Goal: Task Accomplishment & Management: Manage account settings

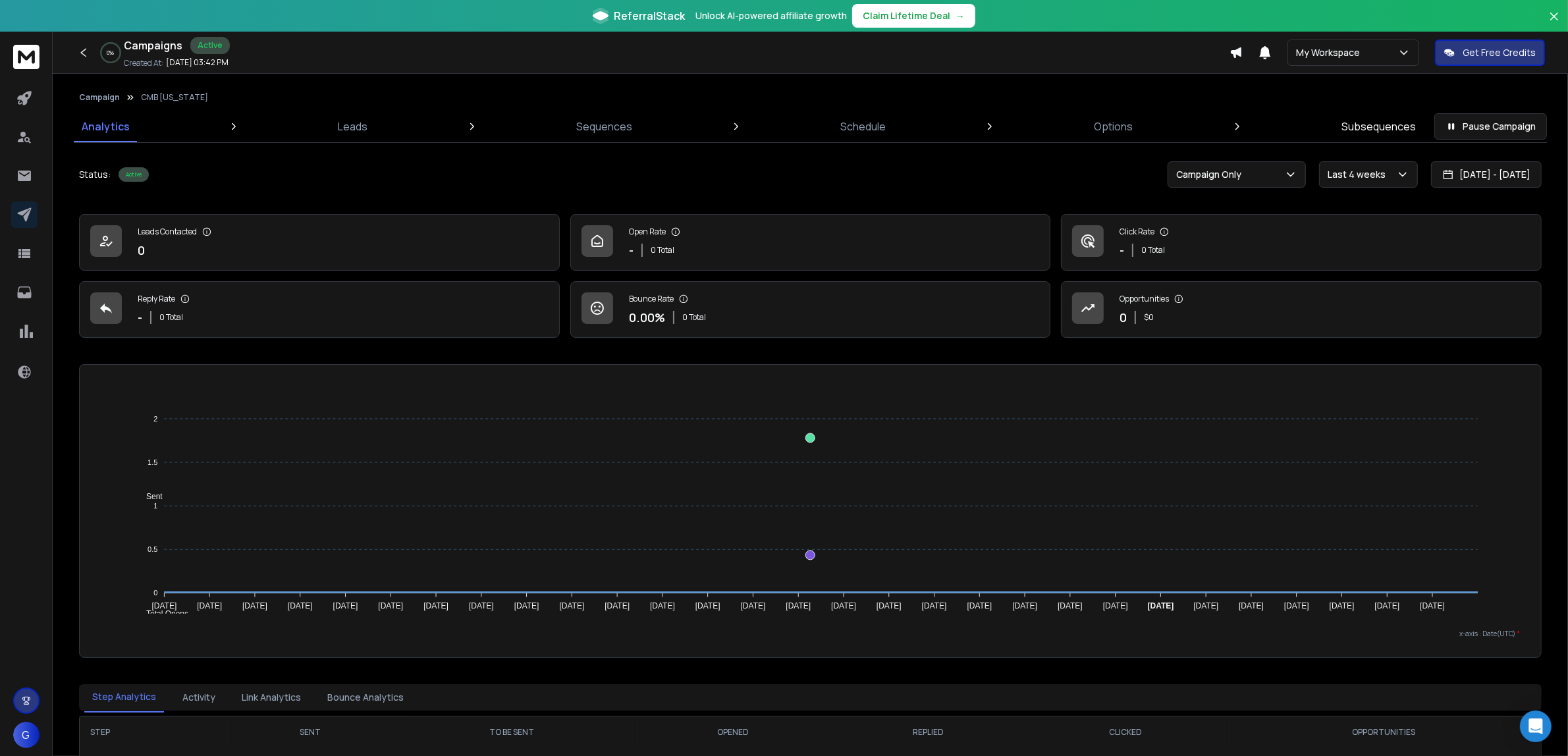
click at [1381, 124] on p "Subsequences" at bounding box center [1379, 126] width 74 height 16
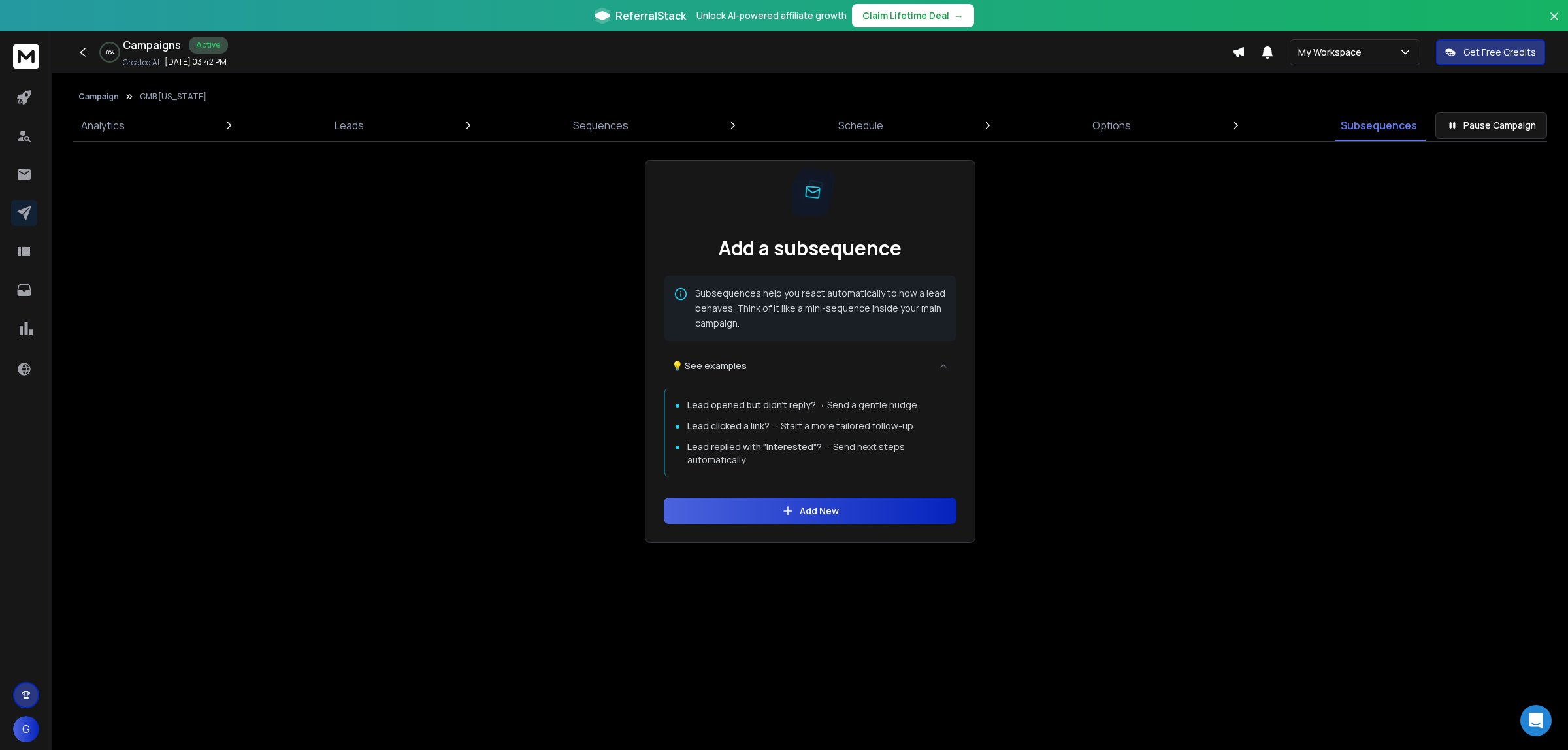
click at [1141, 242] on div "Add a subsequence Subsequences help you react automatically to how a lead behav…" at bounding box center [810, 352] width 1464 height 383
click at [104, 130] on p "Analytics" at bounding box center [103, 125] width 44 height 16
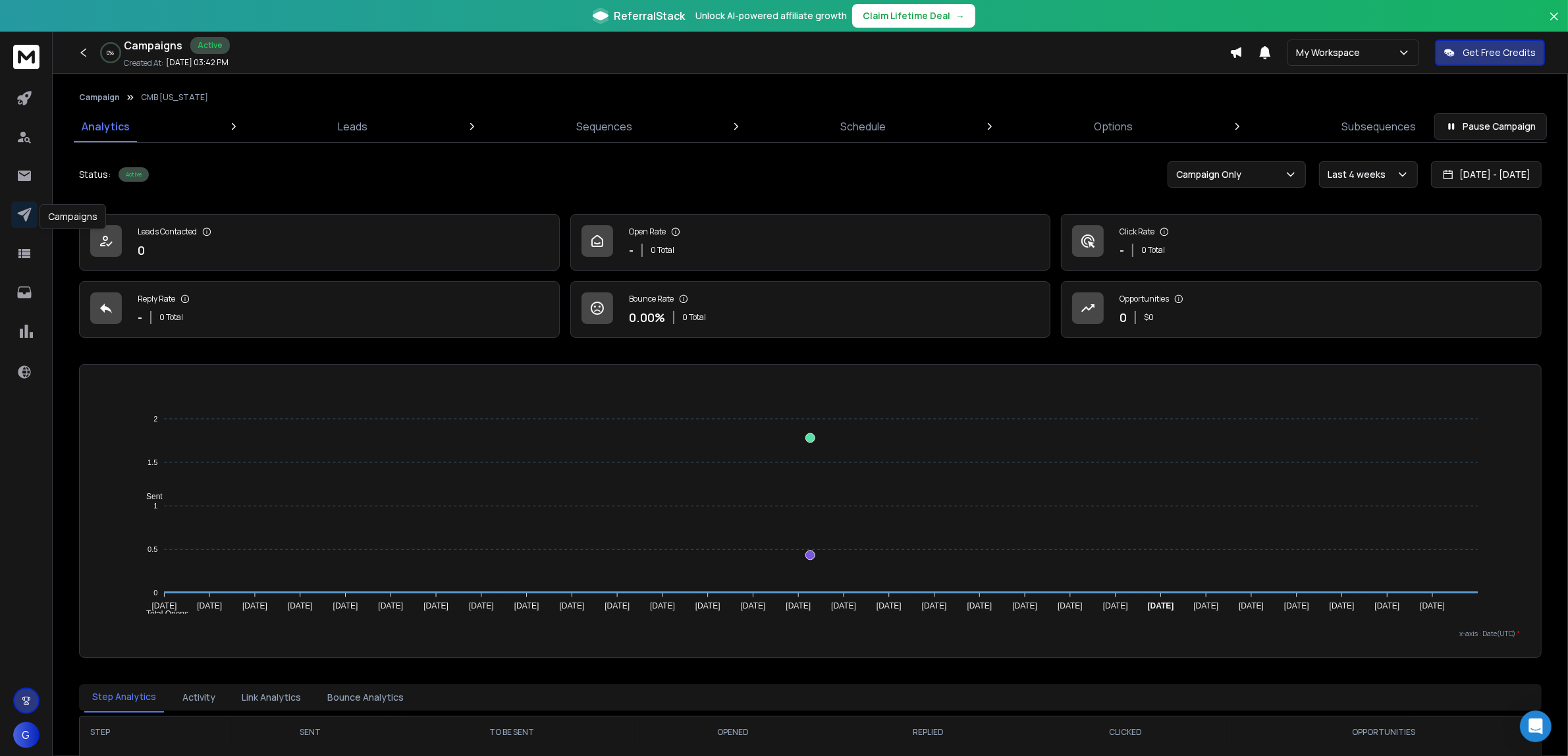
click at [21, 218] on icon at bounding box center [24, 214] width 16 height 16
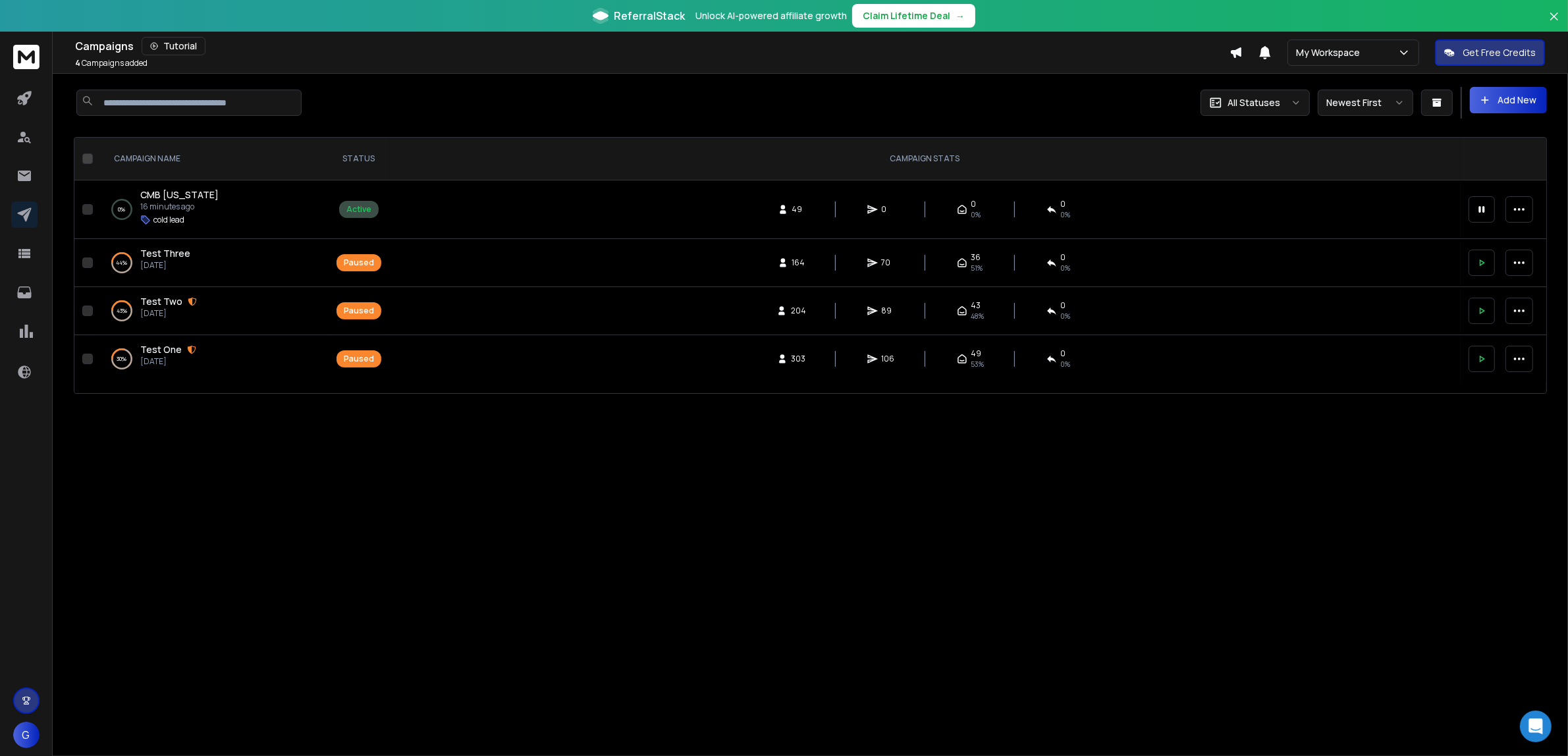
click at [189, 199] on span "CMB [US_STATE]" at bounding box center [179, 195] width 79 height 13
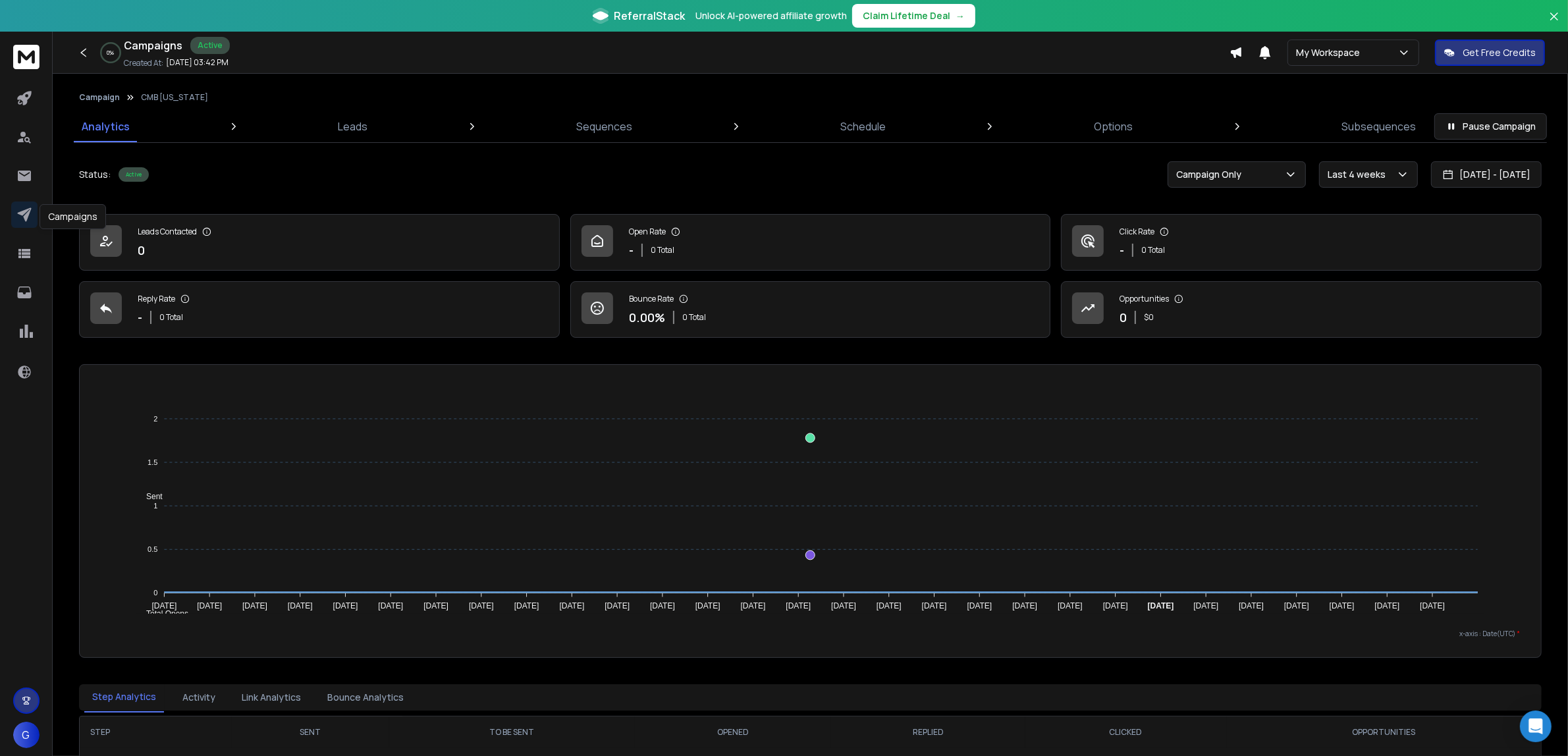
click at [27, 212] on icon at bounding box center [24, 214] width 14 height 14
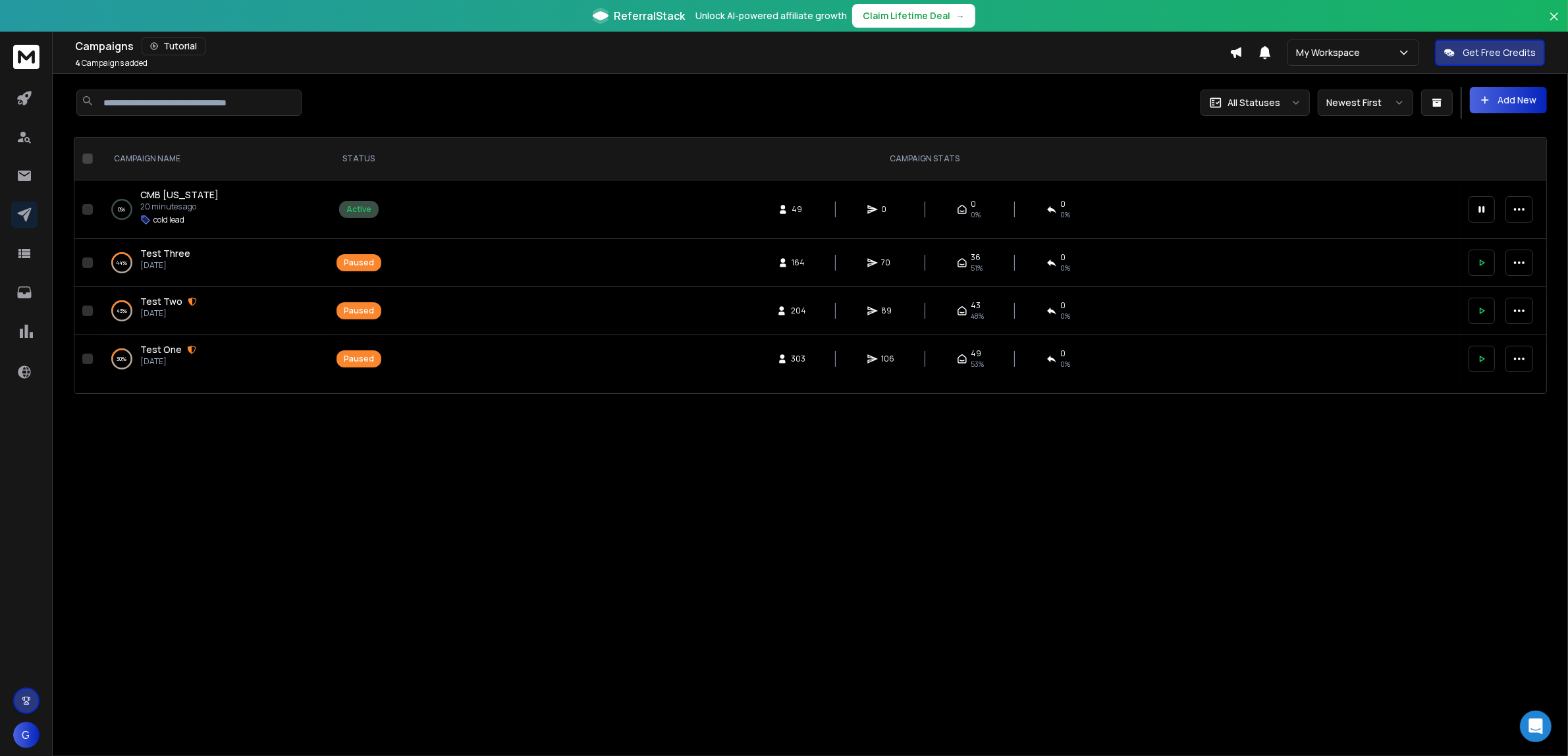
click at [180, 202] on p "20 minutes ago" at bounding box center [179, 207] width 79 height 11
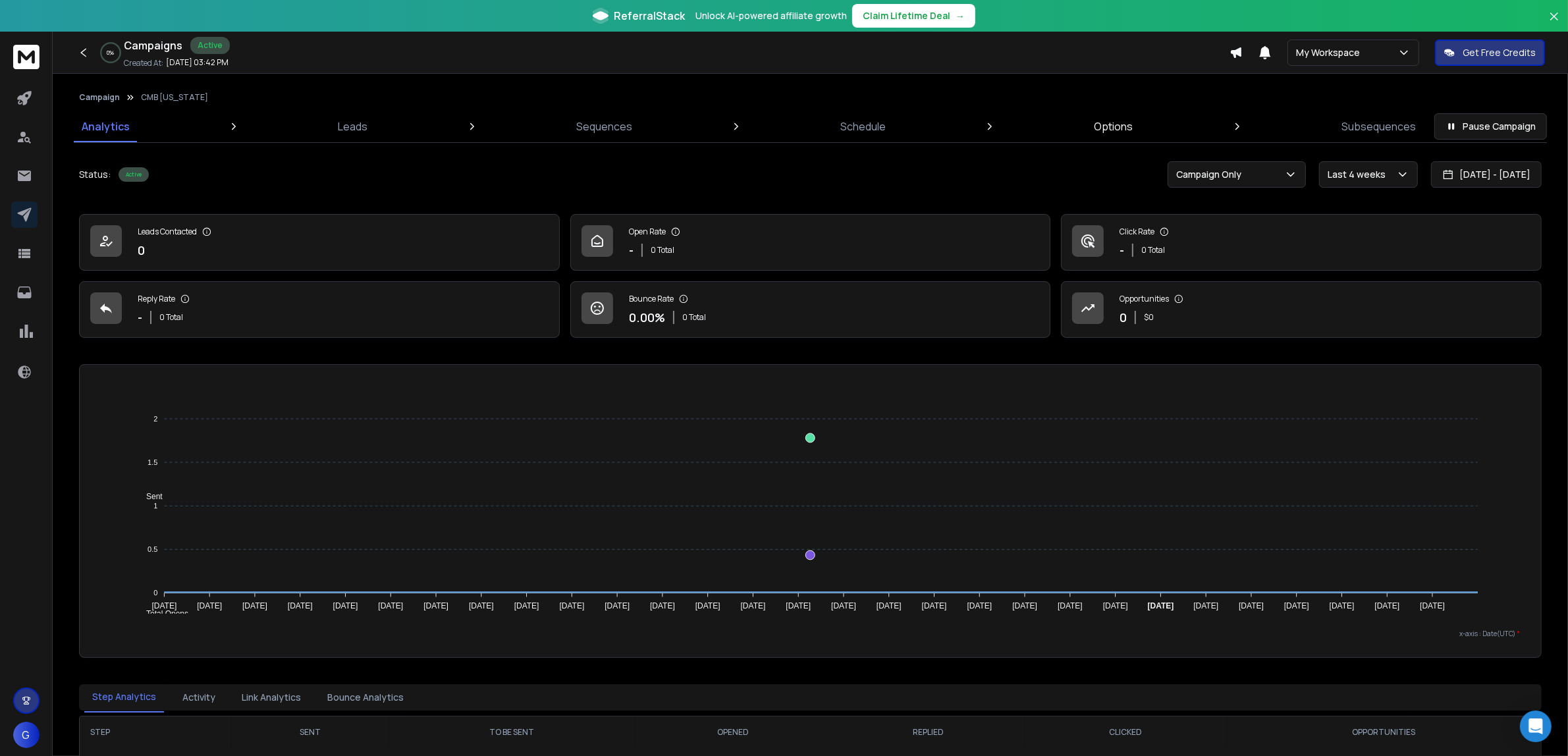
click at [1111, 127] on p "Options" at bounding box center [1114, 126] width 39 height 16
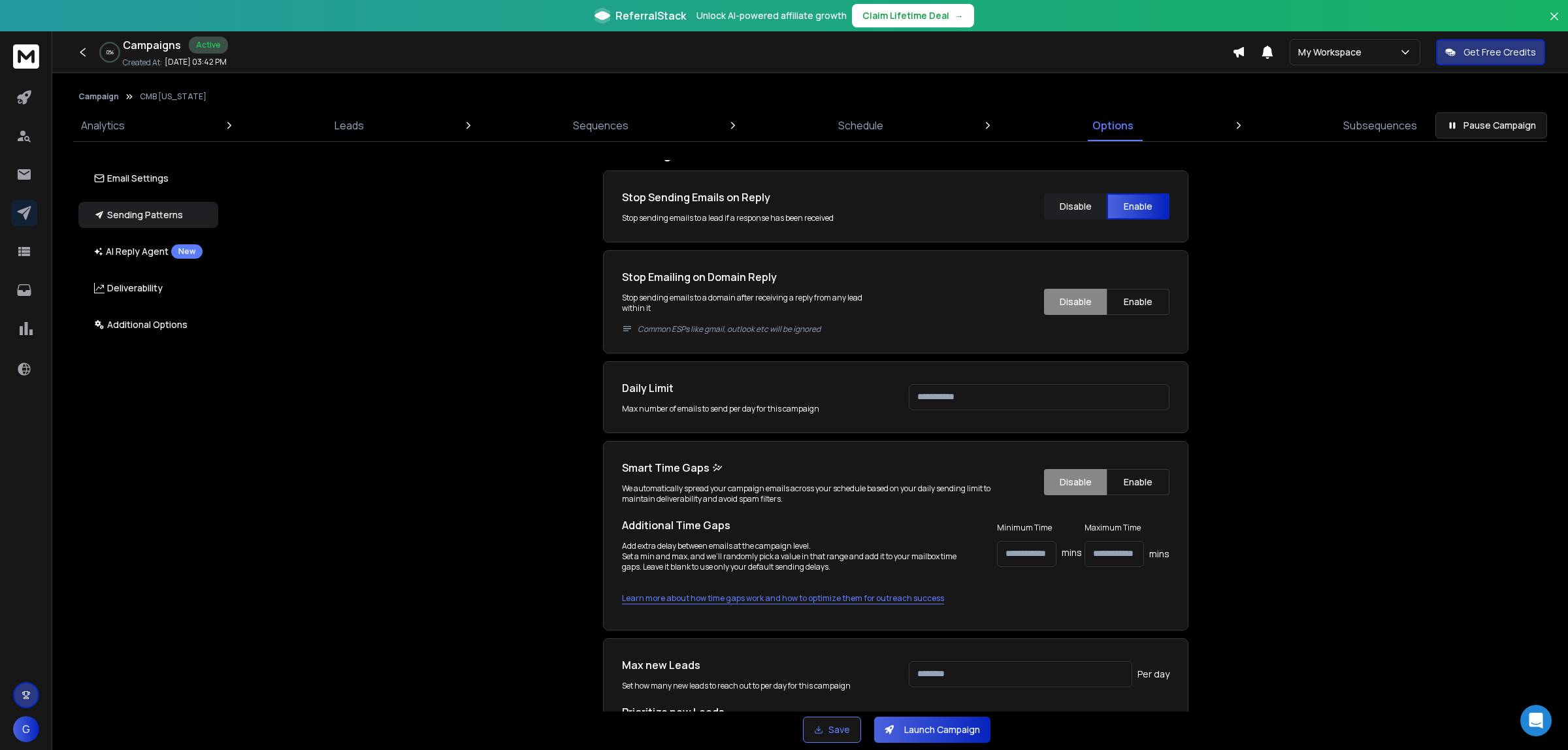
scroll to position [490, 0]
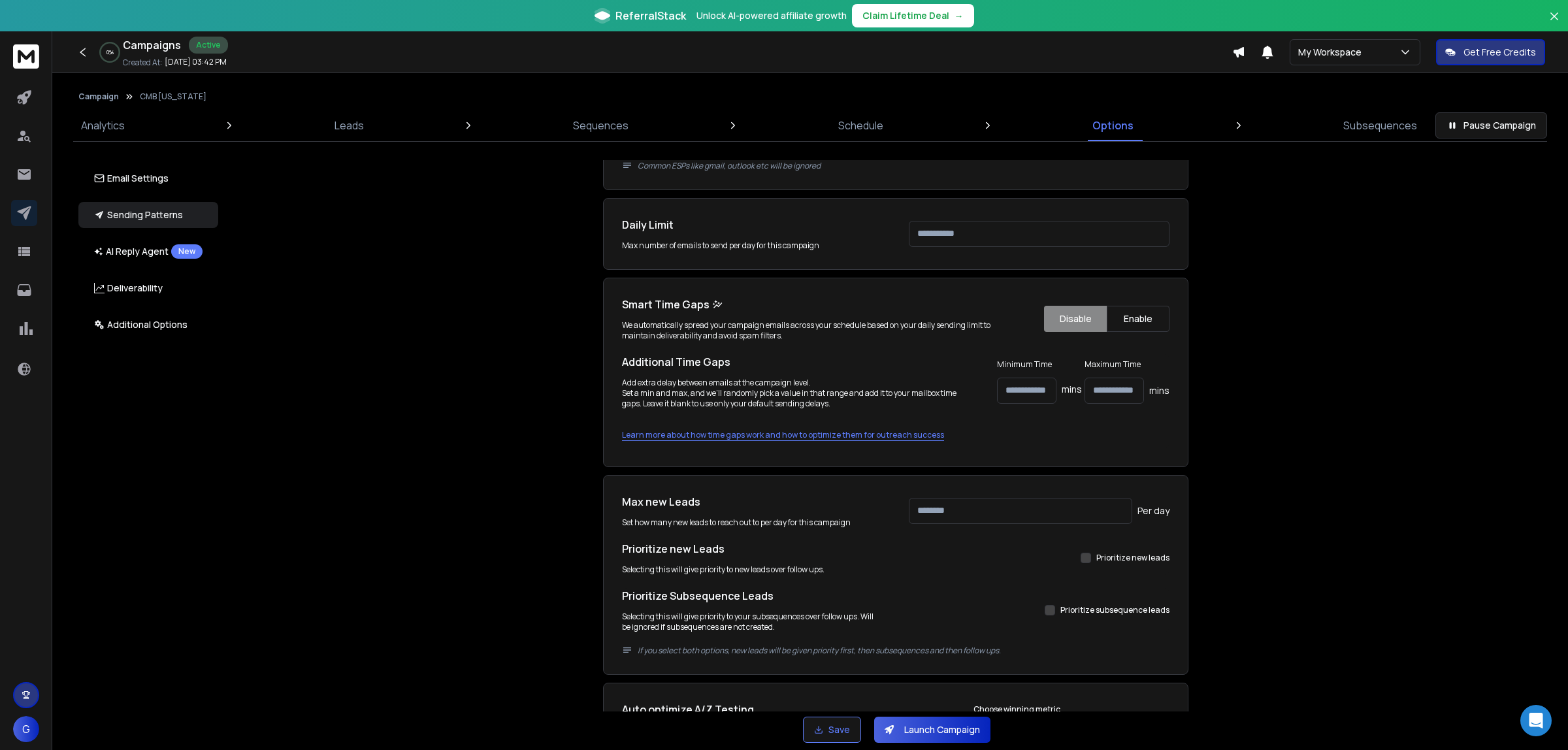
drag, startPoint x: 1014, startPoint y: 389, endPoint x: 978, endPoint y: 391, distance: 36.1
click at [997, 391] on input "**" at bounding box center [1027, 391] width 60 height 26
drag, startPoint x: 1103, startPoint y: 393, endPoint x: 1073, endPoint y: 393, distance: 30.0
click at [1070, 393] on div "Minimum Time * mins Maximum Time ** mins" at bounding box center [1083, 381] width 172 height 45
type input "*"
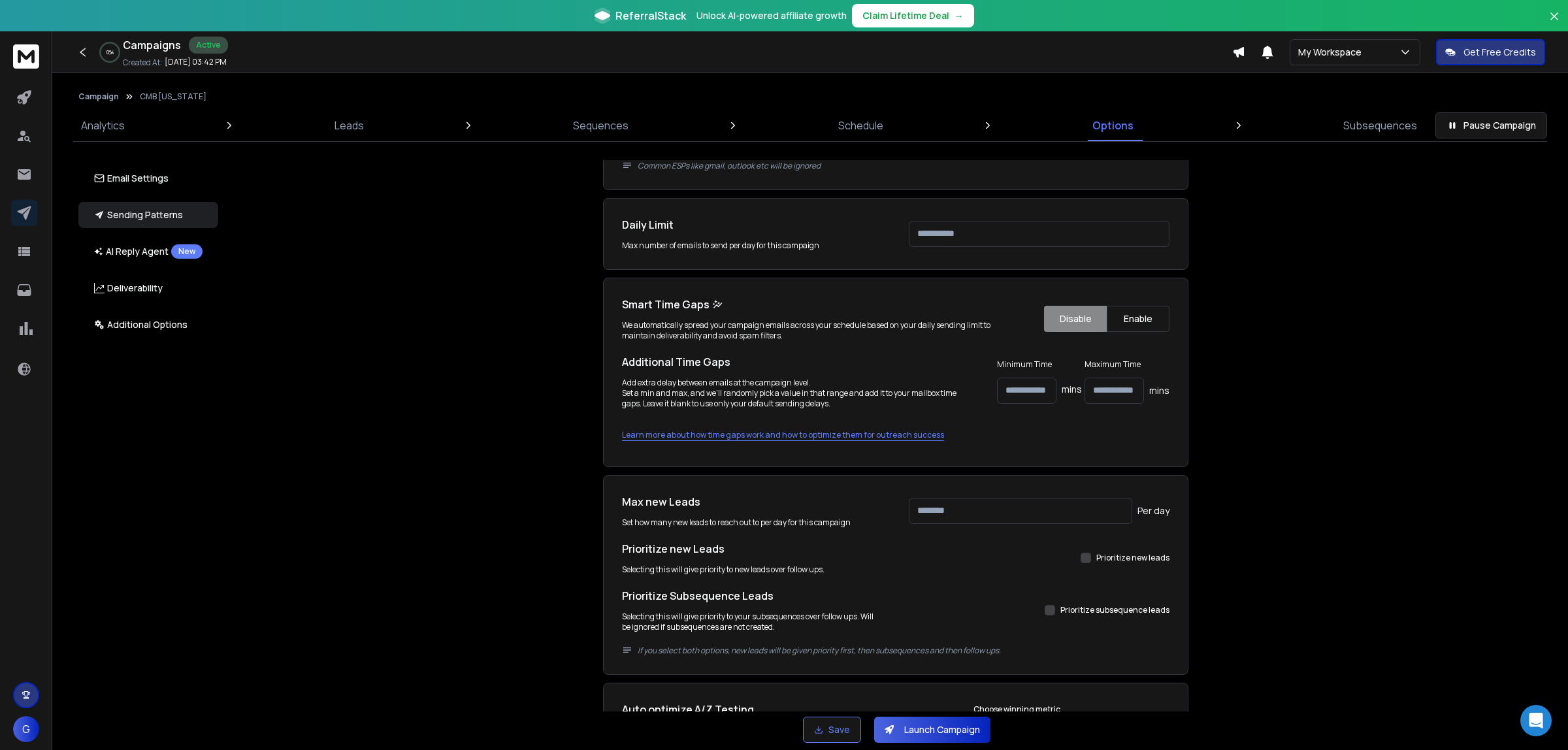
type input "**"
click at [946, 730] on button "Launch Campaign" at bounding box center [932, 729] width 116 height 26
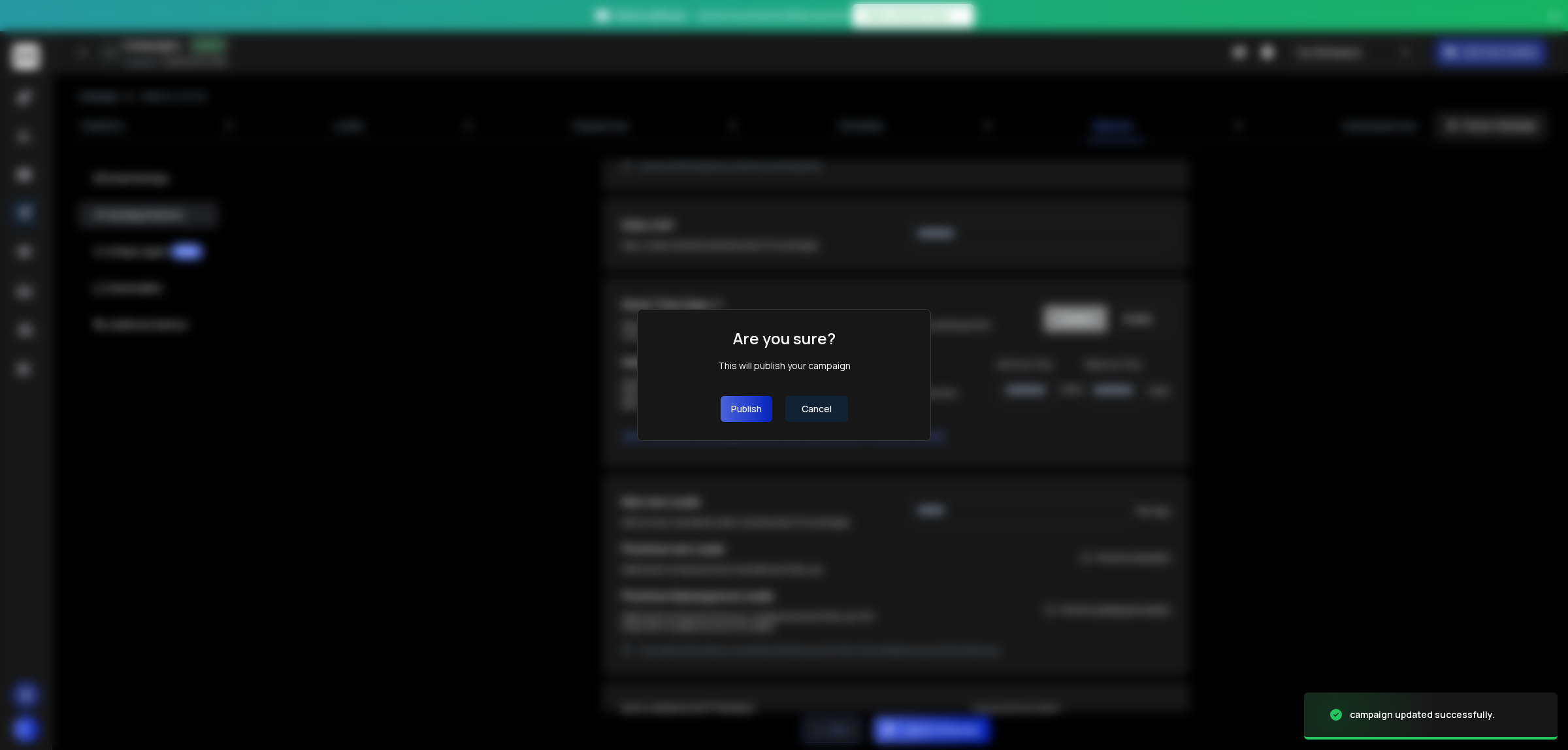
click at [749, 405] on button "Publish" at bounding box center [746, 409] width 52 height 26
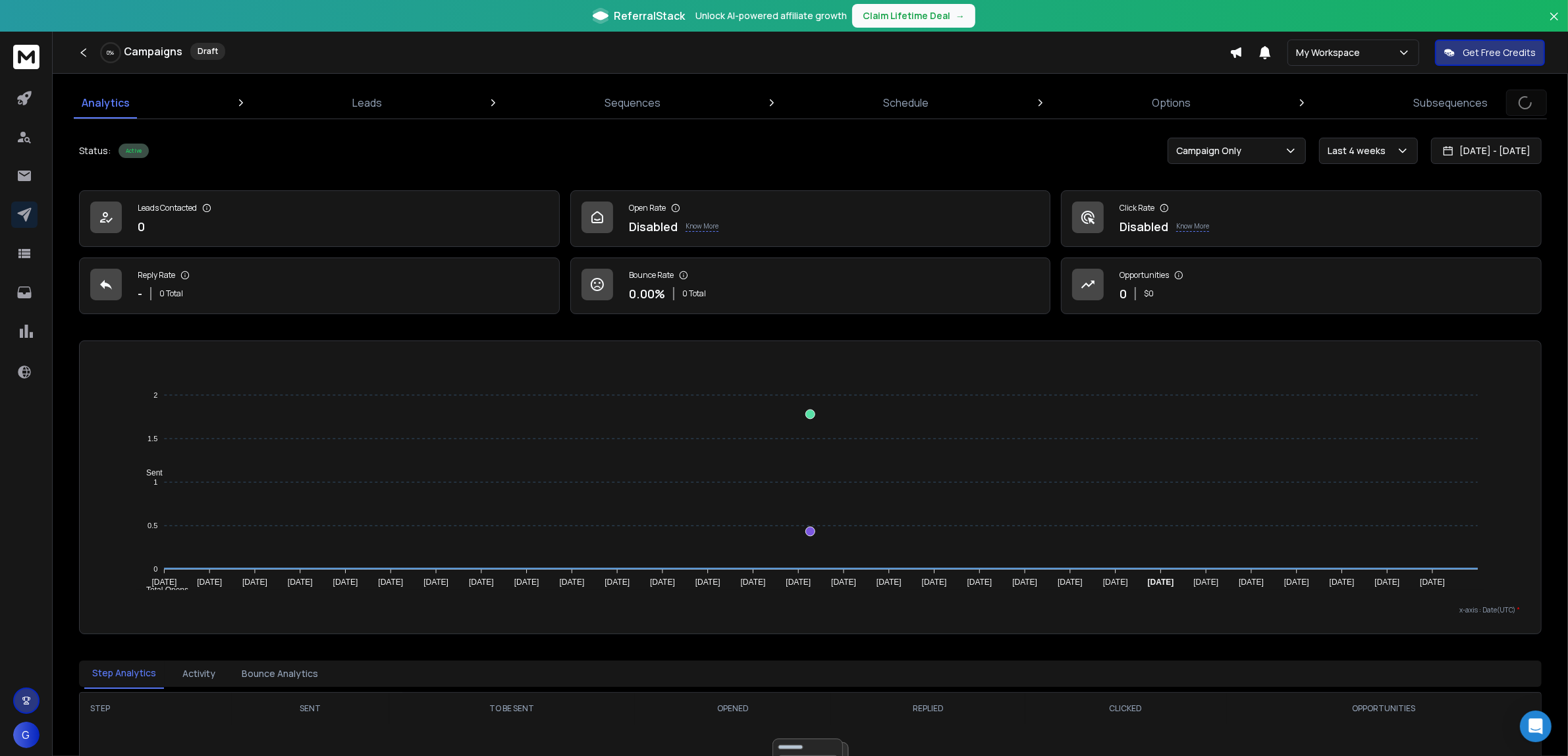
click at [917, 15] on button "Claim Lifetime Deal →" at bounding box center [914, 16] width 123 height 24
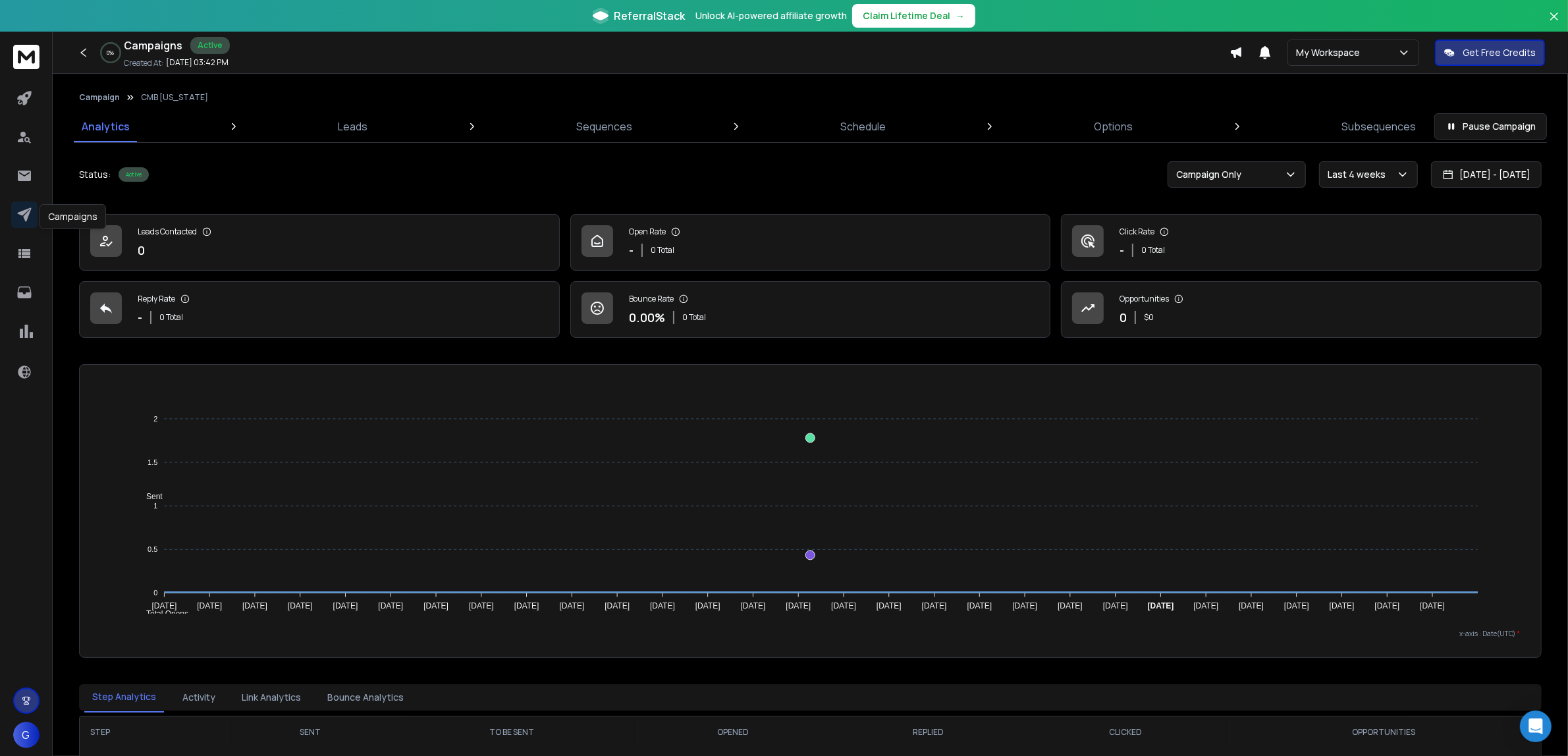
click at [23, 215] on icon at bounding box center [24, 214] width 14 height 14
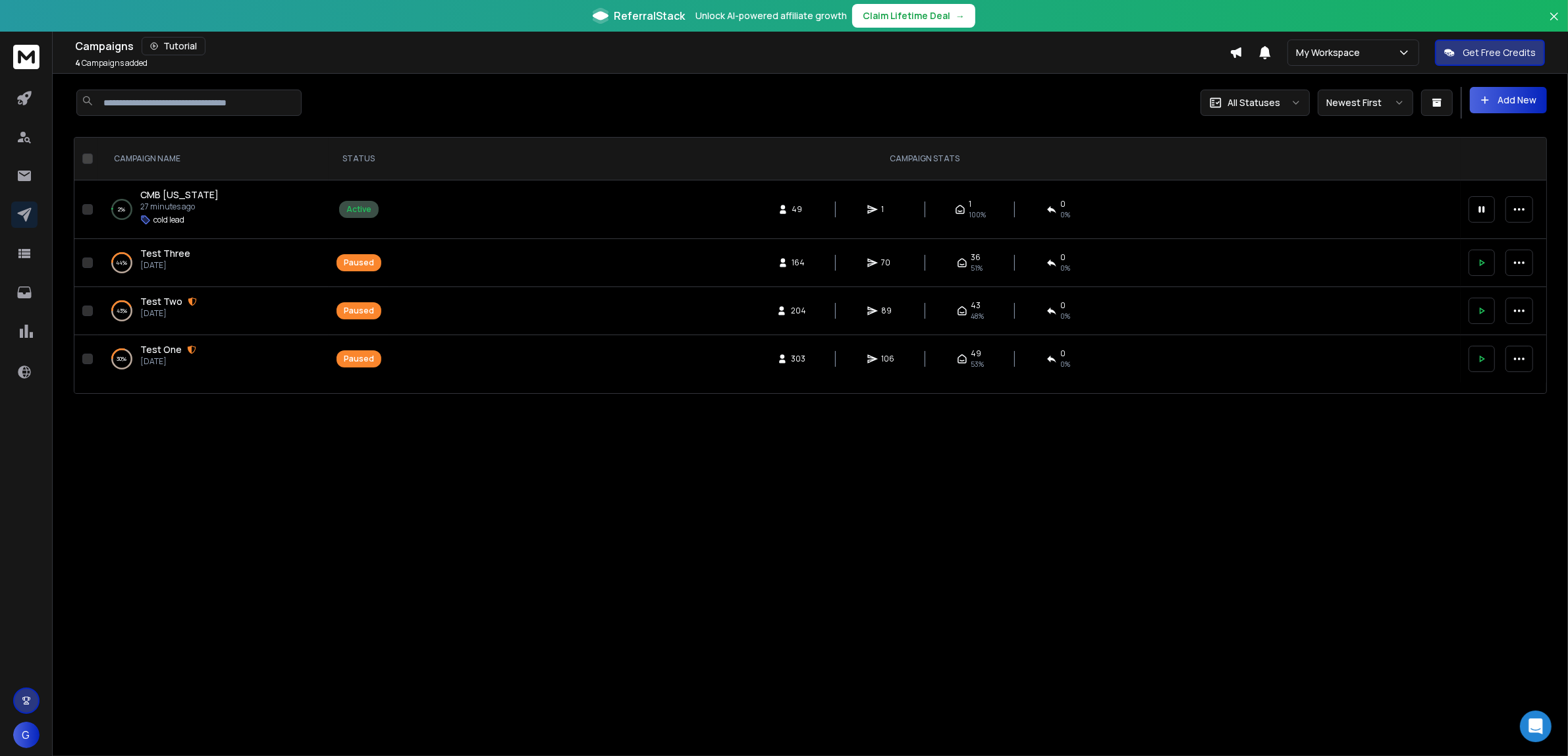
click at [194, 216] on div "cold lead" at bounding box center [179, 220] width 79 height 11
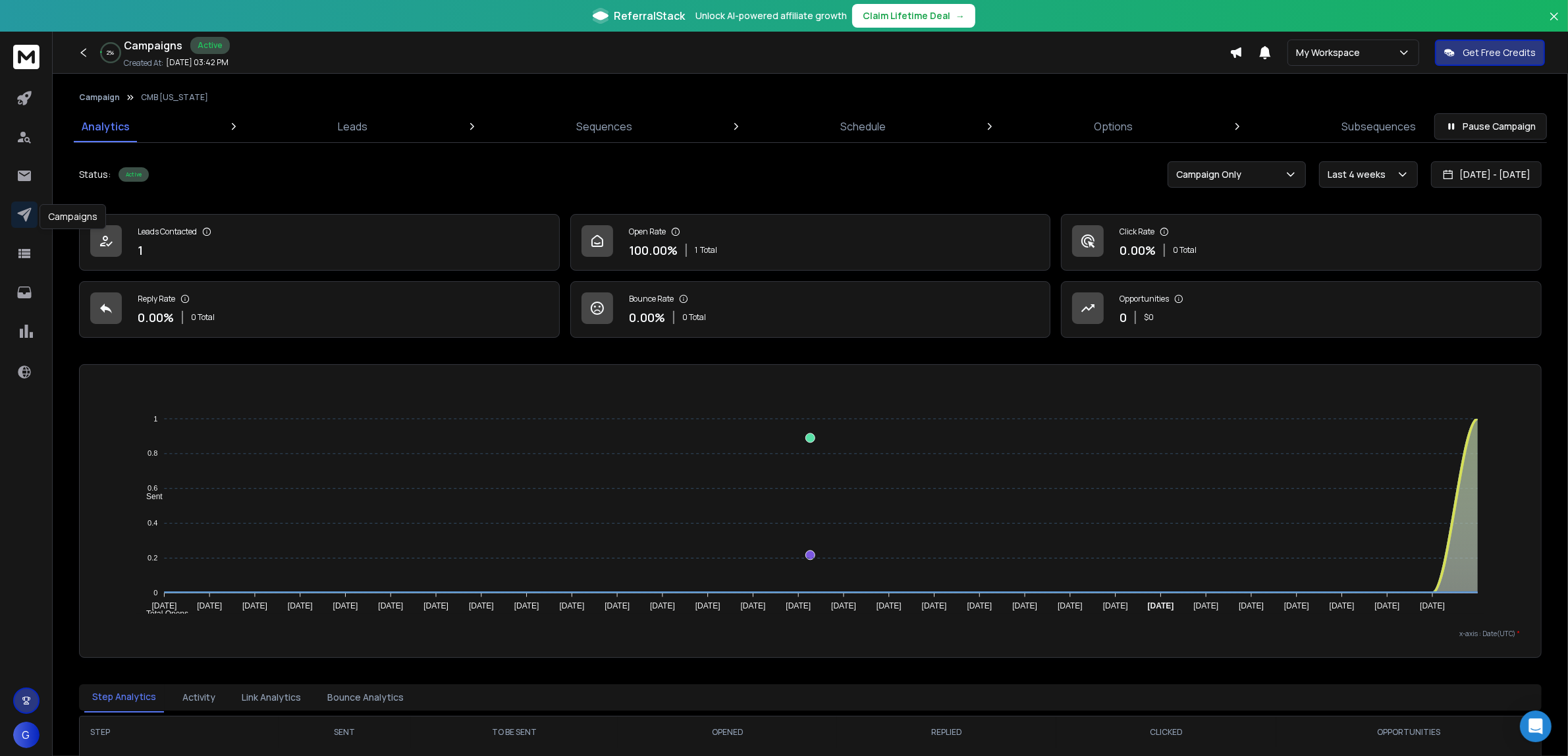
click at [17, 217] on icon at bounding box center [24, 214] width 16 height 16
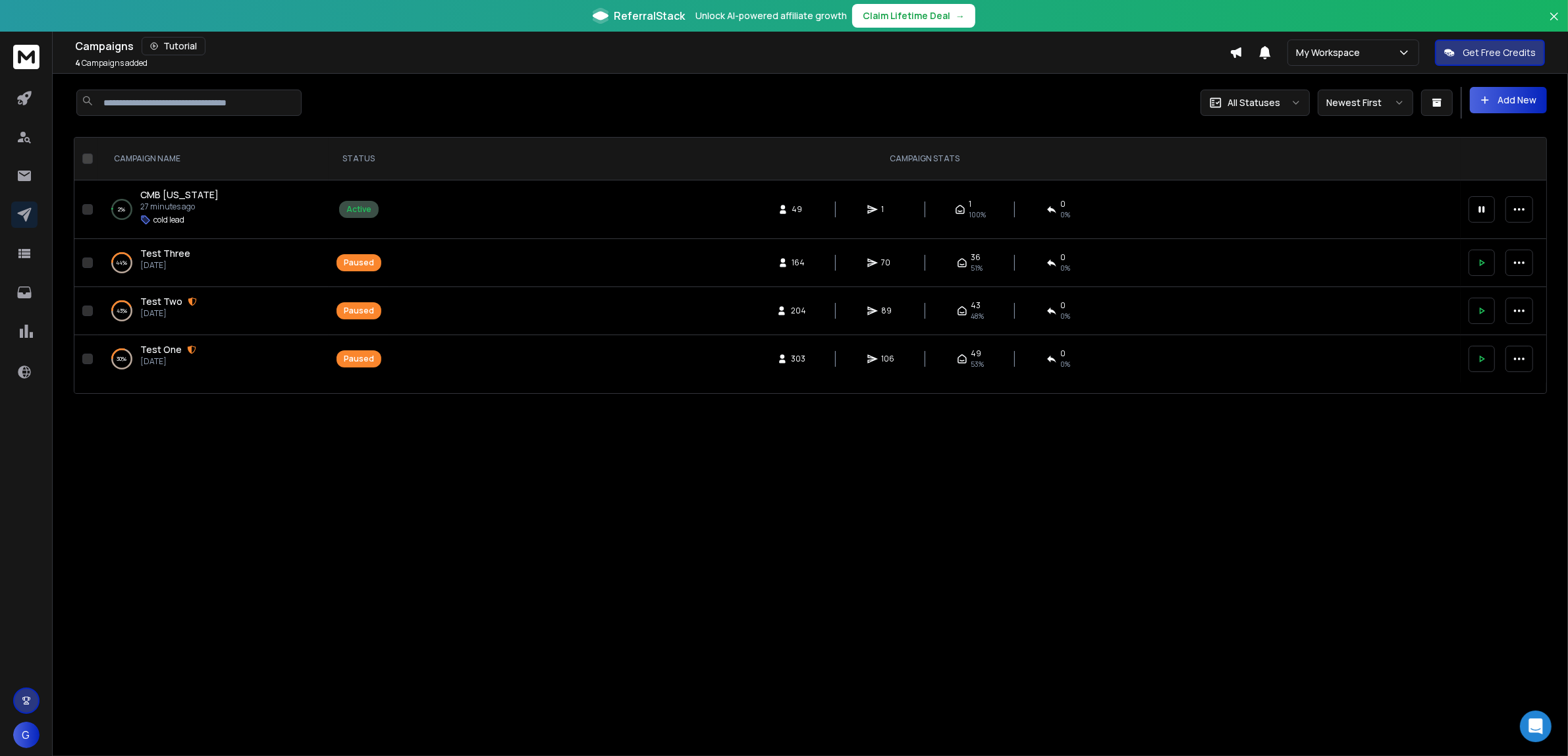
click at [1516, 214] on icon "button" at bounding box center [1519, 209] width 13 height 13
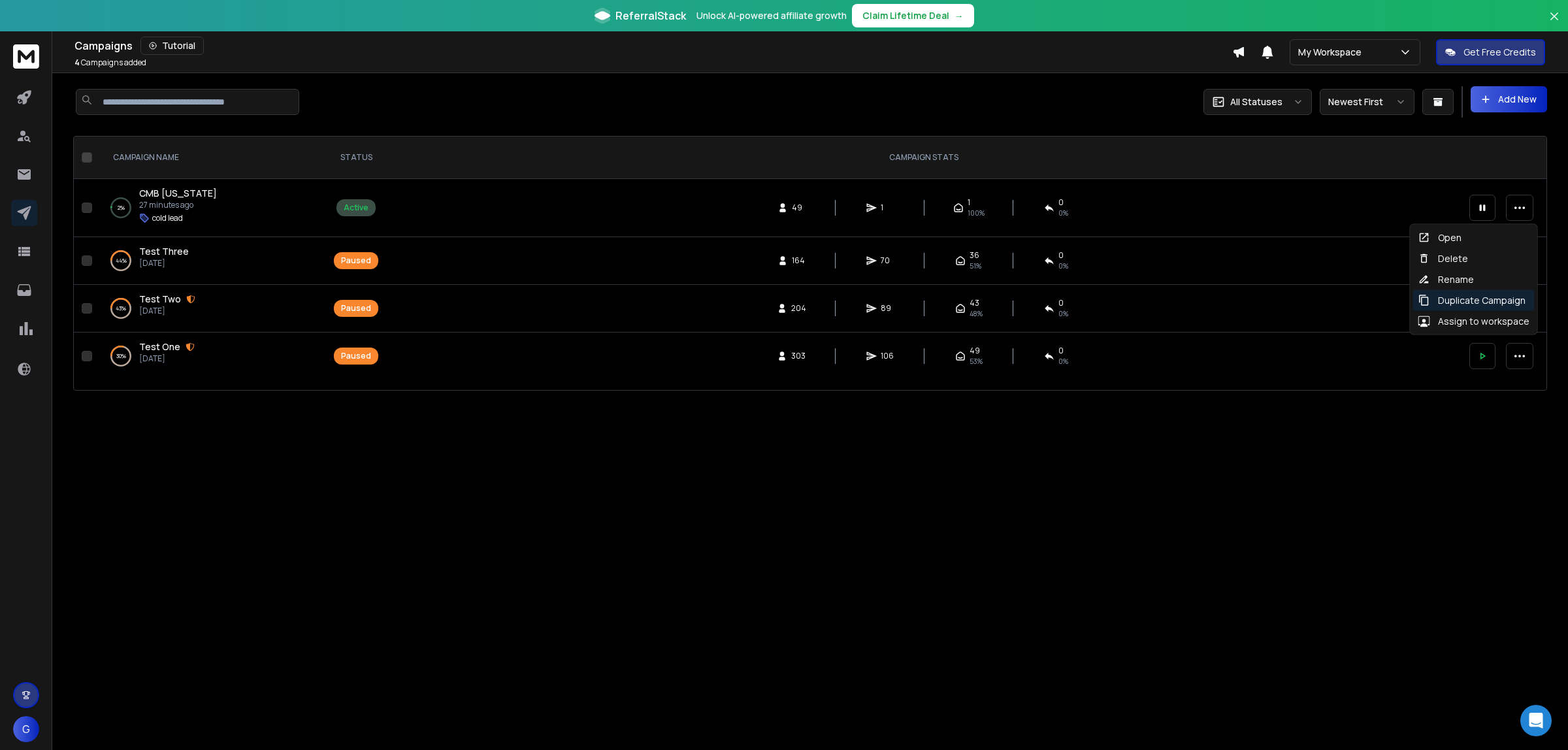
click at [1458, 298] on div "Duplicate Campaign" at bounding box center [1472, 301] width 107 height 13
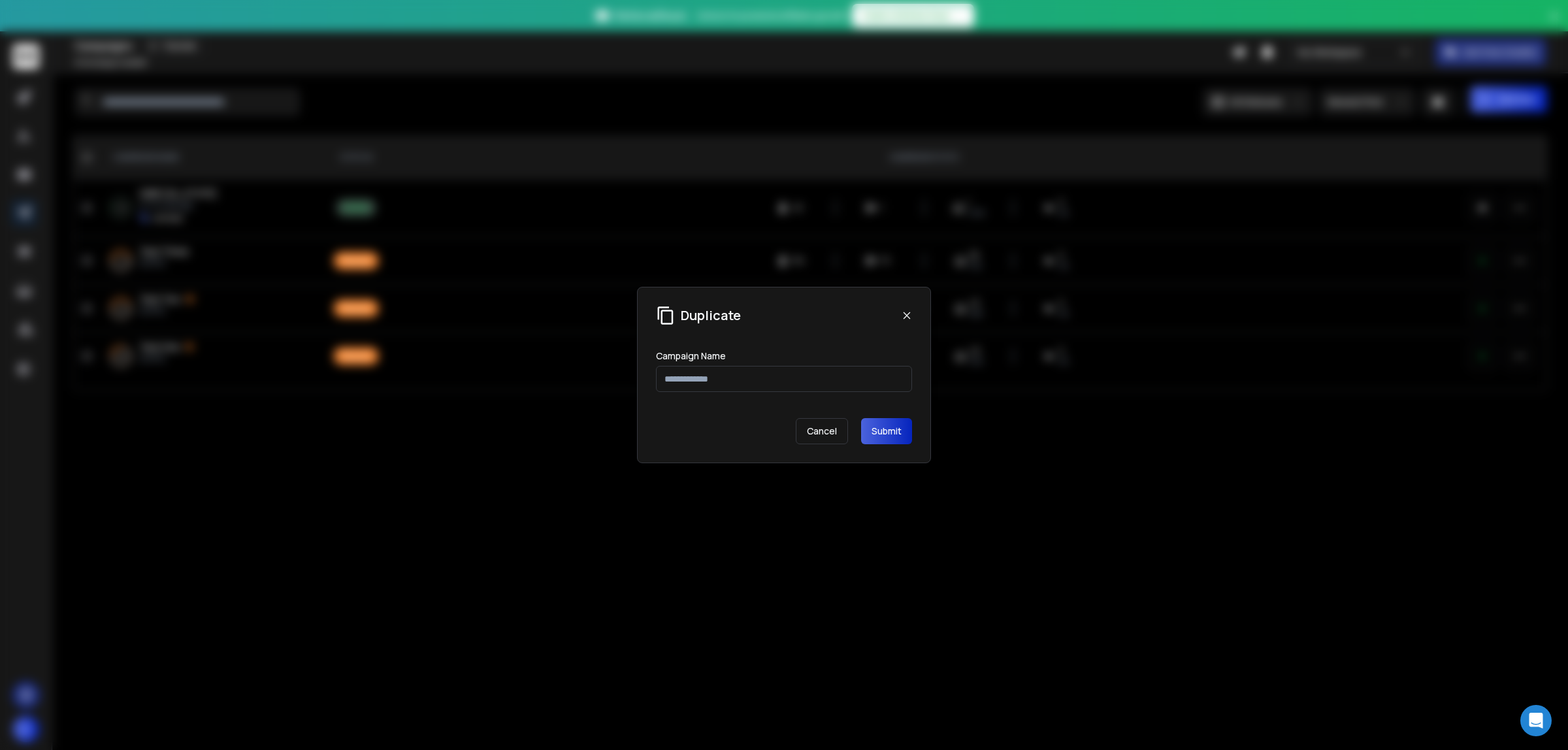
click at [801, 372] on input "text" at bounding box center [784, 379] width 256 height 26
type input "**********"
click at [899, 429] on button "Submit" at bounding box center [887, 431] width 51 height 26
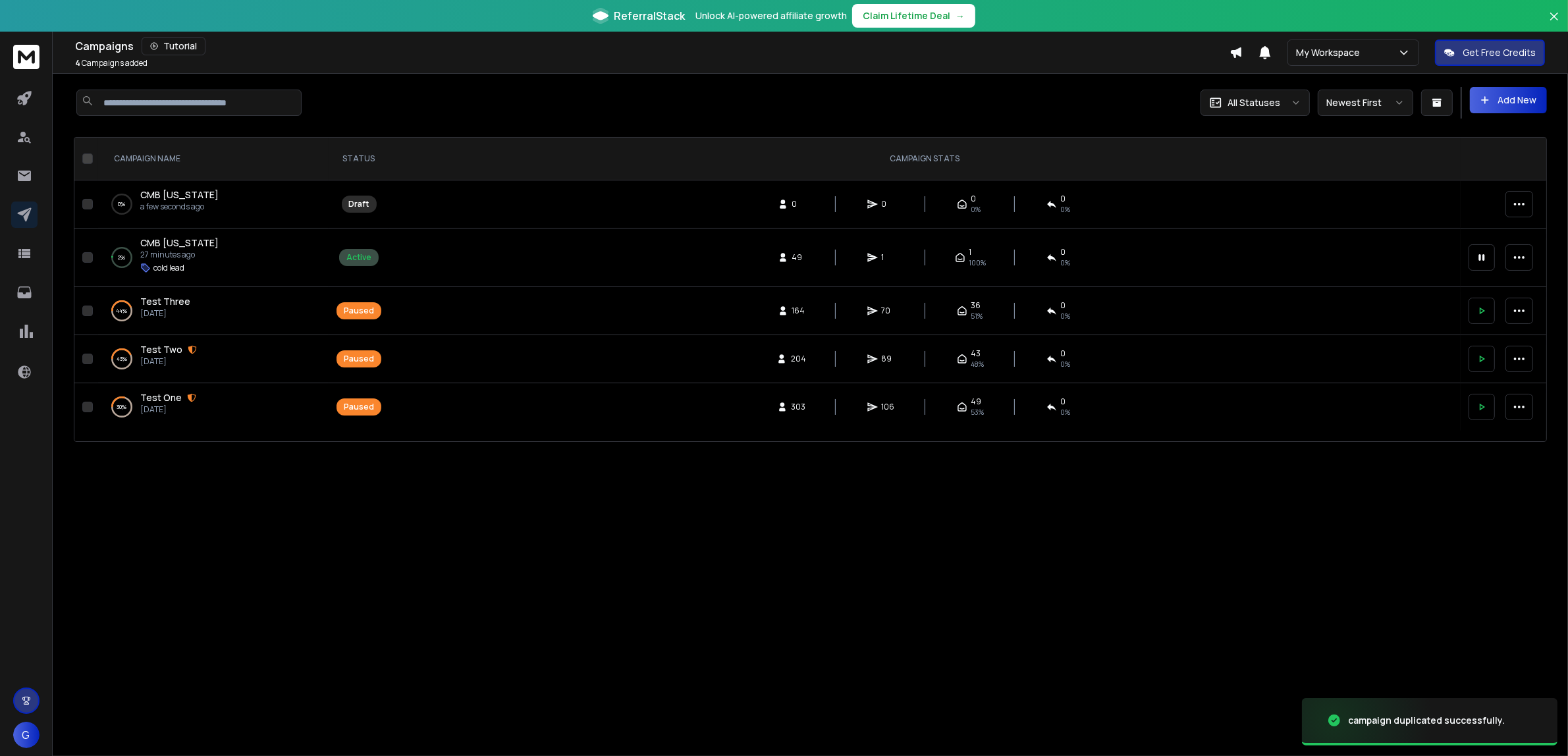
click at [207, 199] on span "CMB [US_STATE]" at bounding box center [179, 195] width 79 height 13
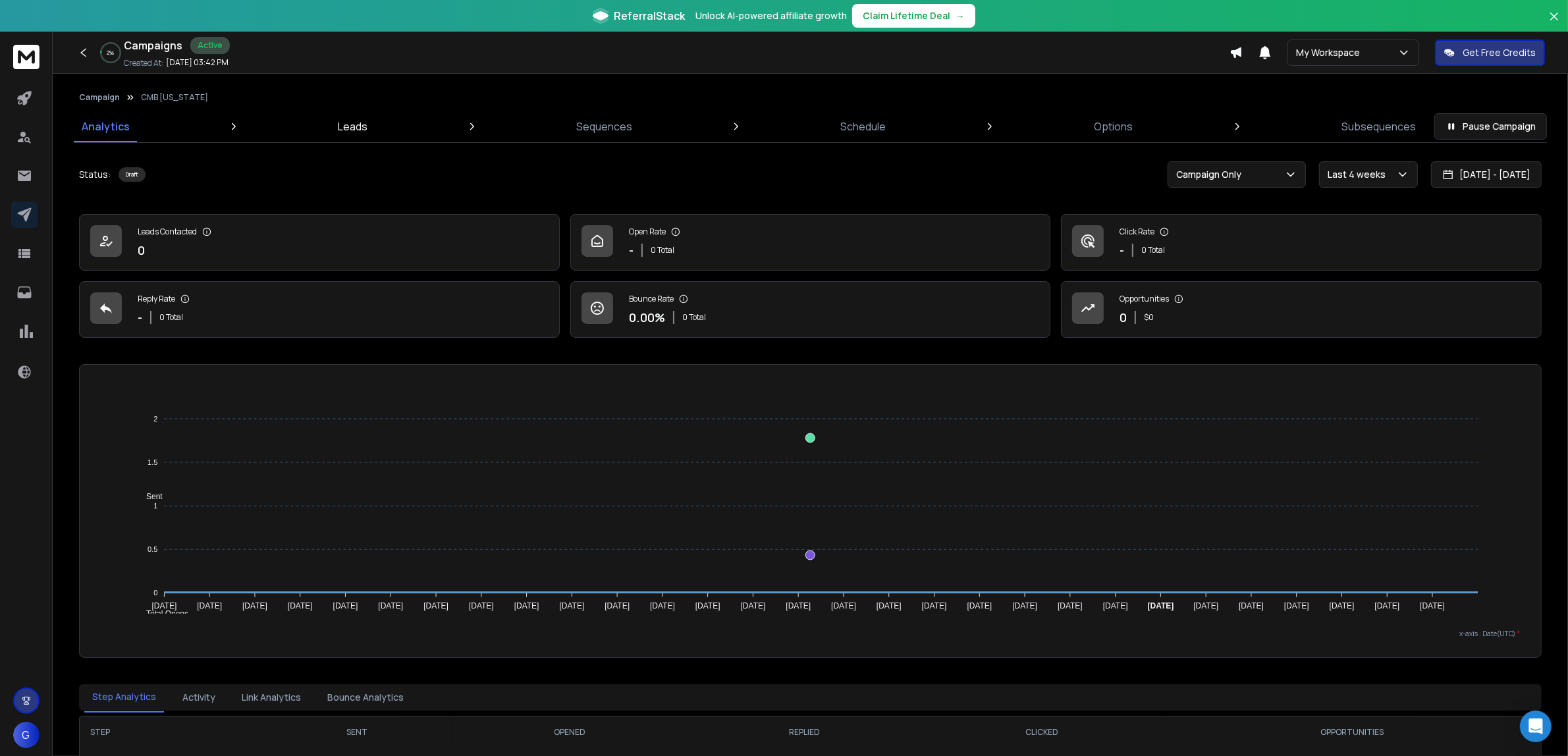
click at [346, 126] on p "Leads" at bounding box center [352, 126] width 29 height 16
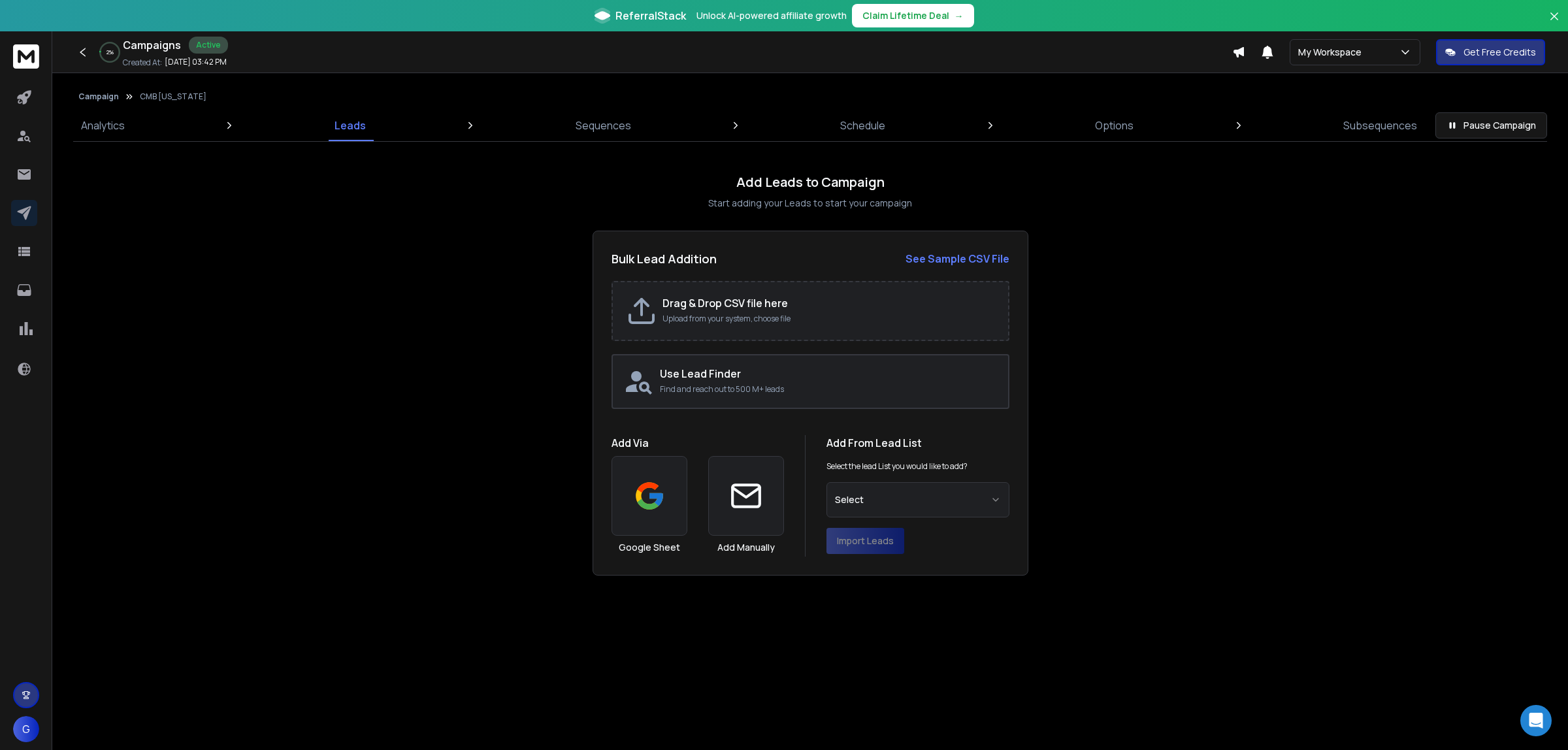
click at [716, 315] on p "Upload from your system, choose file" at bounding box center [829, 318] width 332 height 11
type input "**********"
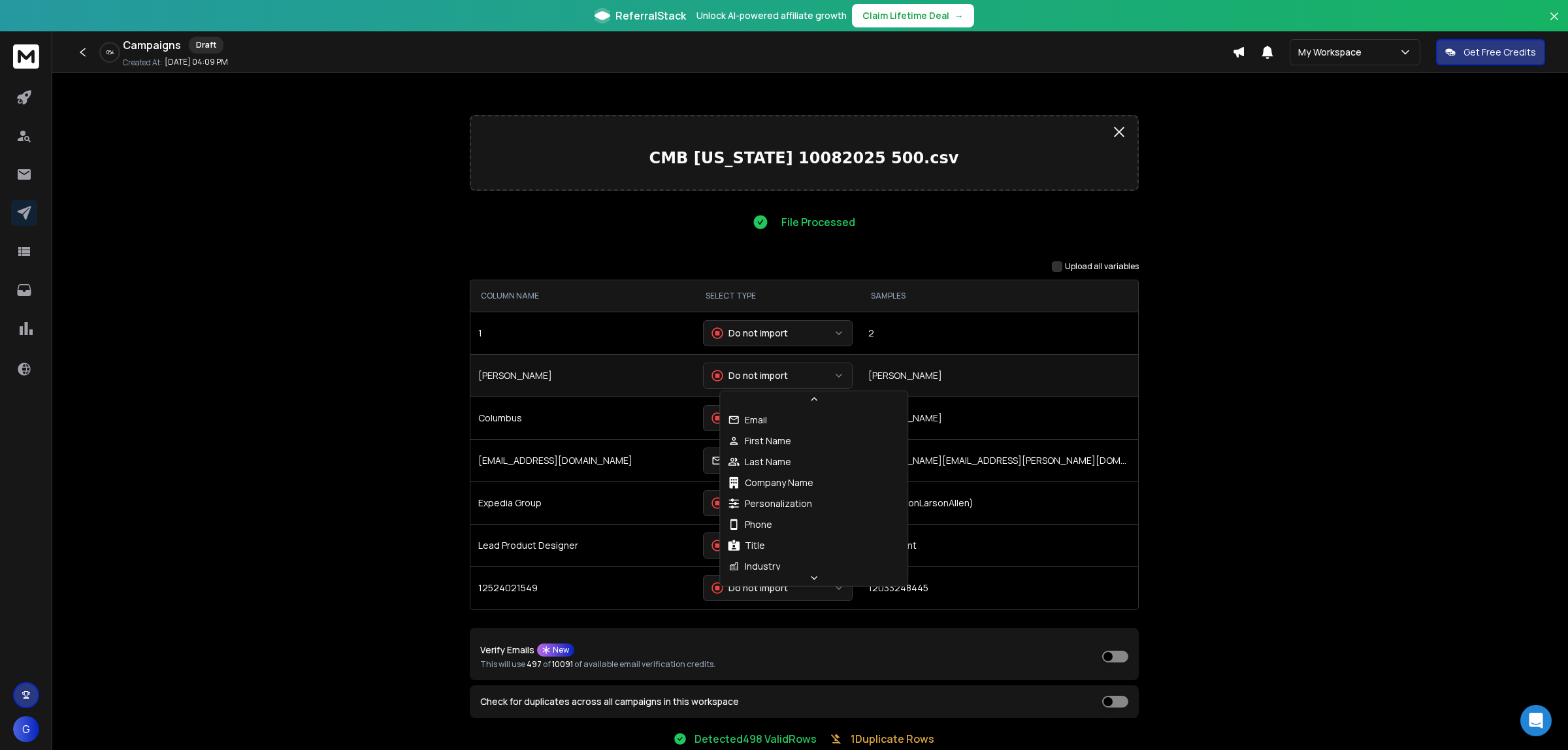
click at [853, 374] on button "Do not import" at bounding box center [778, 376] width 150 height 26
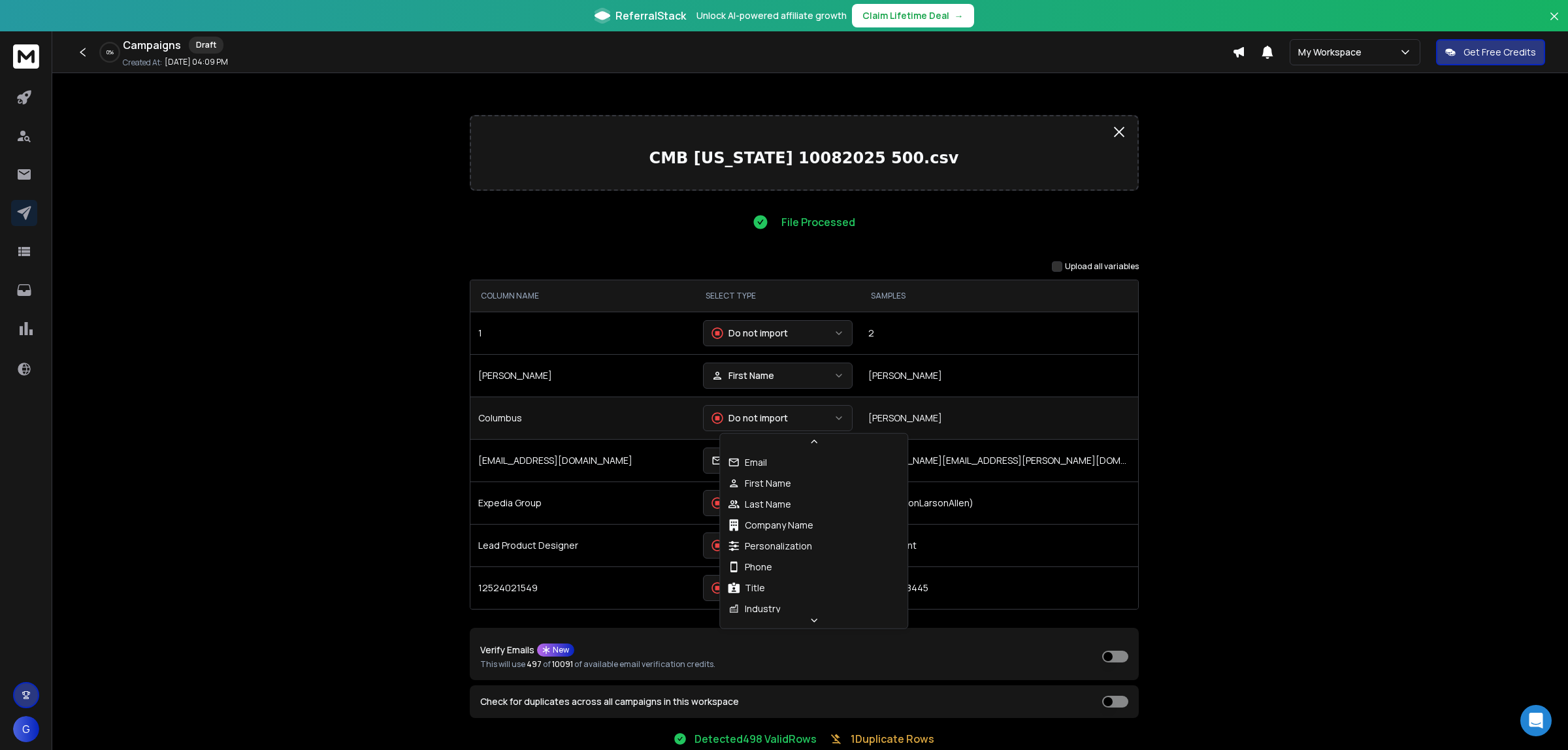
click at [853, 415] on button "Do not import" at bounding box center [778, 418] width 150 height 26
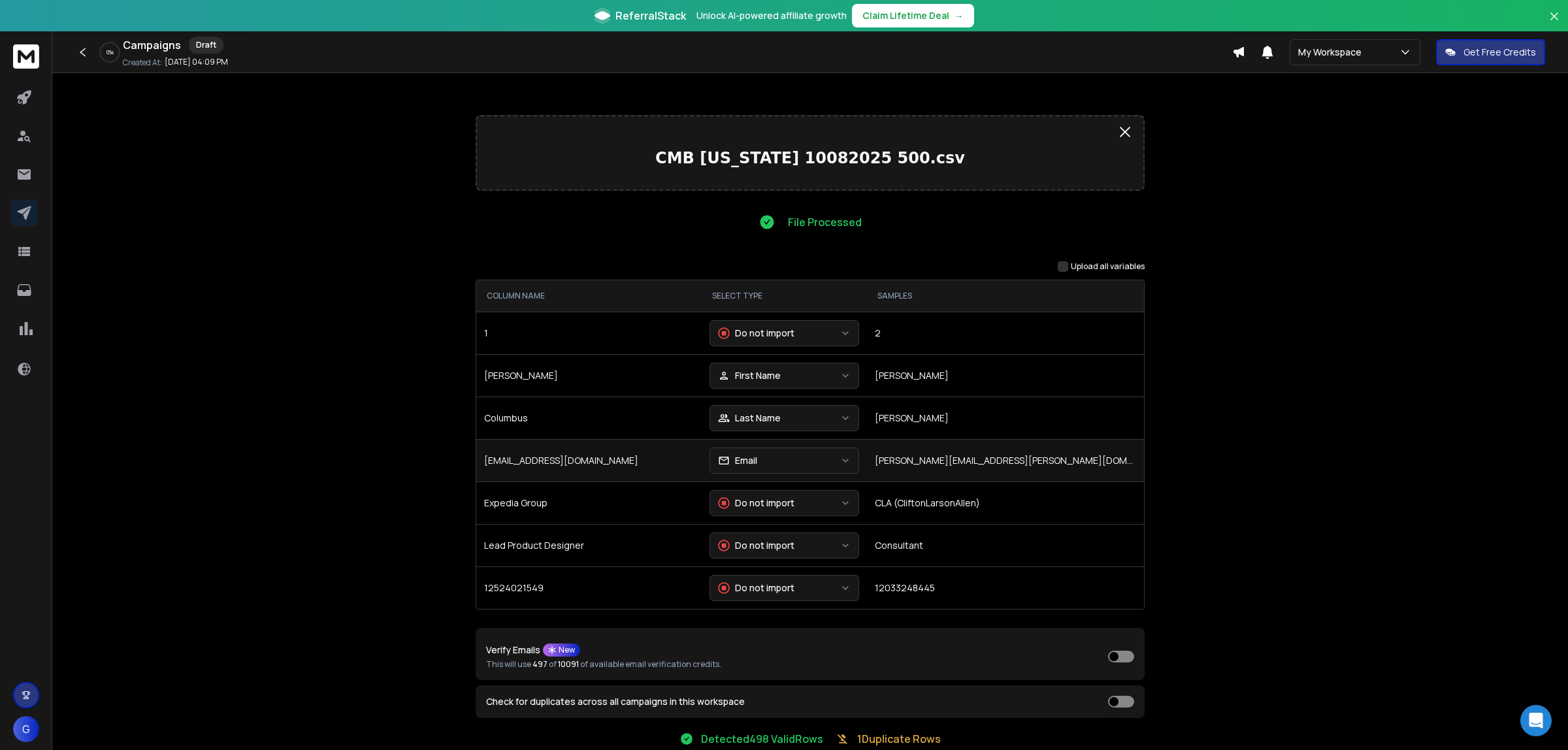
click at [827, 457] on button "Email" at bounding box center [784, 460] width 150 height 26
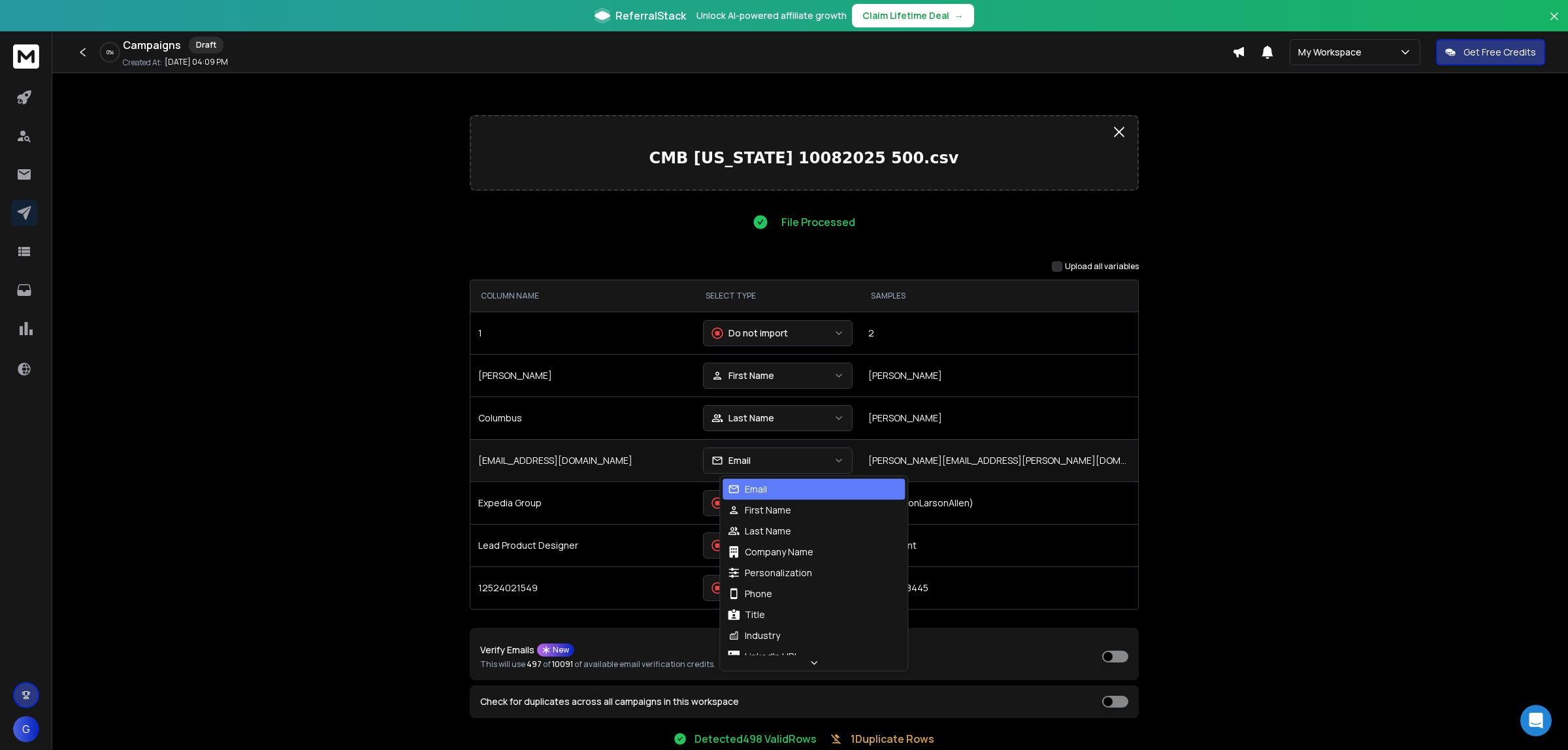
click at [827, 457] on button "Email" at bounding box center [778, 460] width 150 height 26
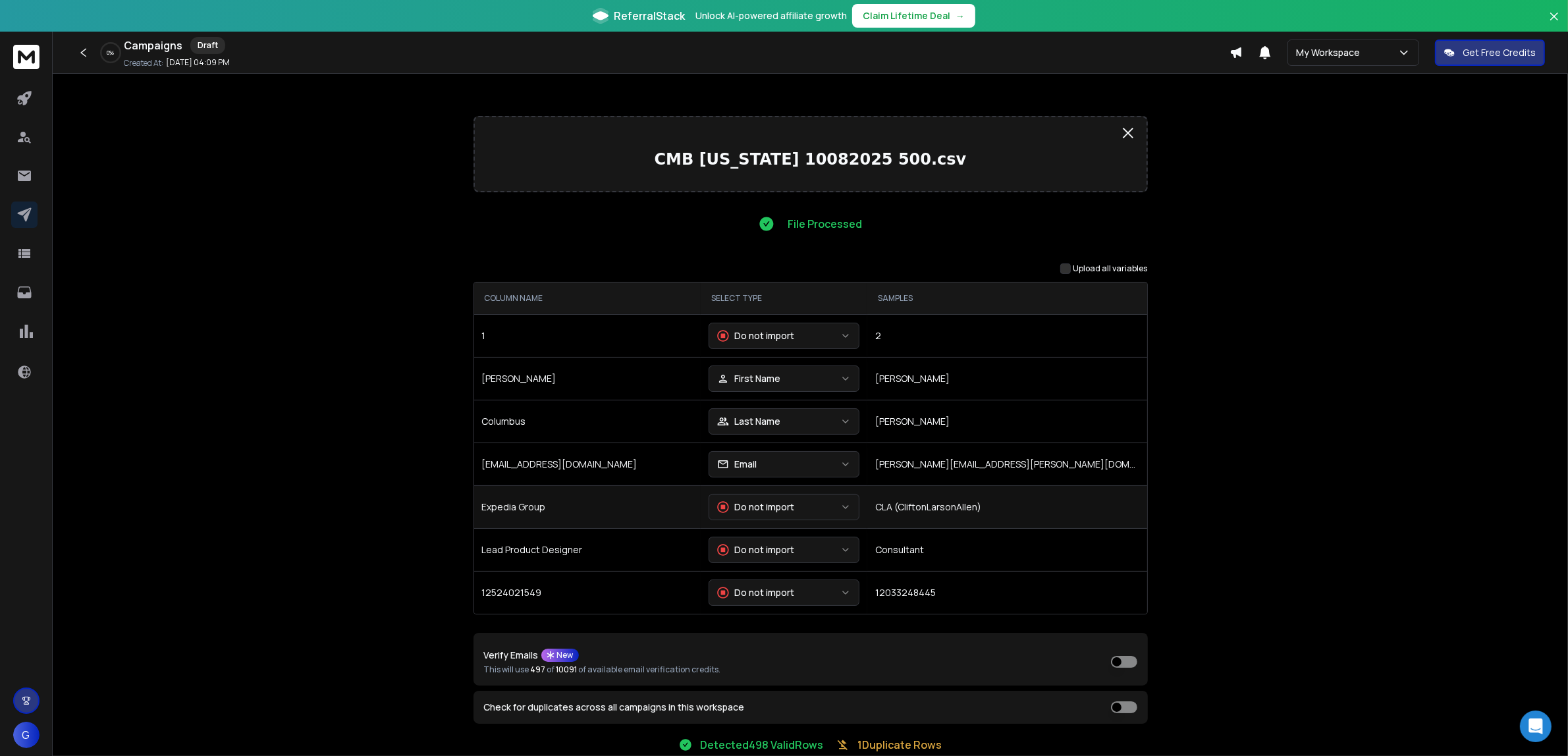
click at [834, 504] on button "Do not import" at bounding box center [784, 507] width 151 height 26
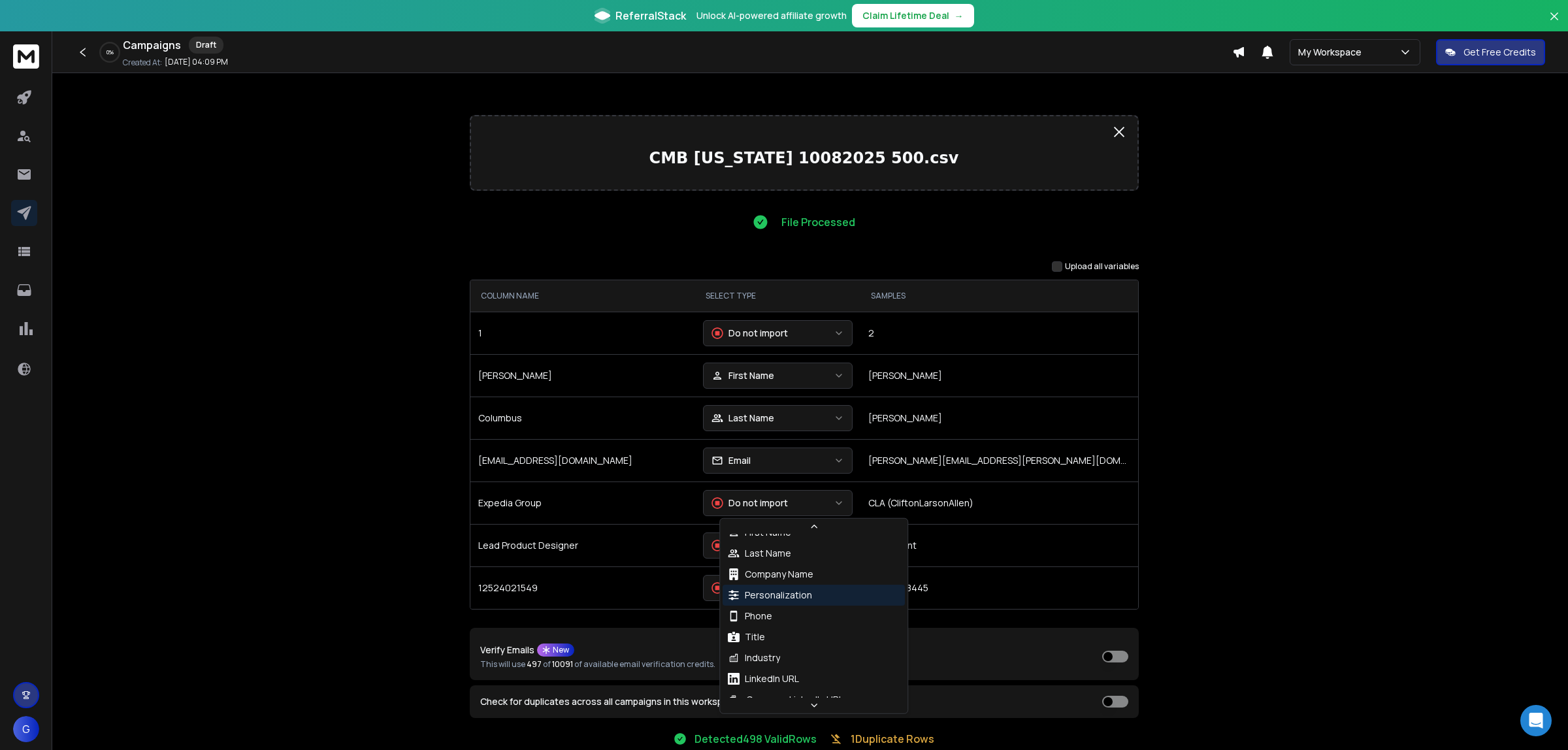
scroll to position [8, 0]
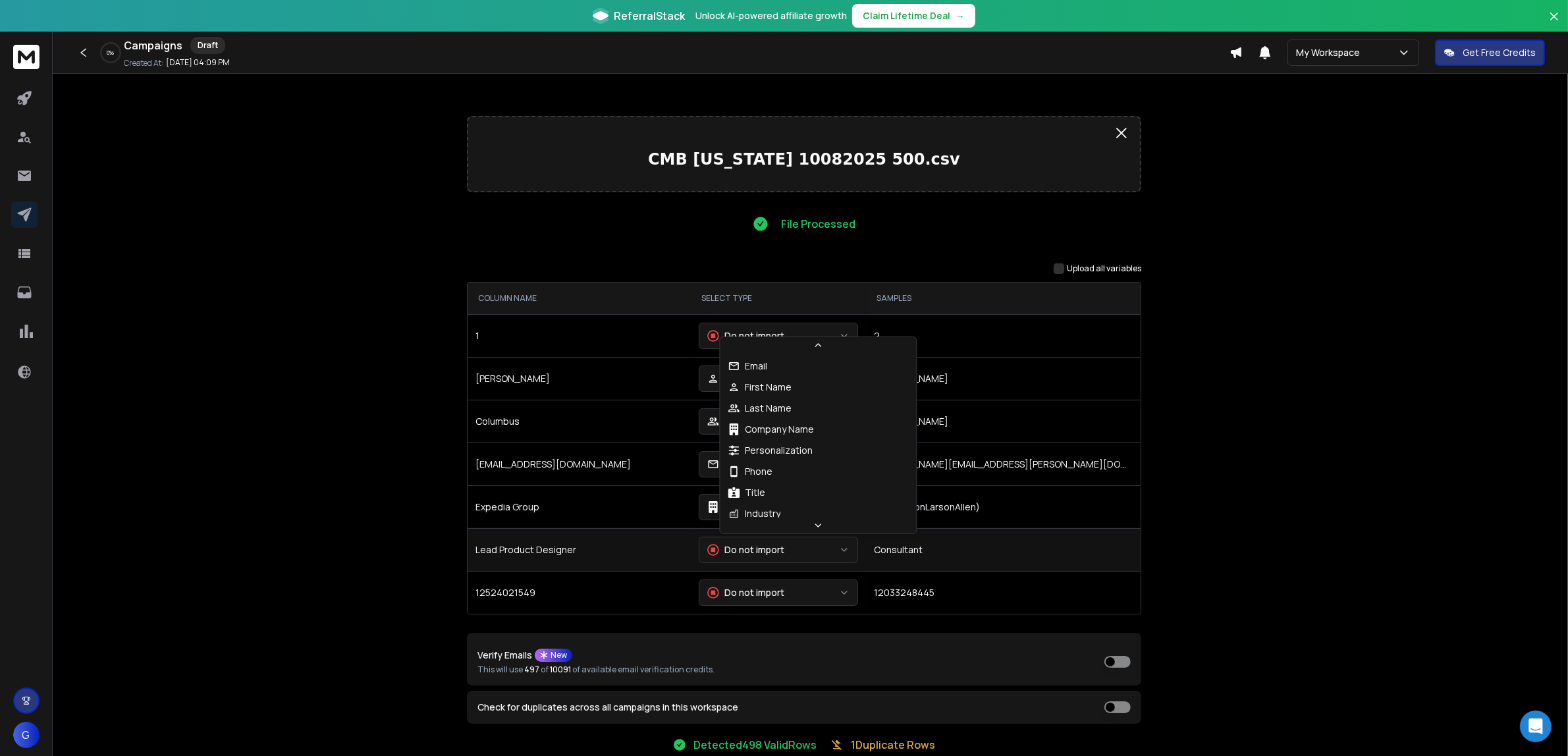
click at [822, 552] on button "Do not import" at bounding box center [778, 549] width 159 height 26
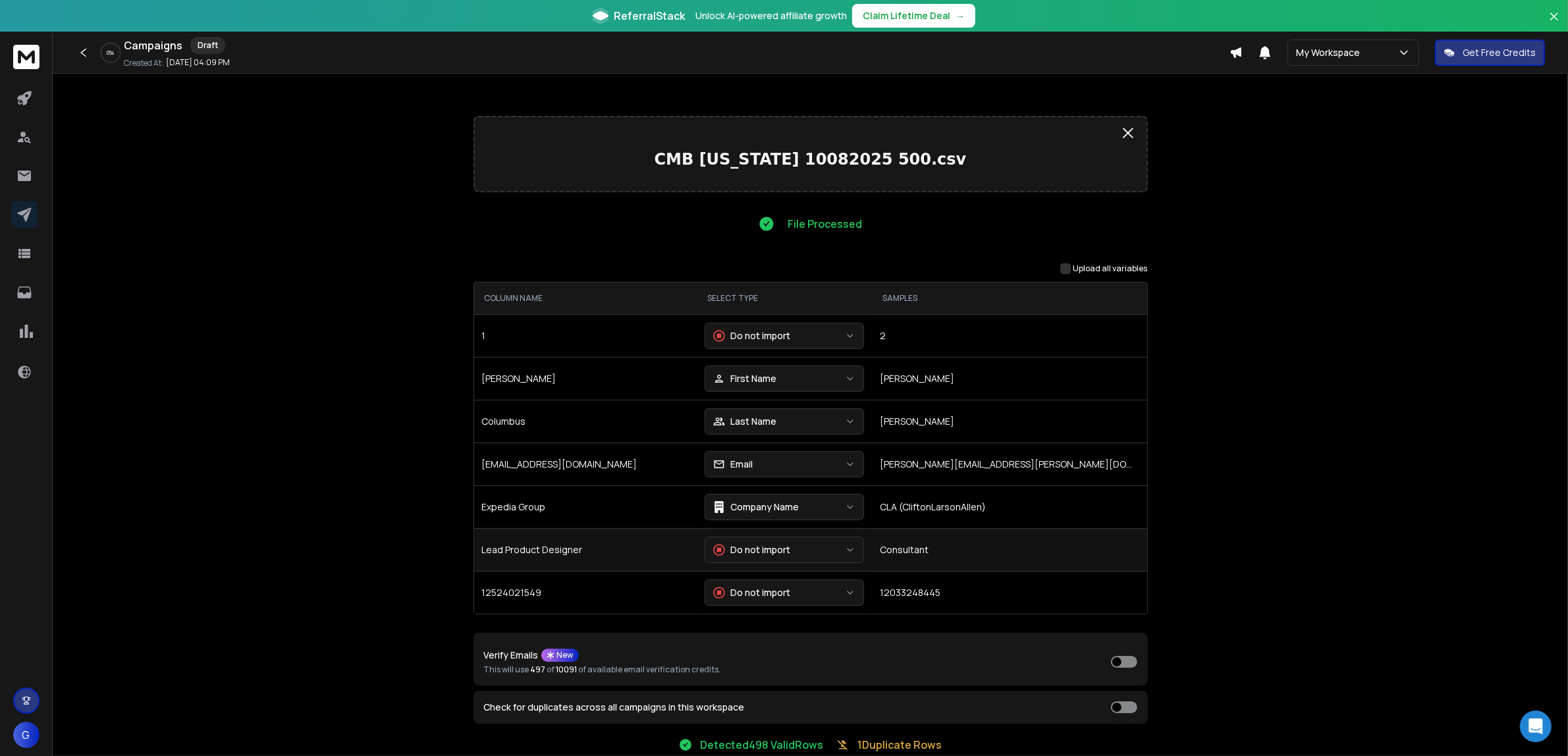
click at [822, 552] on button "Do not import" at bounding box center [784, 549] width 159 height 26
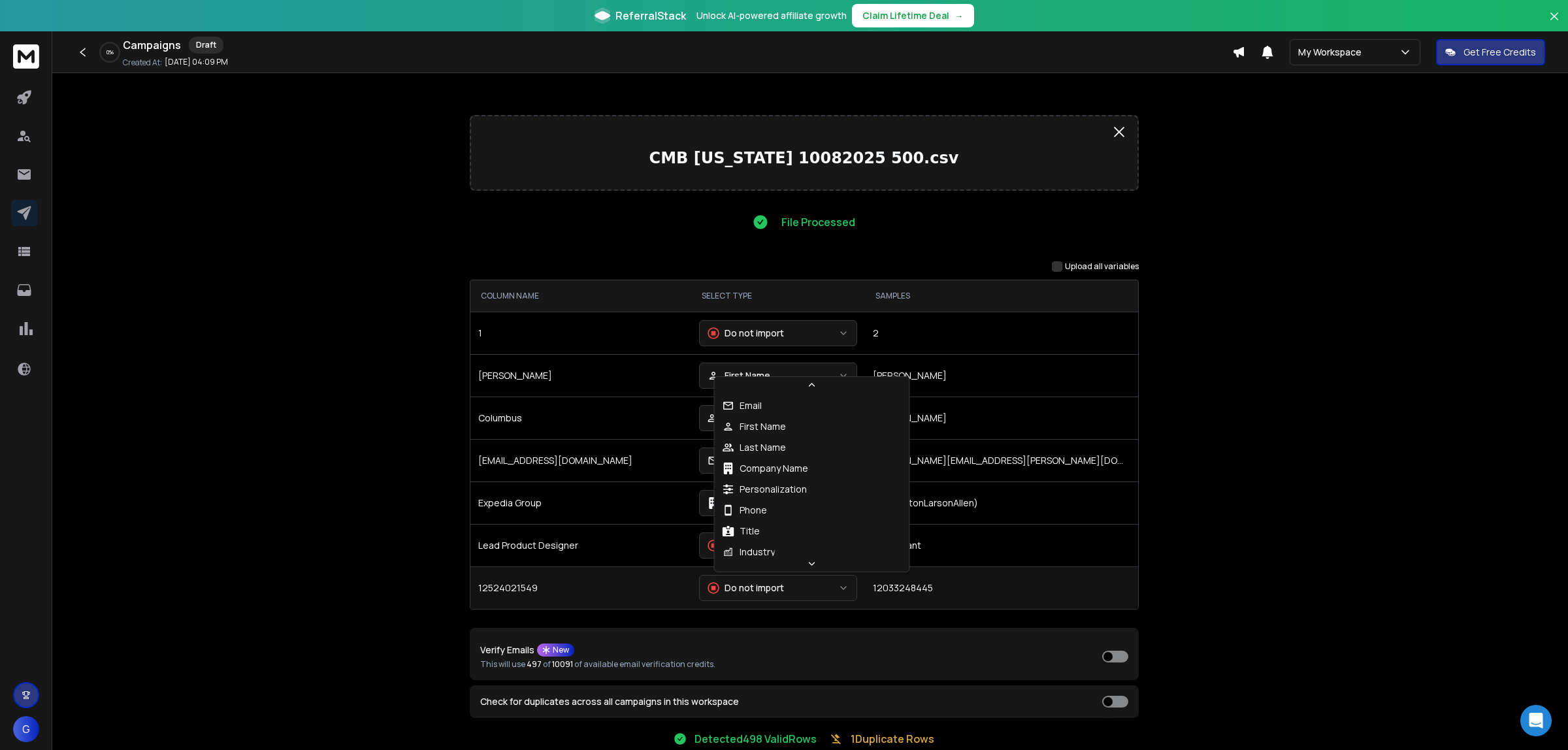
click at [817, 591] on button "Do not import" at bounding box center [778, 588] width 158 height 26
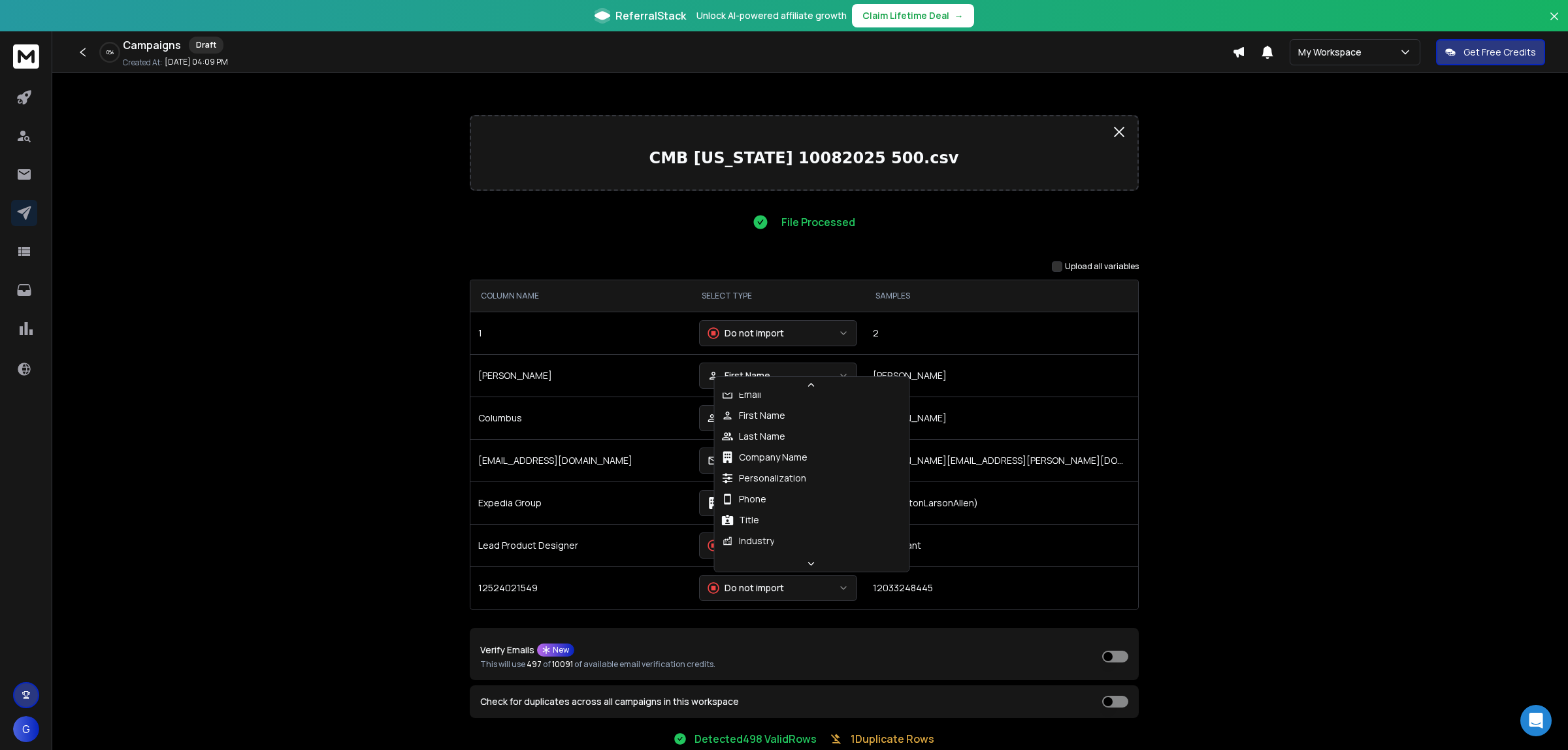
scroll to position [0, 0]
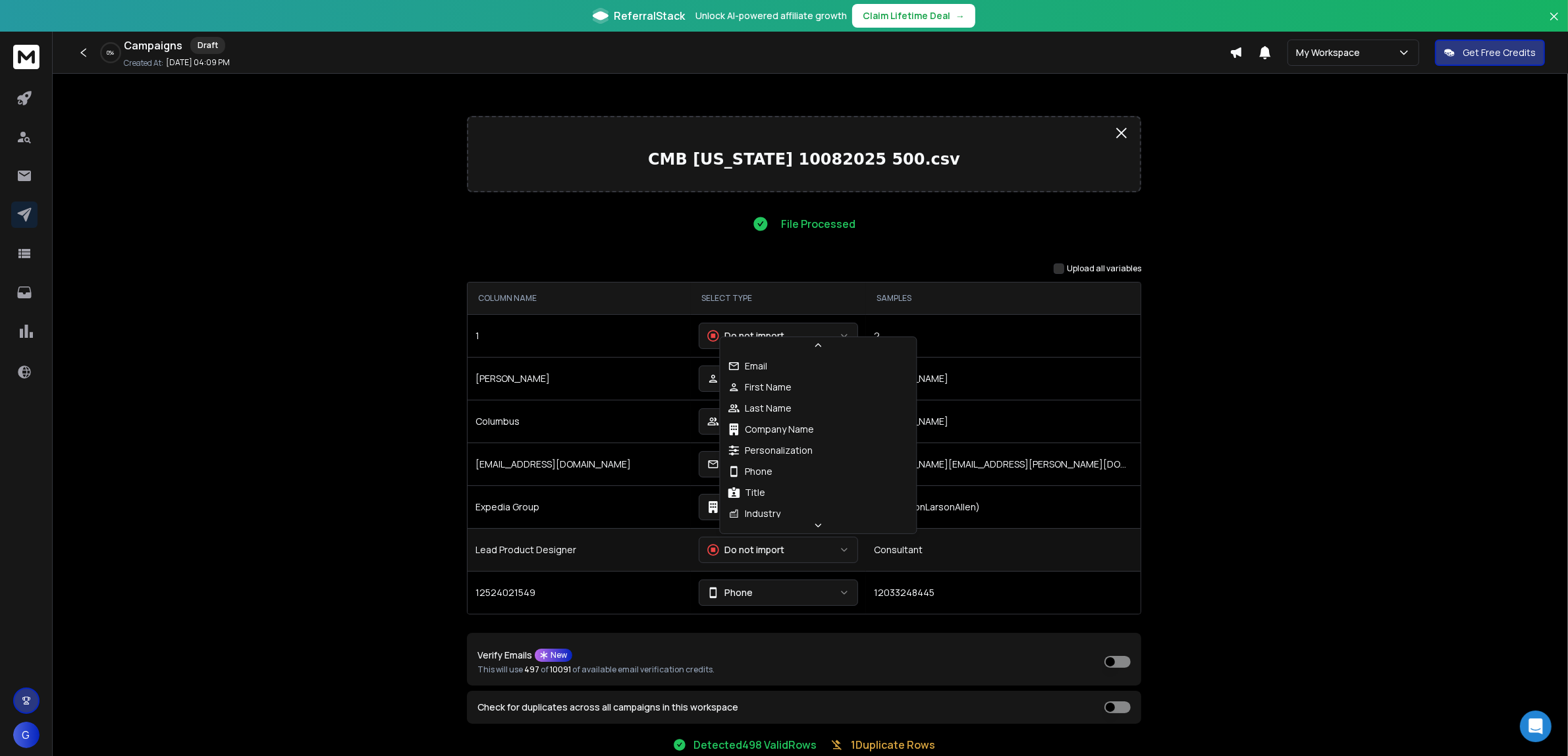
click at [841, 550] on button "Do not import" at bounding box center [778, 549] width 159 height 26
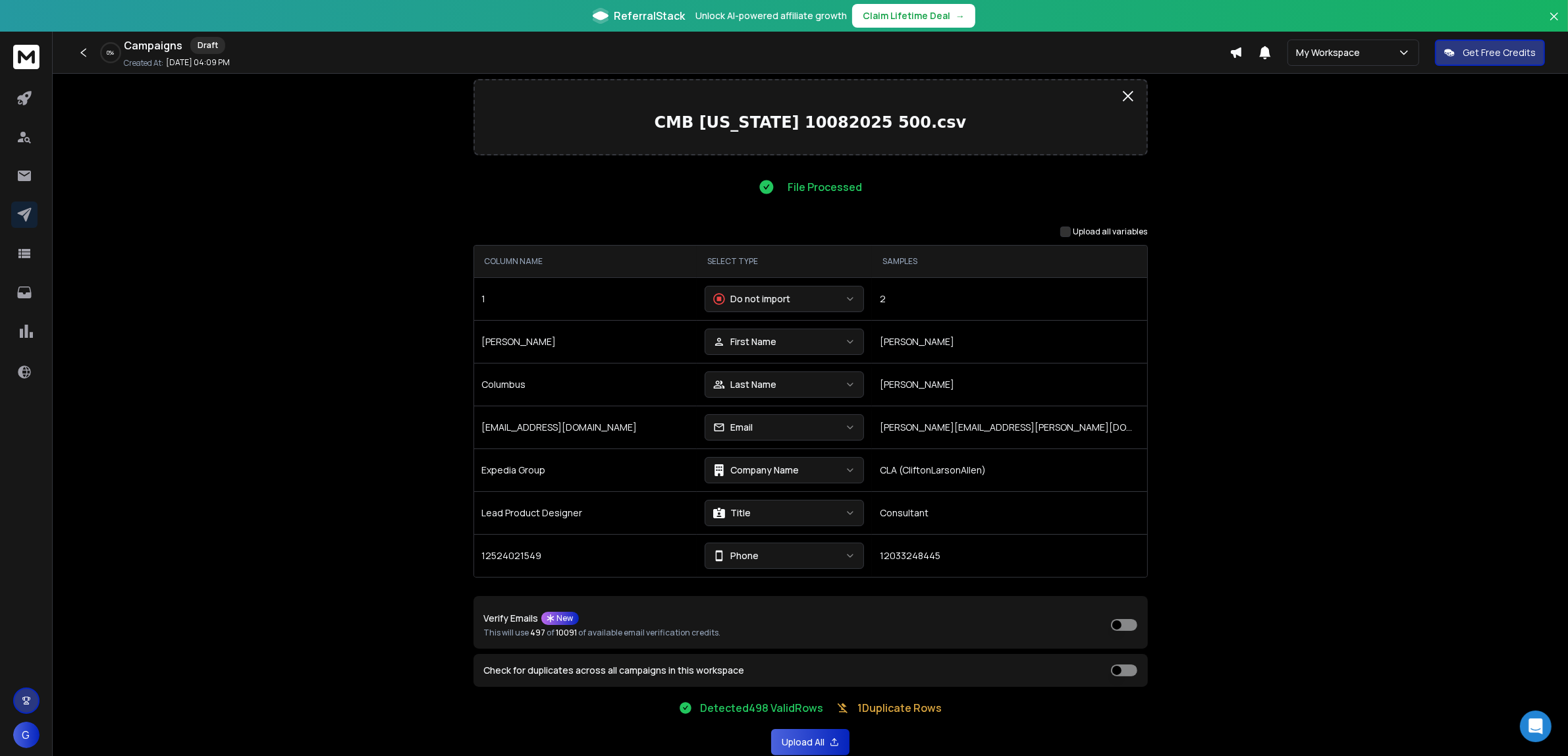
scroll to position [56, 0]
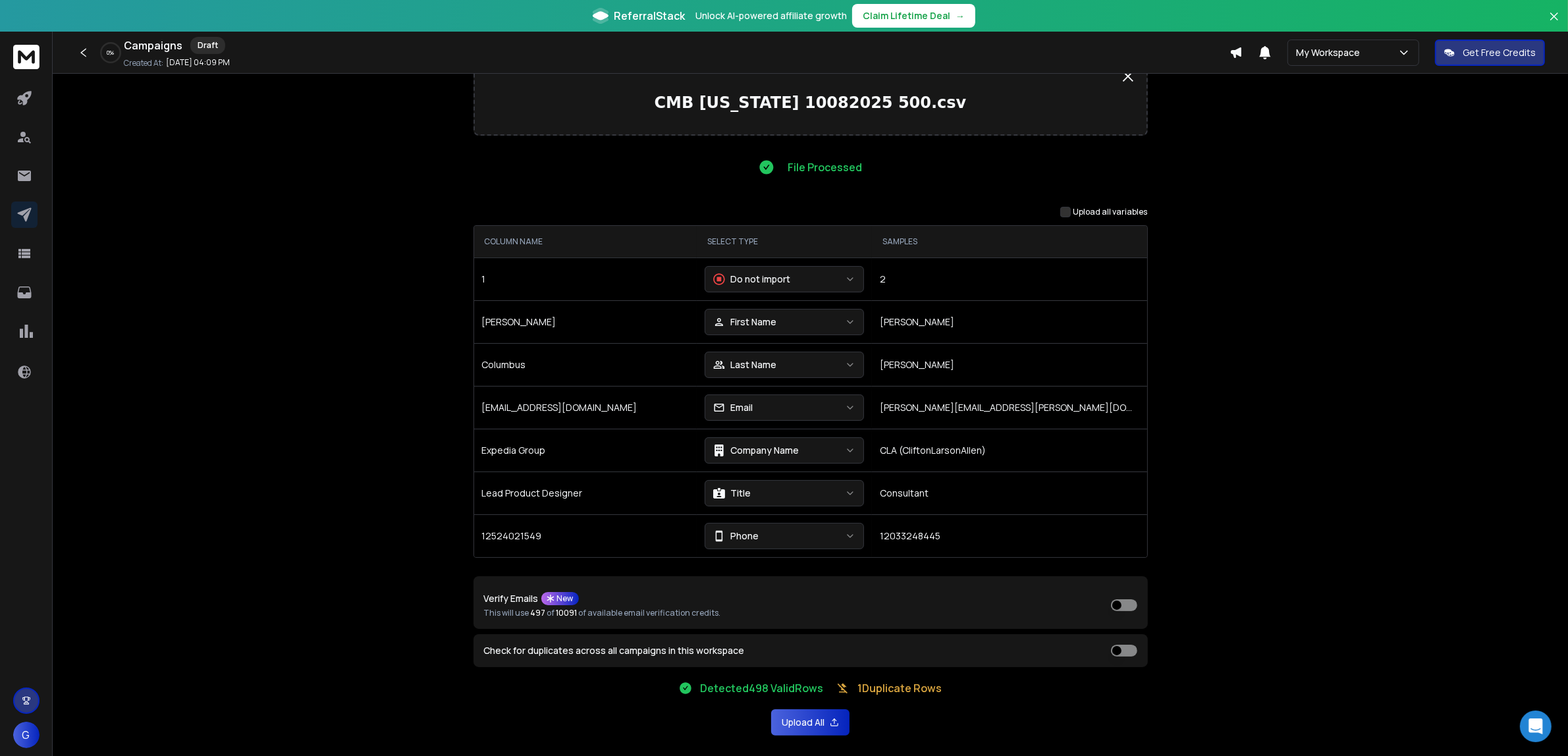
click at [1133, 607] on button "Verify Emails New This will use 497 of 10091 of available email verification cr…" at bounding box center [1124, 605] width 26 height 12
click at [1132, 650] on button "Check for duplicates across all campaigns in this workspace" at bounding box center [1124, 650] width 26 height 12
click at [805, 722] on button "Upload All" at bounding box center [810, 722] width 79 height 26
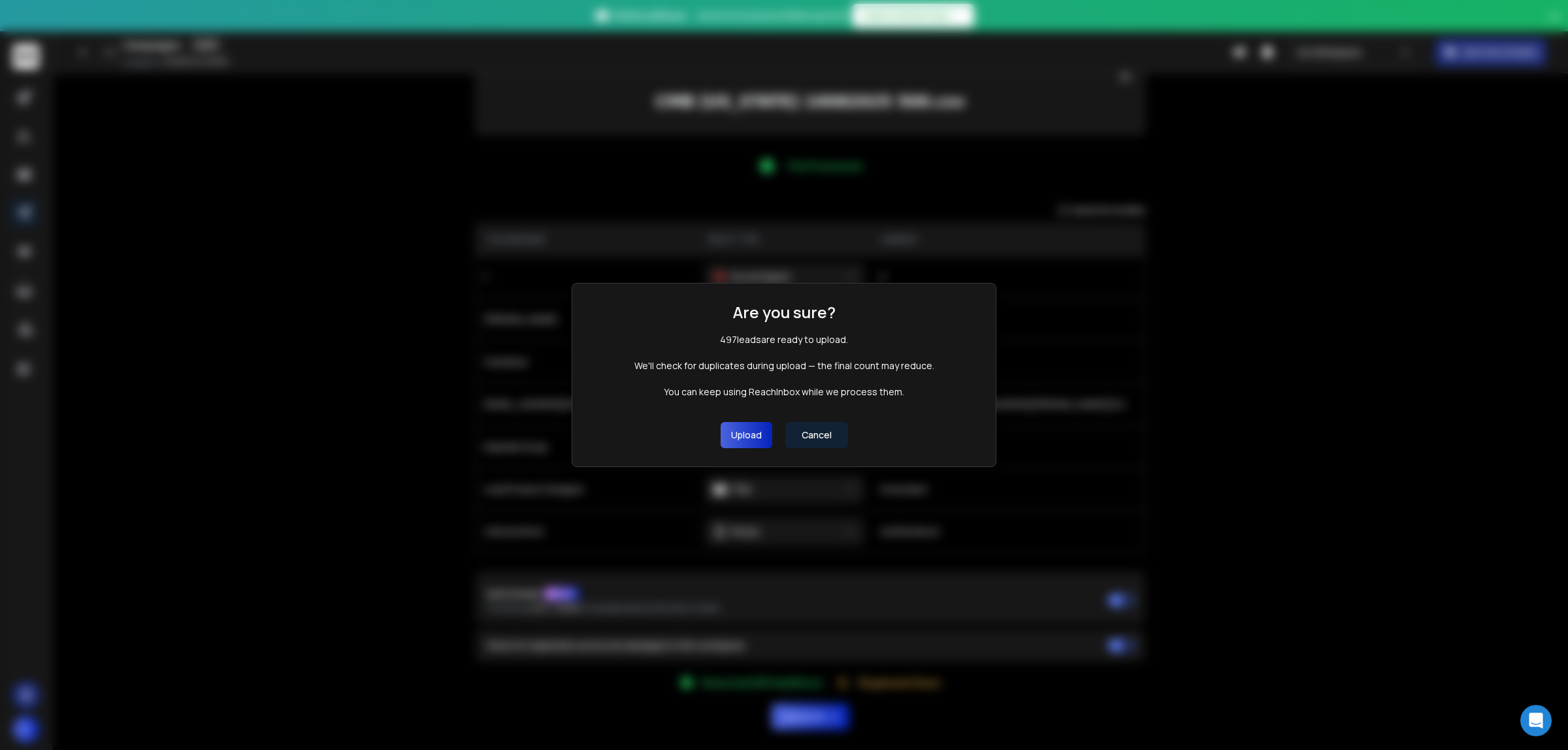
click at [740, 431] on button "Upload" at bounding box center [746, 435] width 52 height 26
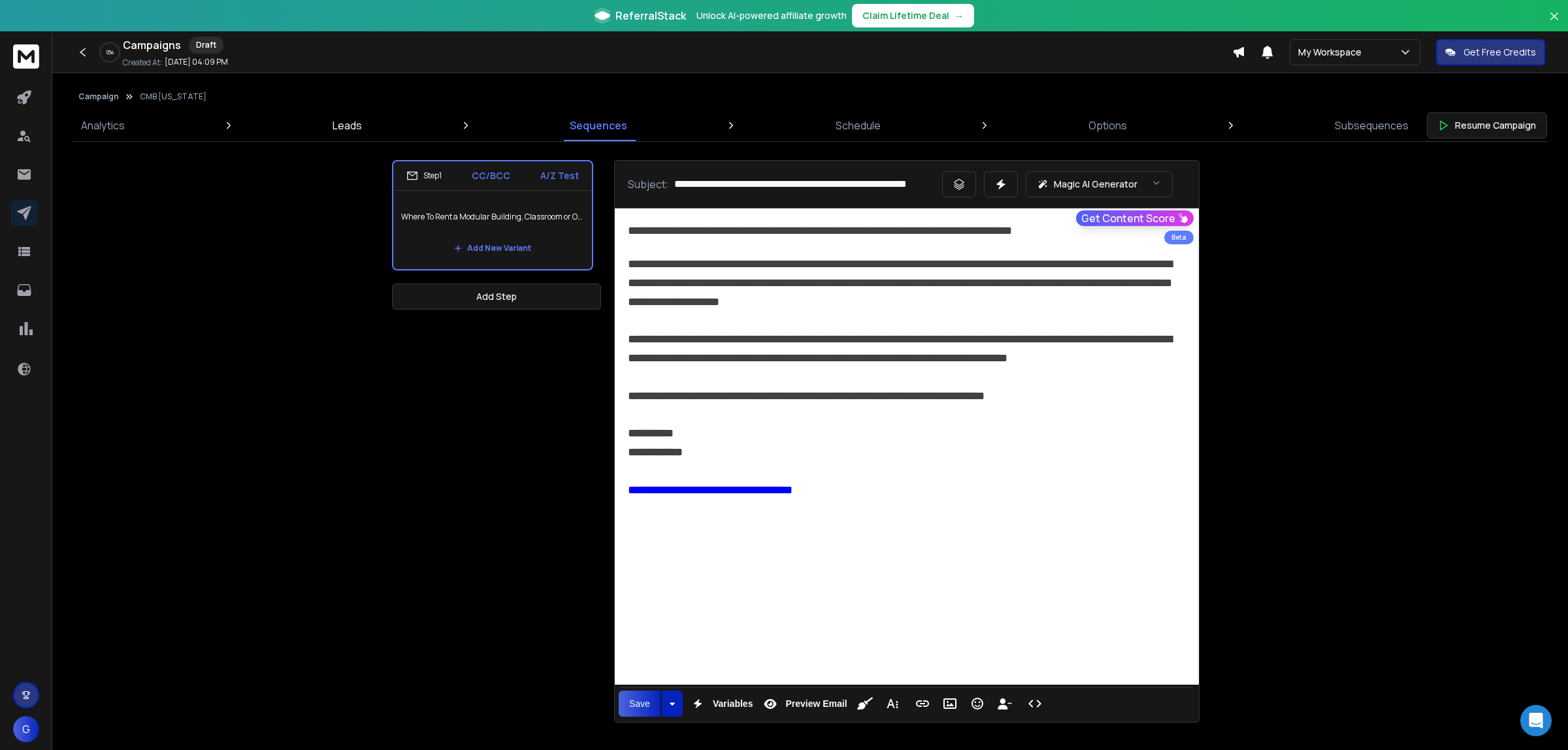
click at [350, 129] on p "Leads" at bounding box center [347, 125] width 29 height 16
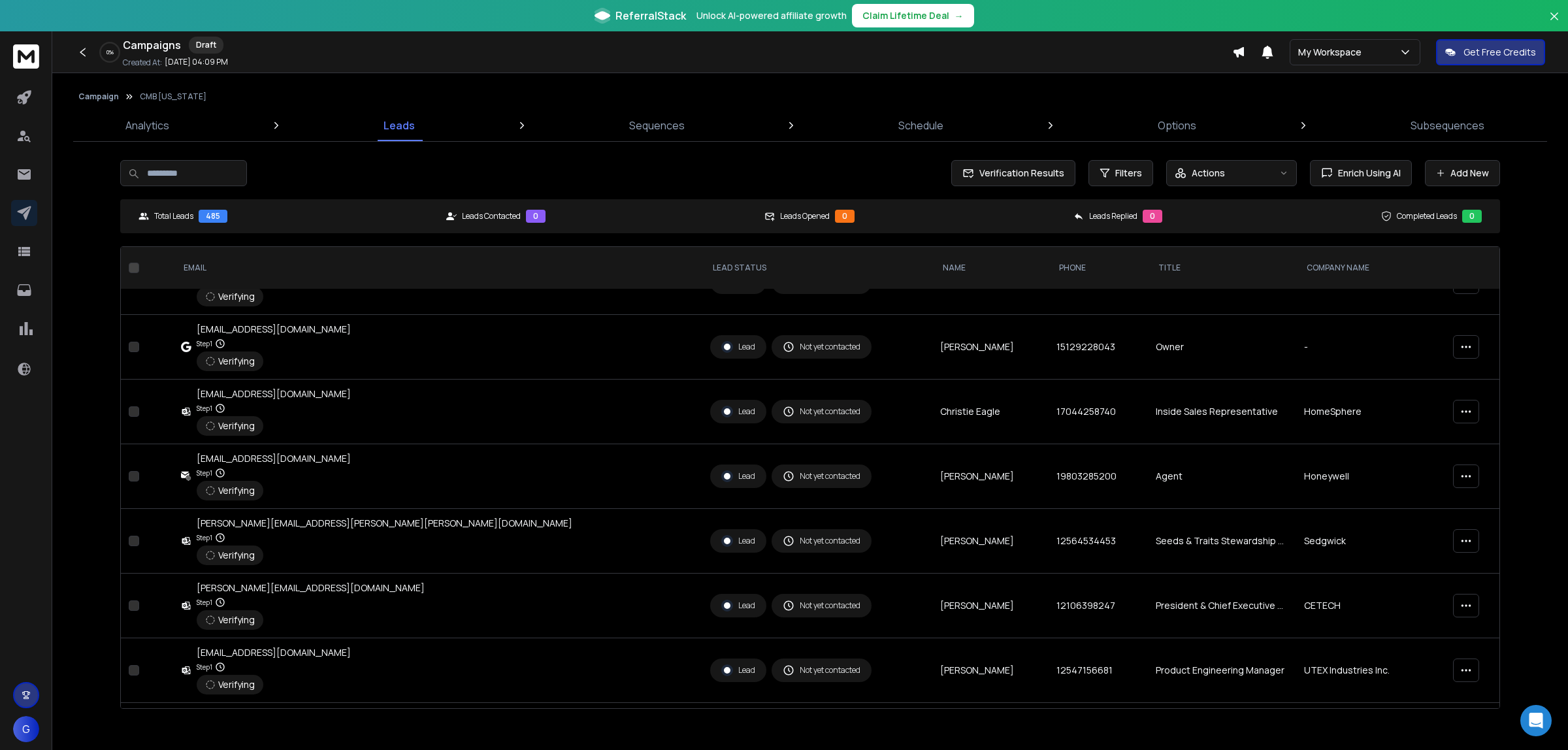
scroll to position [408, 0]
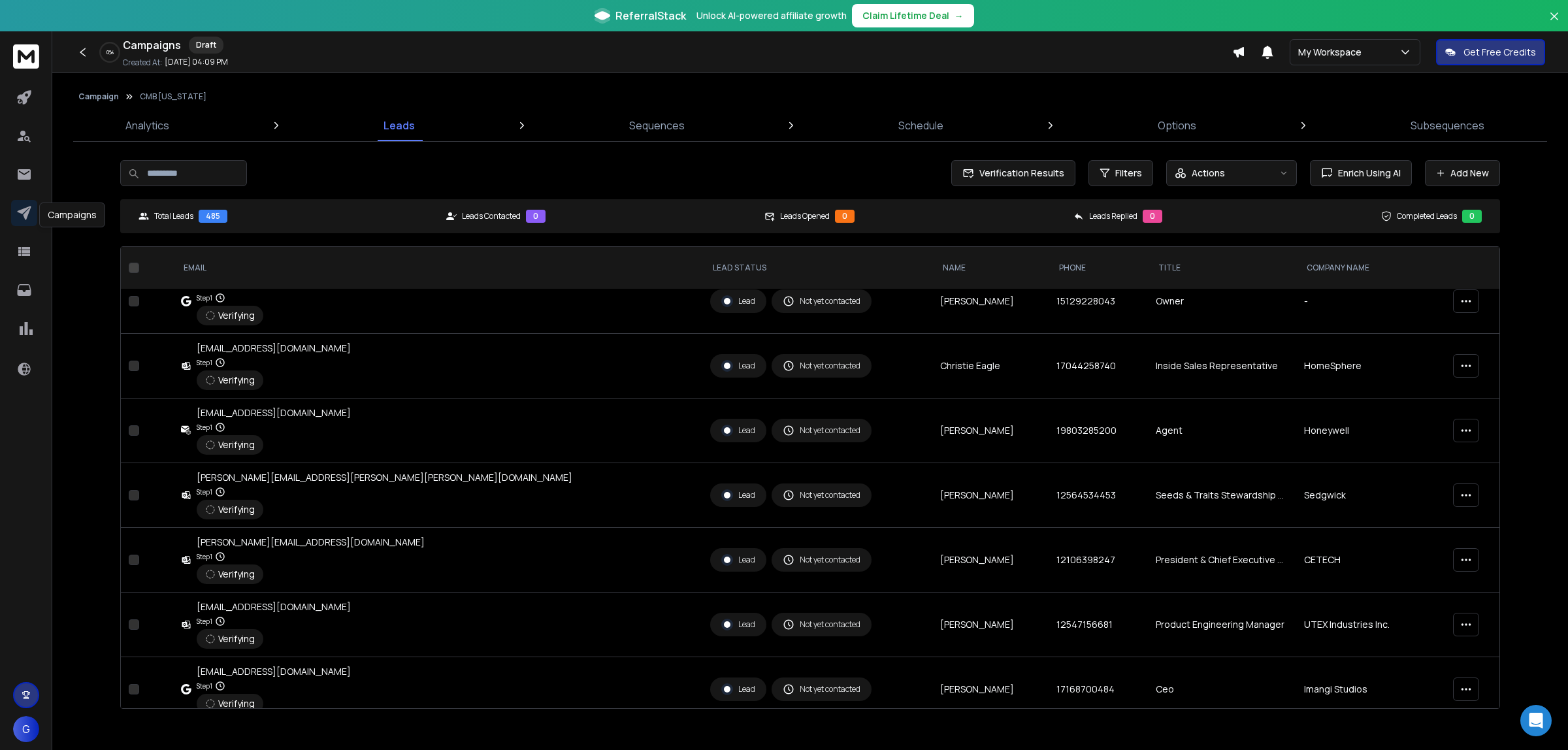
click at [27, 209] on icon at bounding box center [24, 213] width 16 height 16
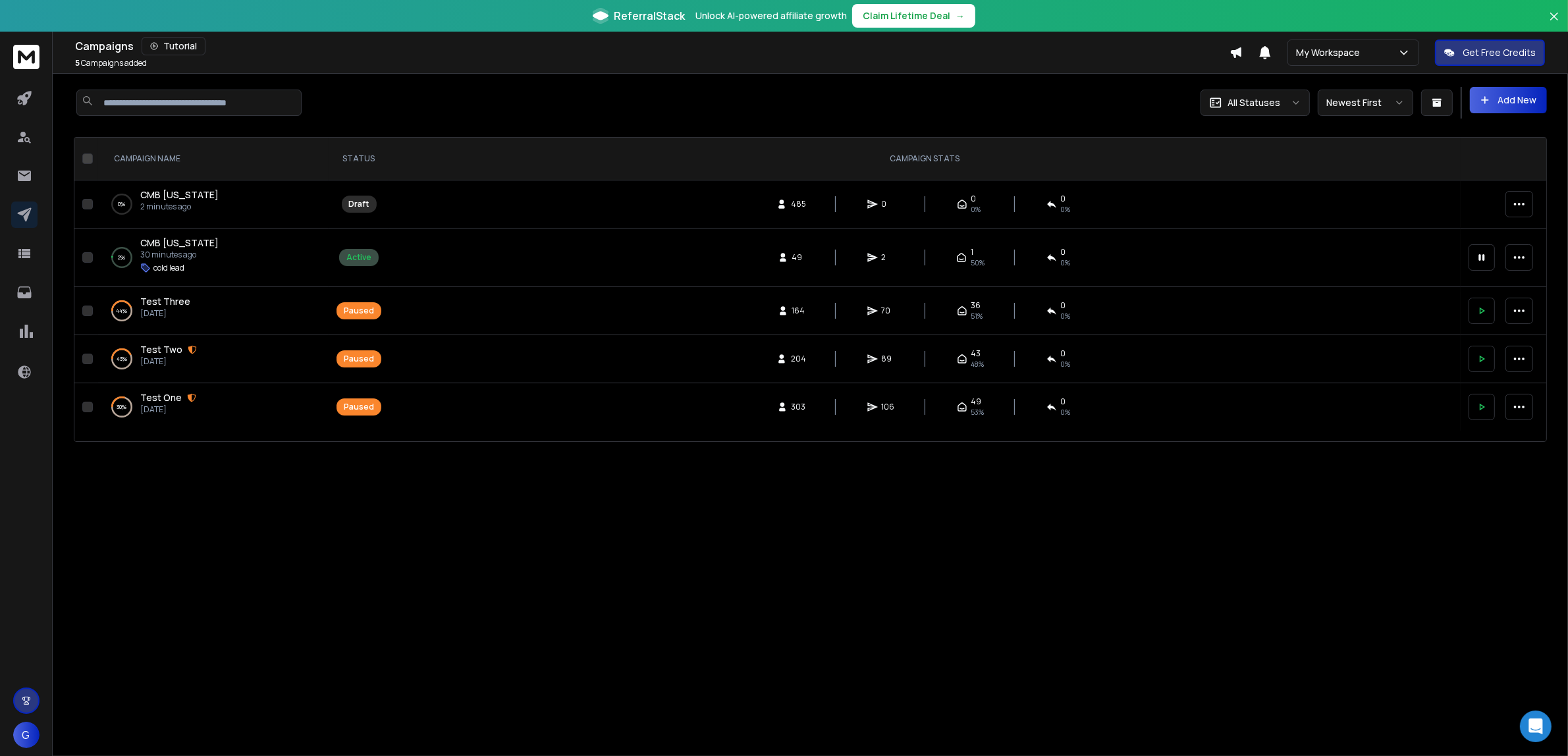
click at [198, 254] on p "30 minutes ago" at bounding box center [179, 254] width 79 height 11
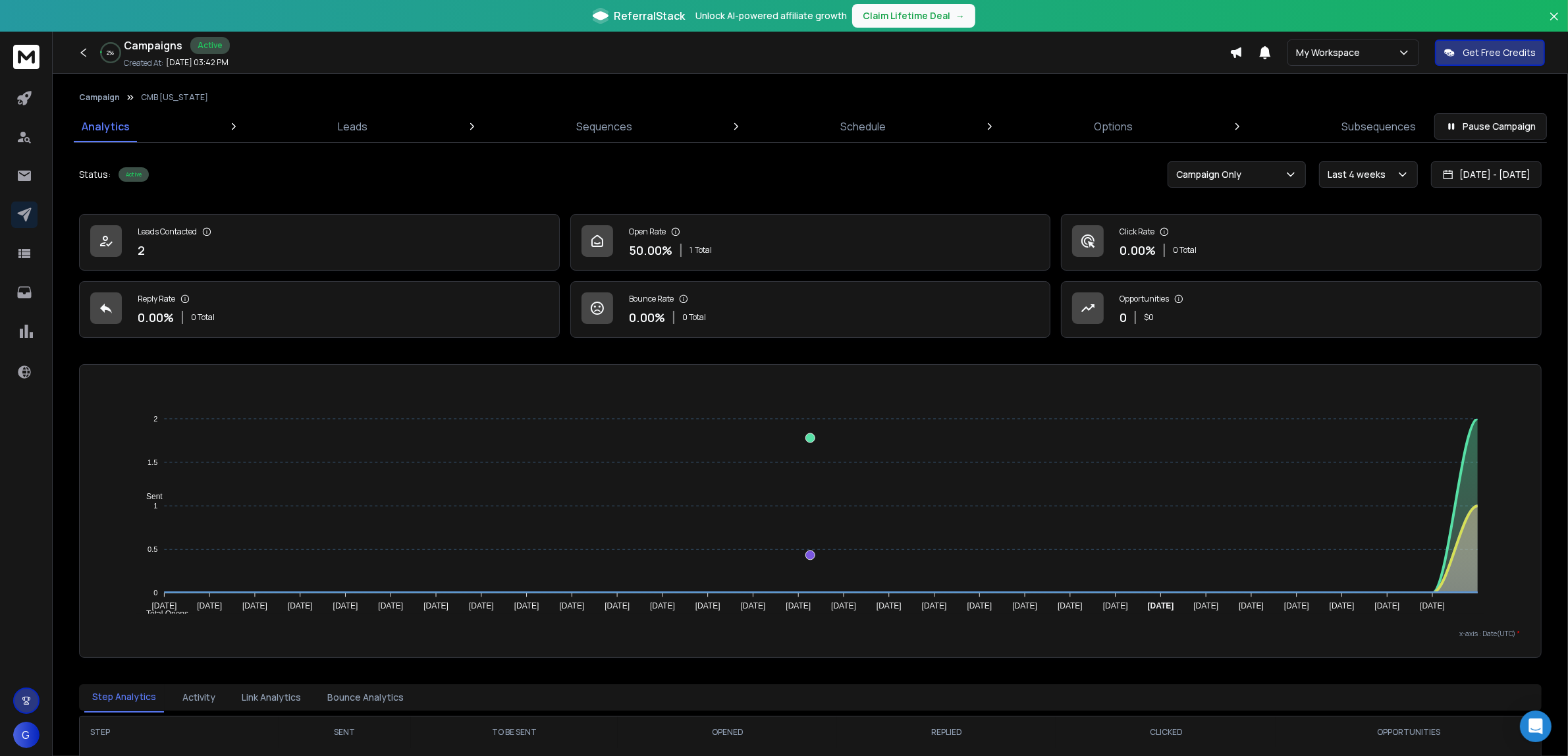
click at [912, 13] on button "Claim Lifetime Deal →" at bounding box center [914, 16] width 123 height 24
click at [24, 219] on icon at bounding box center [24, 214] width 14 height 14
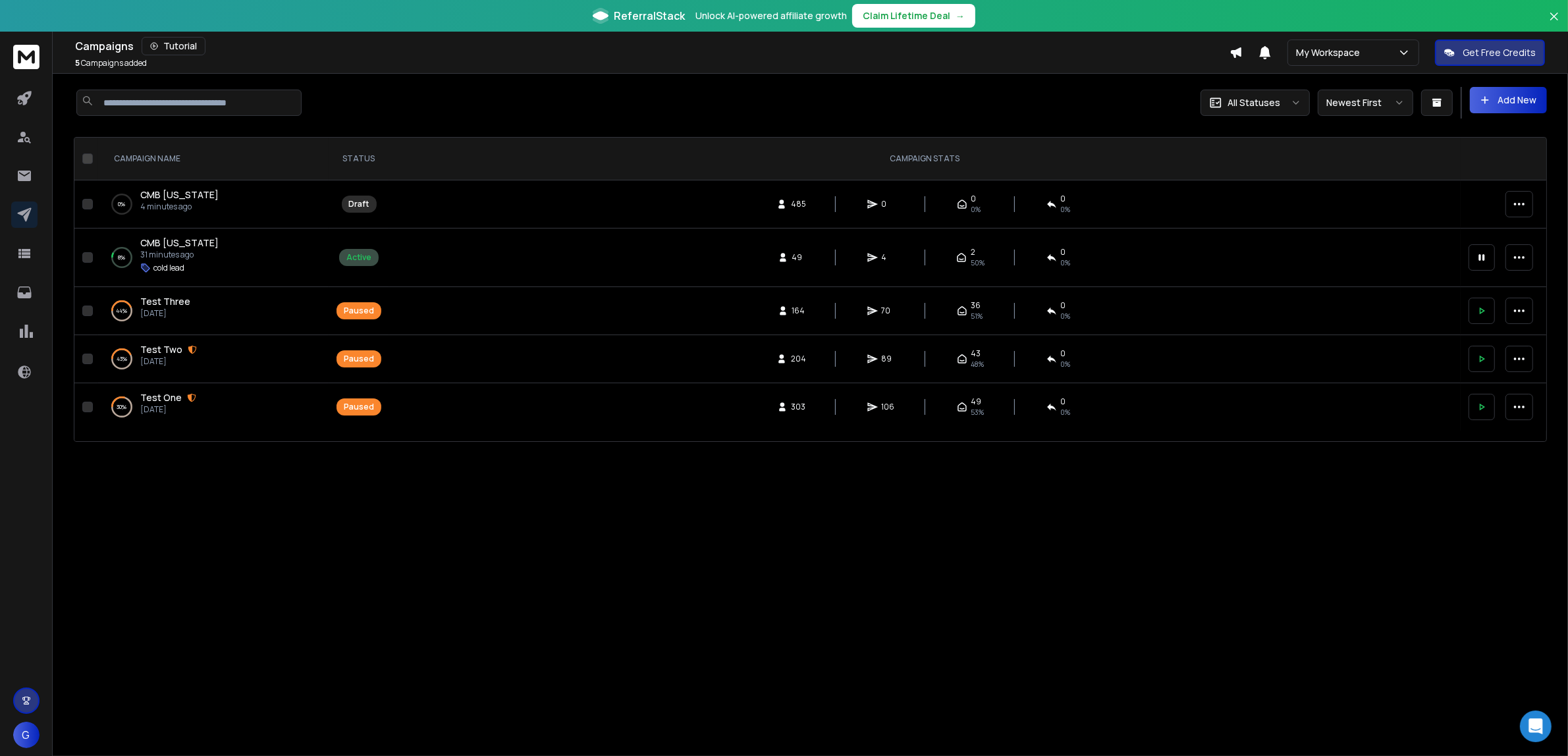
click at [202, 202] on p "4 minutes ago" at bounding box center [179, 207] width 79 height 11
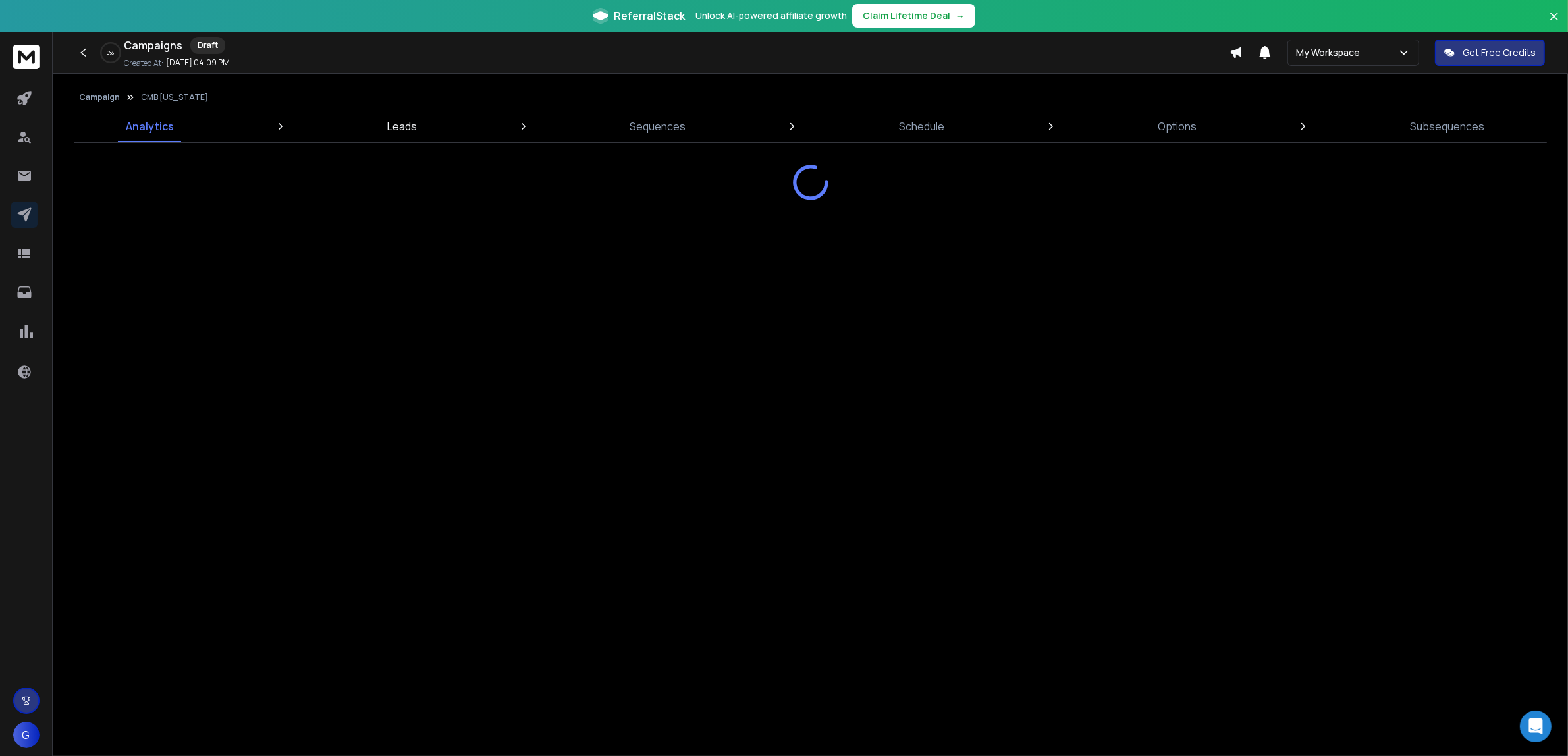
click at [356, 126] on div "Analytics Leads Sequences Schedule Options Subsequences" at bounding box center [804, 126] width 1462 height 31
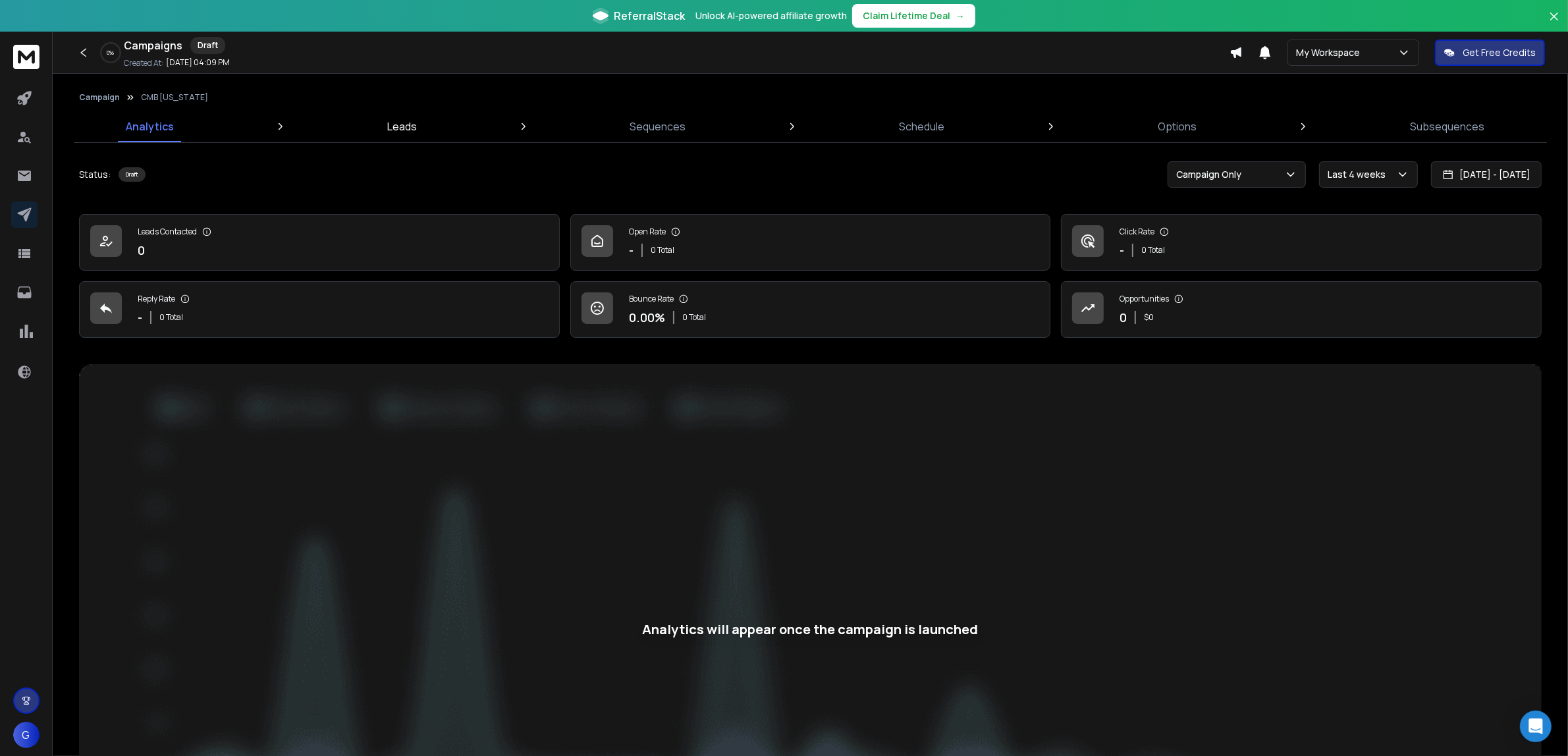
click at [384, 126] on link "Leads" at bounding box center [402, 126] width 46 height 31
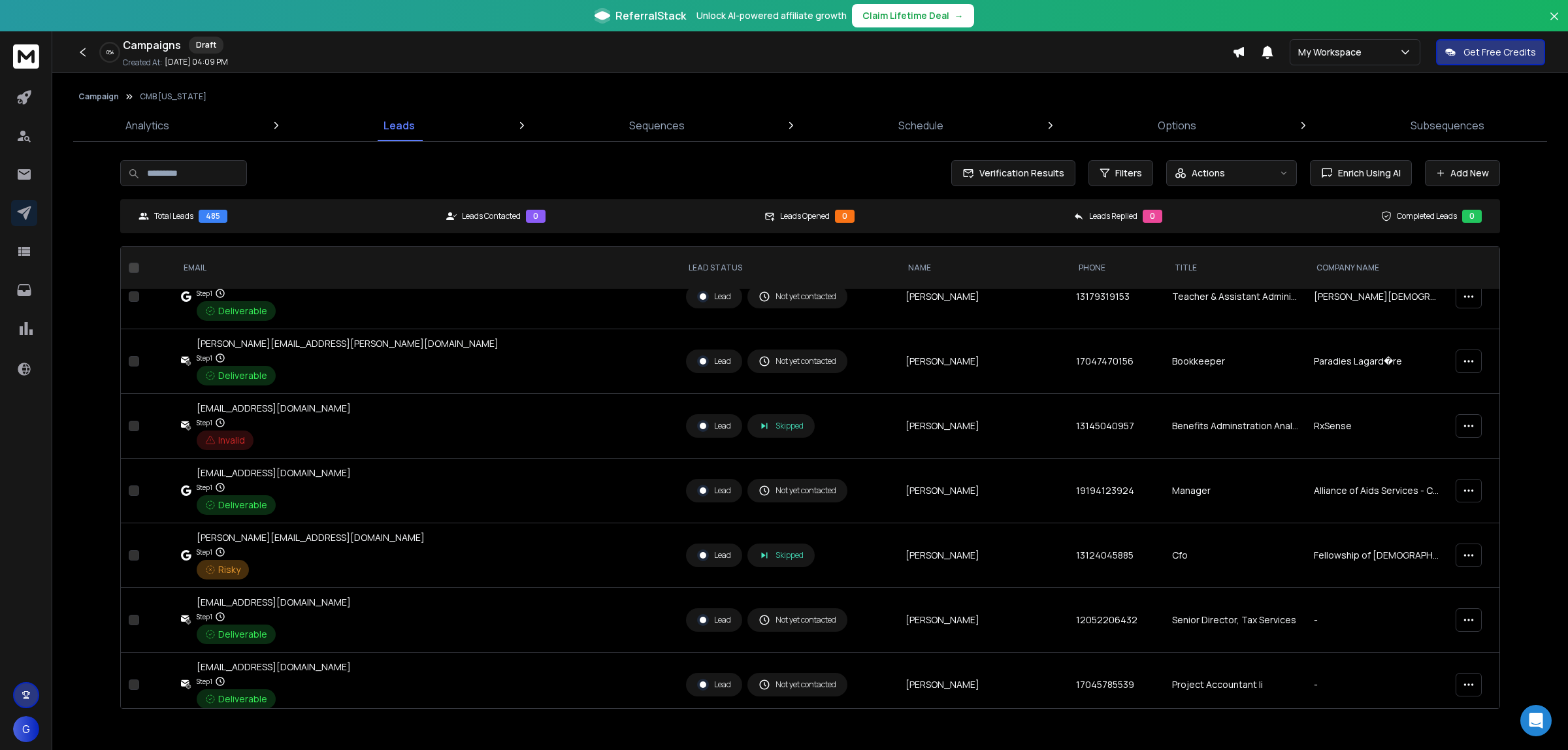
scroll to position [3909, 0]
click at [1284, 169] on icon "button" at bounding box center [1284, 173] width 9 height 11
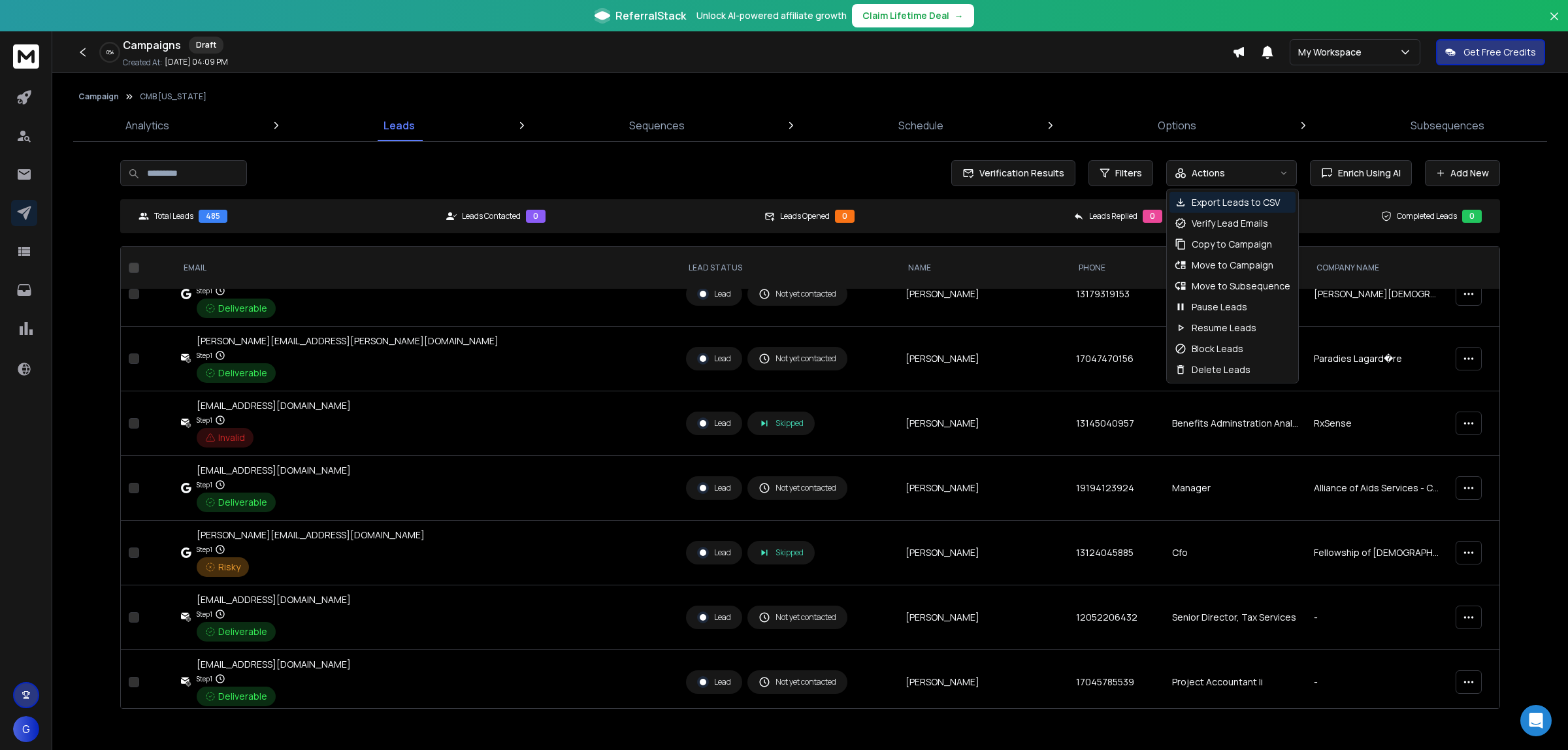
click at [1239, 205] on p "Export Leads to CSV" at bounding box center [1236, 203] width 88 height 13
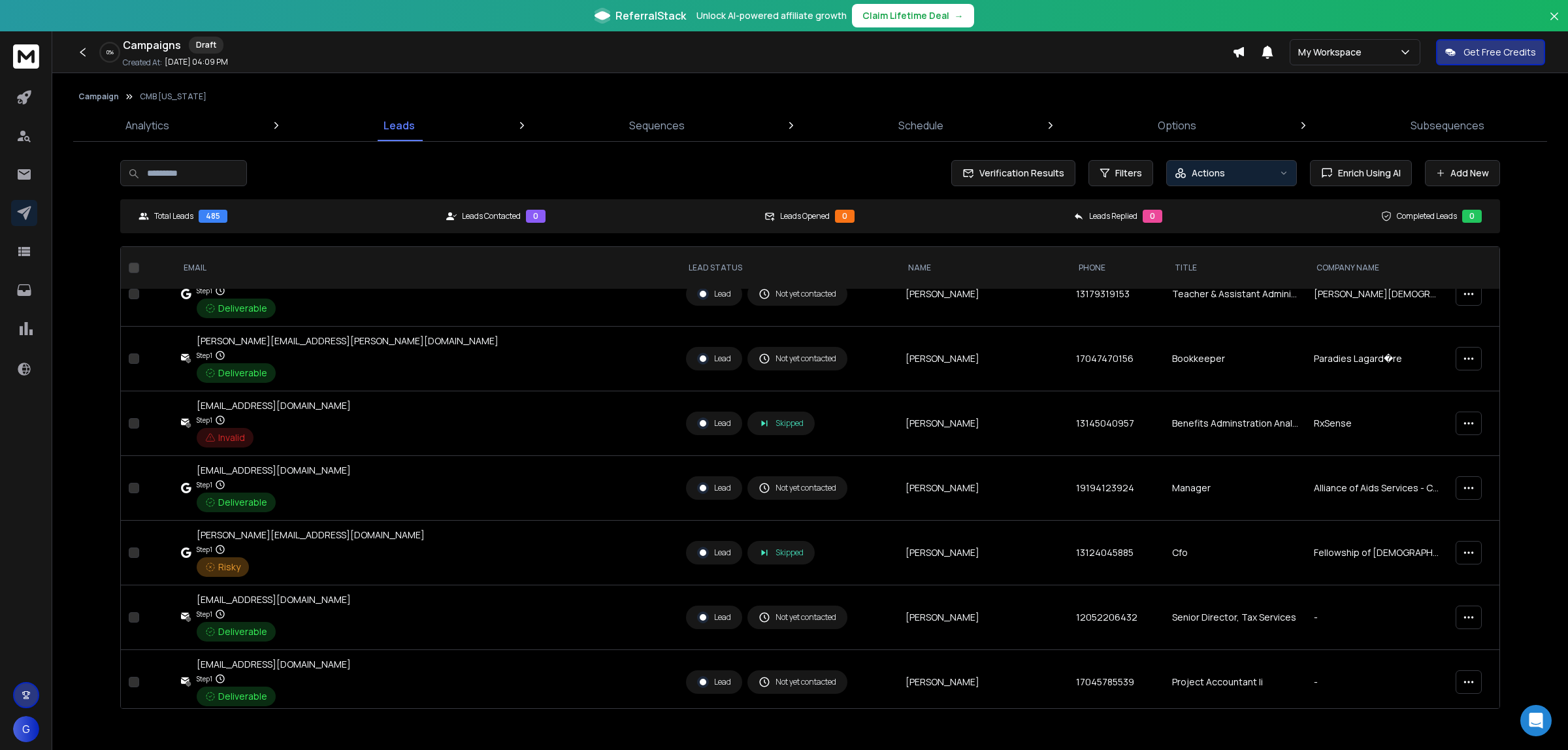
click at [1284, 177] on icon "button" at bounding box center [1284, 173] width 9 height 11
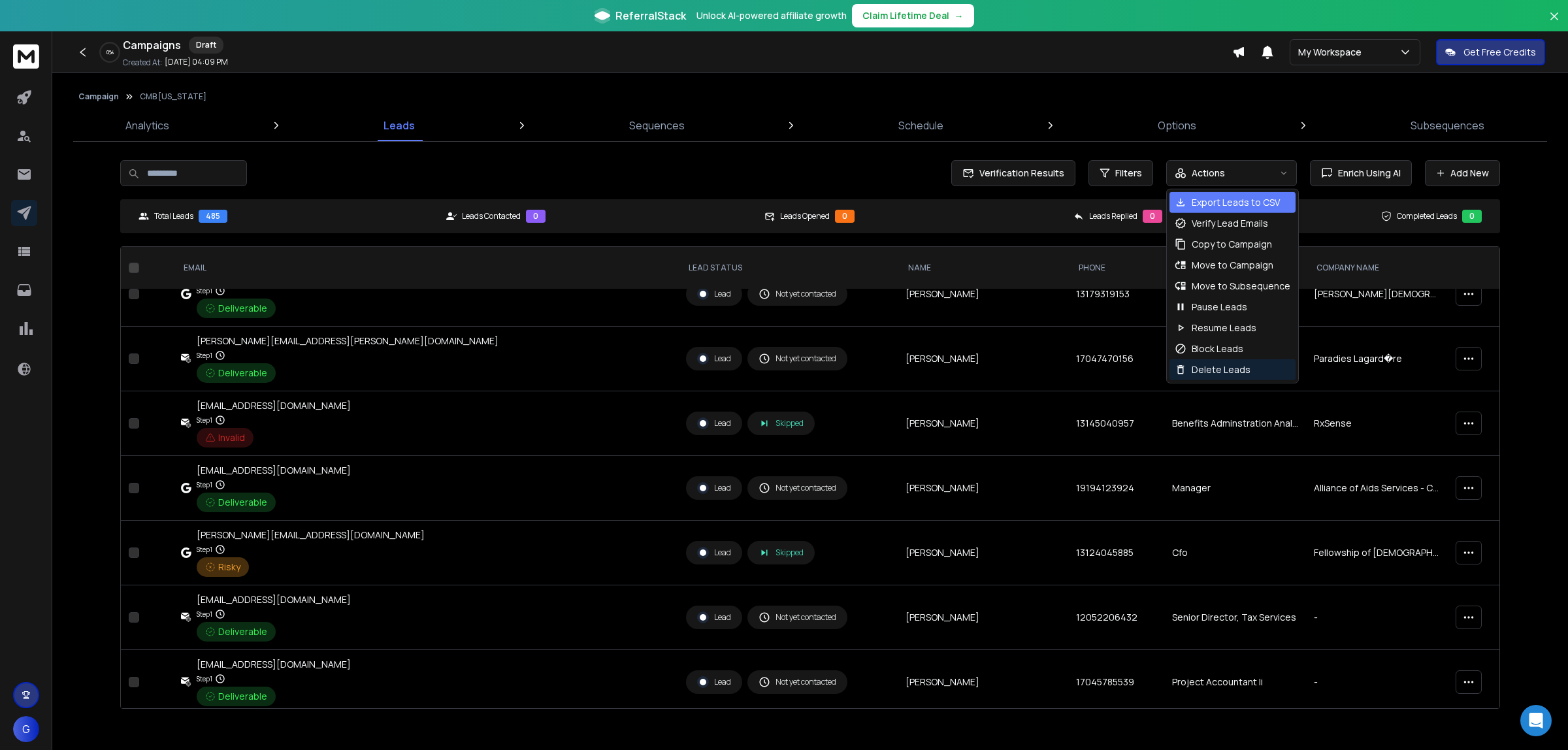
click at [1212, 367] on p "Delete Leads" at bounding box center [1221, 370] width 59 height 13
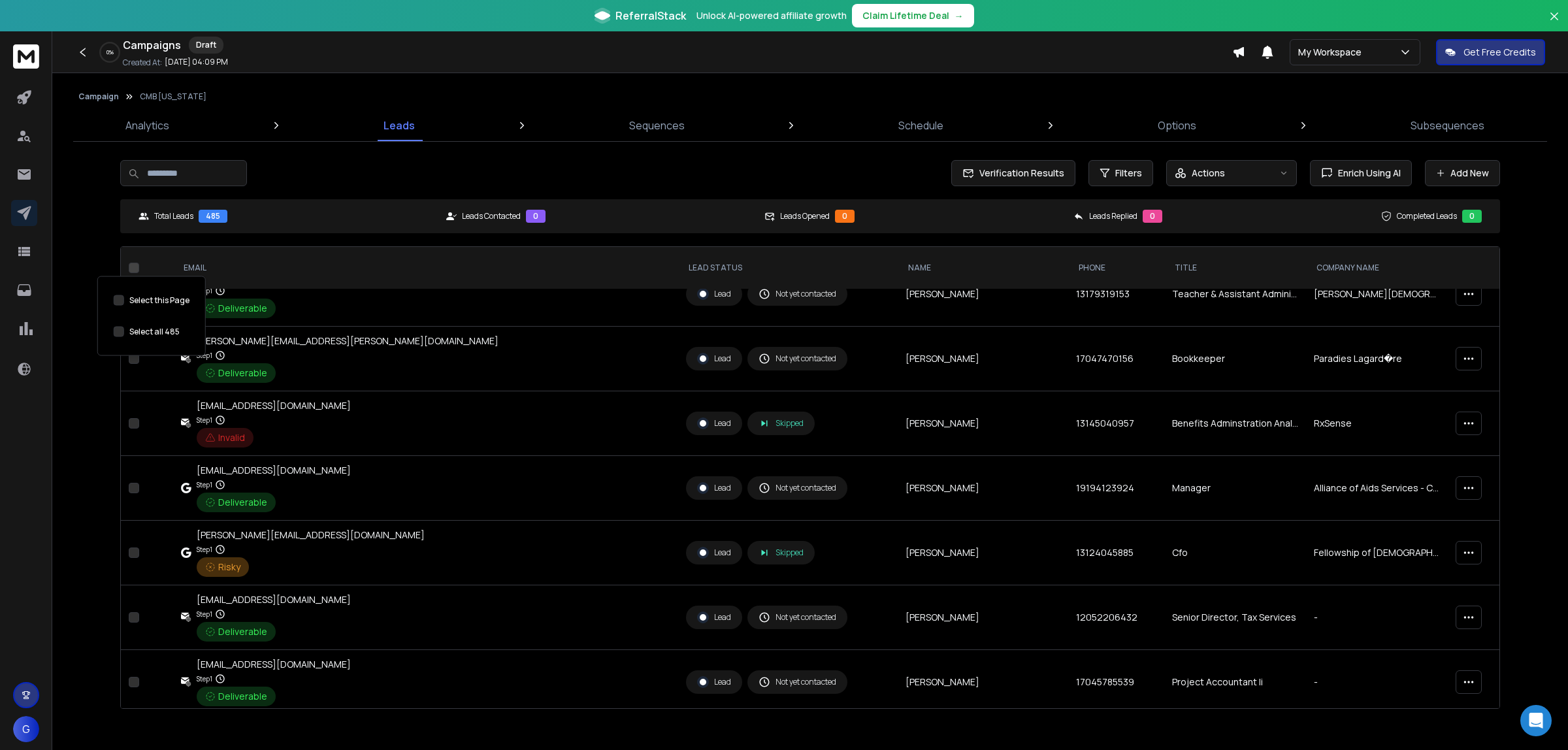
click at [136, 267] on button "Select this Page" at bounding box center [134, 268] width 11 height 11
click at [120, 328] on button "Select this Page" at bounding box center [118, 332] width 11 height 11
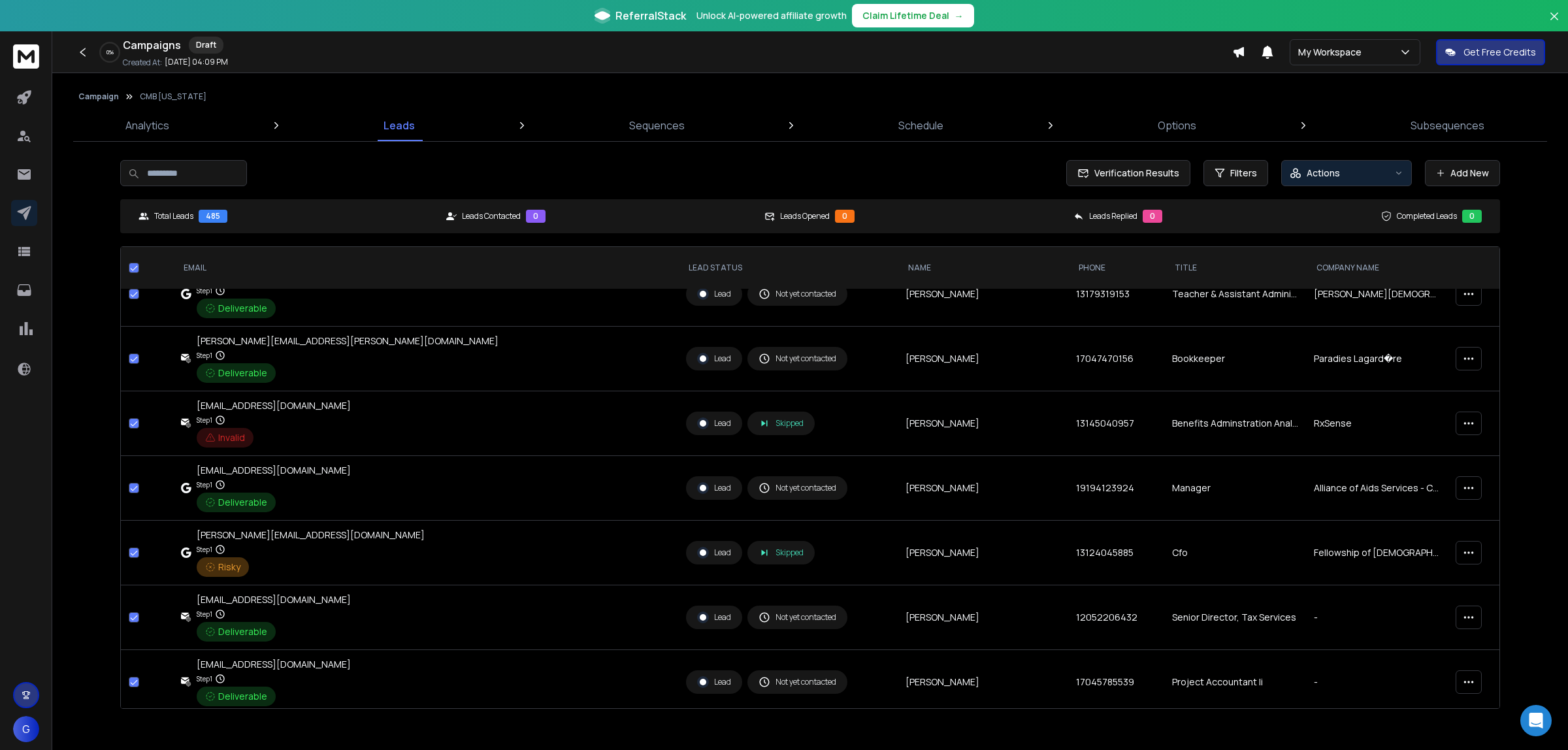
click at [1379, 173] on div "Actions" at bounding box center [1340, 173] width 99 height 13
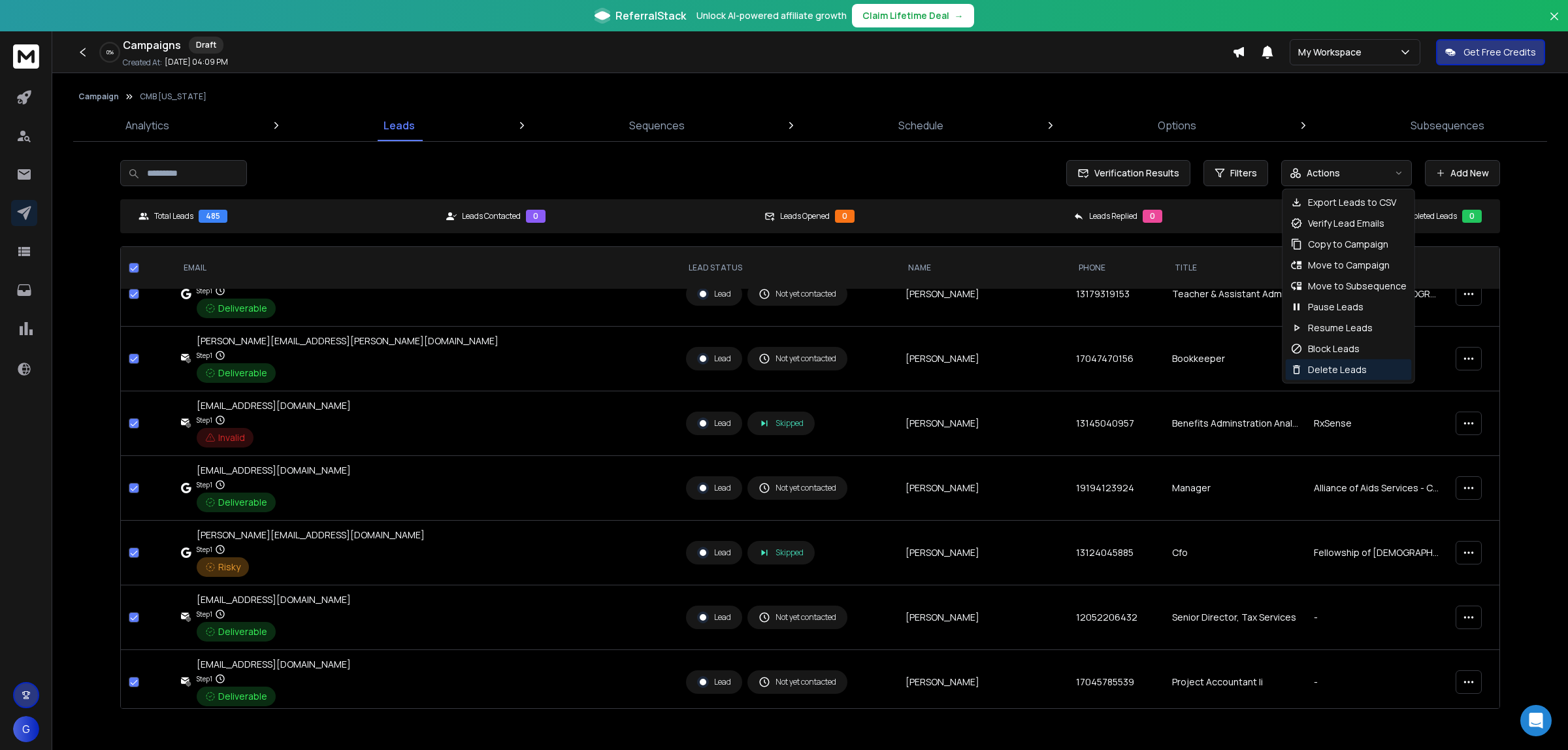
click at [1318, 371] on p "Delete Leads" at bounding box center [1338, 370] width 59 height 13
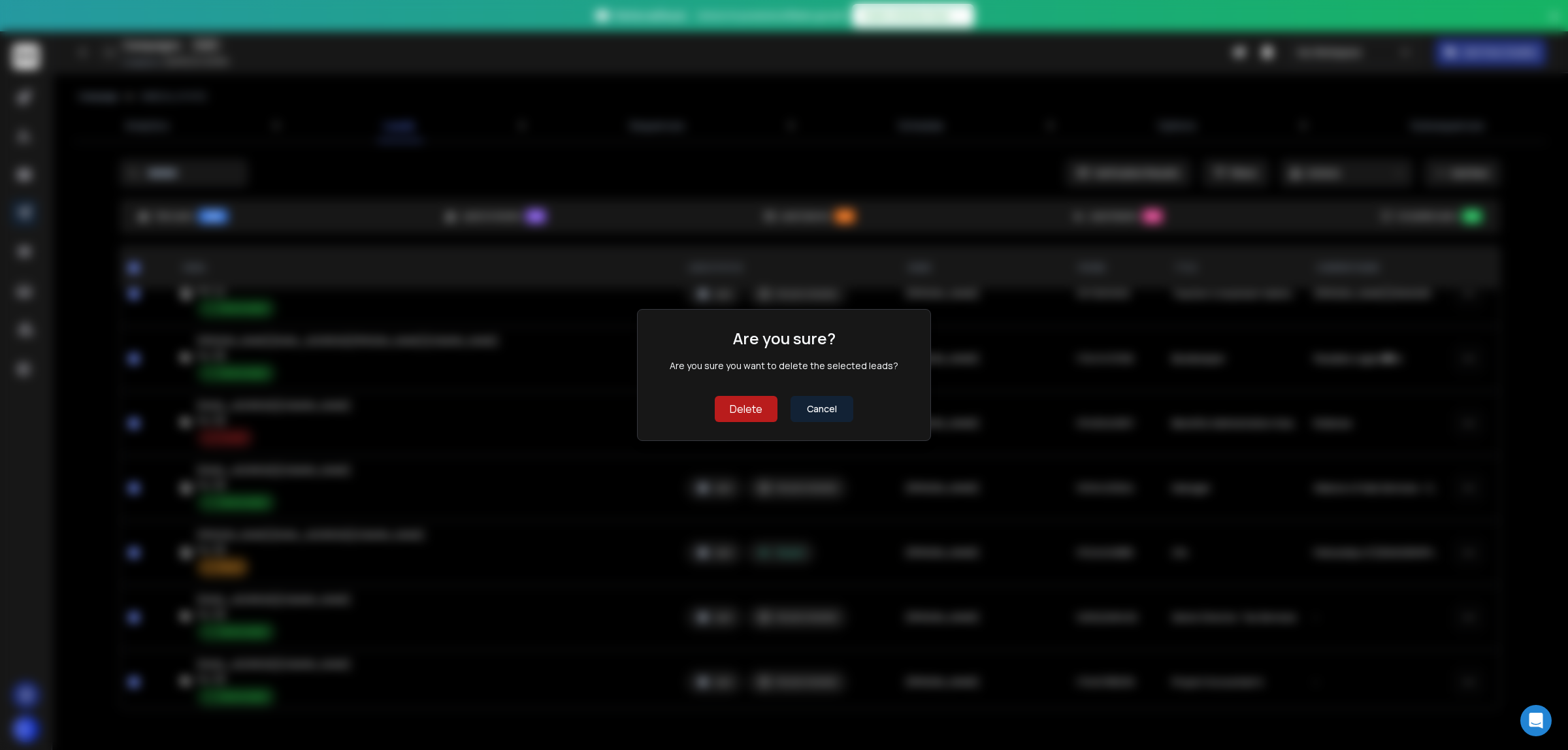
click at [749, 415] on button "Delete" at bounding box center [746, 409] width 62 height 26
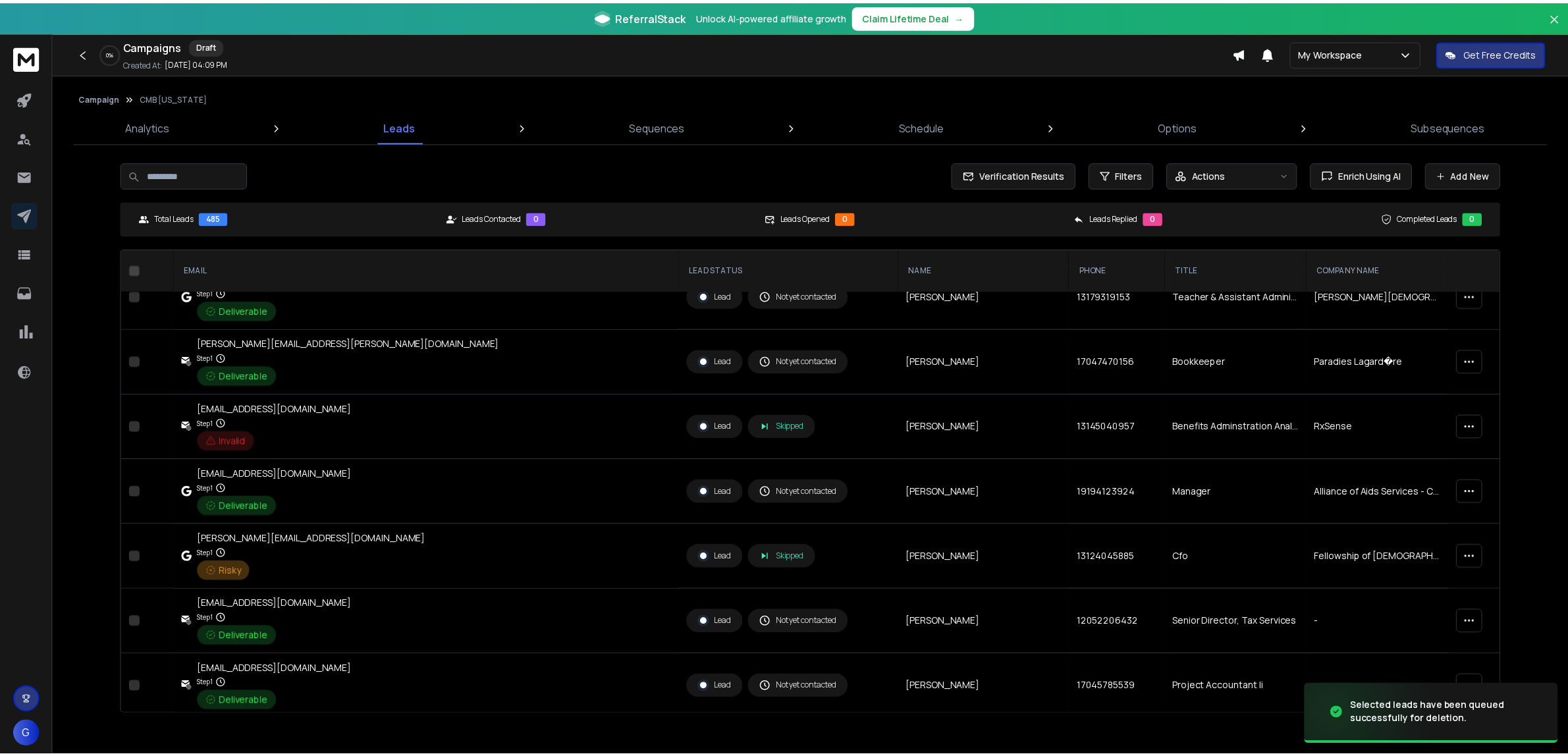
scroll to position [2870, 0]
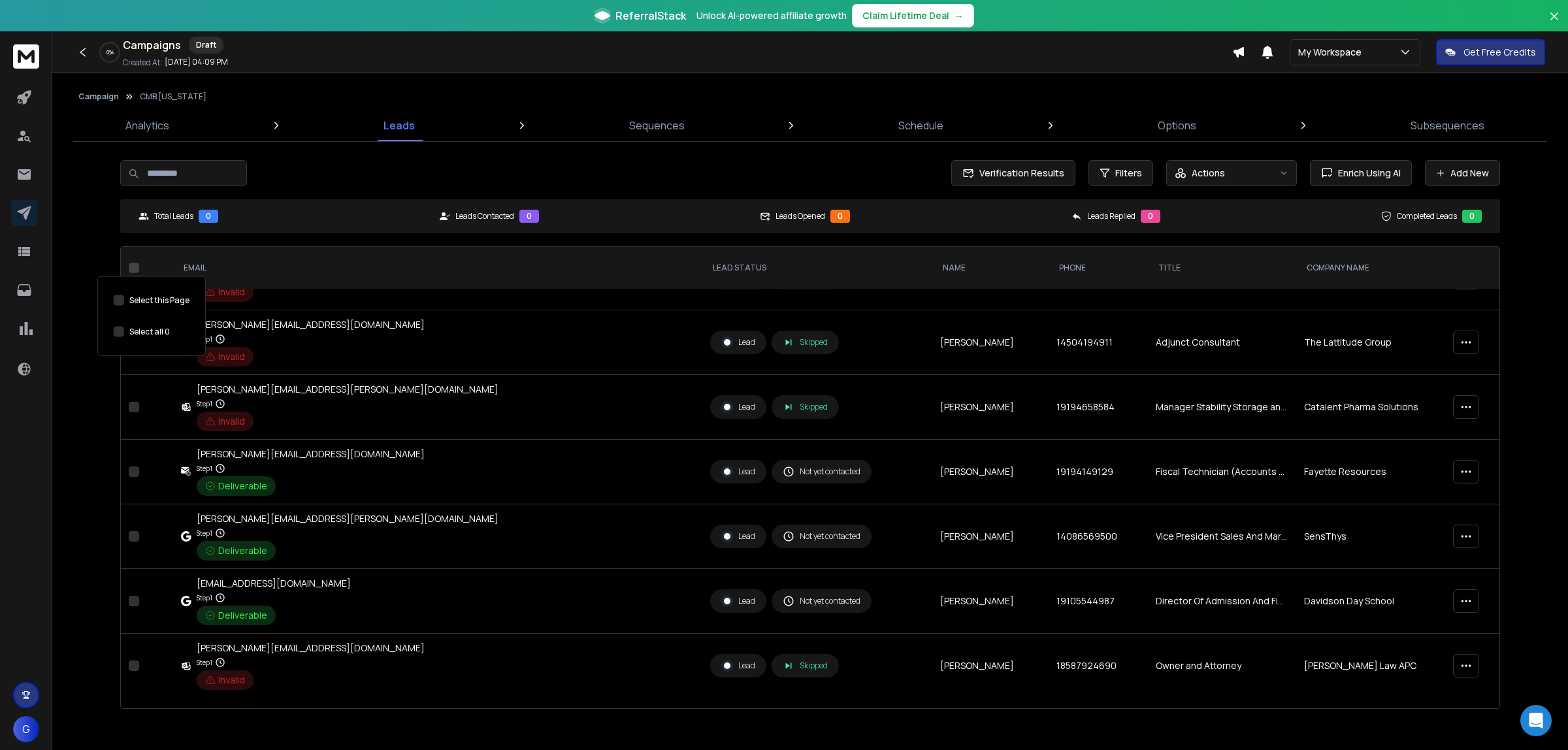
click at [130, 269] on button "Select this Page" at bounding box center [134, 268] width 11 height 11
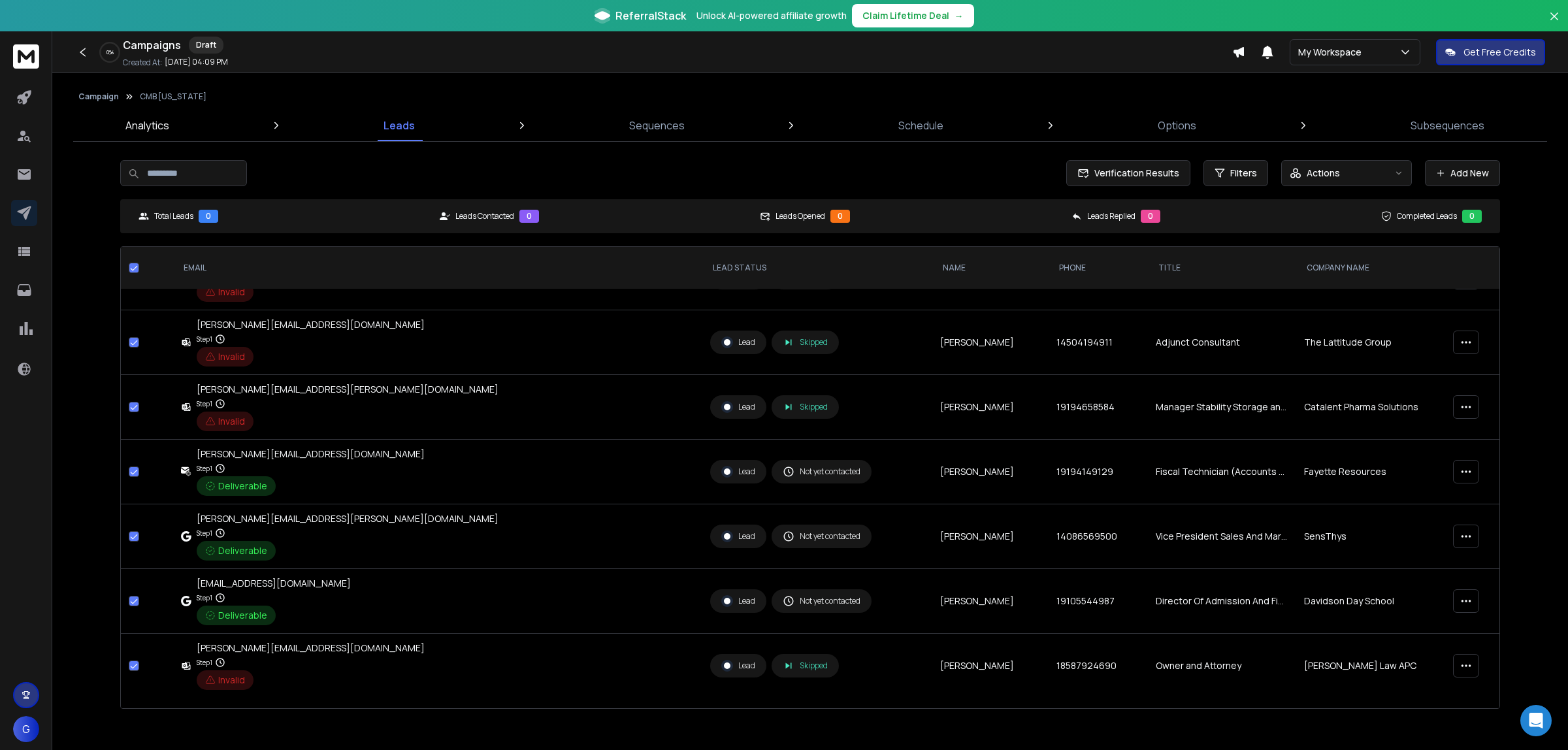
click at [159, 126] on p "Analytics" at bounding box center [147, 125] width 44 height 16
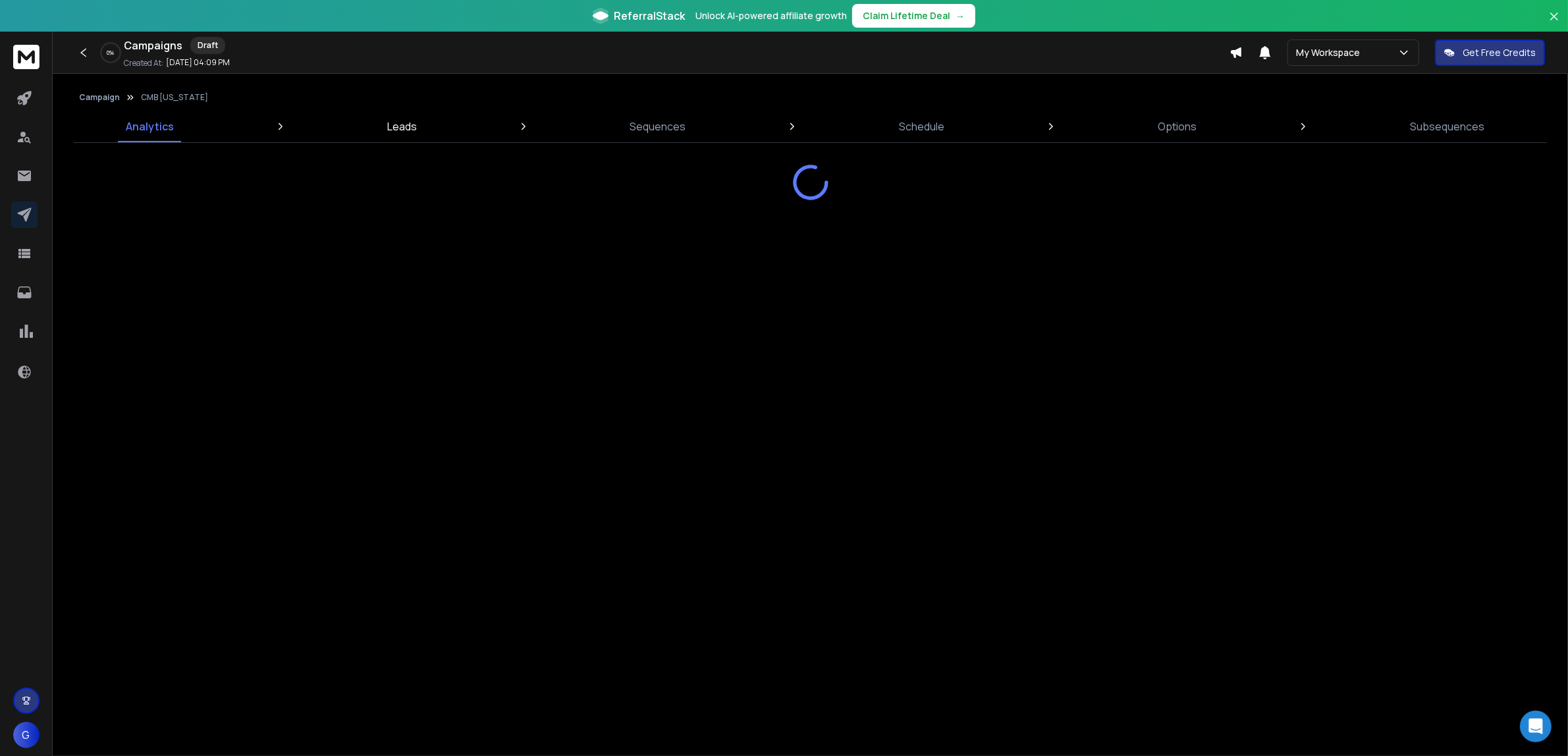
click at [409, 129] on p "Leads" at bounding box center [401, 126] width 29 height 16
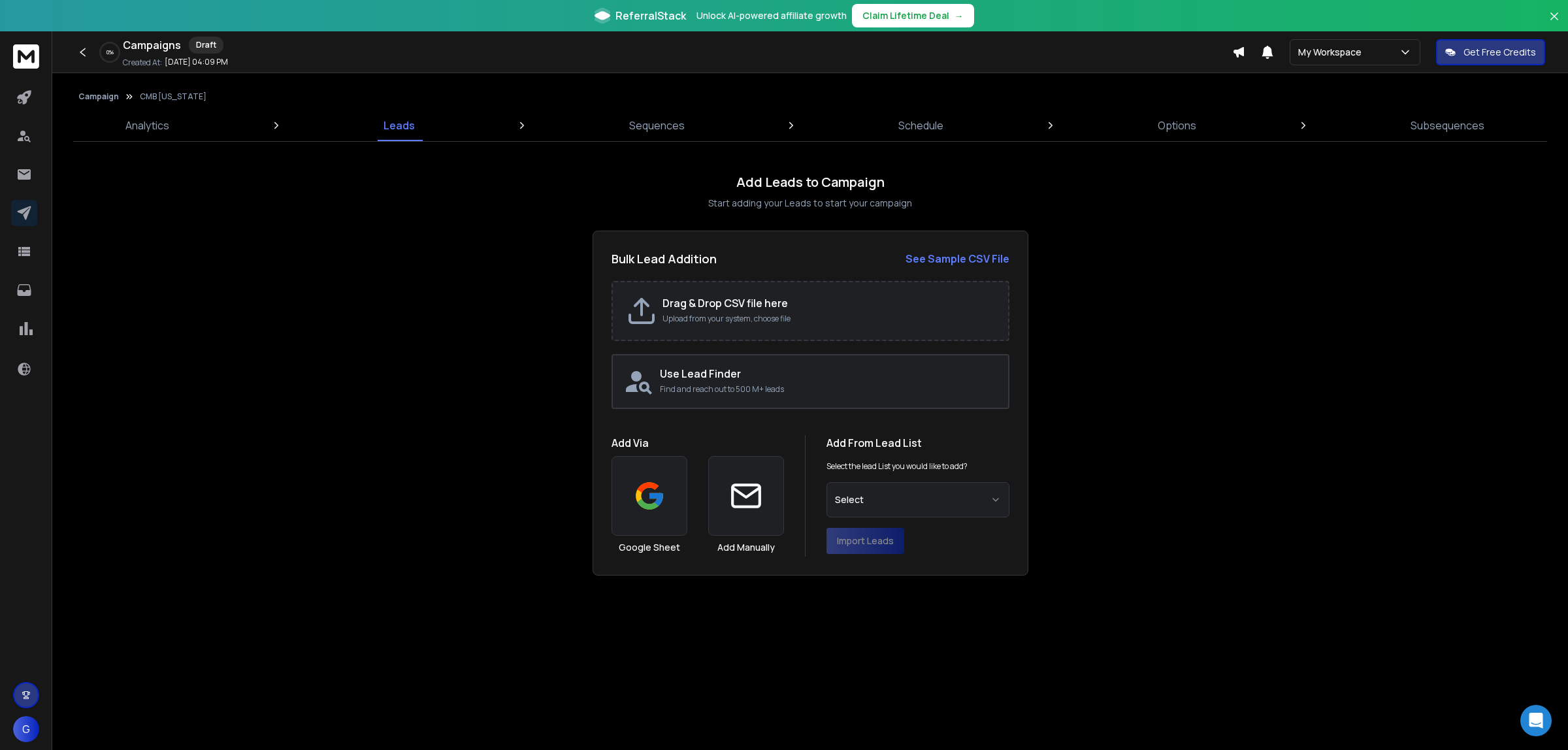
click at [771, 313] on p "Upload from your system, choose file" at bounding box center [829, 318] width 332 height 11
type input "**********"
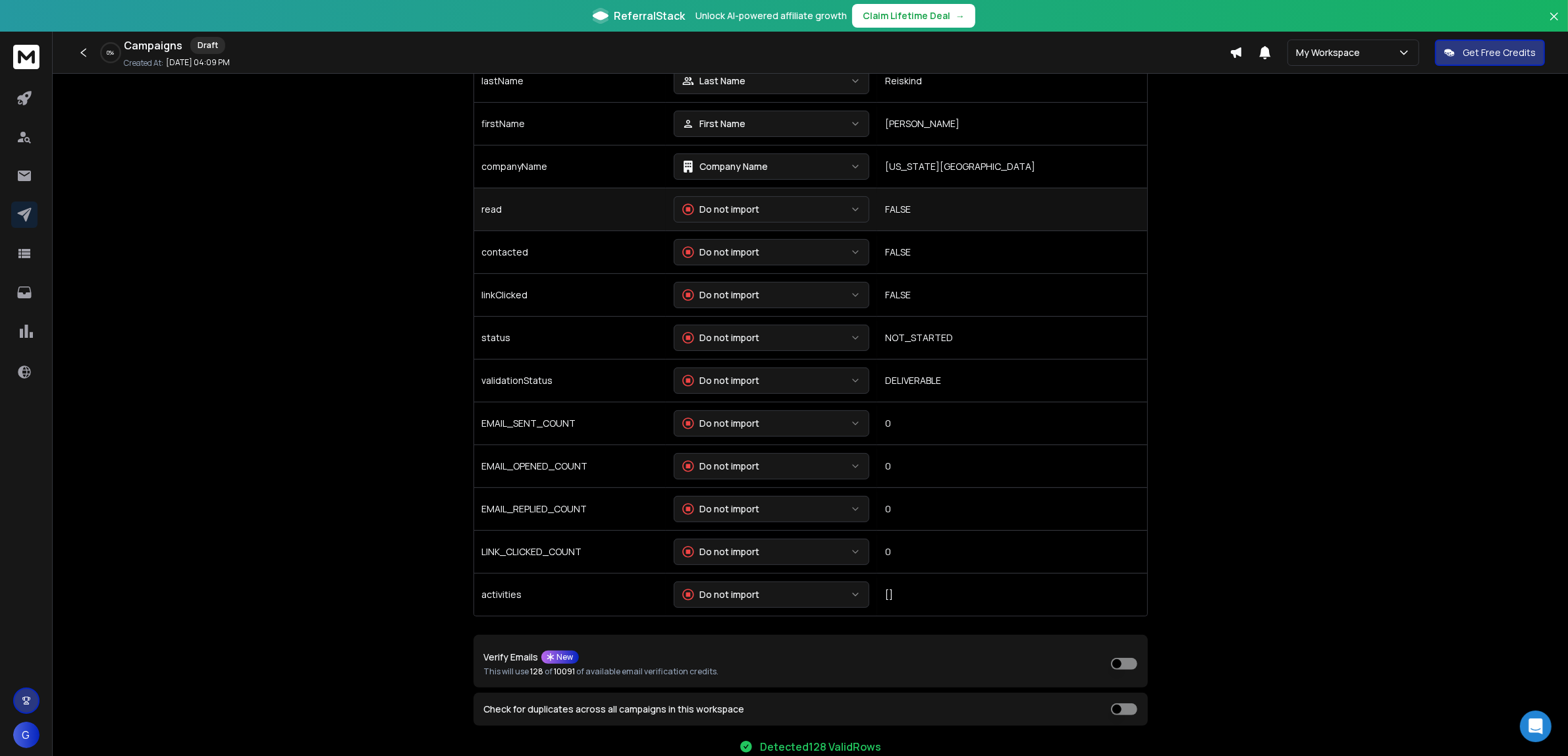
scroll to position [443, 0]
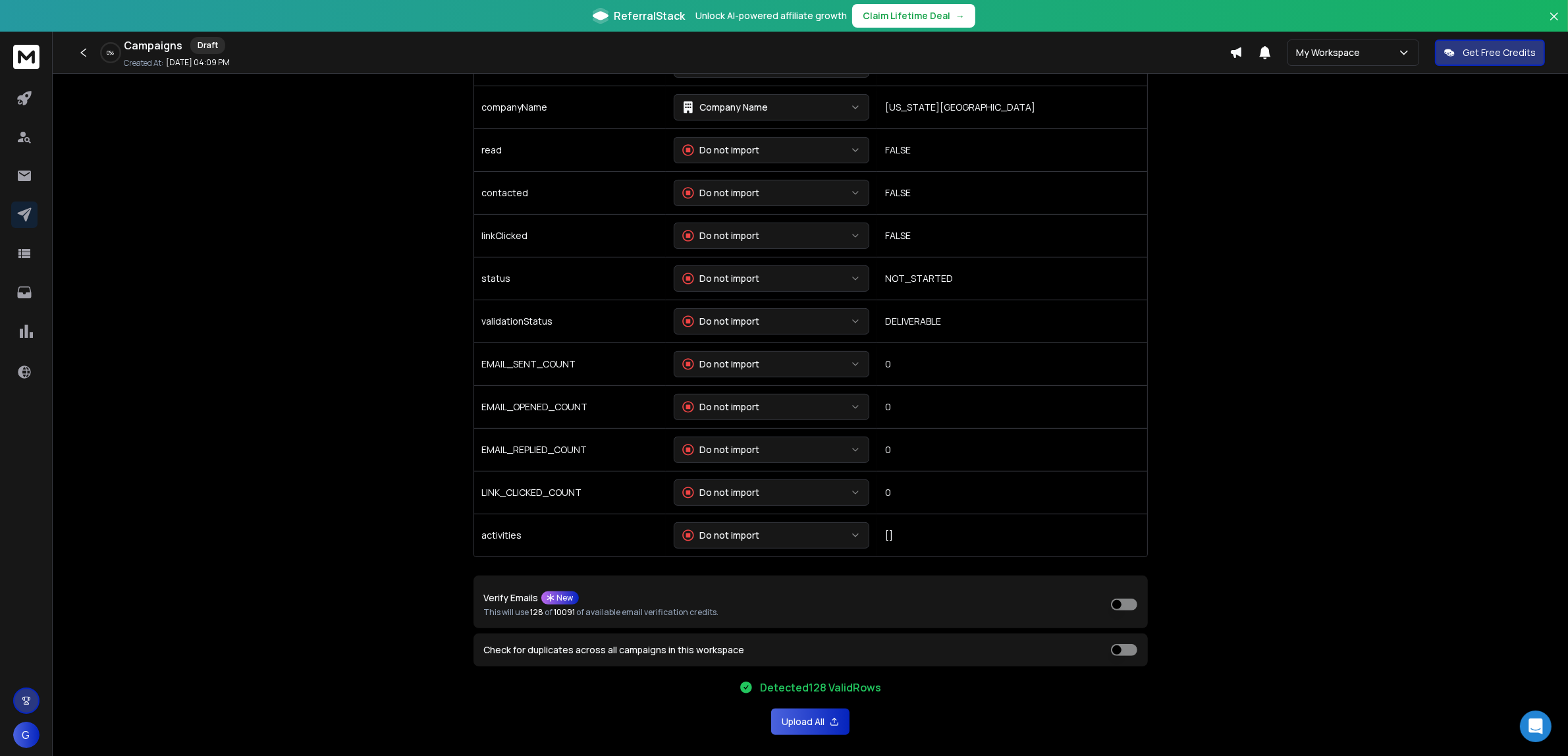
click at [812, 722] on button "Upload All" at bounding box center [810, 722] width 79 height 26
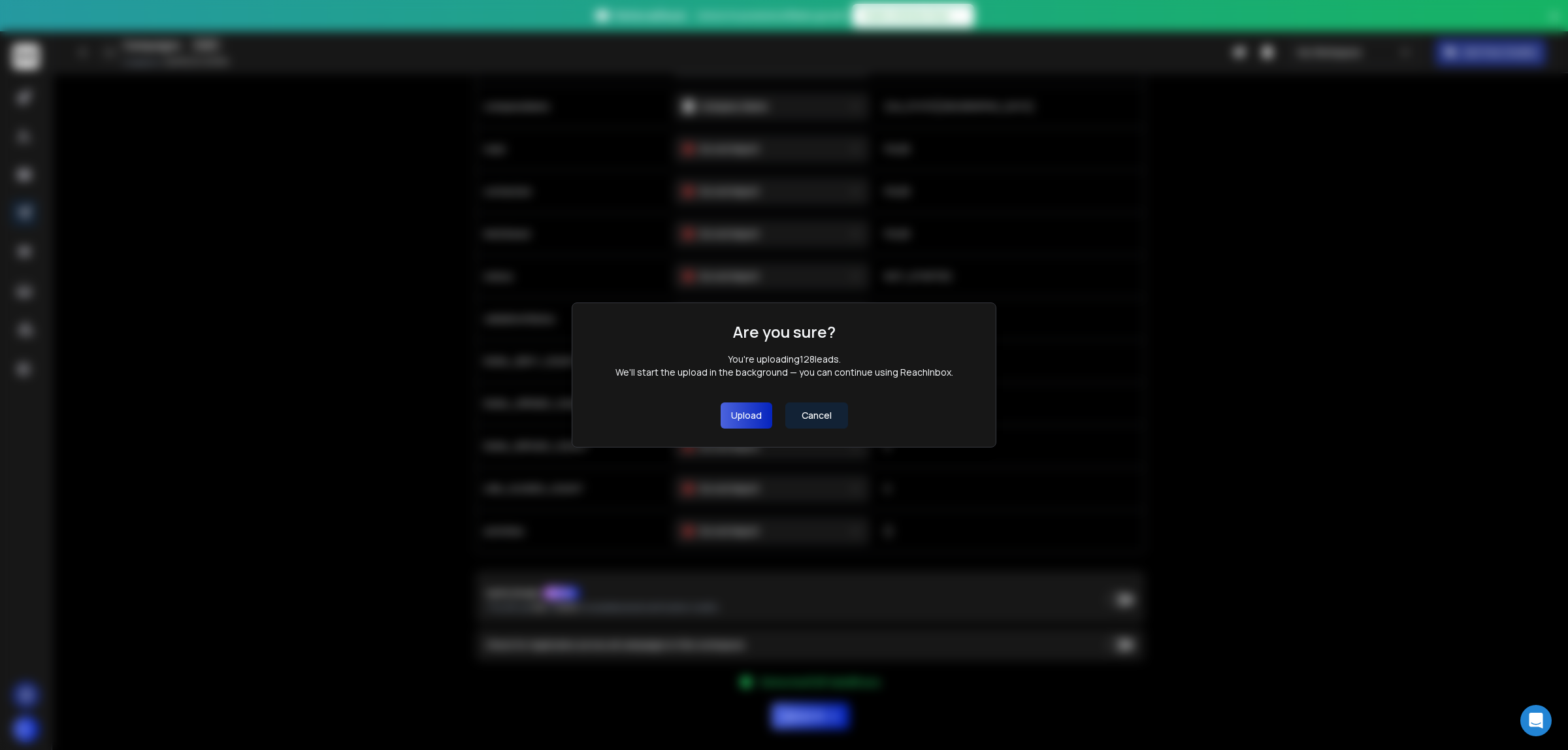
click at [824, 417] on button "Cancel" at bounding box center [817, 415] width 62 height 26
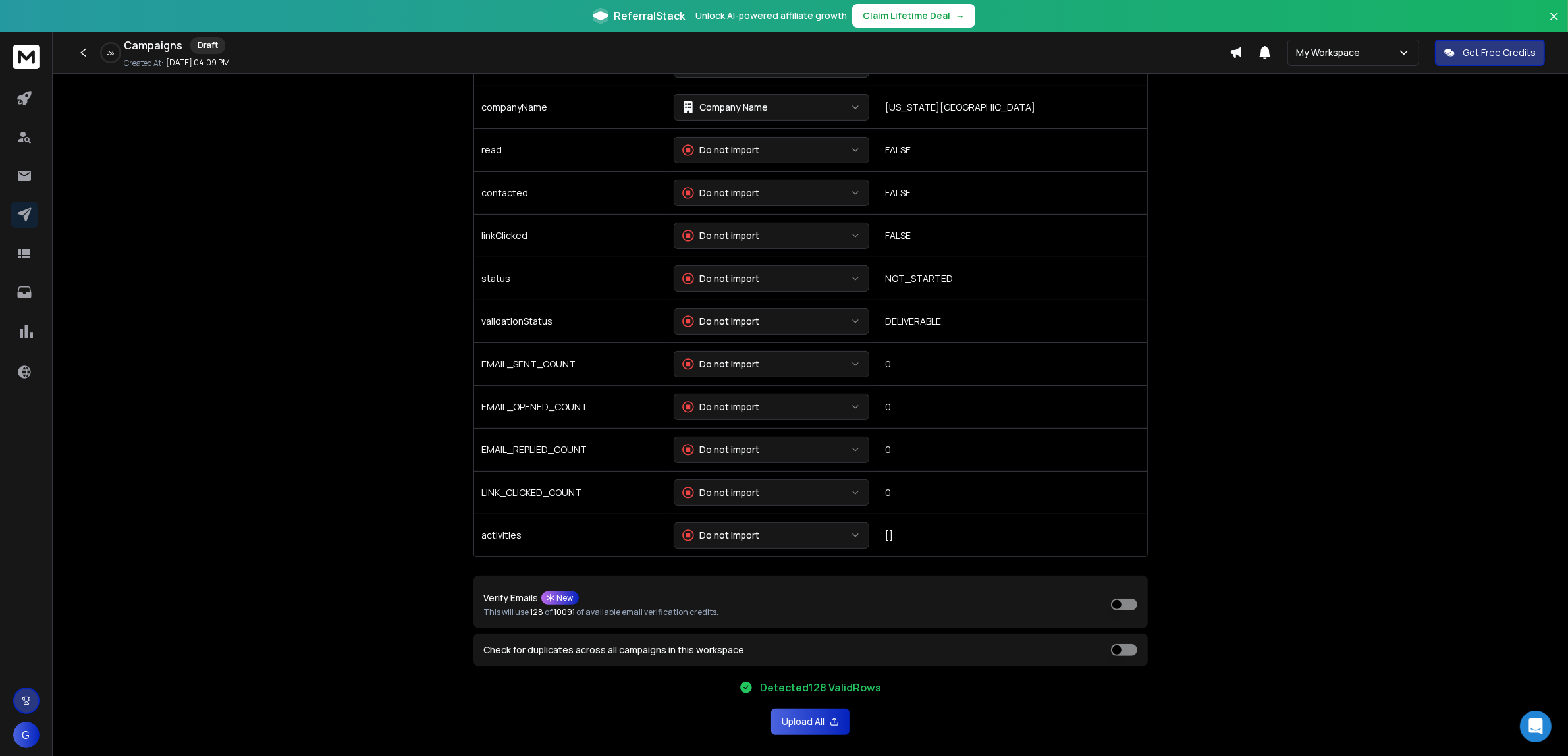
click at [1133, 607] on button "Verify Emails New This will use 128 of 10091 of available email verification cr…" at bounding box center [1124, 605] width 26 height 12
click at [1129, 650] on button "Check for duplicates across all campaigns in this workspace" at bounding box center [1124, 650] width 26 height 12
click at [798, 723] on button "Upload All" at bounding box center [810, 722] width 79 height 26
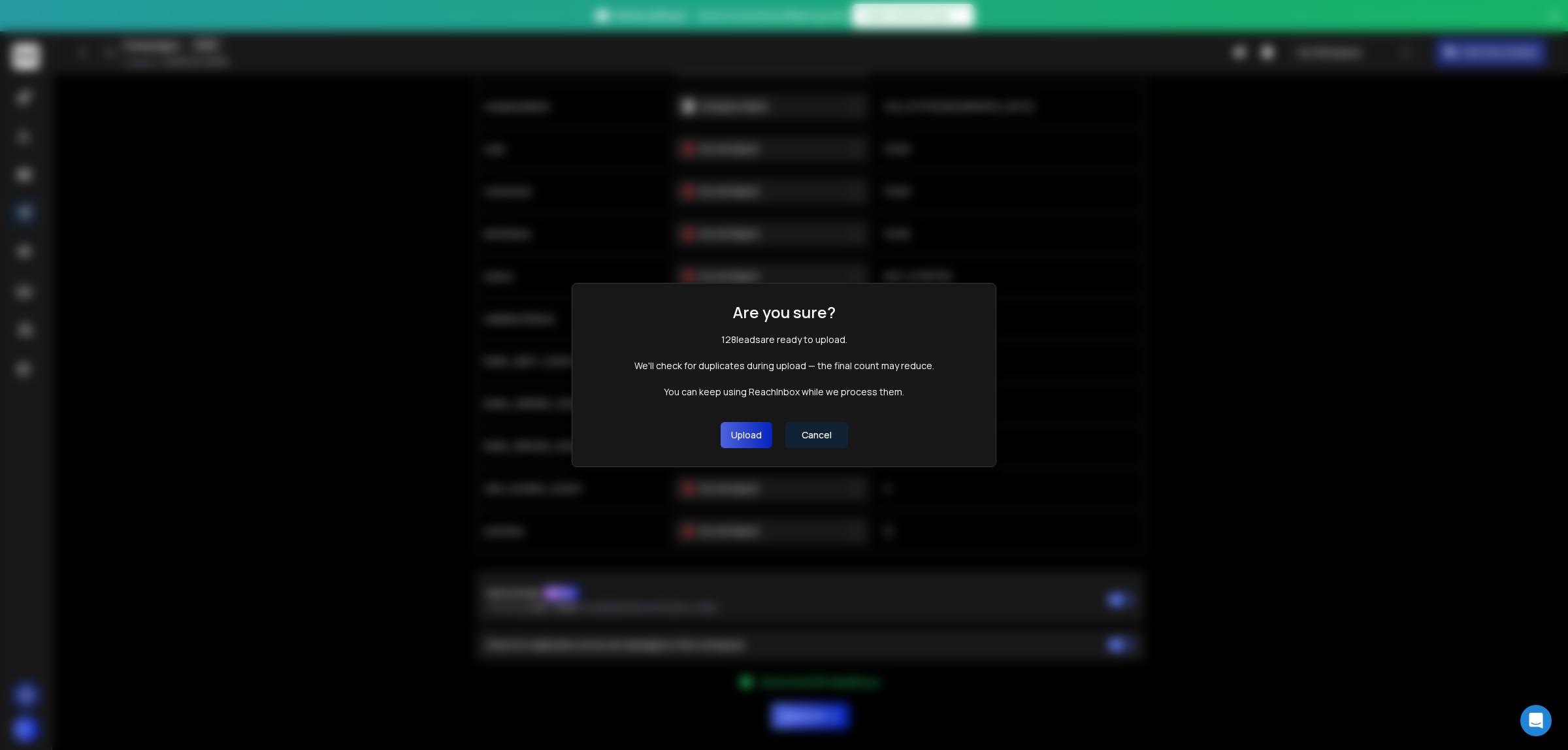
click at [740, 433] on button "Upload" at bounding box center [746, 435] width 52 height 26
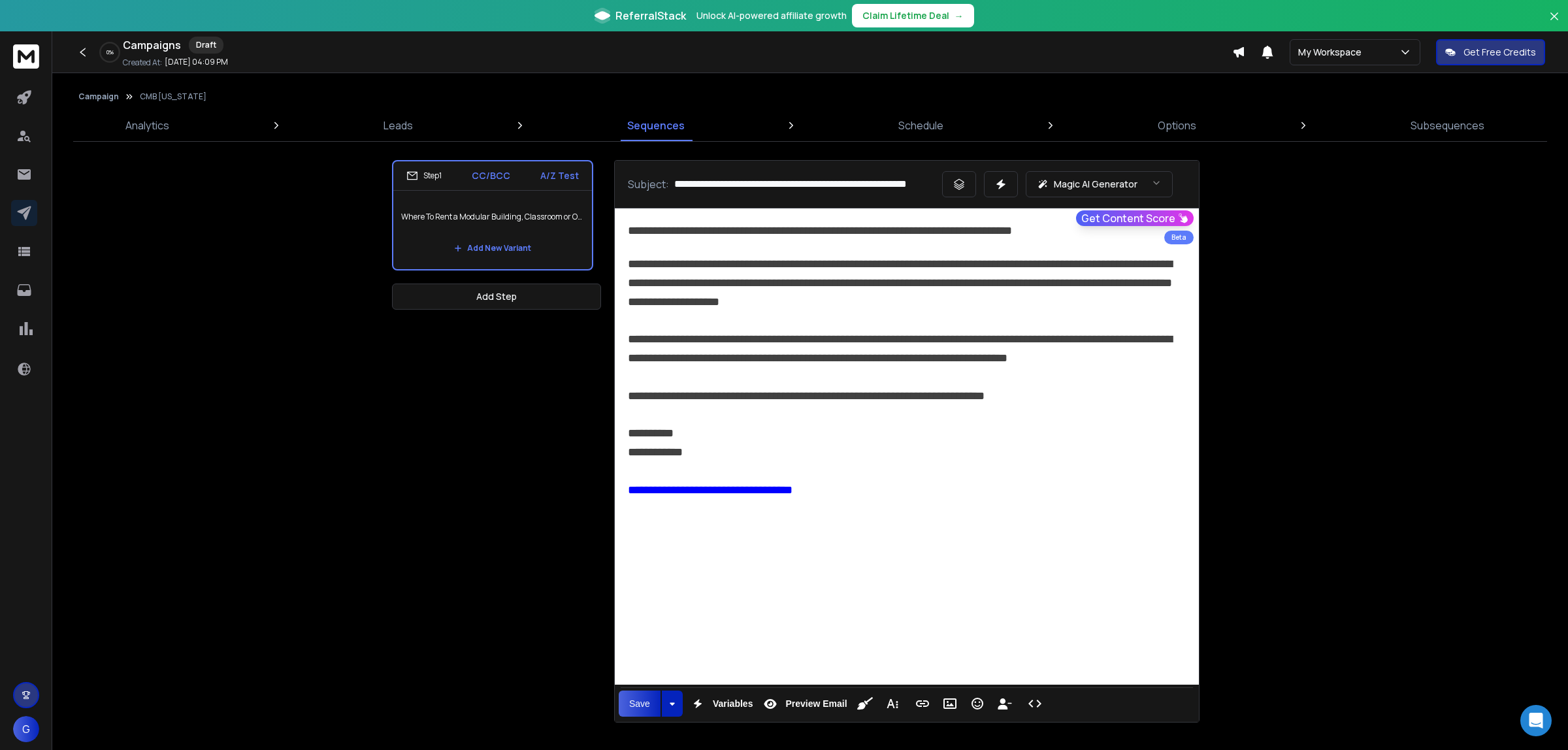
click at [347, 128] on div "Analytics Leads Sequences Schedule Options Subsequences" at bounding box center [805, 125] width 1464 height 31
click at [407, 122] on p "Leads" at bounding box center [398, 125] width 29 height 16
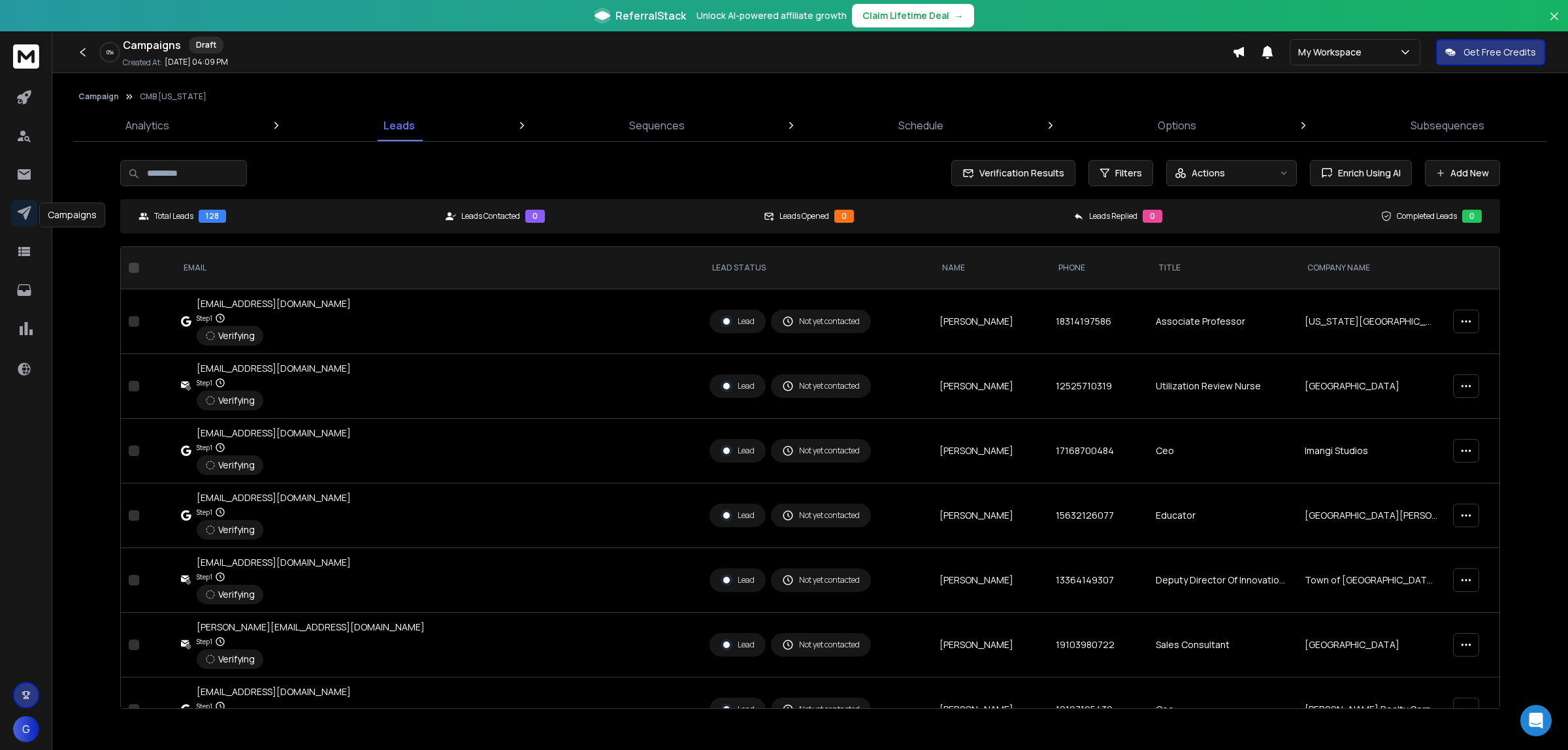
click at [21, 213] on icon at bounding box center [23, 213] width 13 height 13
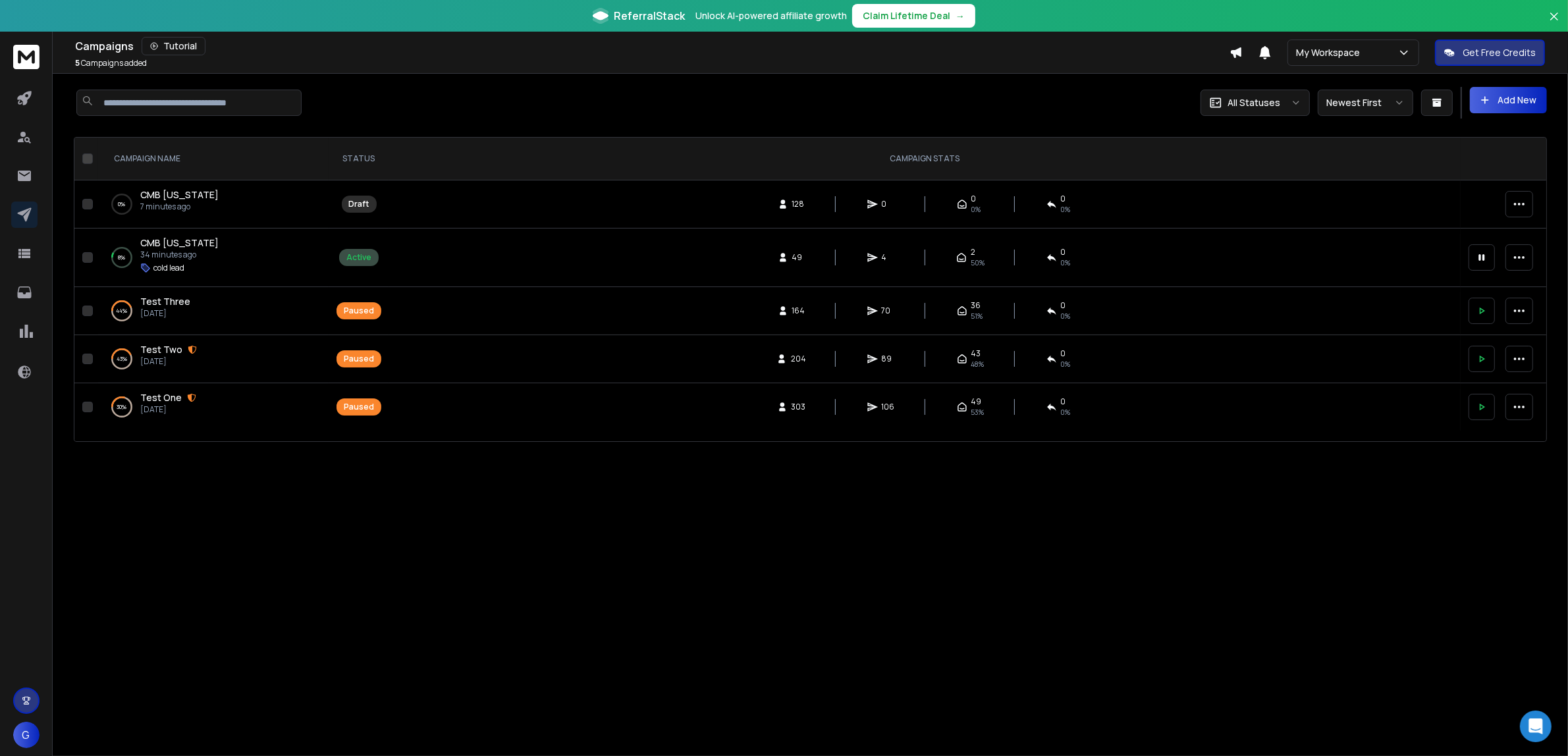
click at [185, 252] on p "34 minutes ago" at bounding box center [179, 254] width 79 height 11
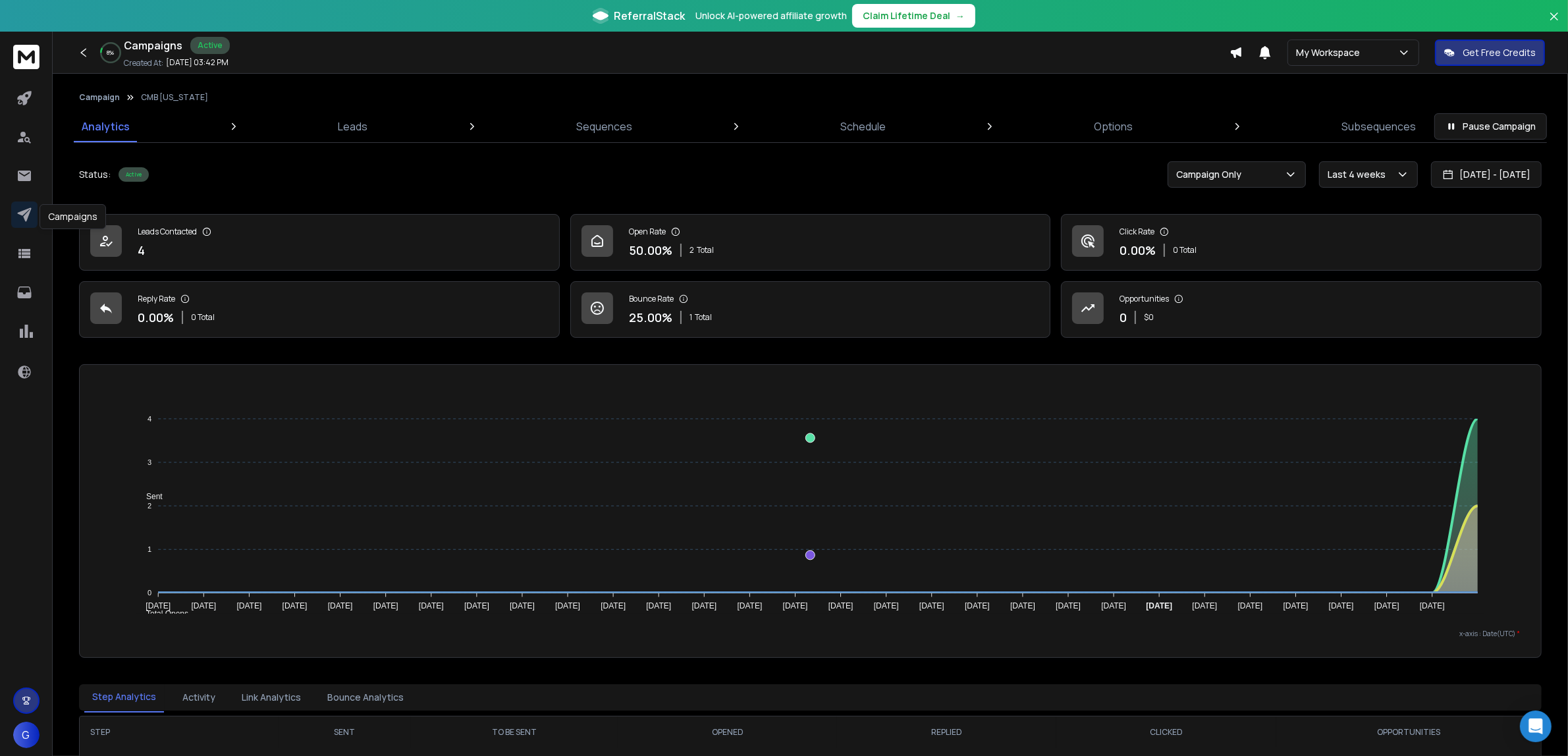
click at [23, 219] on icon at bounding box center [24, 214] width 14 height 14
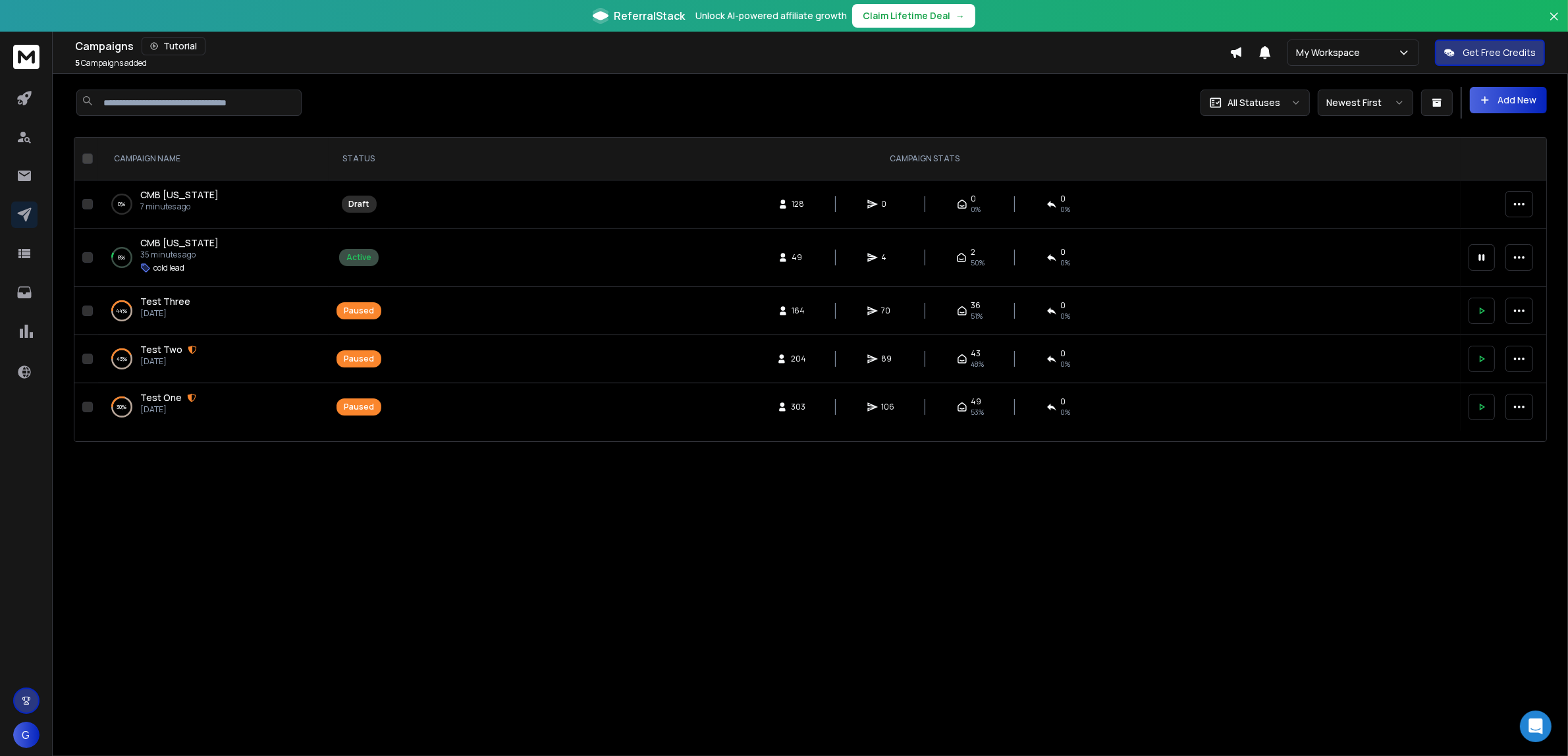
click at [189, 199] on span "CMB [US_STATE]" at bounding box center [179, 195] width 79 height 13
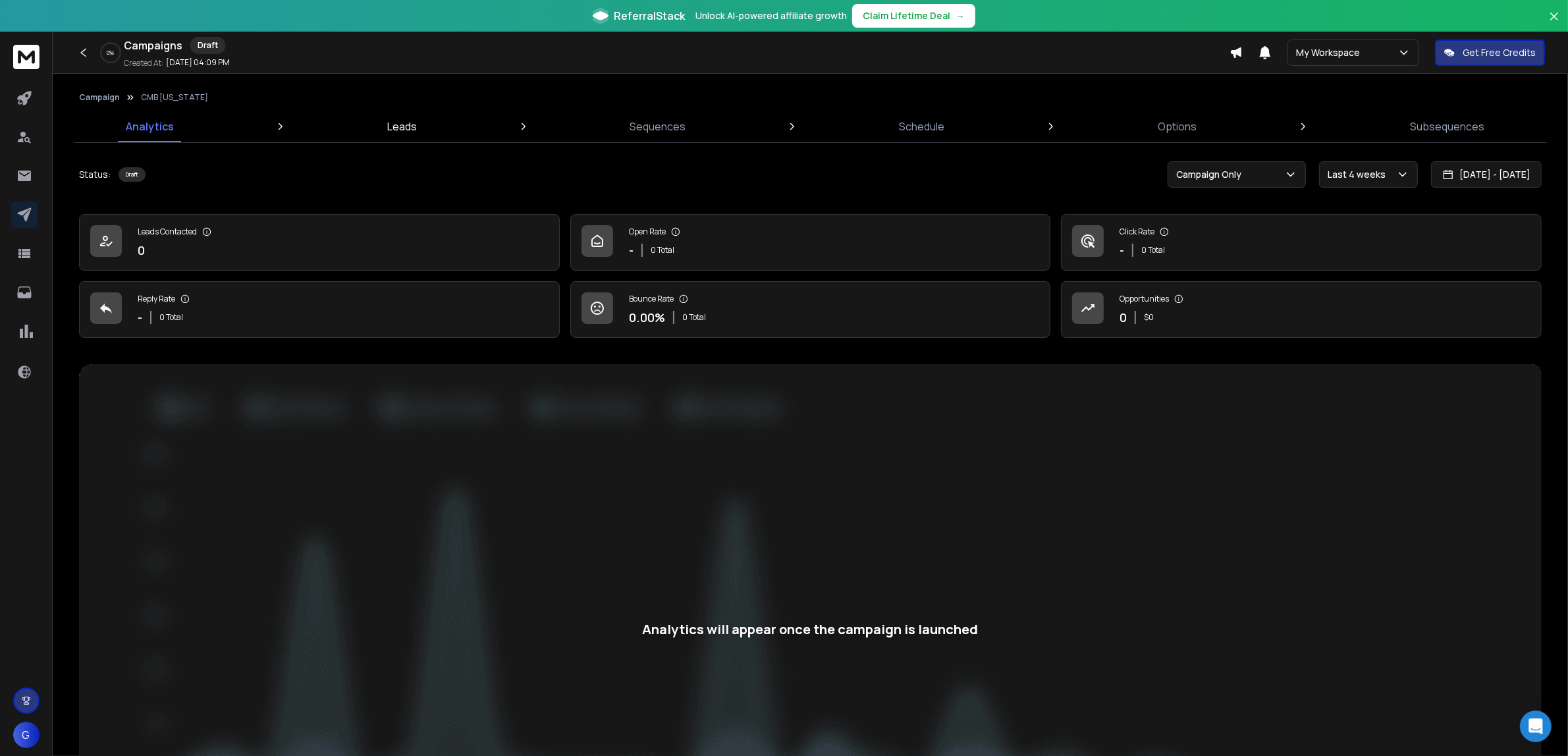
click at [407, 129] on p "Leads" at bounding box center [401, 126] width 29 height 16
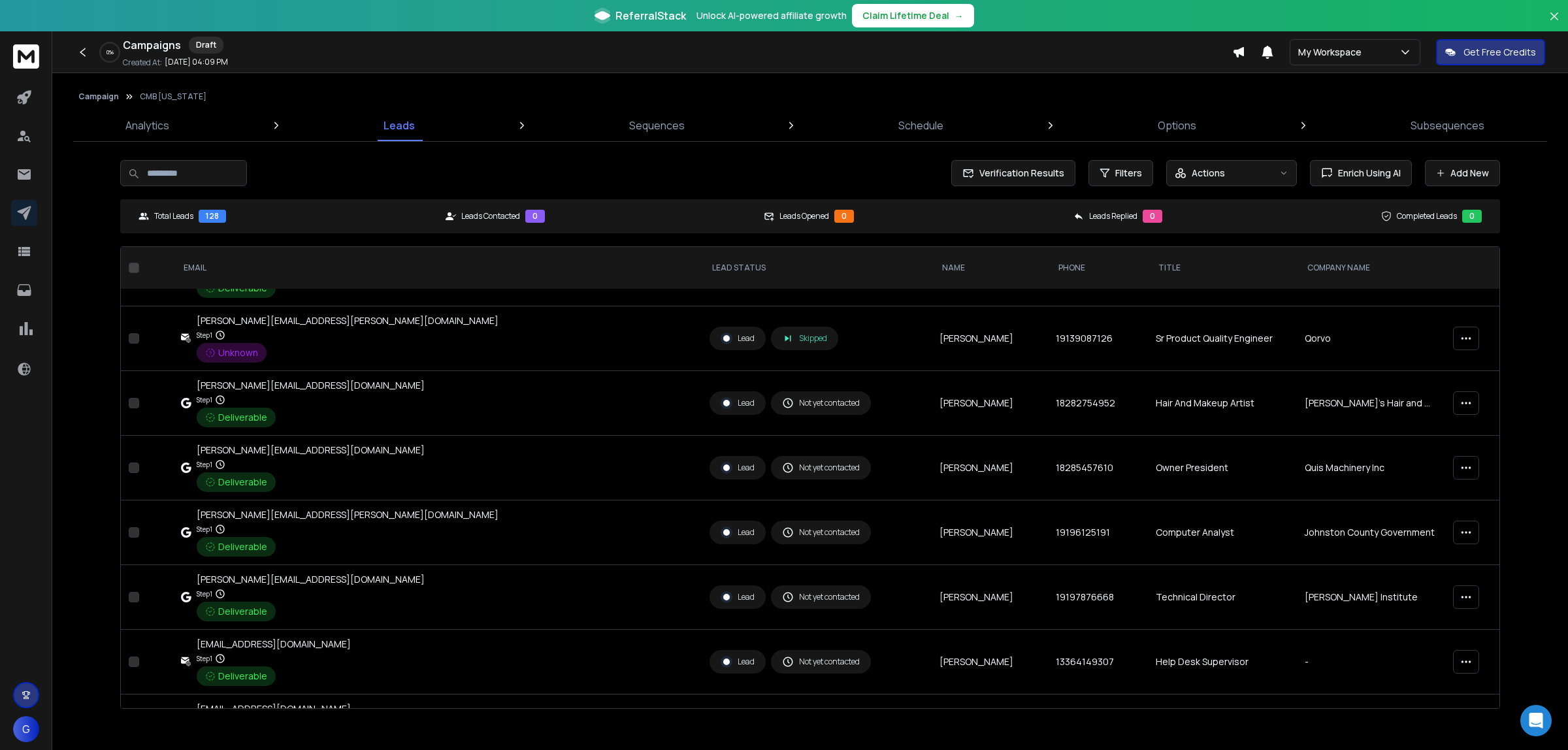
scroll to position [2036, 0]
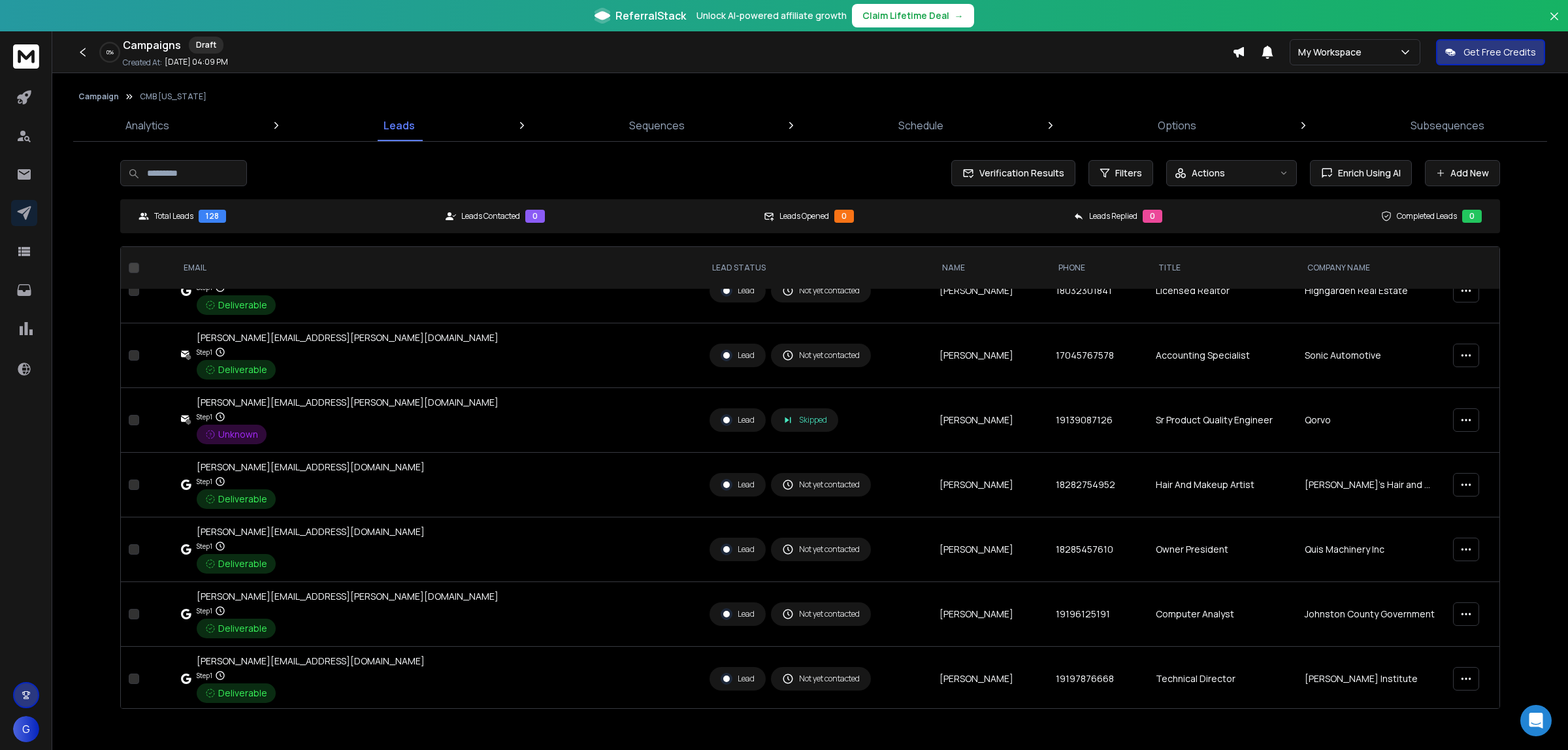
click at [1460, 426] on icon "button" at bounding box center [1466, 420] width 12 height 12
click at [1406, 461] on p "Delete Lead" at bounding box center [1424, 464] width 54 height 13
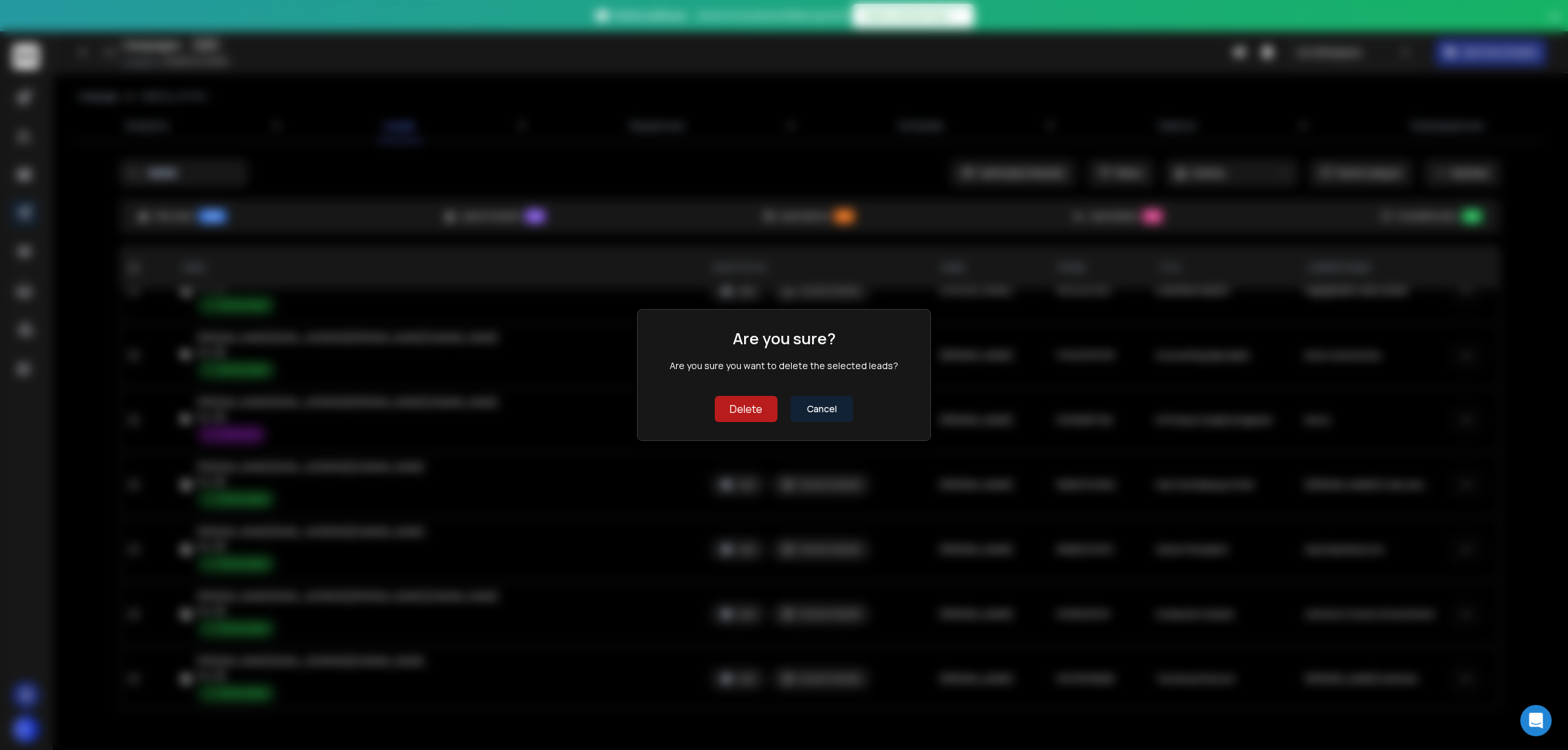
click at [754, 403] on button "Delete" at bounding box center [746, 409] width 62 height 26
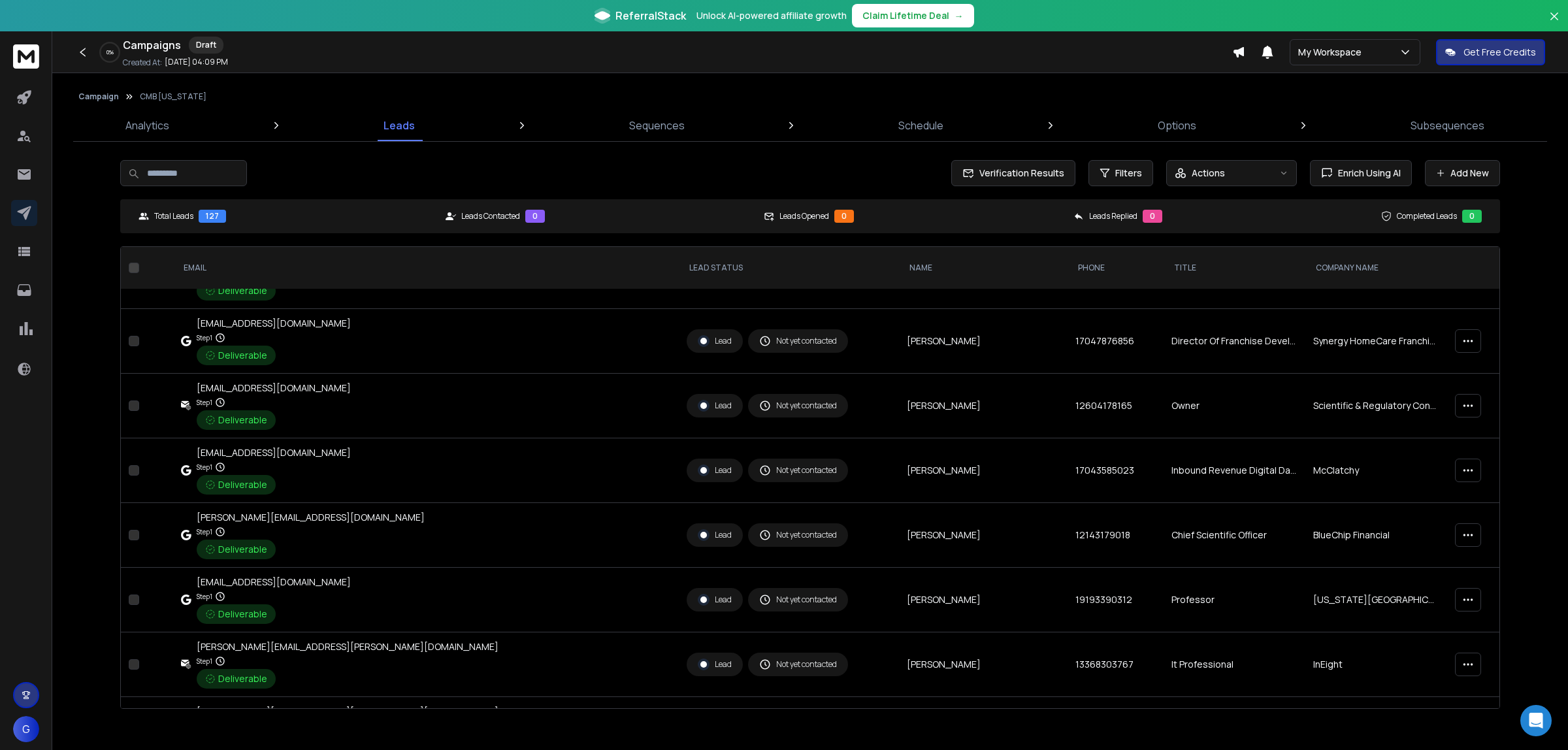
scroll to position [7618, 0]
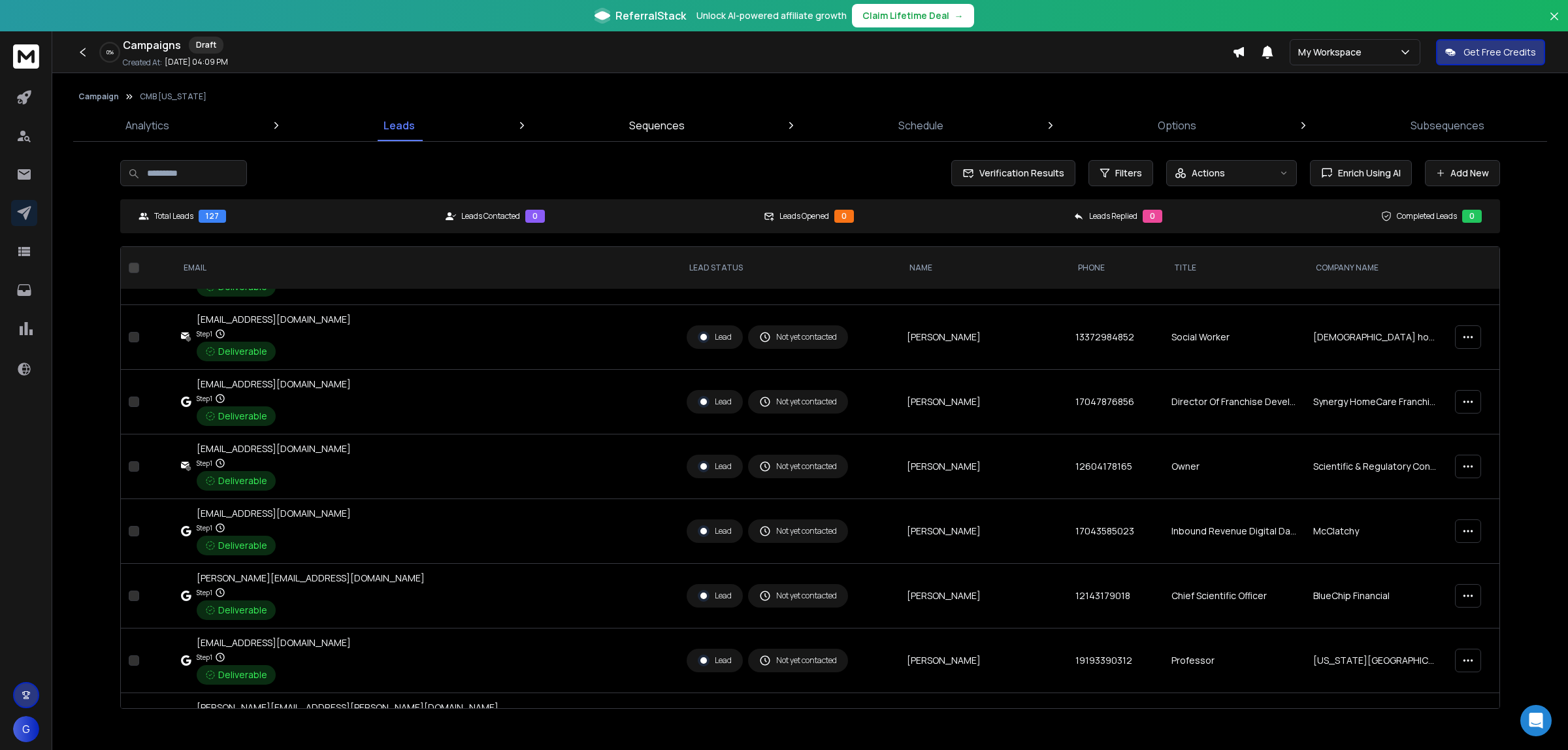
click at [661, 123] on p "Sequences" at bounding box center [657, 125] width 55 height 16
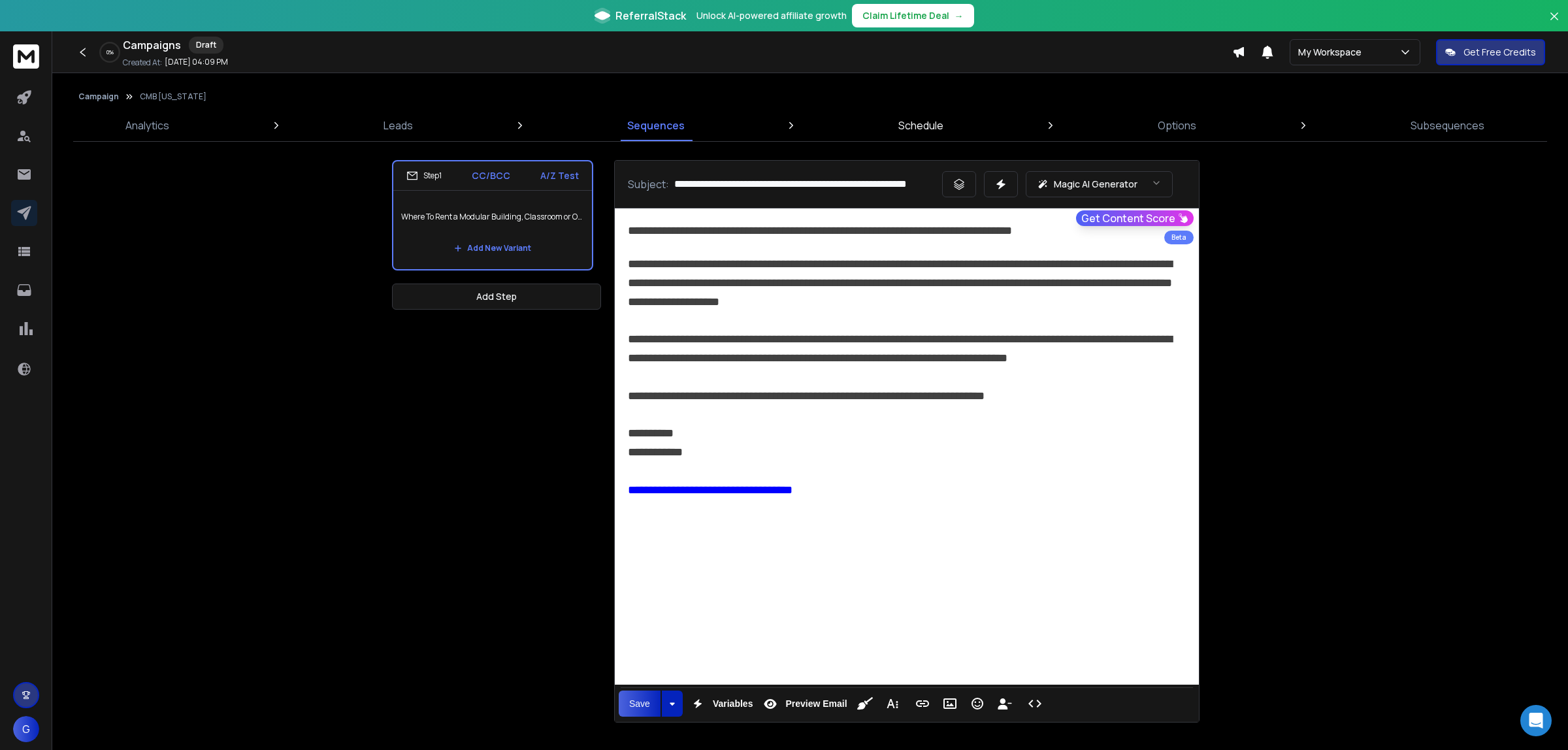
click at [915, 128] on p "Schedule" at bounding box center [922, 125] width 45 height 16
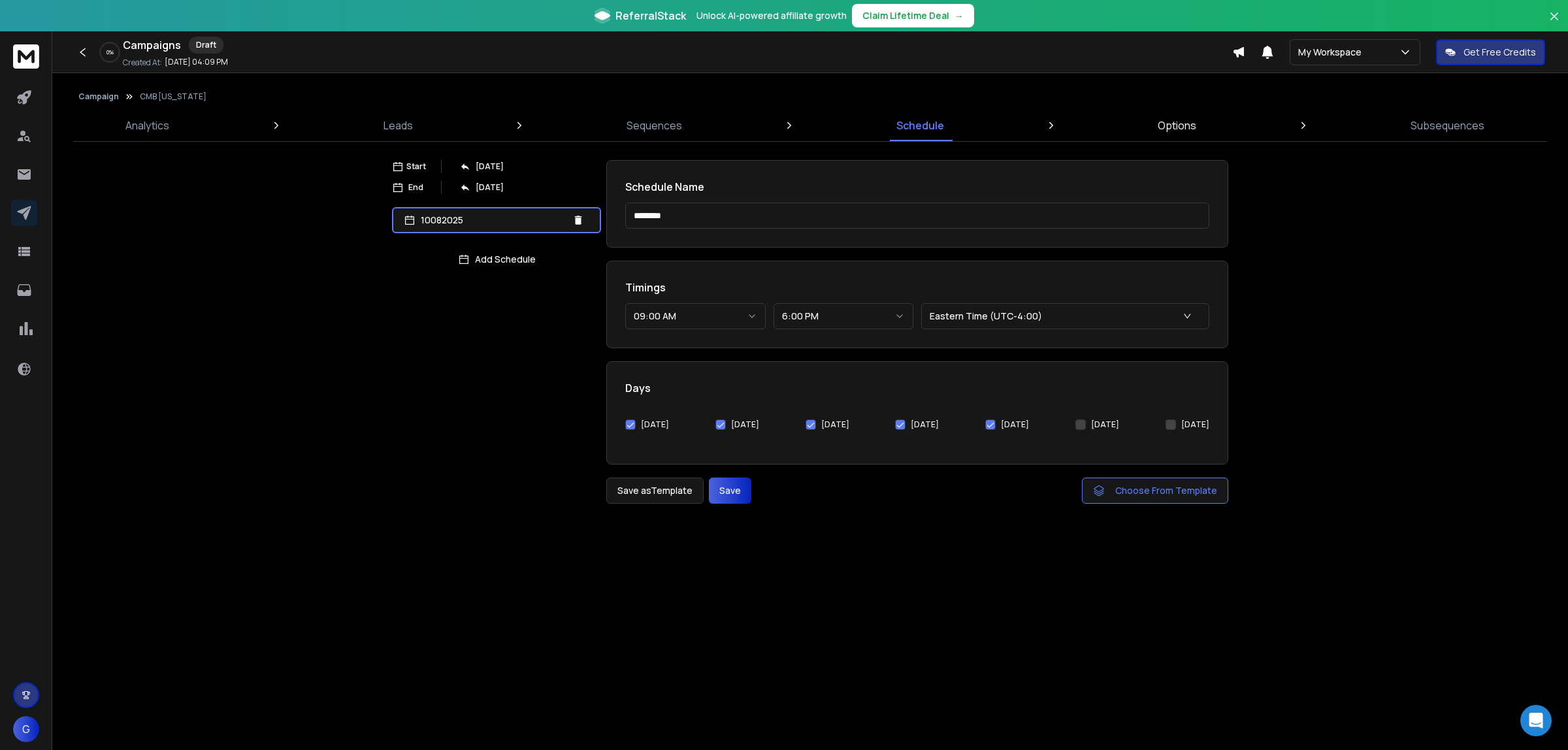
click at [1171, 125] on p "Options" at bounding box center [1177, 125] width 38 height 16
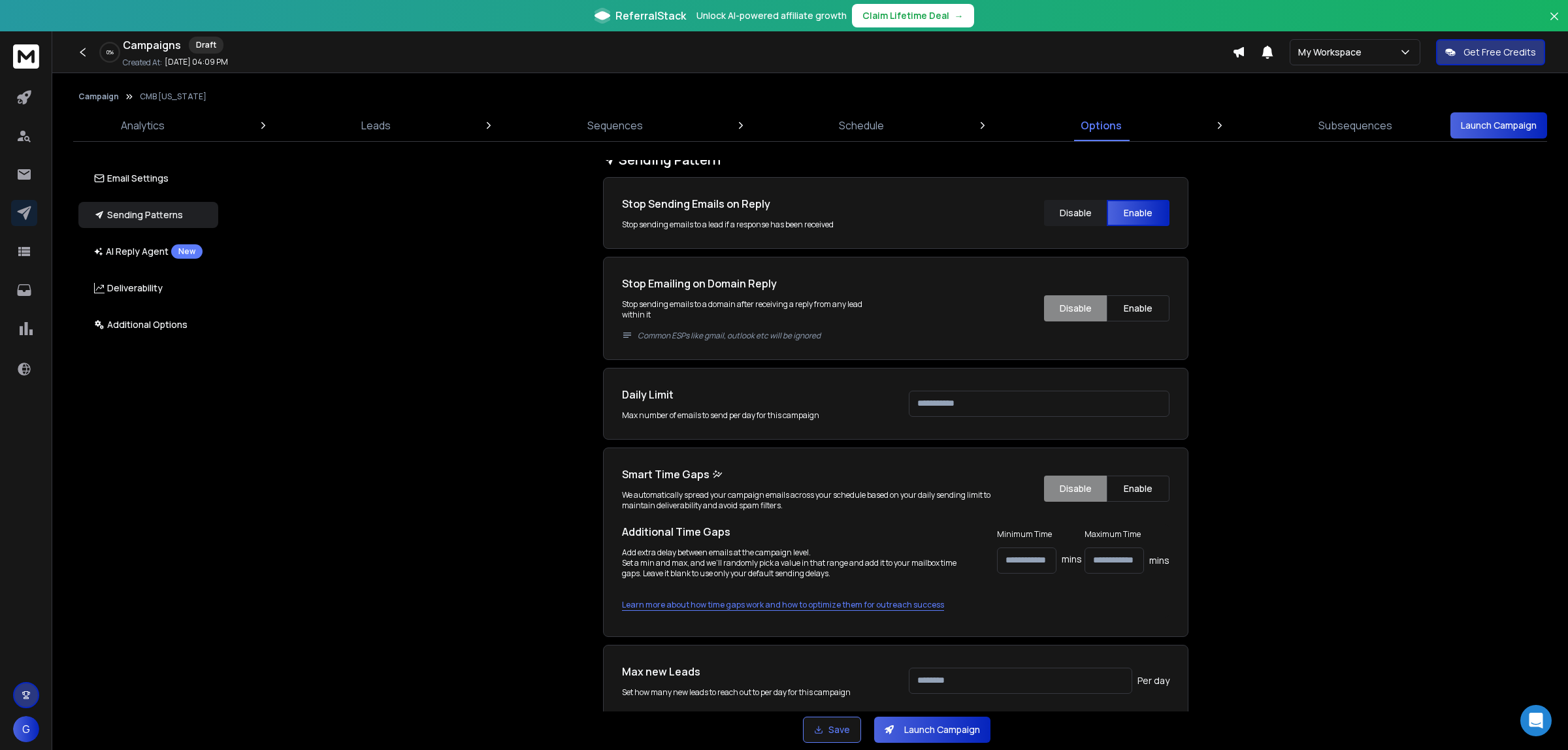
scroll to position [327, 0]
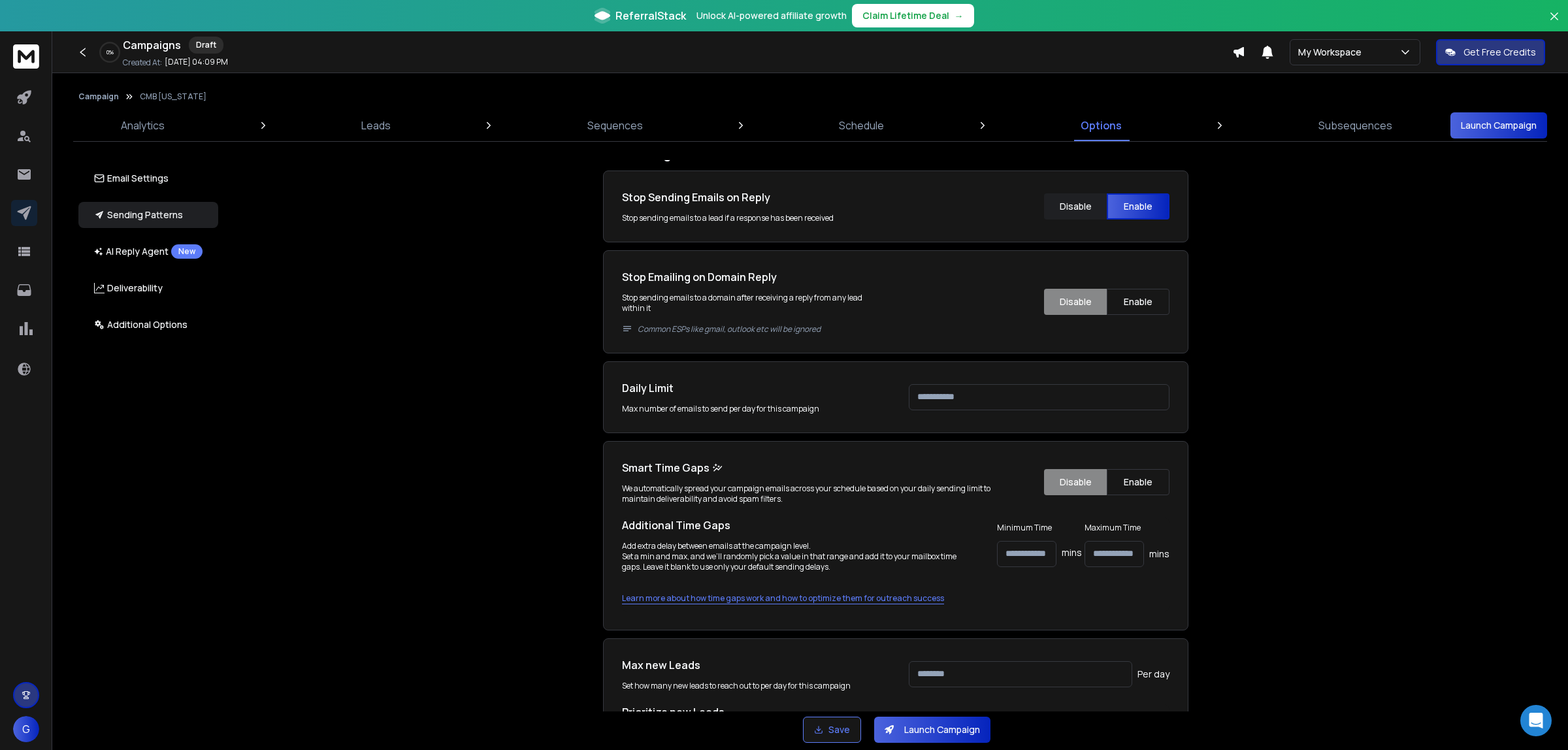
drag, startPoint x: 1000, startPoint y: 559, endPoint x: 974, endPoint y: 559, distance: 26.0
click at [973, 559] on div "Additional Time Gaps Add extra delay between emails at the campaign level. Set …" at bounding box center [896, 544] width 548 height 55
type input "*"
click at [1298, 452] on div "Email Accounts Accounts to Use Select one or more accounts to send emails from …" at bounding box center [903, 436] width 1329 height 552
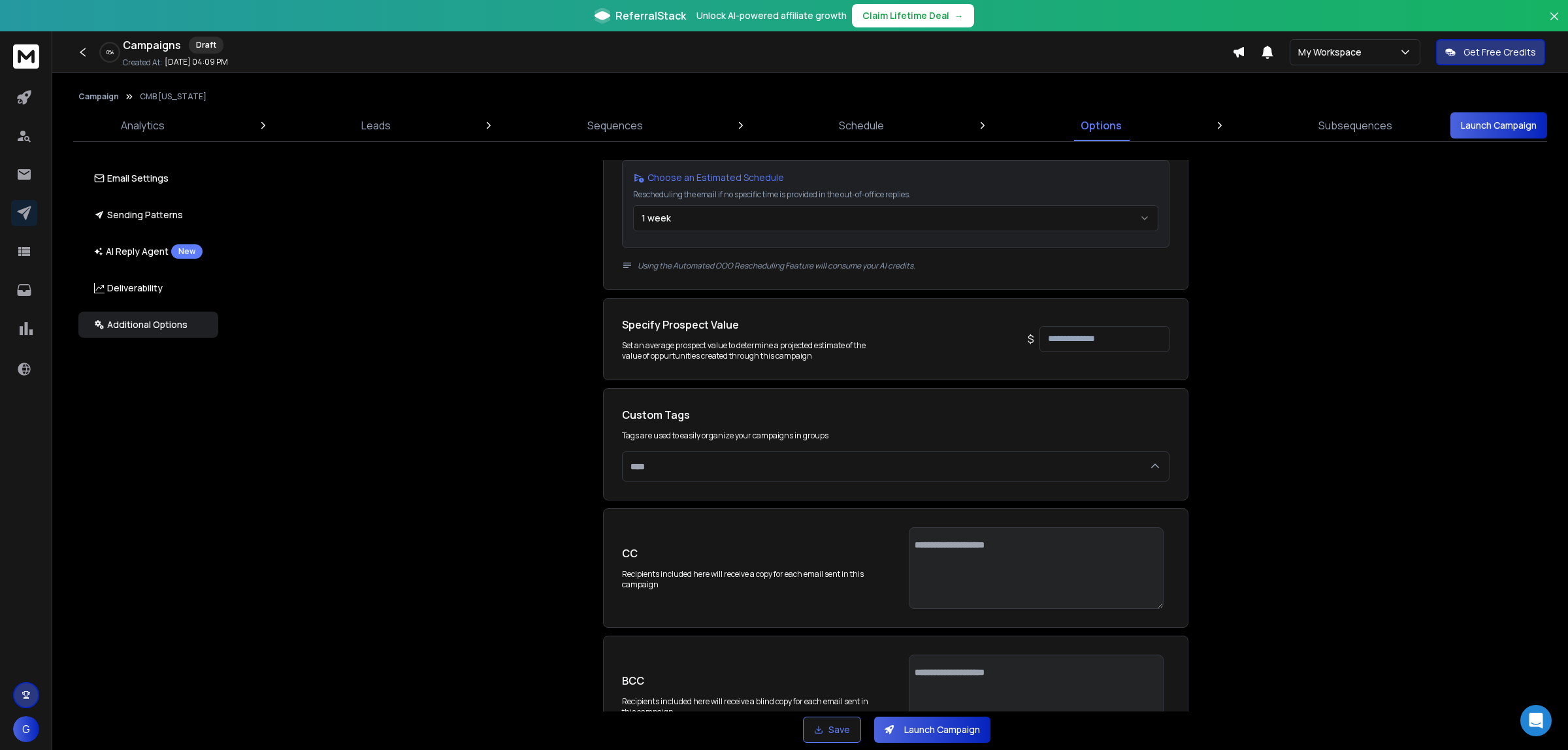
scroll to position [2484, 0]
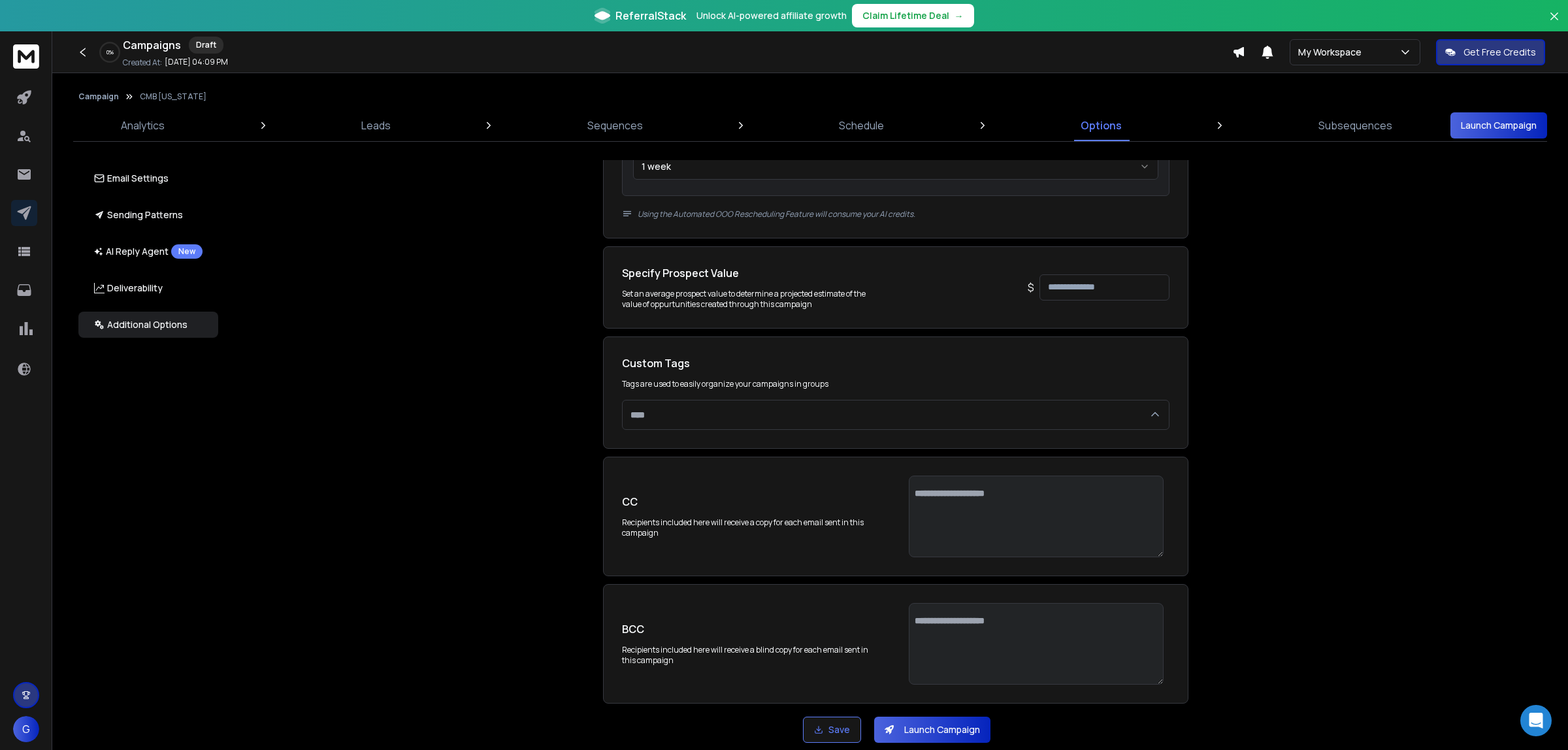
click at [822, 413] on div at bounding box center [896, 415] width 548 height 30
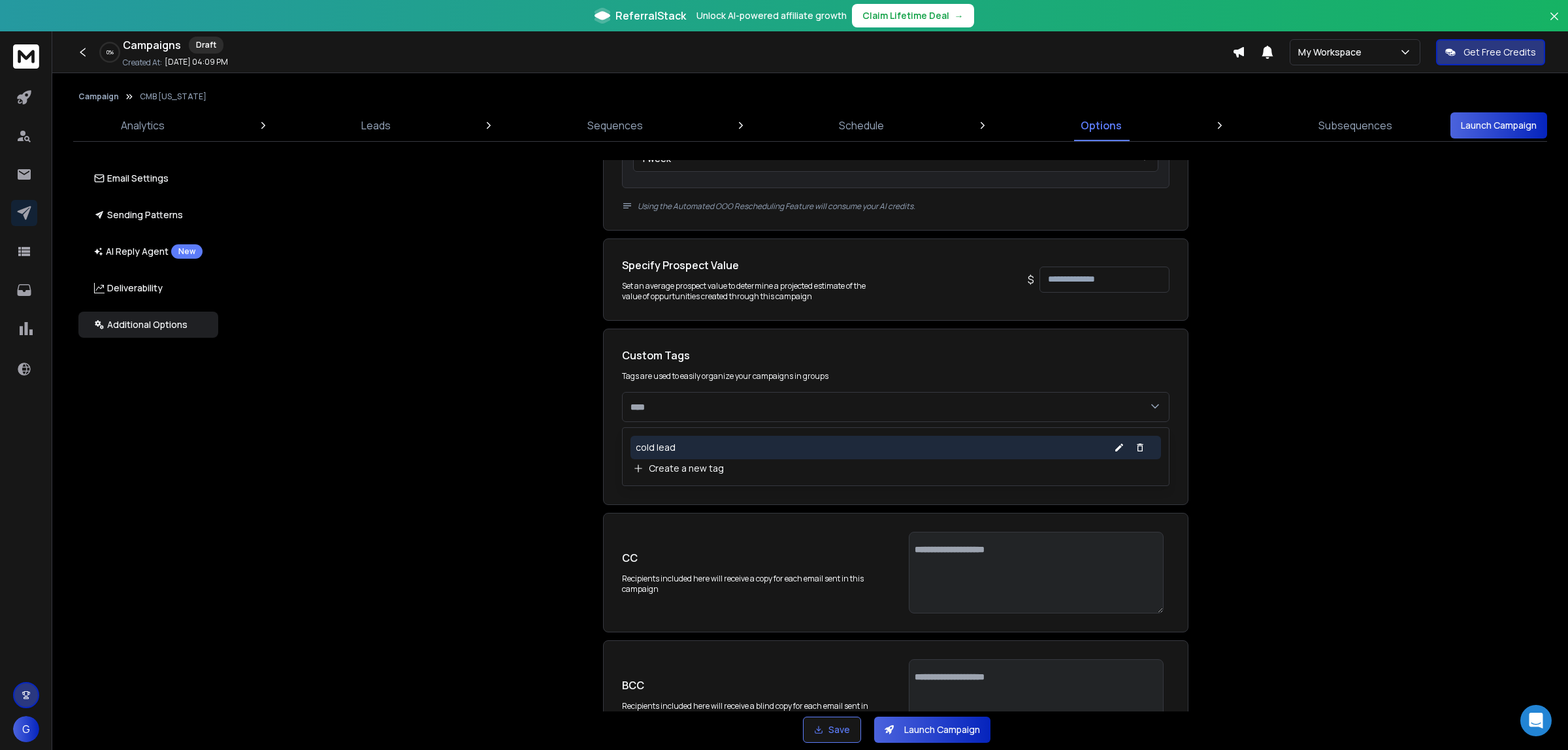
click at [687, 452] on div "cold lead" at bounding box center [896, 447] width 531 height 23
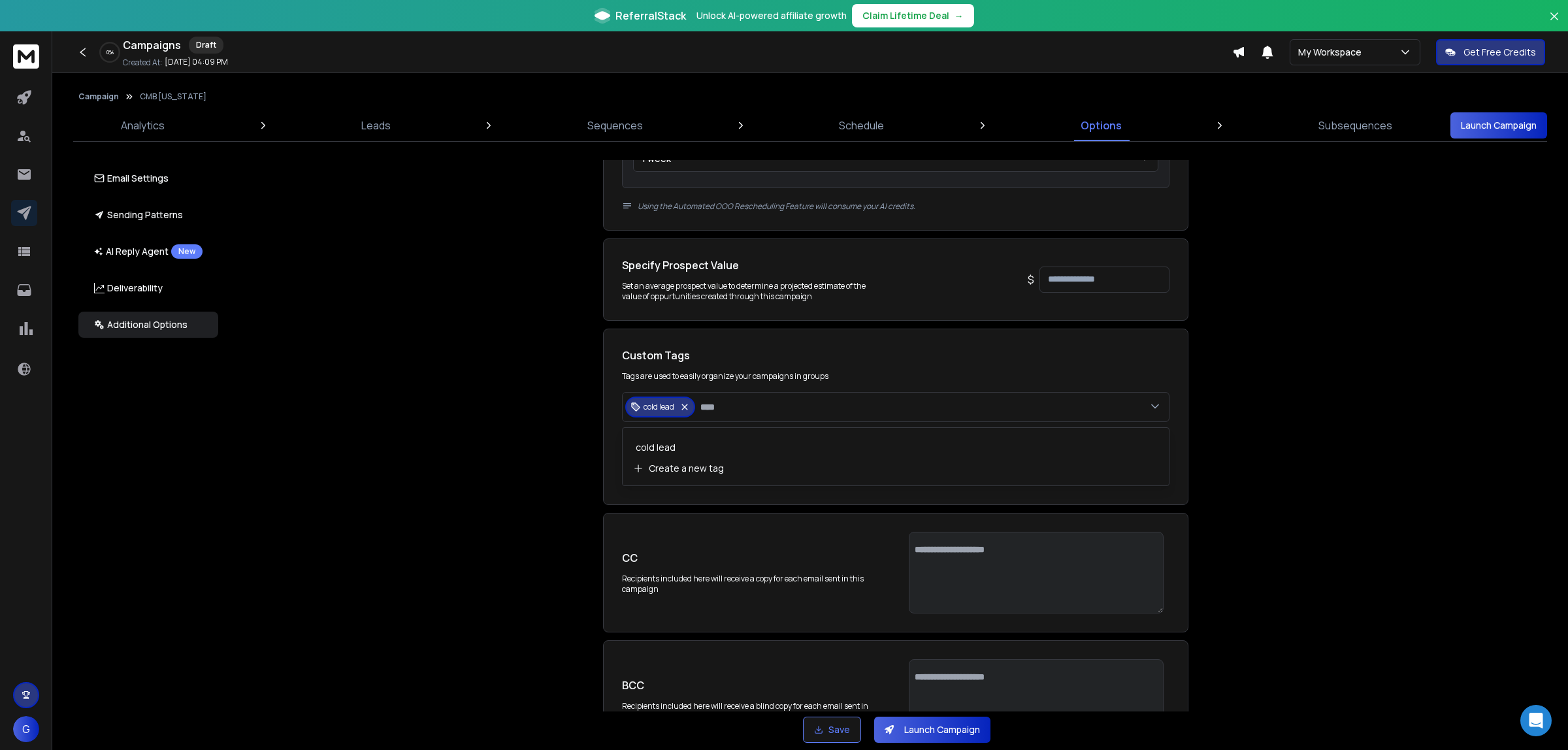
click at [1310, 464] on div "Email Accounts Accounts to Use Select one or more accounts to send emails from …" at bounding box center [903, 436] width 1329 height 552
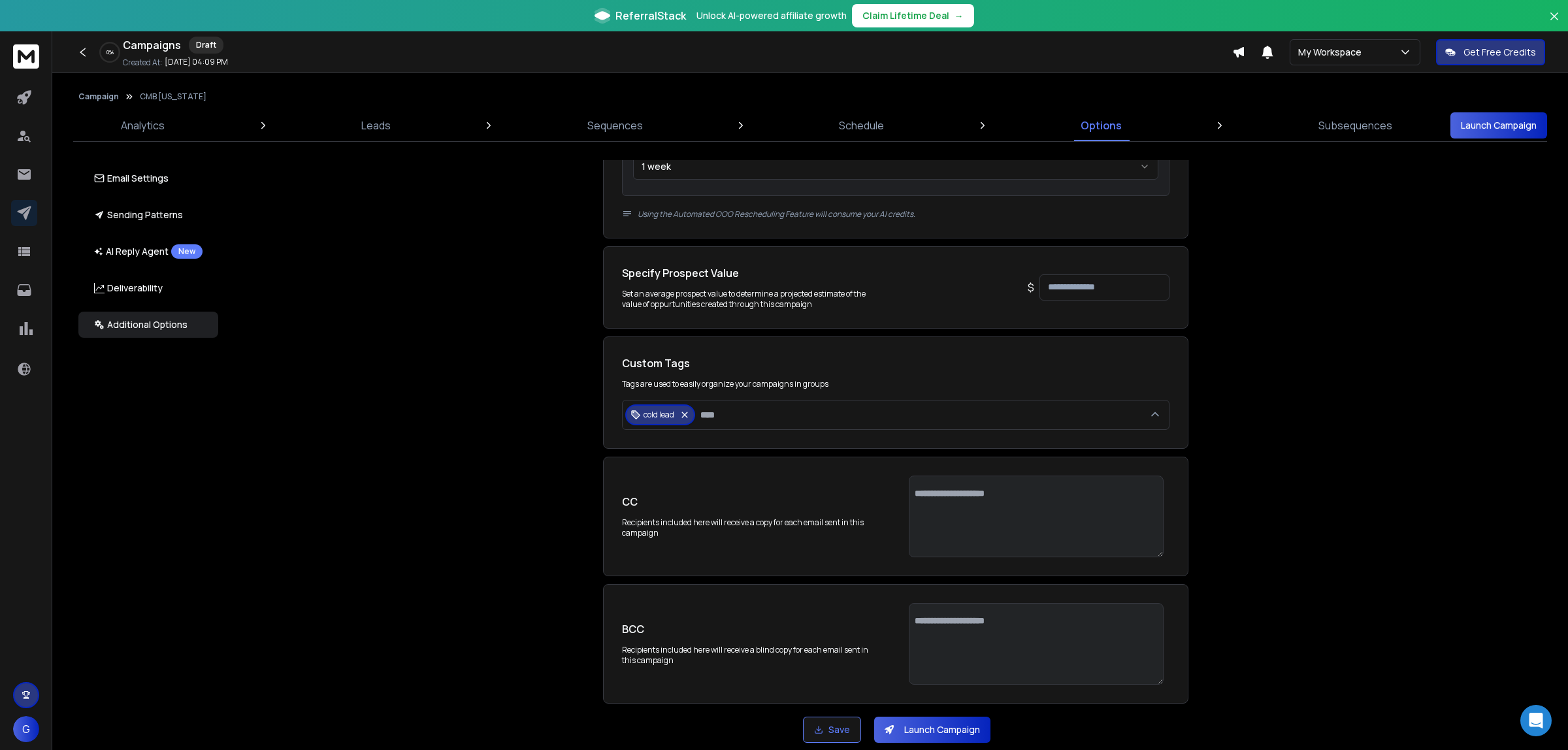
click at [965, 725] on button "Launch Campaign" at bounding box center [932, 729] width 116 height 26
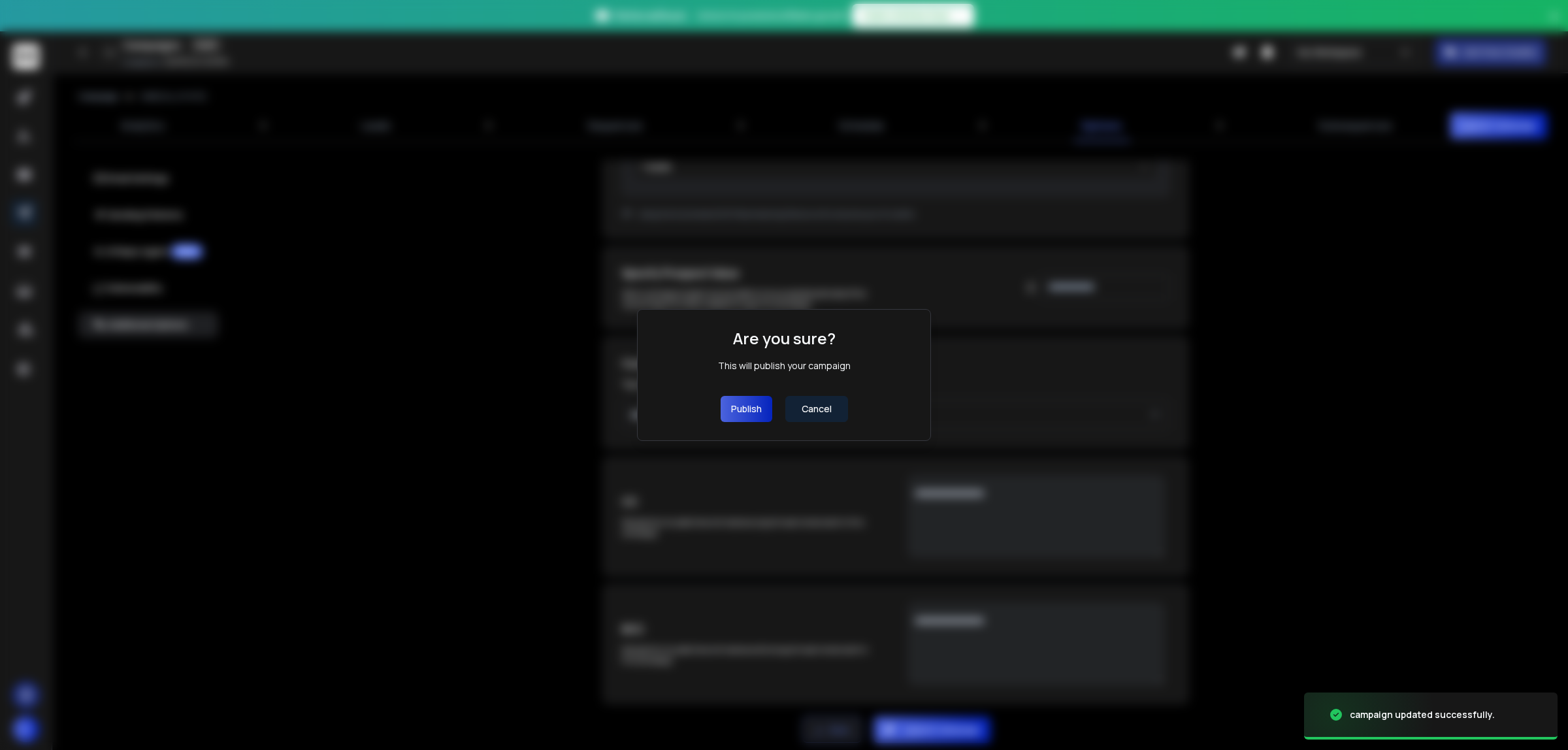
click at [755, 408] on button "Publish" at bounding box center [746, 409] width 52 height 26
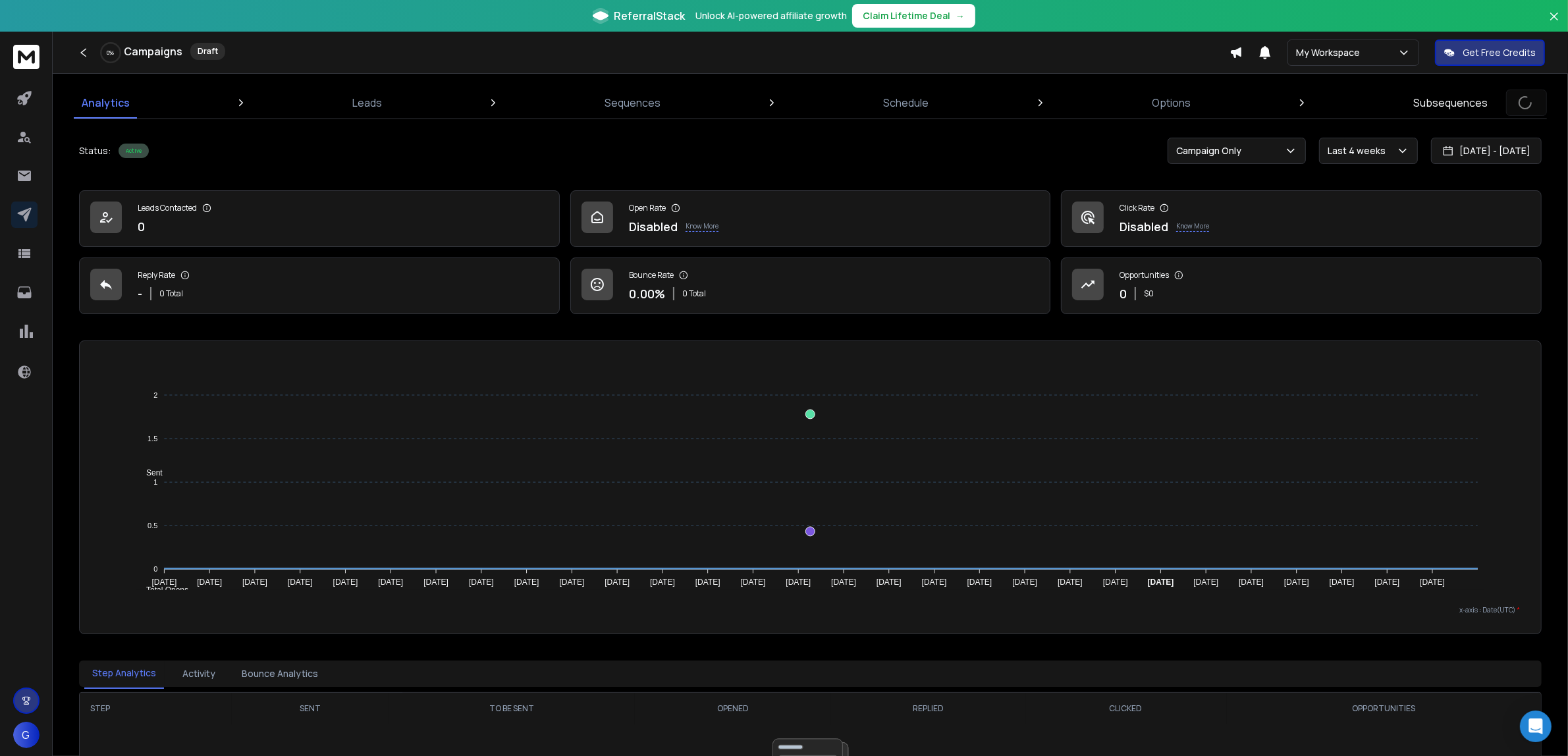
click at [1439, 102] on p "Subsequences" at bounding box center [1450, 103] width 74 height 16
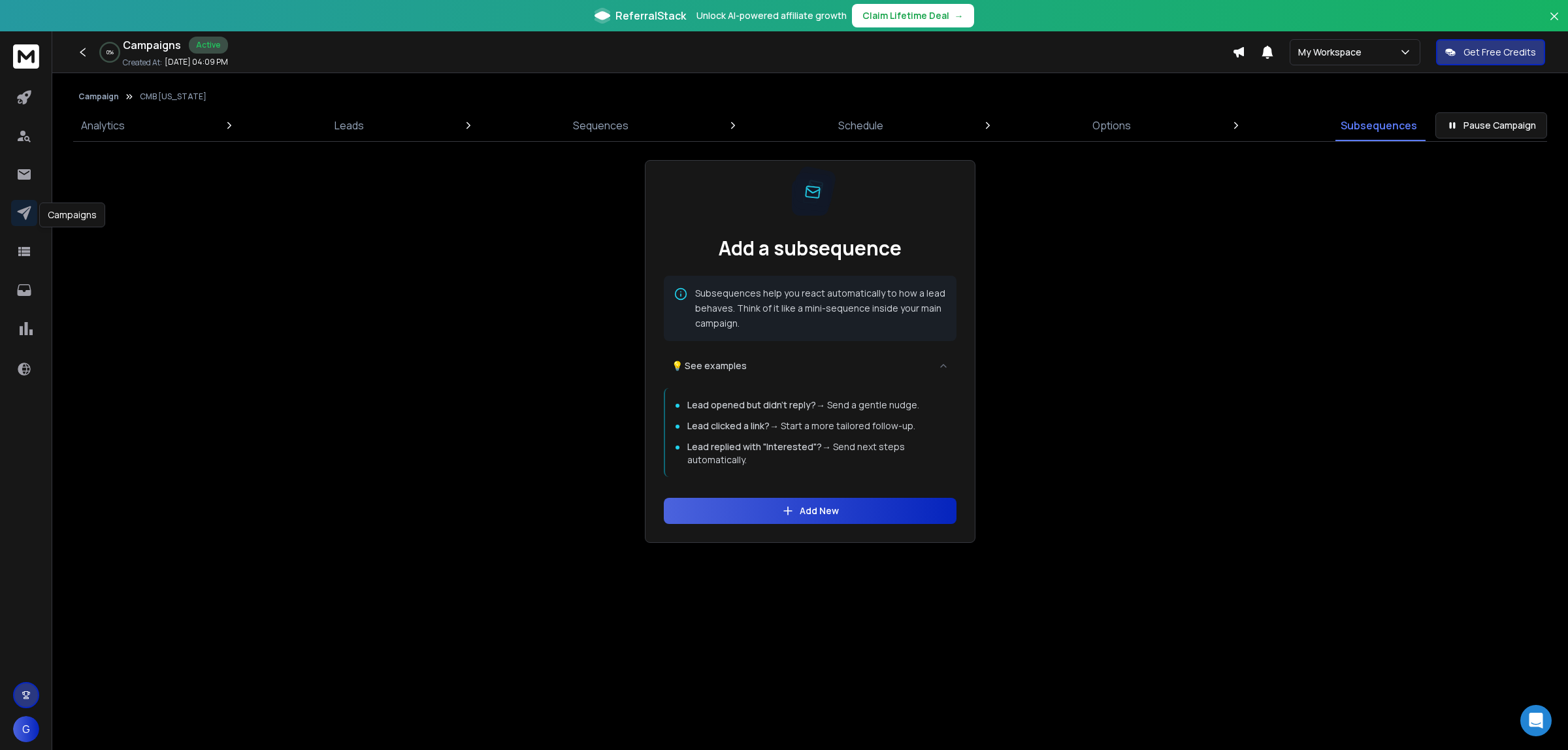
click at [25, 211] on icon at bounding box center [23, 213] width 13 height 13
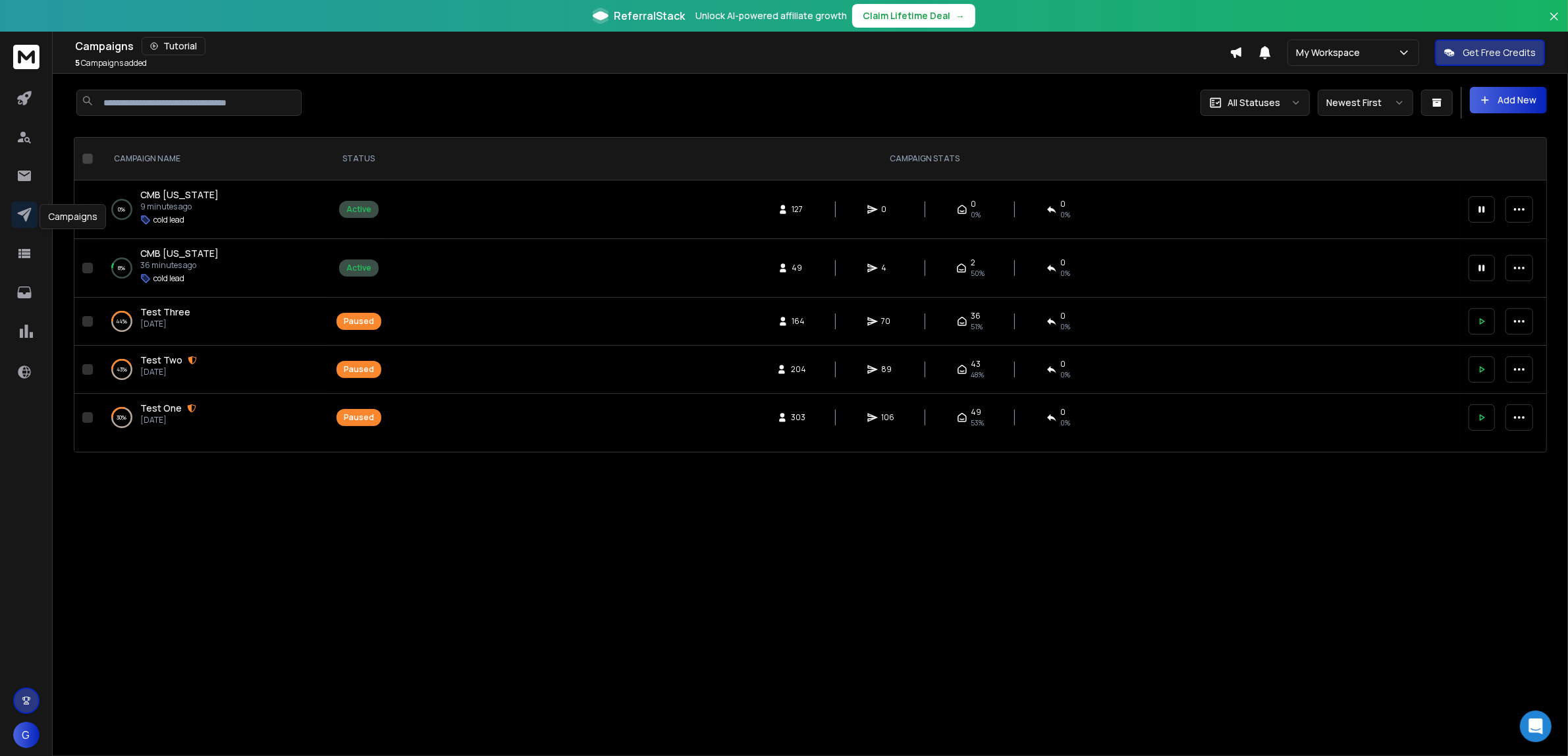
click at [87, 476] on div "Campaigns 5 Campaigns Added All Statuses Newest First Add New CAMPAIGN NAME STA…" at bounding box center [810, 465] width 1473 height 756
click at [21, 178] on icon at bounding box center [24, 176] width 13 height 11
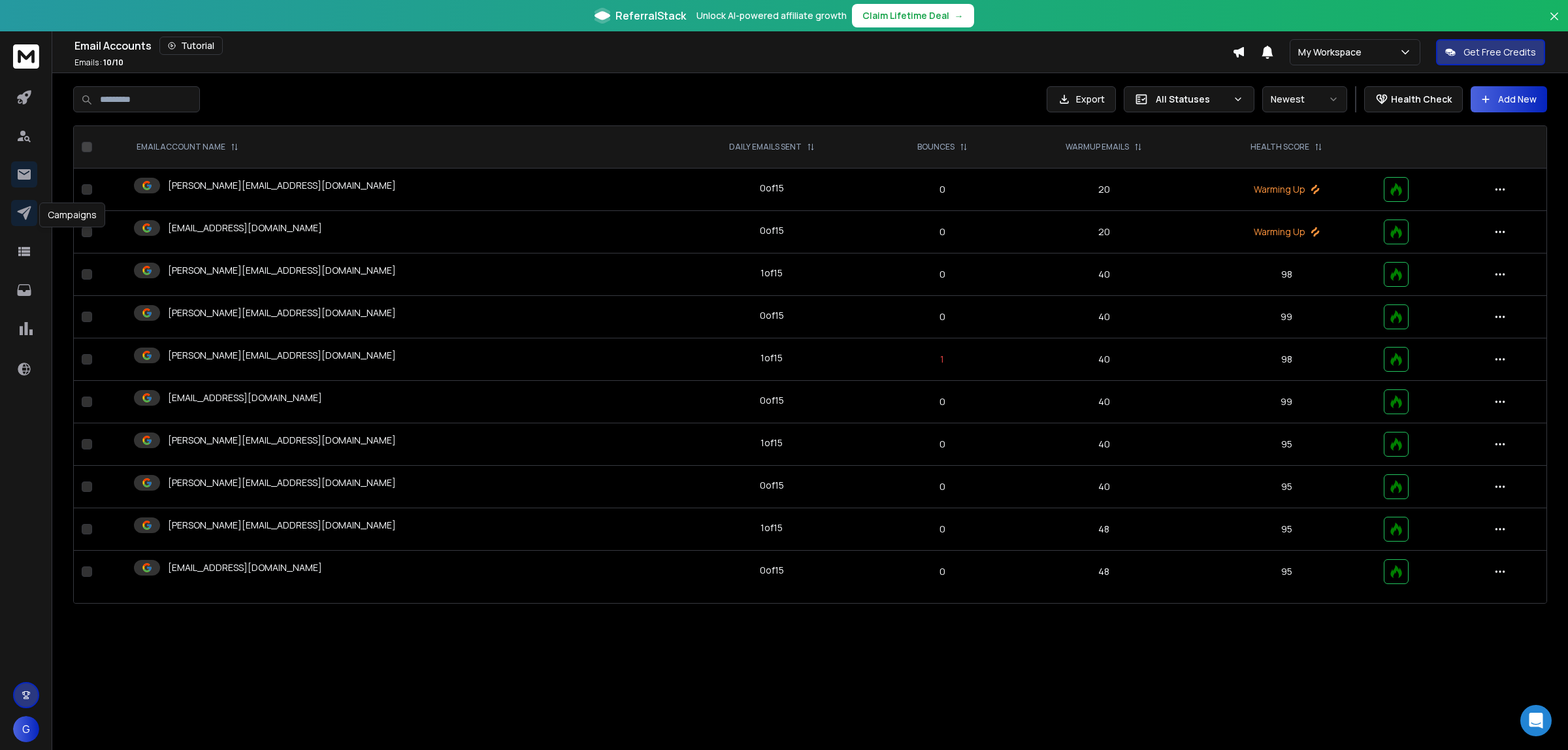
click at [23, 214] on icon at bounding box center [23, 213] width 13 height 13
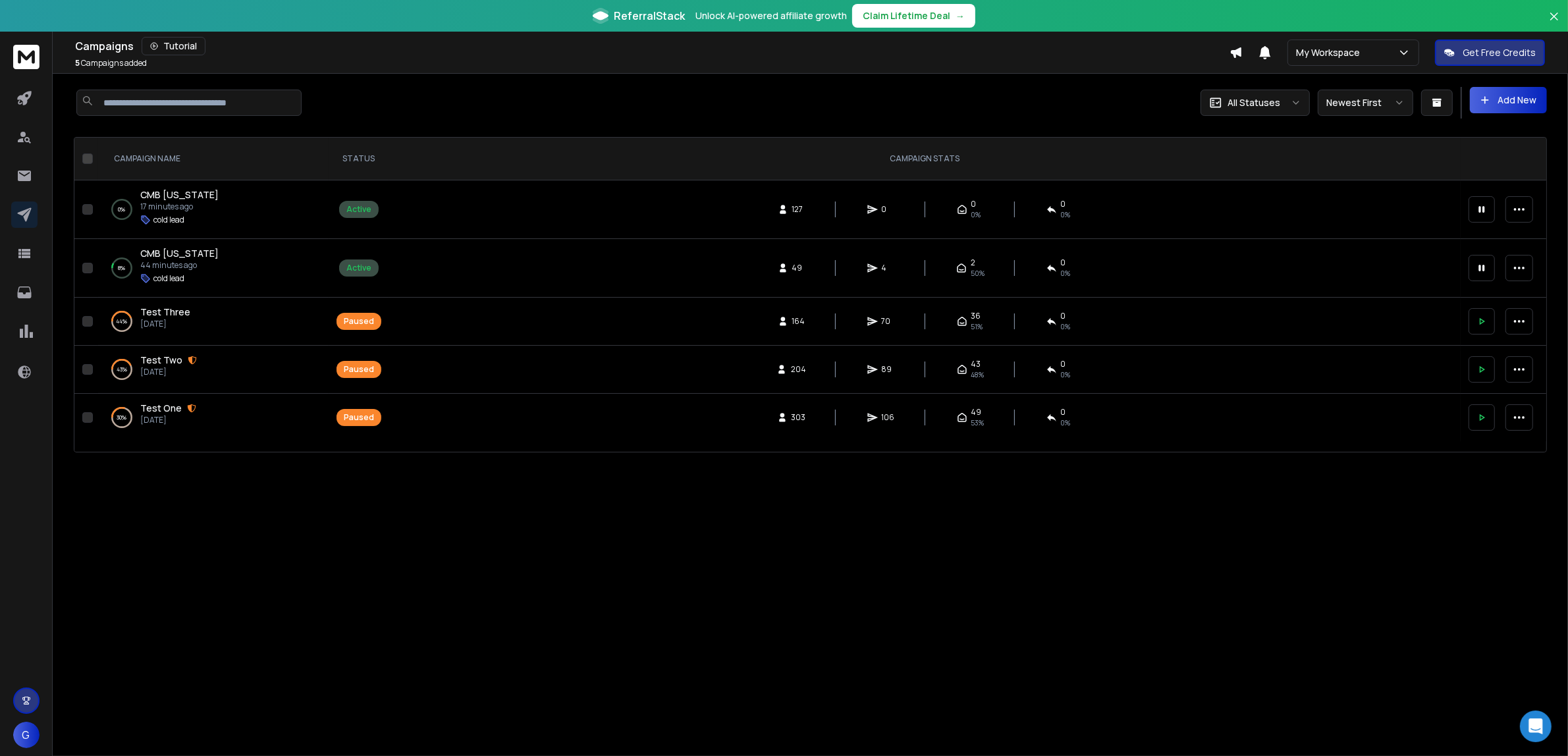
click at [173, 205] on p "17 minutes ago" at bounding box center [179, 207] width 79 height 11
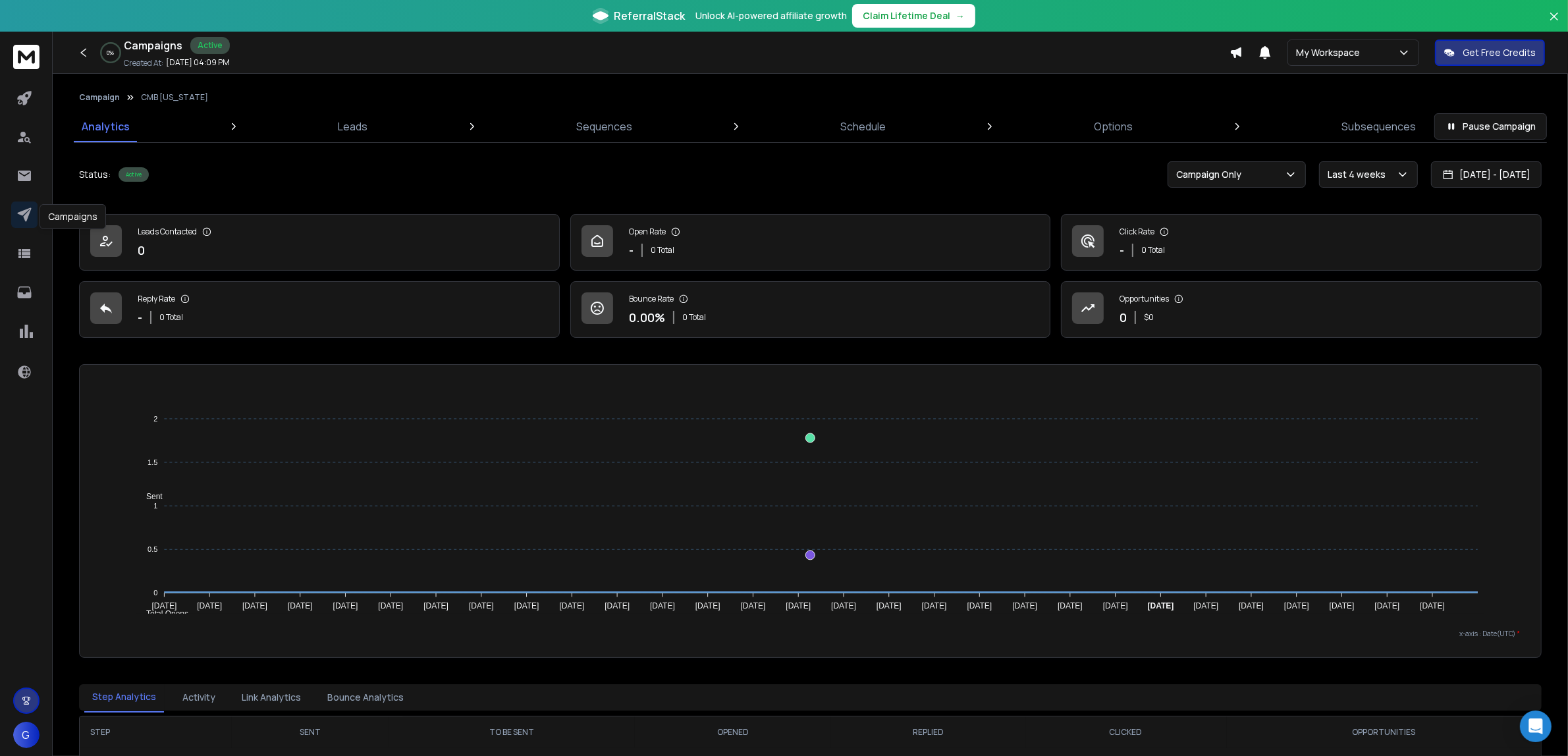
click at [21, 216] on icon at bounding box center [24, 214] width 14 height 14
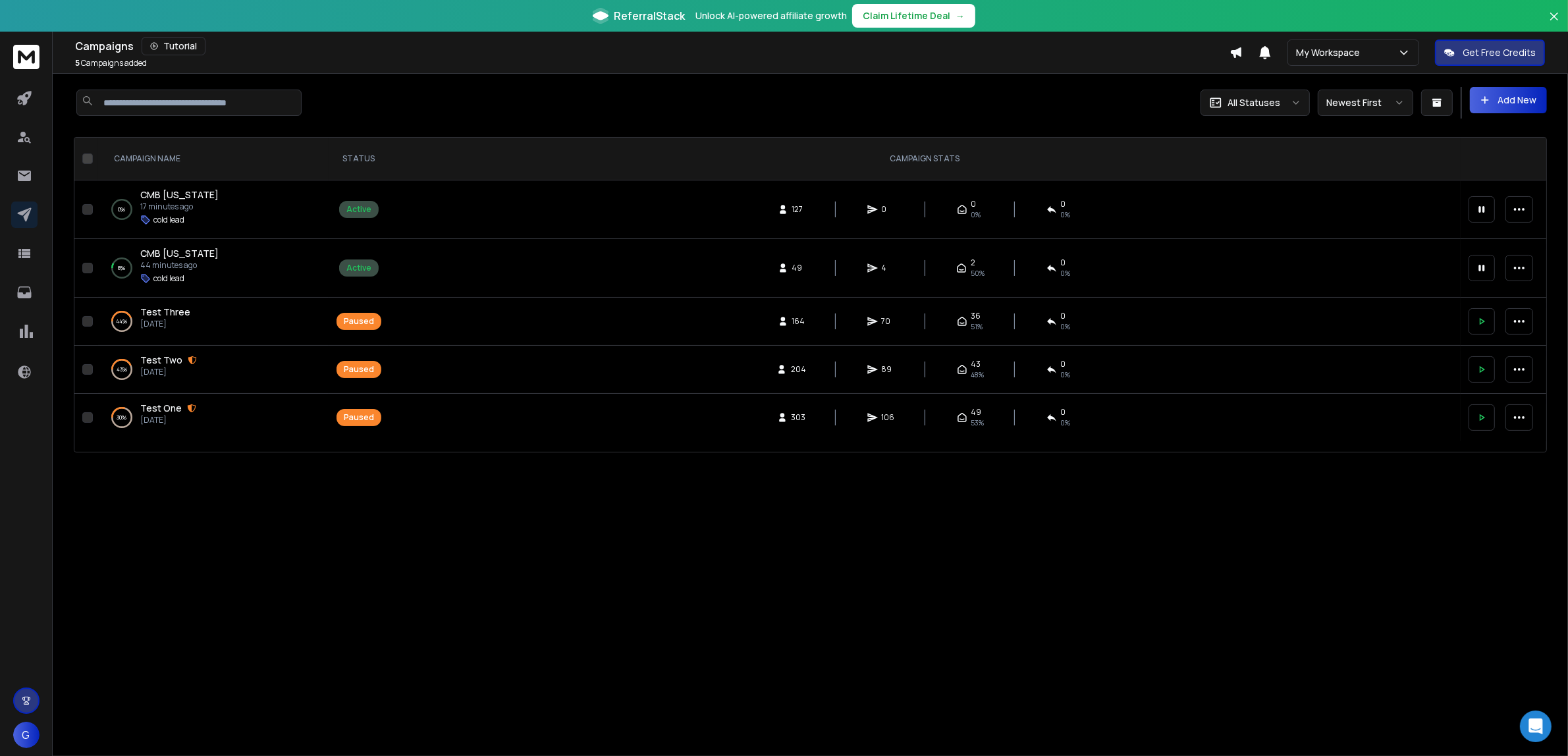
click at [182, 269] on p "44 minutes ago" at bounding box center [179, 265] width 79 height 11
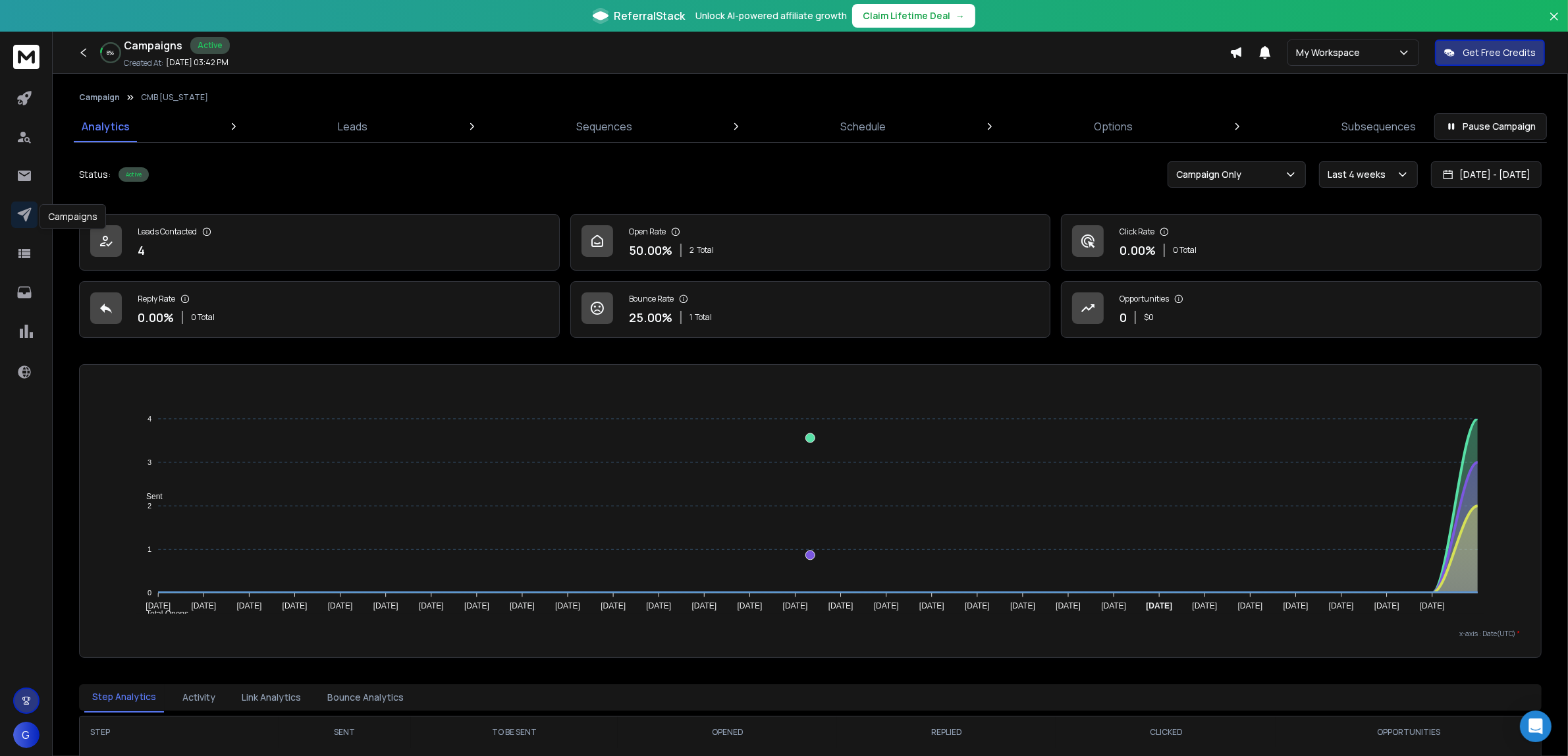
click at [30, 212] on icon at bounding box center [24, 214] width 16 height 16
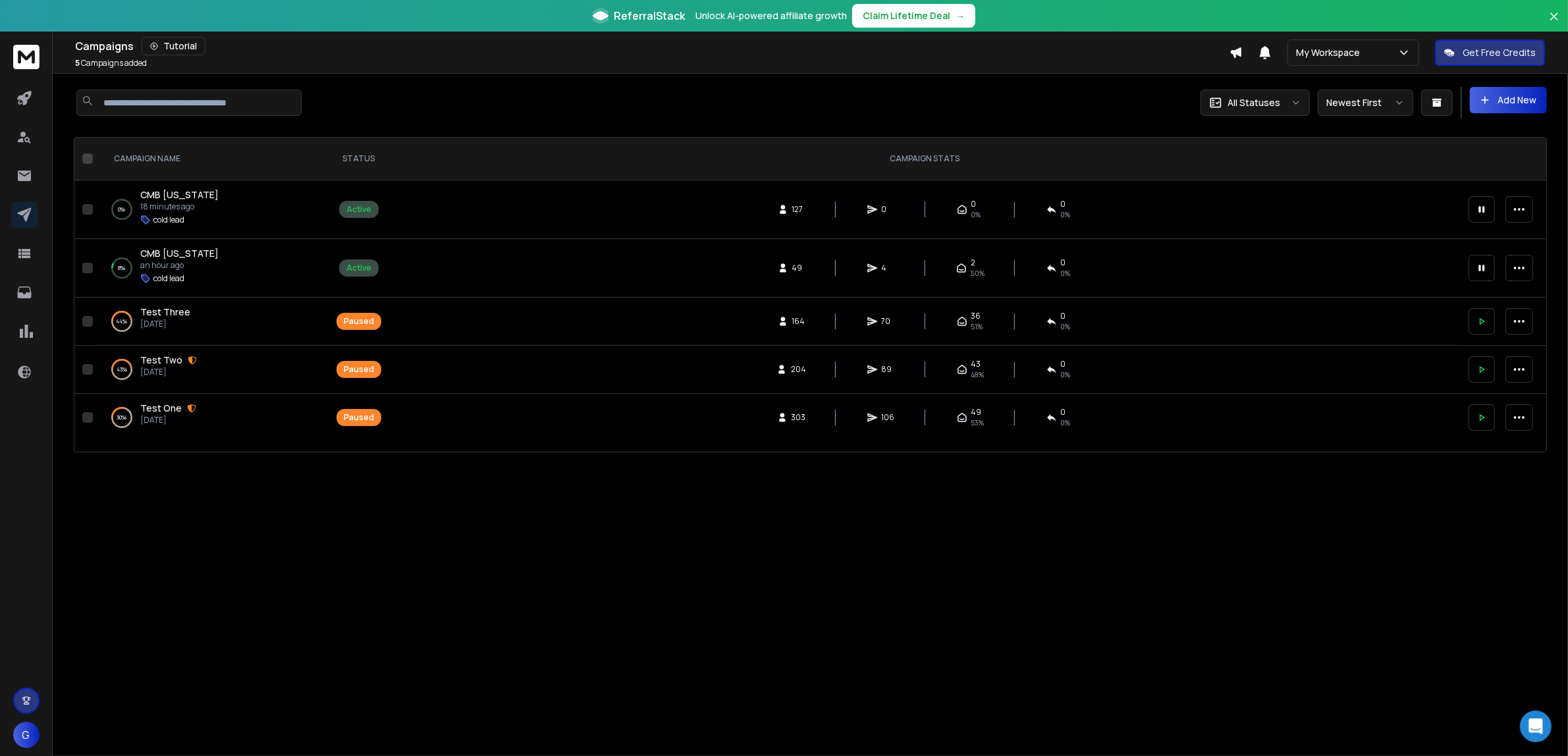
click at [173, 207] on p "18 minutes ago" at bounding box center [179, 207] width 79 height 11
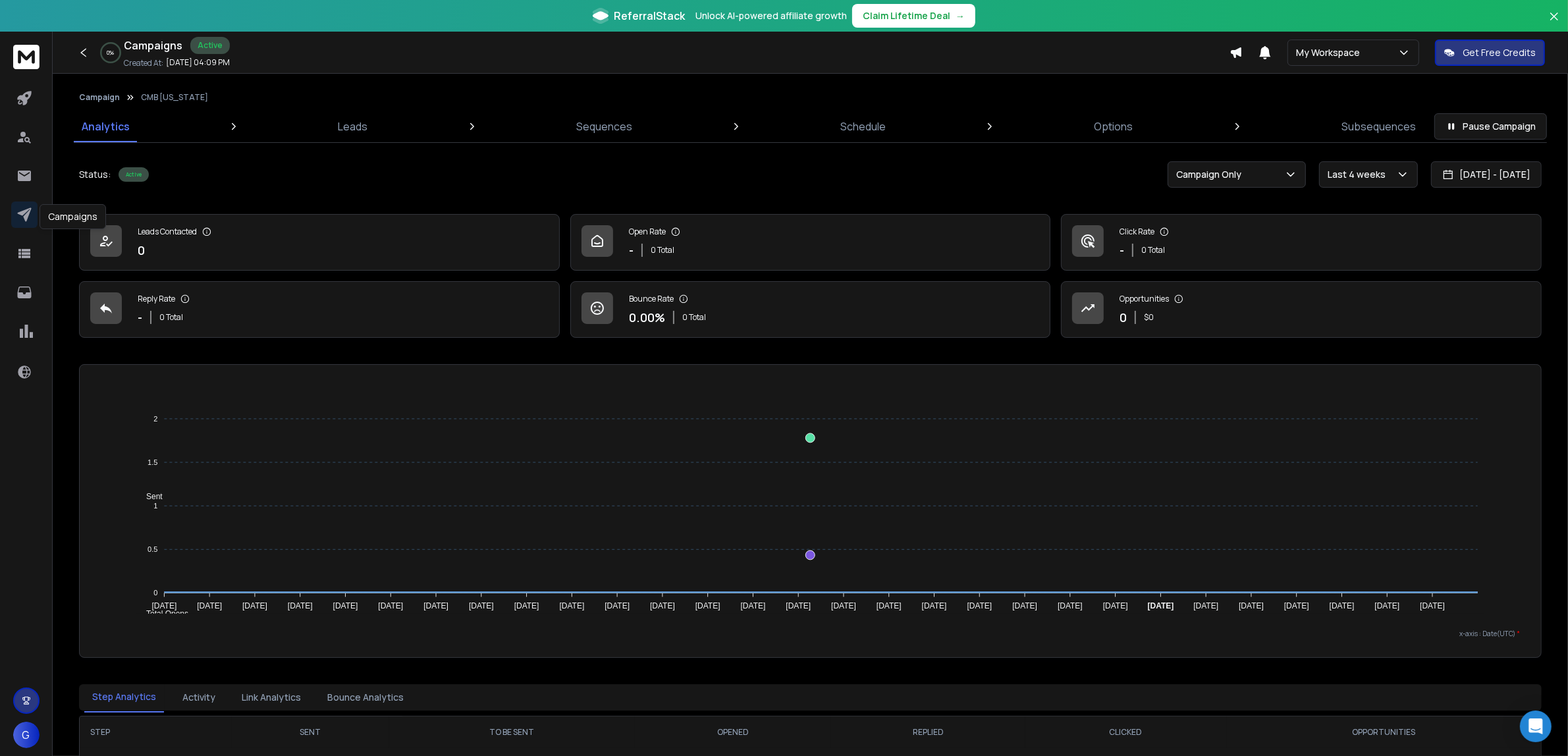
click at [23, 215] on icon at bounding box center [24, 214] width 14 height 14
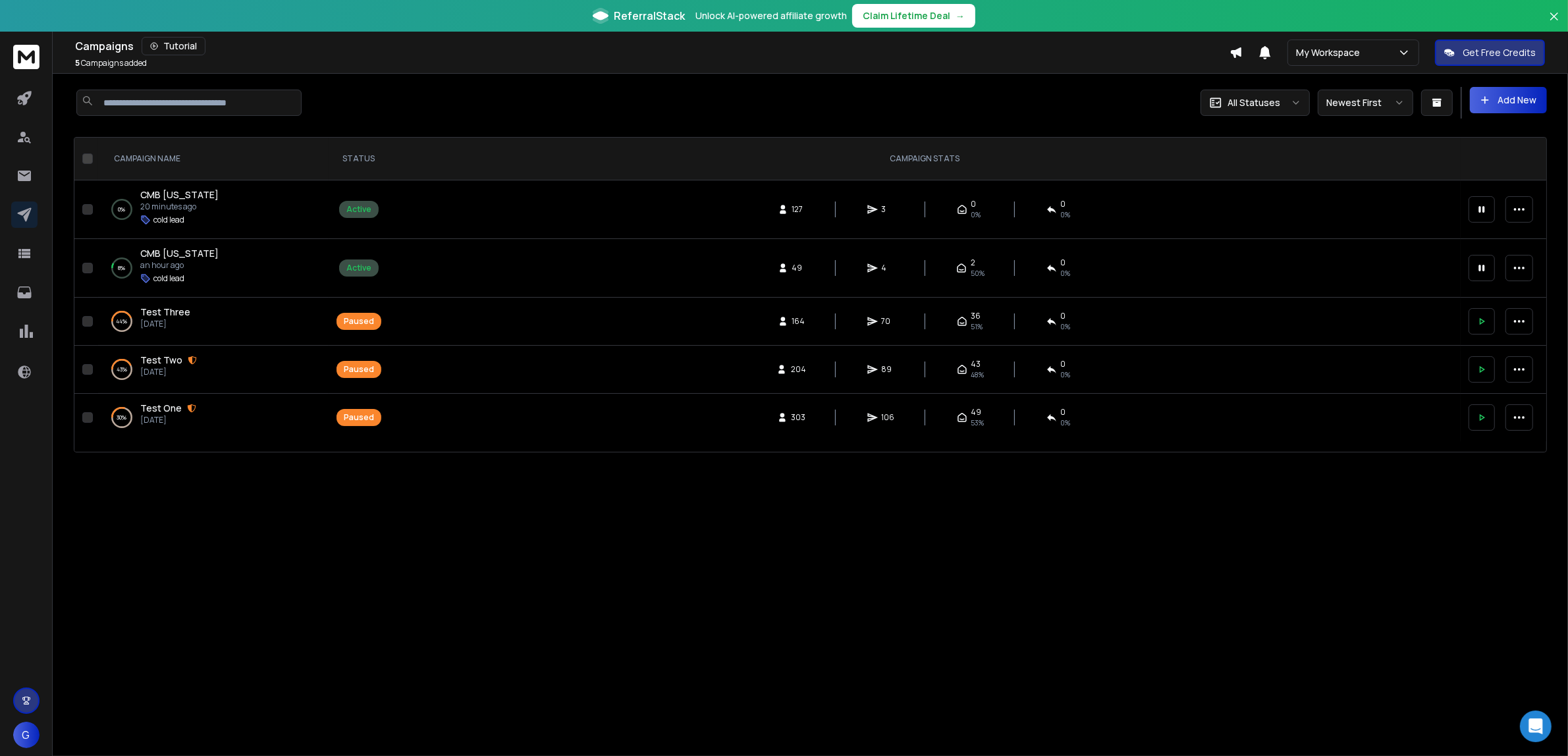
click at [169, 207] on p "20 minutes ago" at bounding box center [179, 207] width 79 height 11
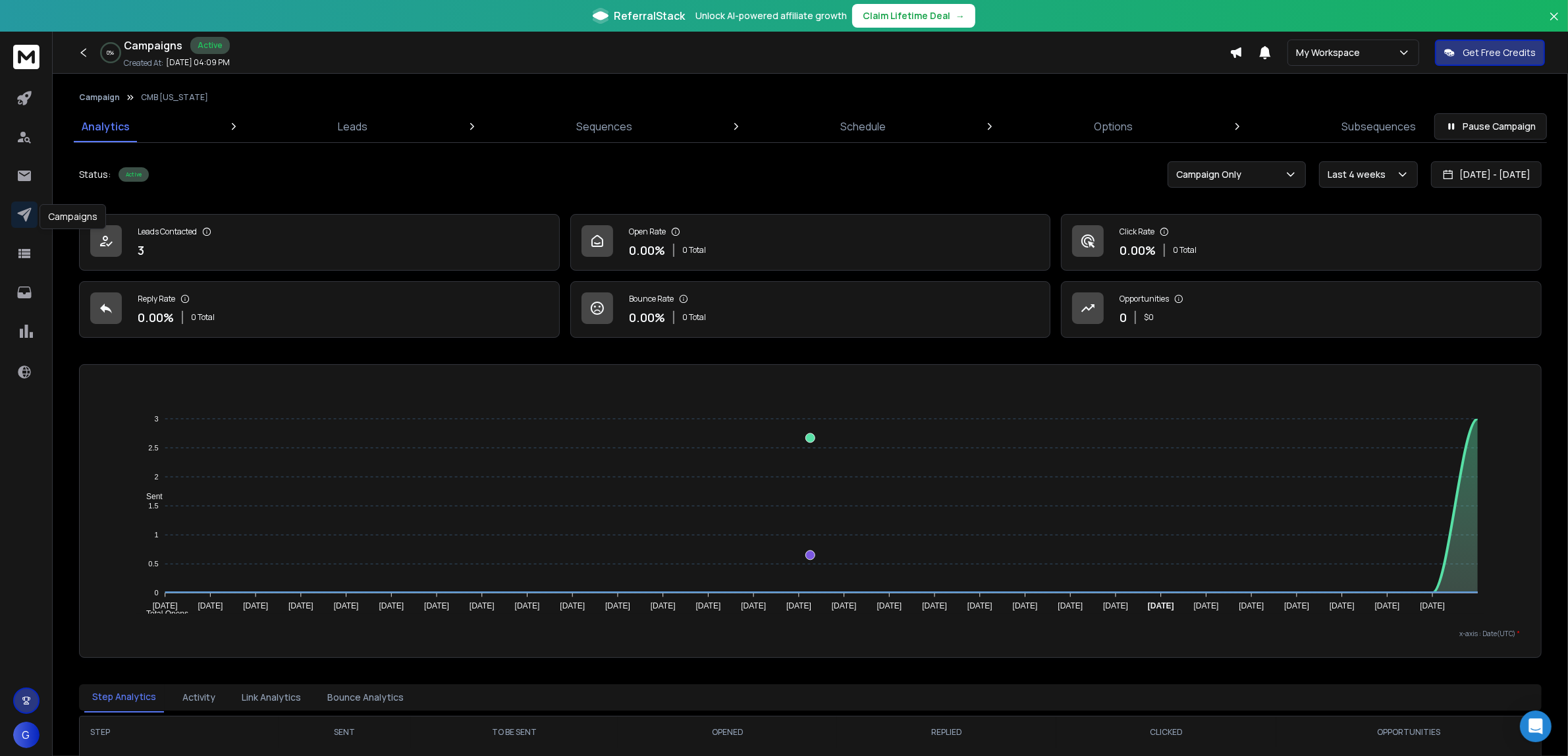
click at [23, 214] on icon at bounding box center [24, 214] width 14 height 14
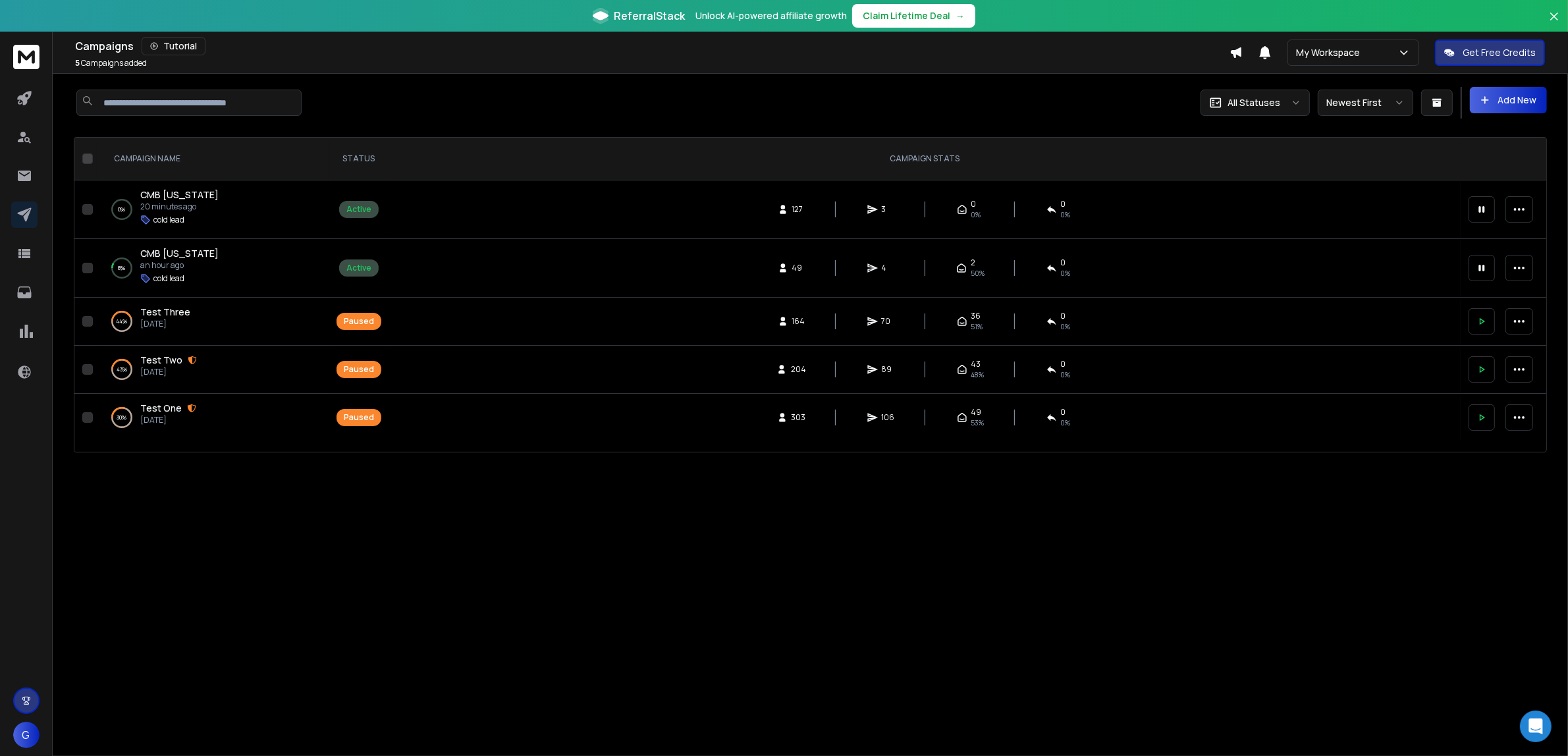
click at [170, 266] on p "an hour ago" at bounding box center [179, 265] width 79 height 11
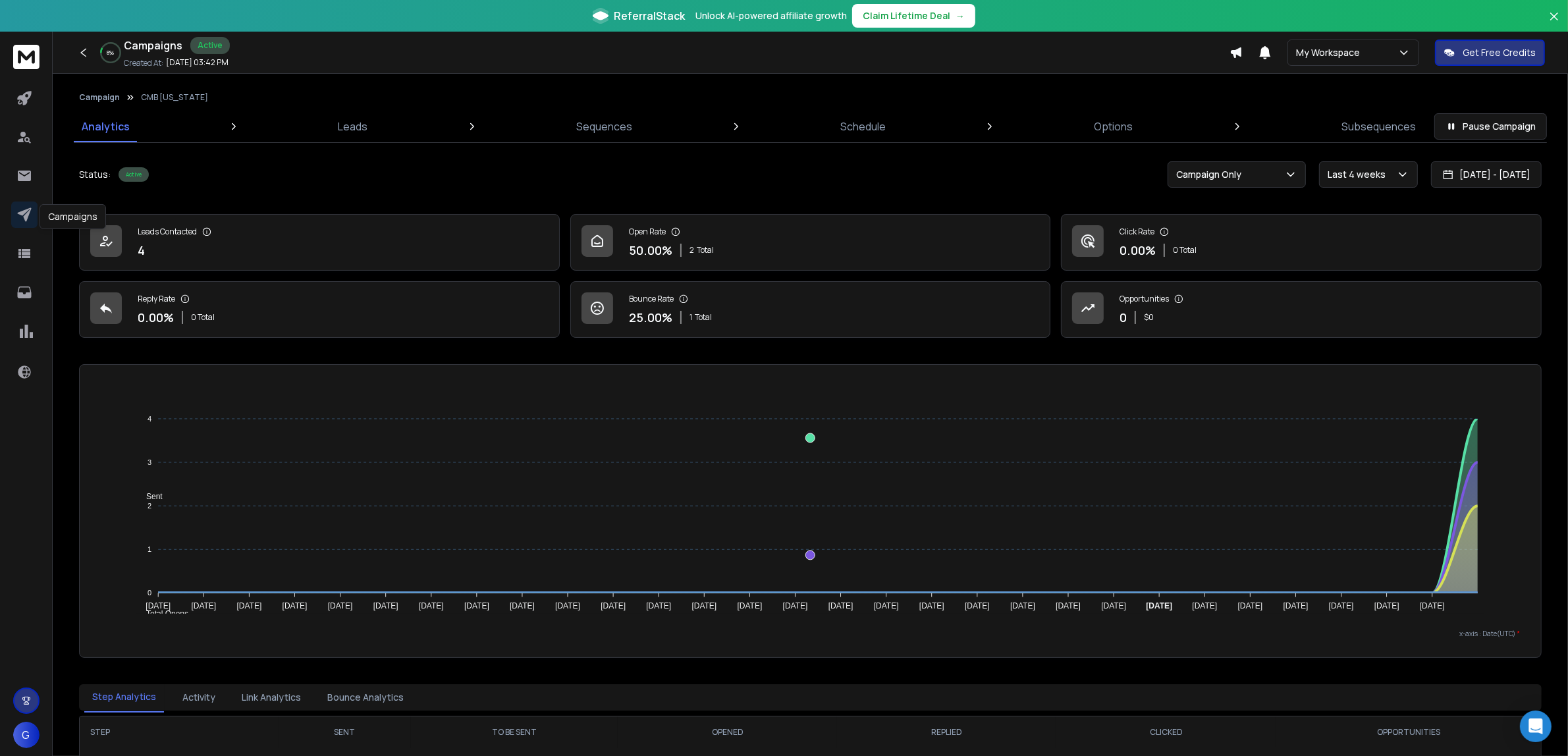
click at [18, 212] on icon at bounding box center [24, 214] width 16 height 16
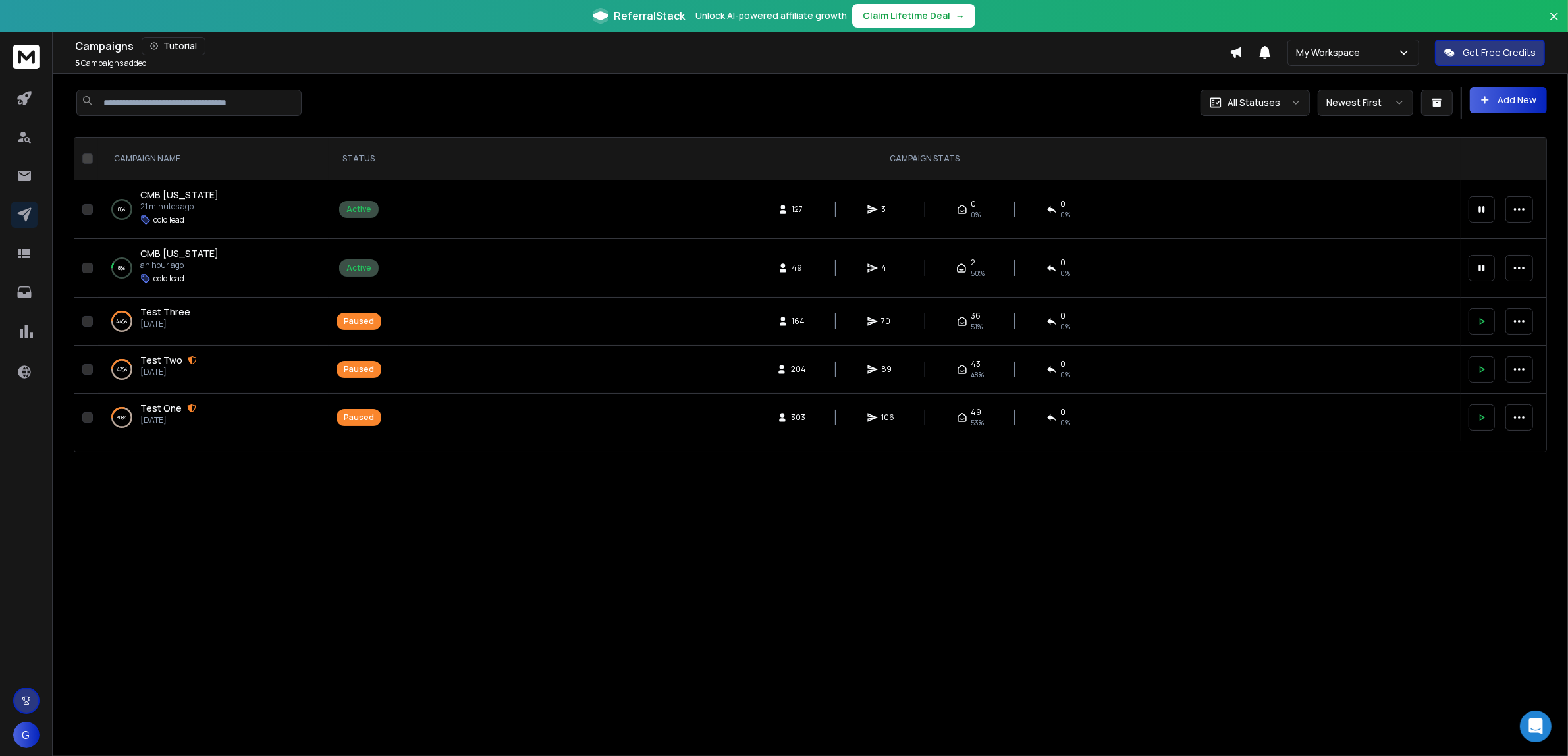
click at [198, 209] on p "21 minutes ago" at bounding box center [179, 207] width 79 height 11
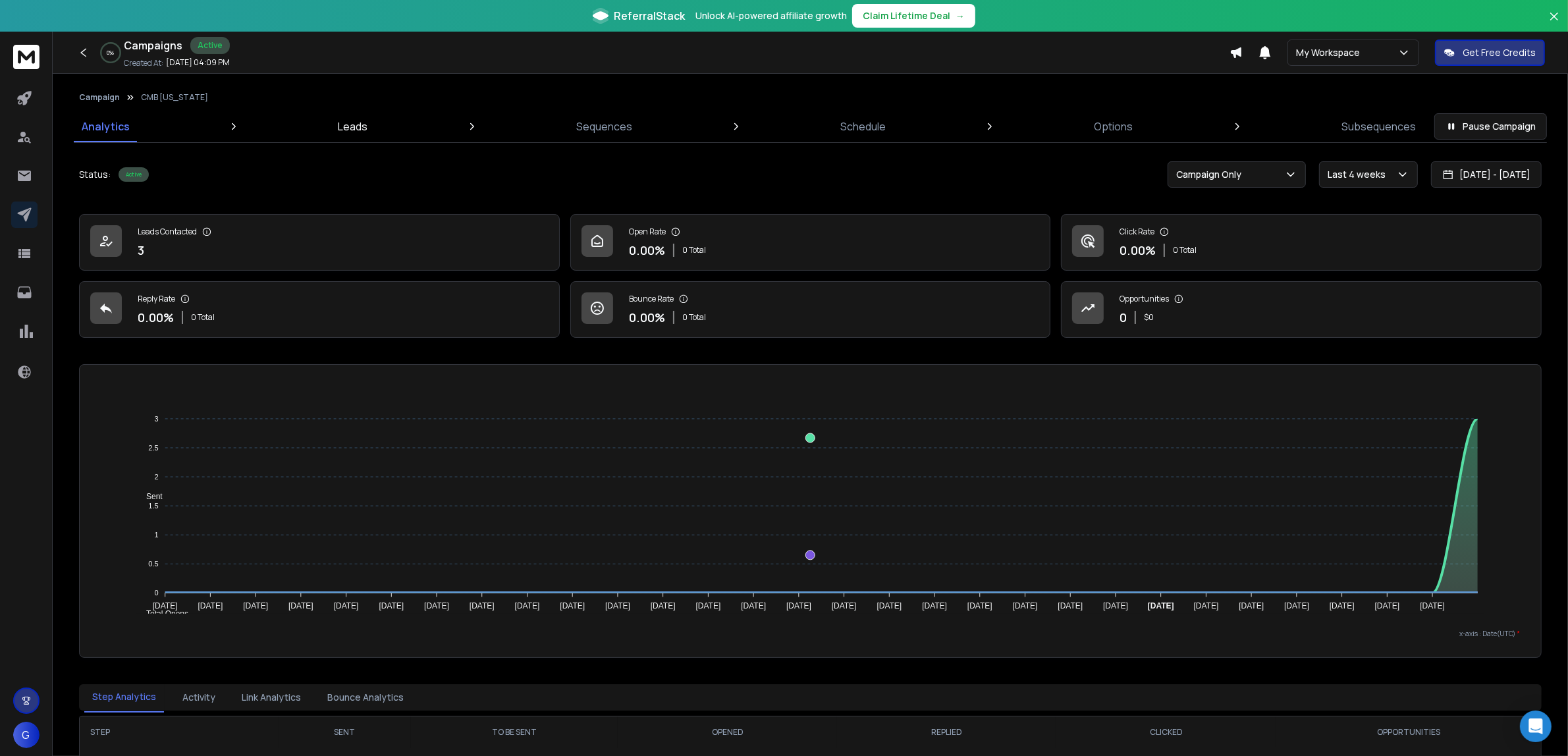
click at [341, 124] on p "Leads" at bounding box center [352, 126] width 29 height 16
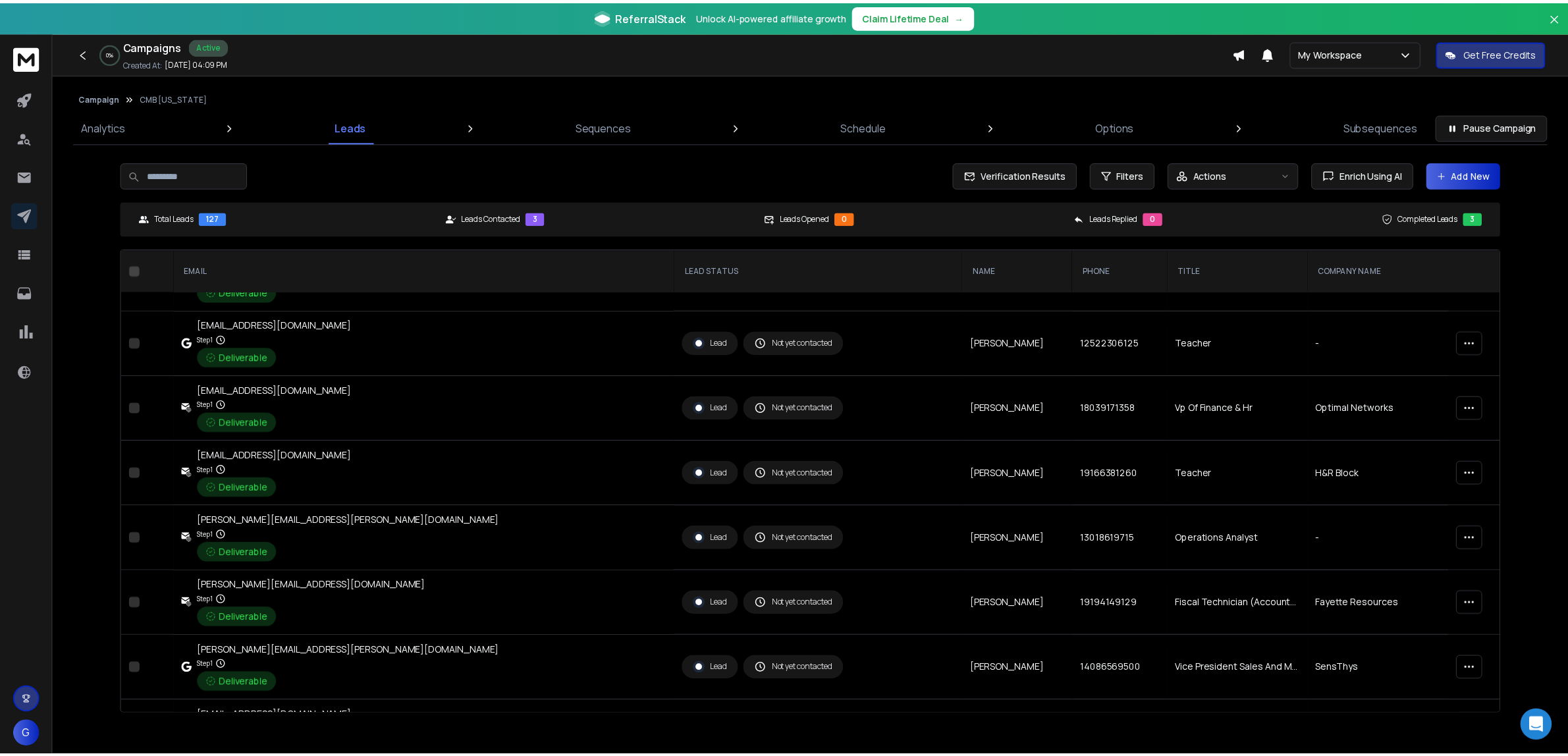
scroll to position [659, 0]
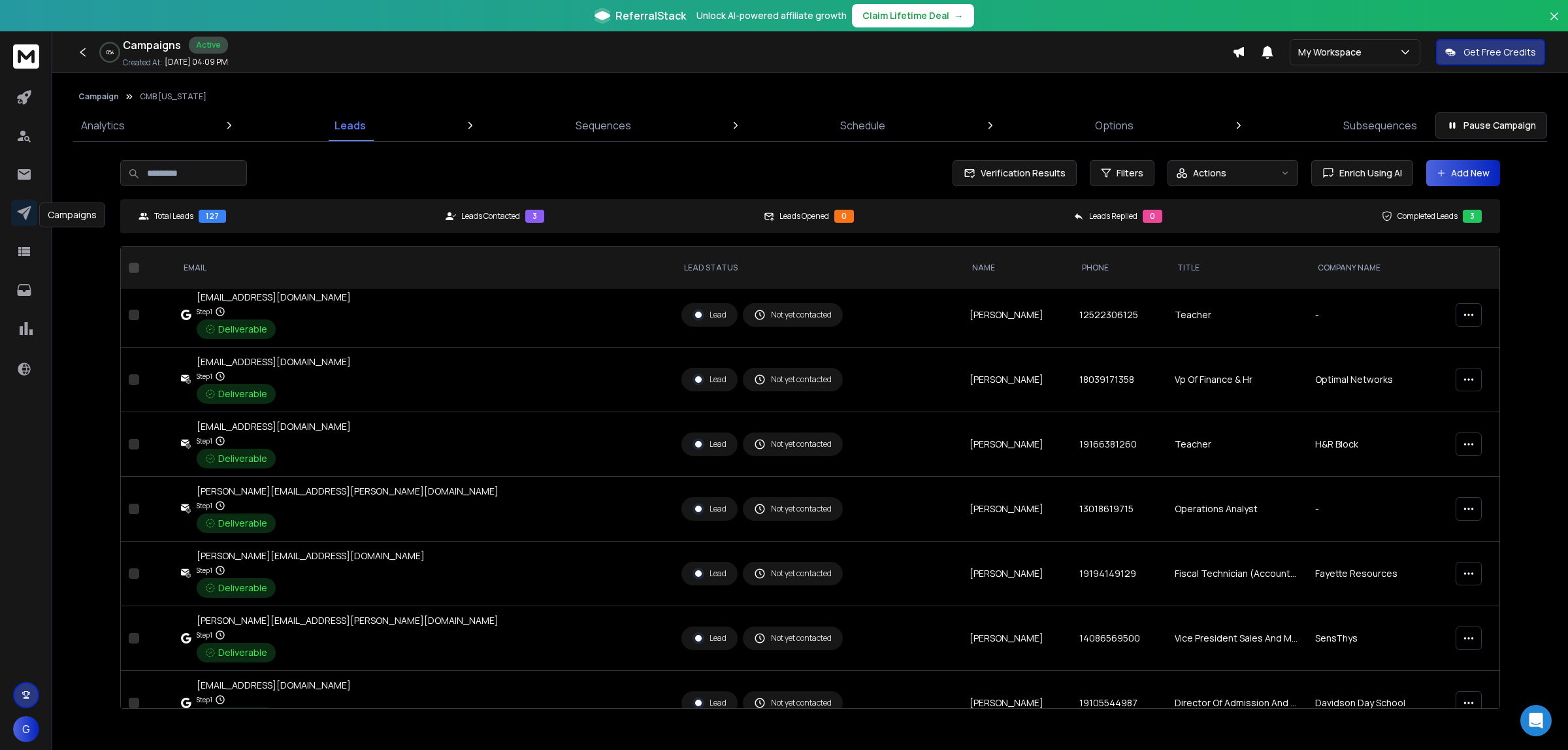
click at [28, 209] on icon at bounding box center [23, 213] width 13 height 13
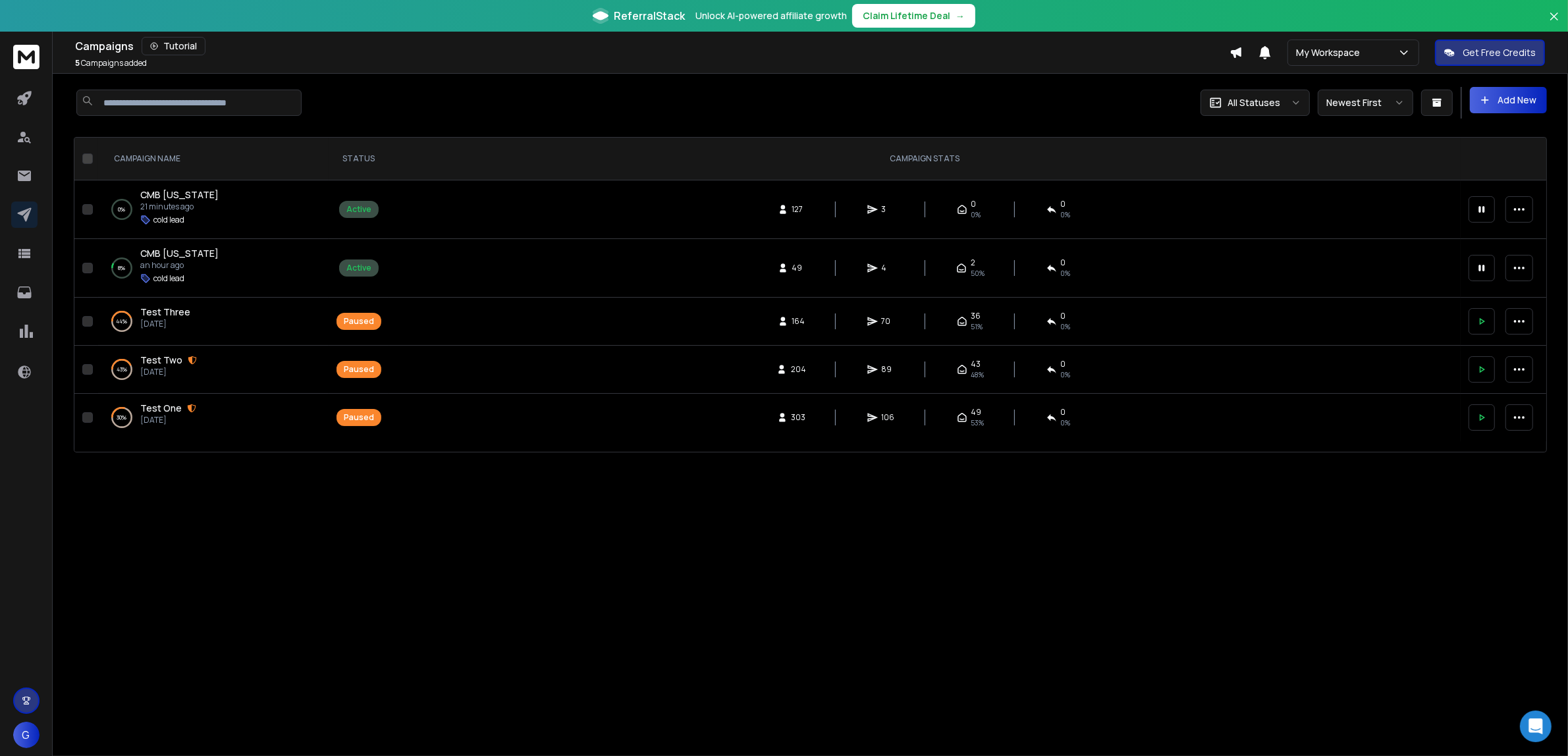
click at [211, 264] on p "an hour ago" at bounding box center [179, 265] width 79 height 11
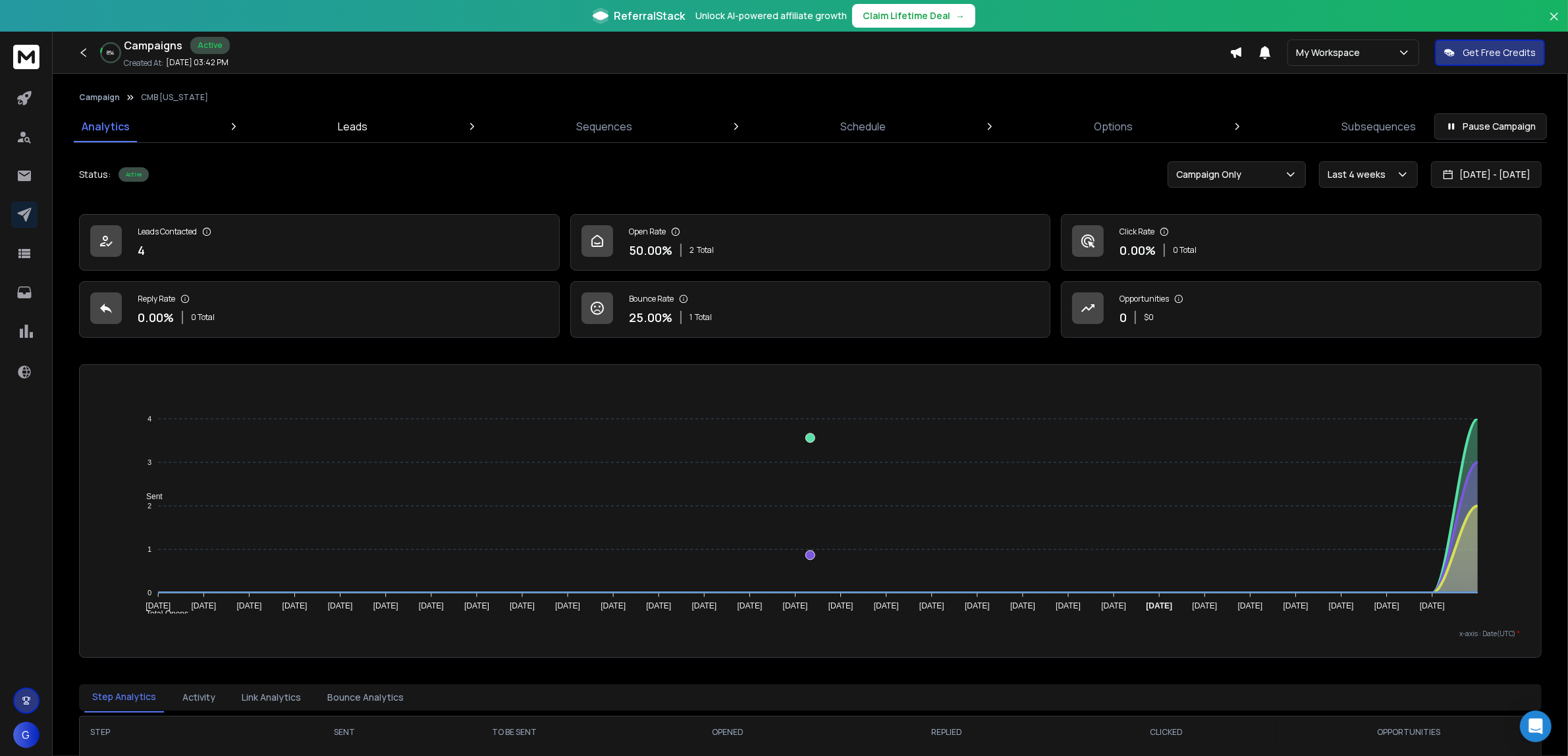
click at [364, 124] on p "Leads" at bounding box center [352, 126] width 29 height 16
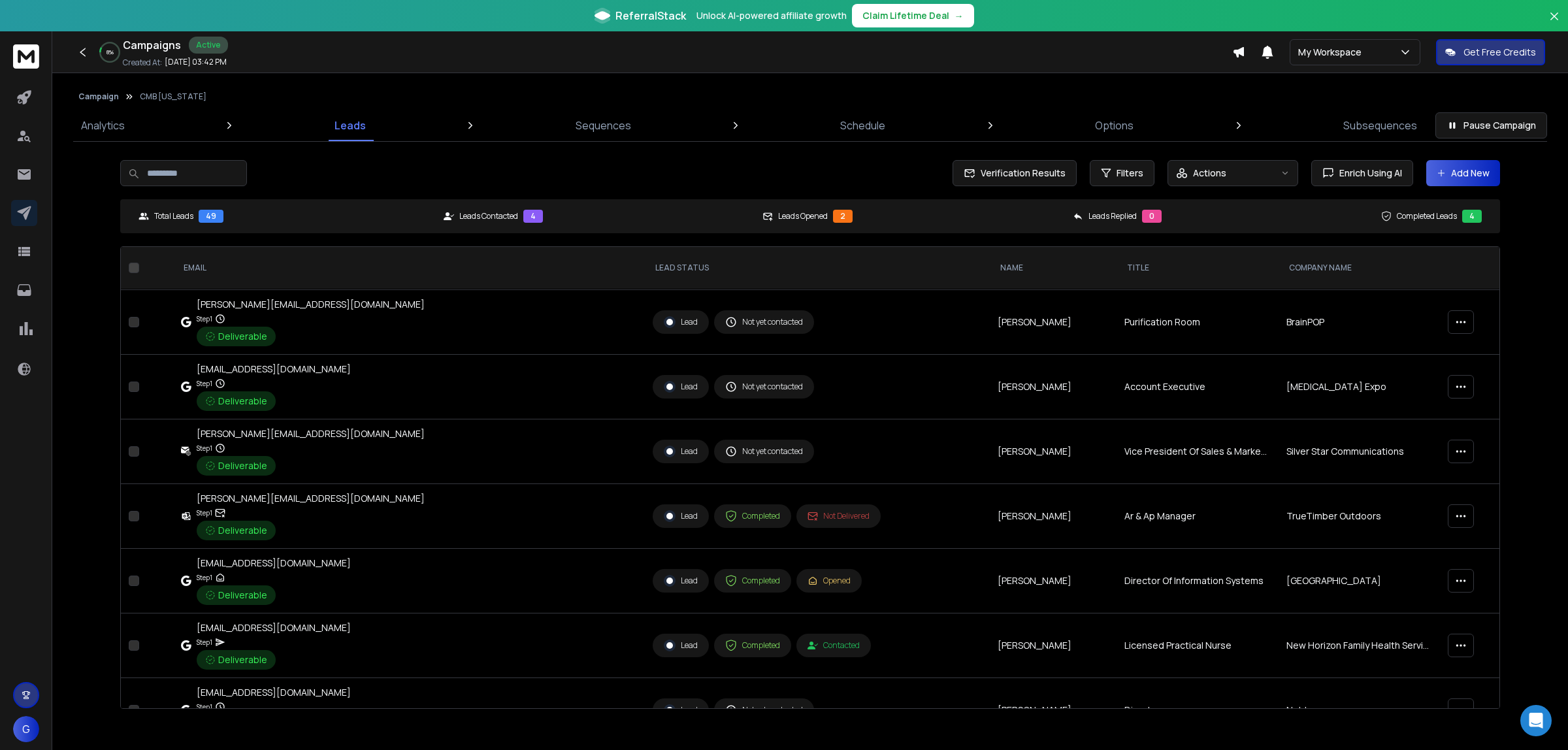
scroll to position [1067, 0]
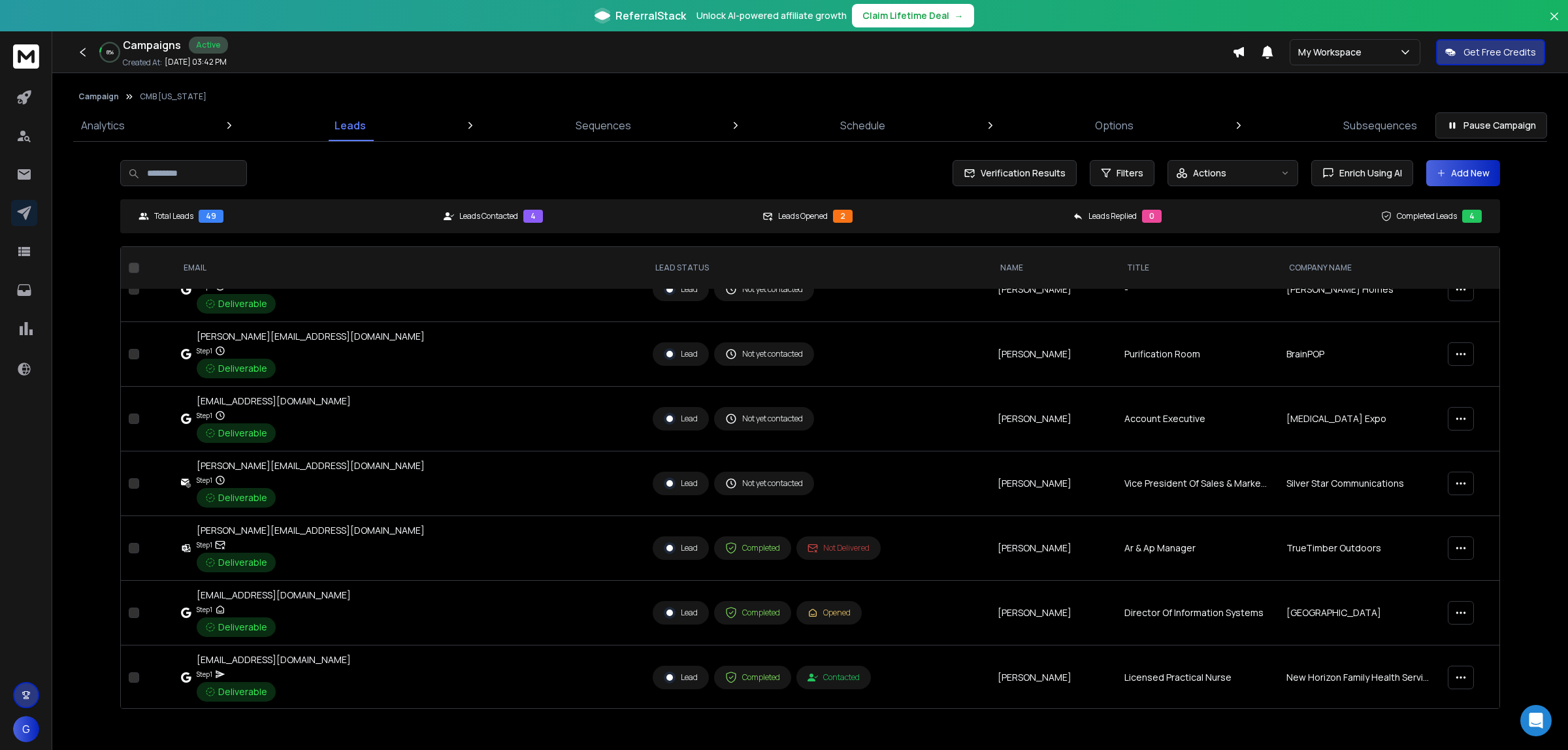
click at [807, 554] on div "Not Delivered" at bounding box center [839, 548] width 62 height 11
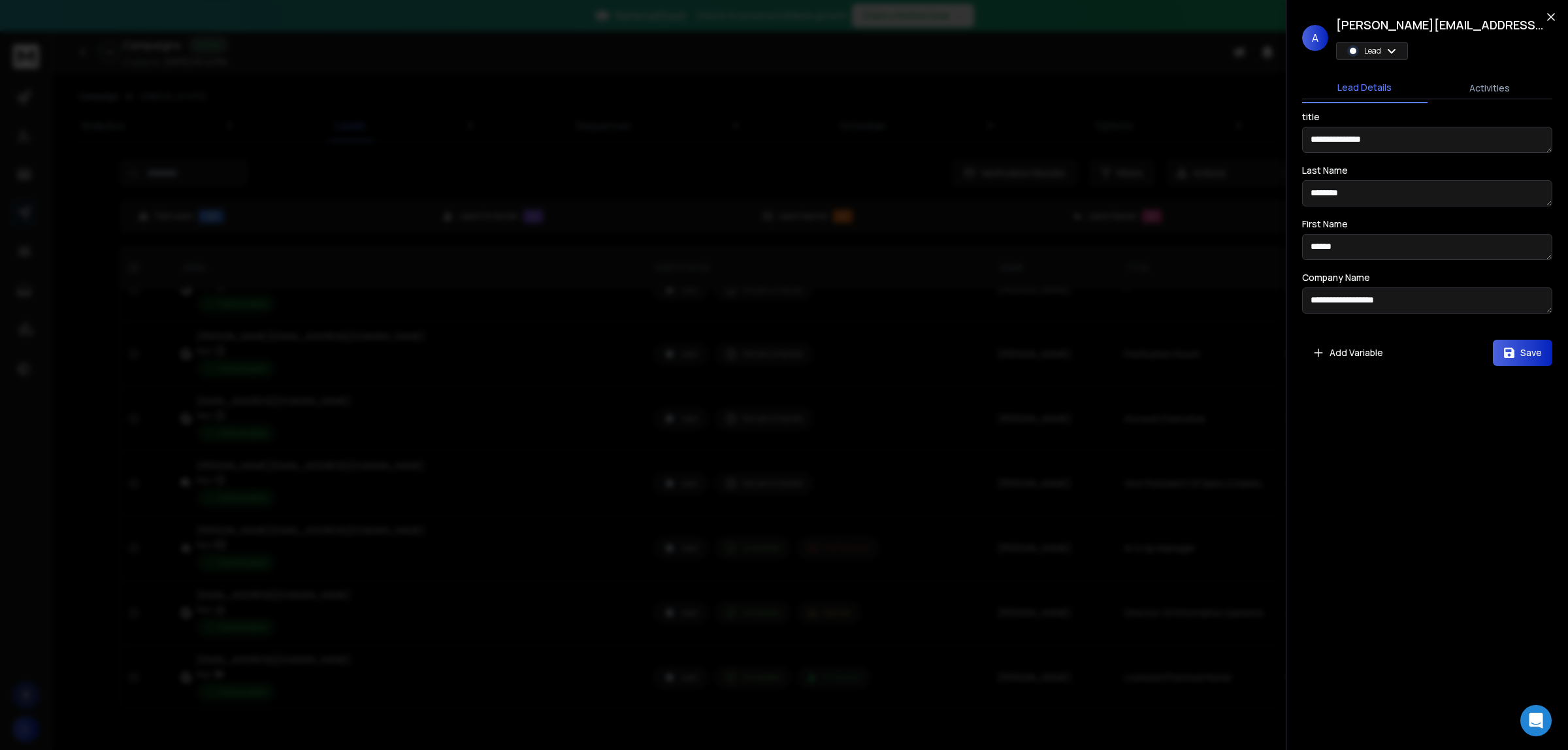
click at [1554, 21] on icon "button" at bounding box center [1551, 16] width 6 height 6
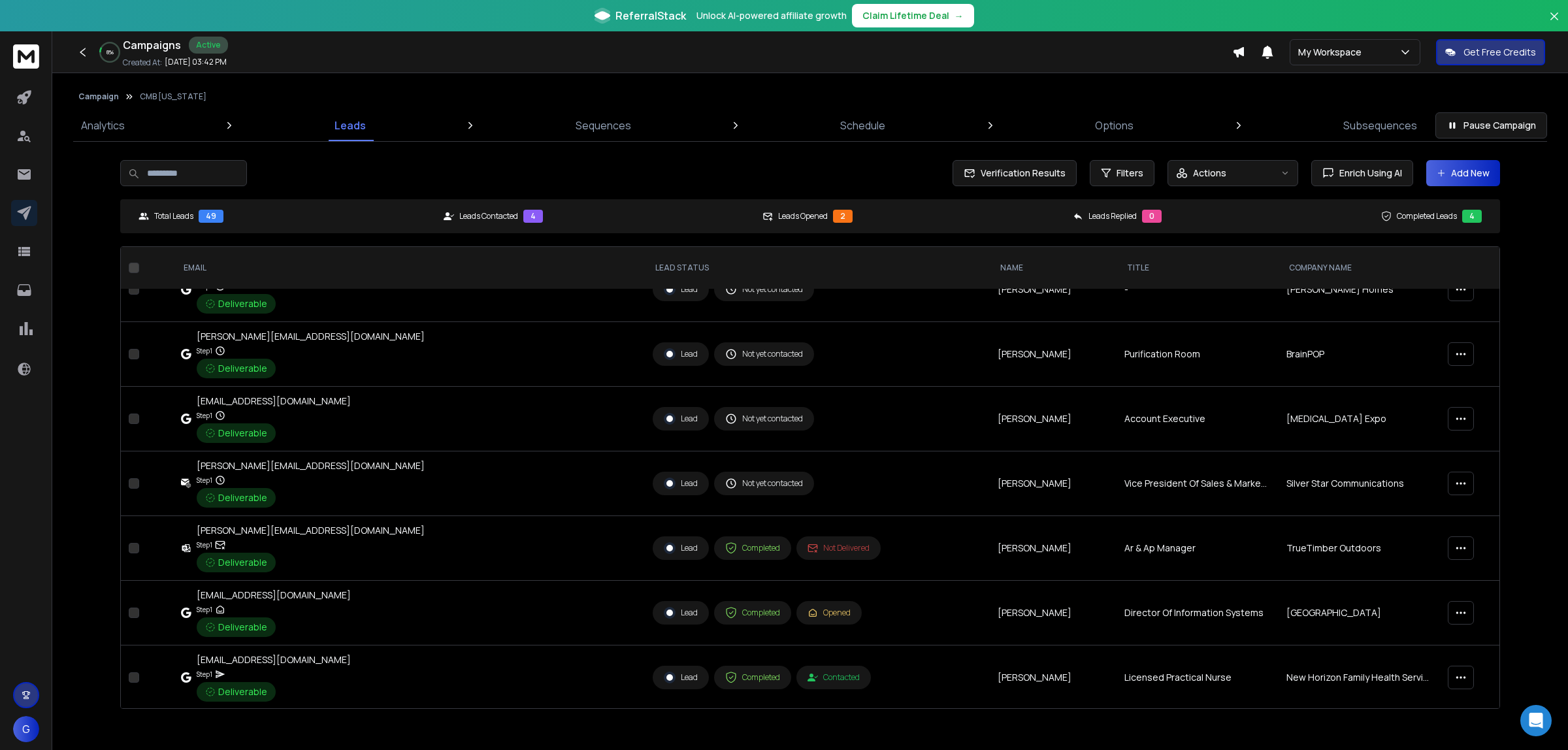
click at [1455, 554] on icon "button" at bounding box center [1461, 548] width 12 height 12
click at [1421, 583] on p "Delete Lead" at bounding box center [1422, 586] width 54 height 13
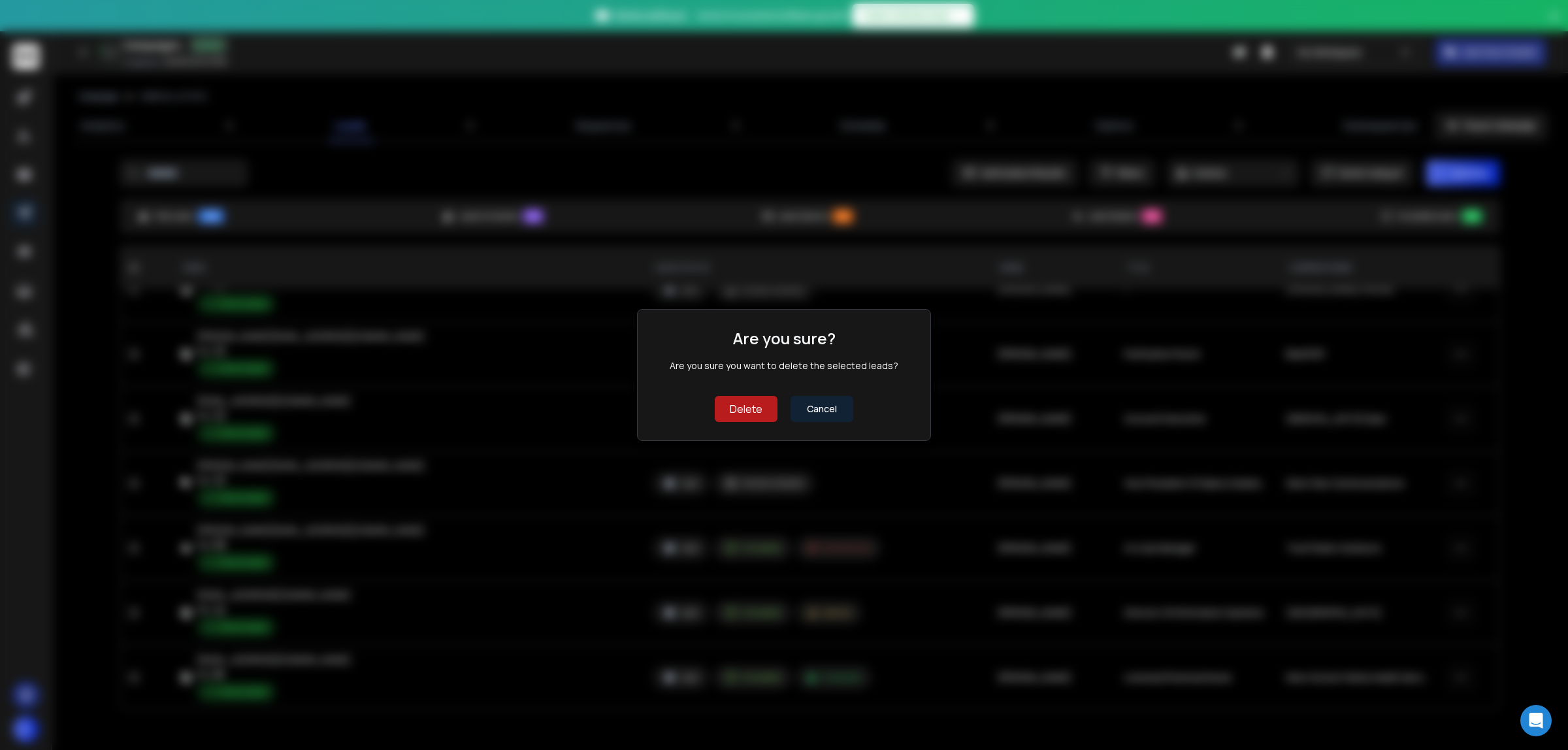
click at [763, 409] on button "Delete" at bounding box center [746, 409] width 62 height 26
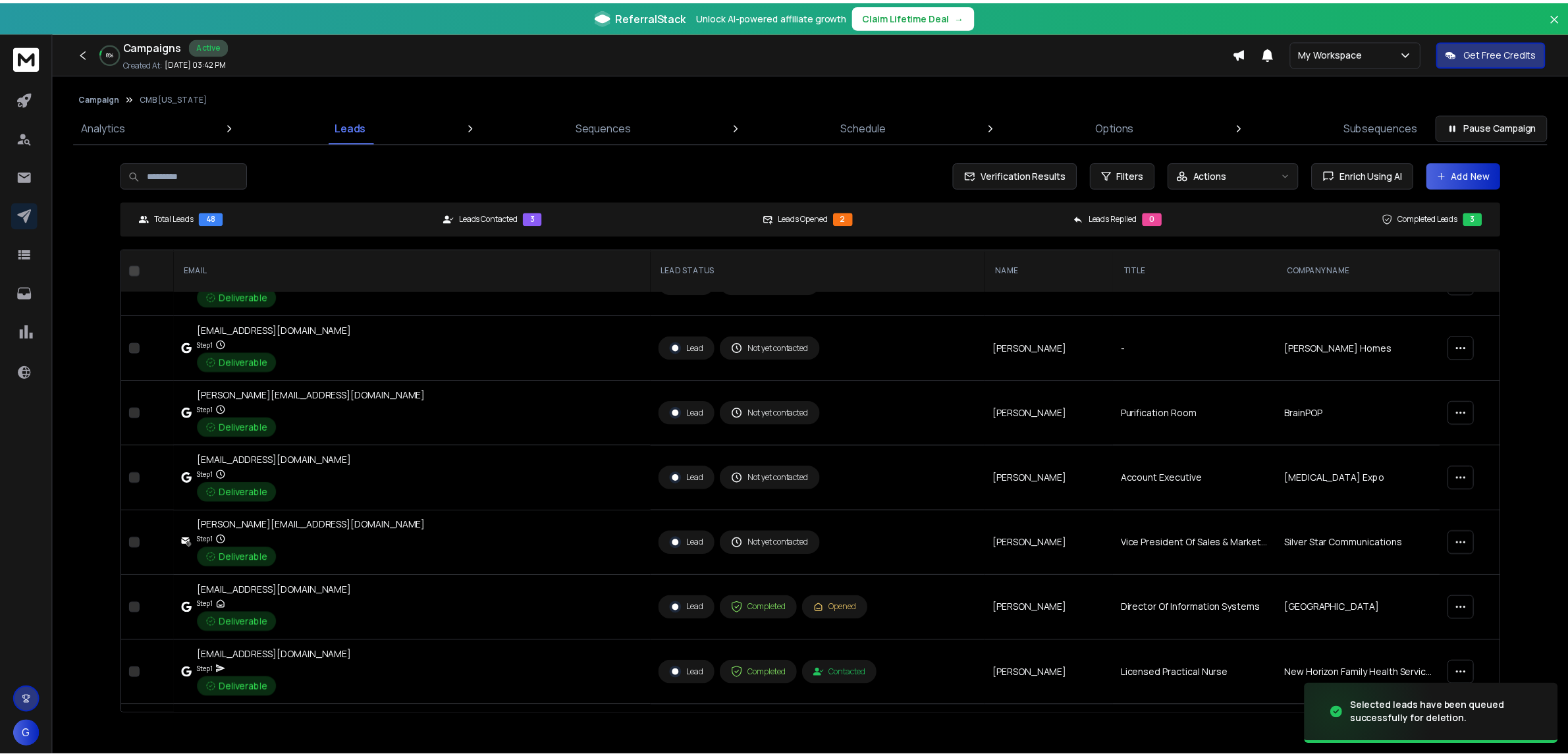
scroll to position [993, 0]
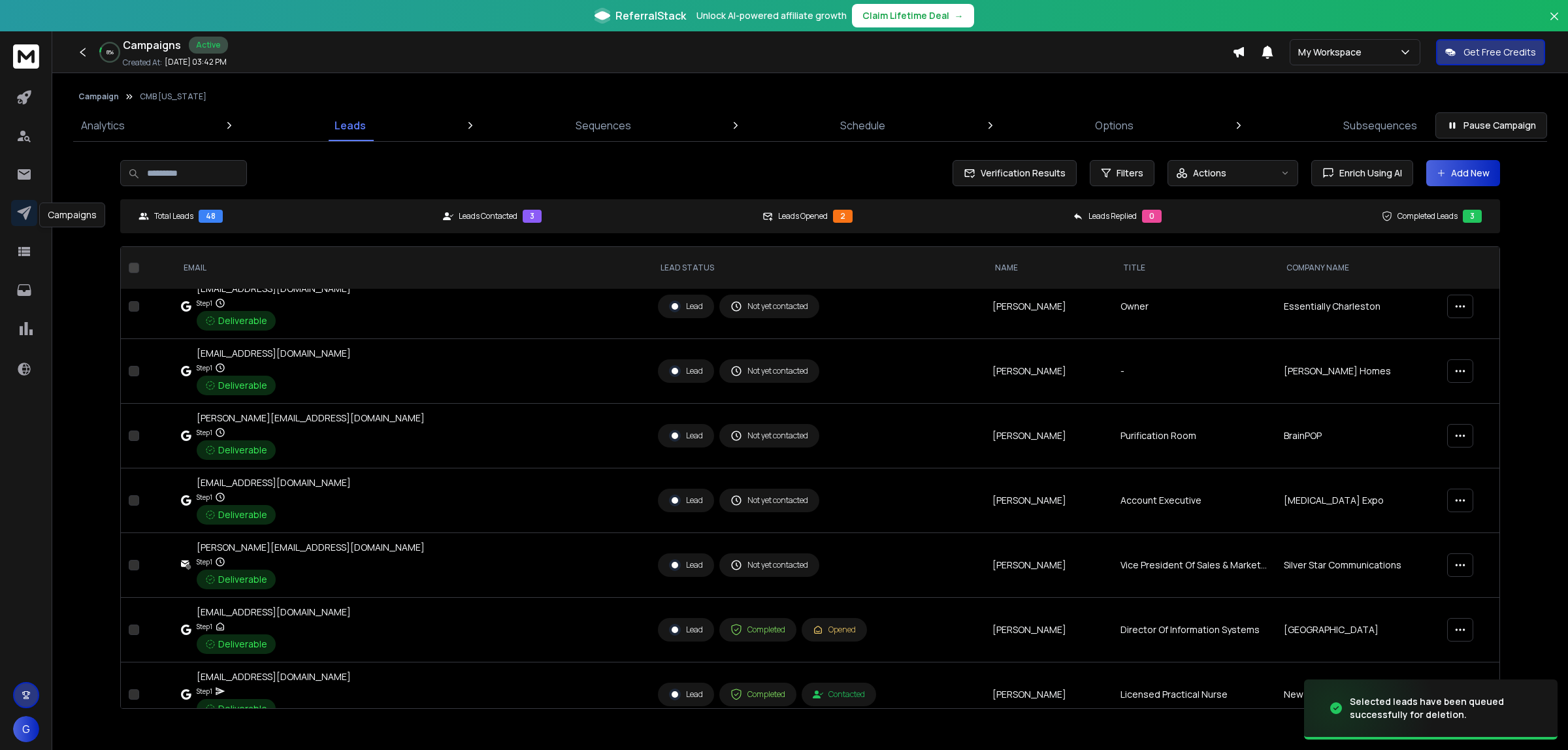
click at [23, 213] on icon at bounding box center [23, 213] width 13 height 13
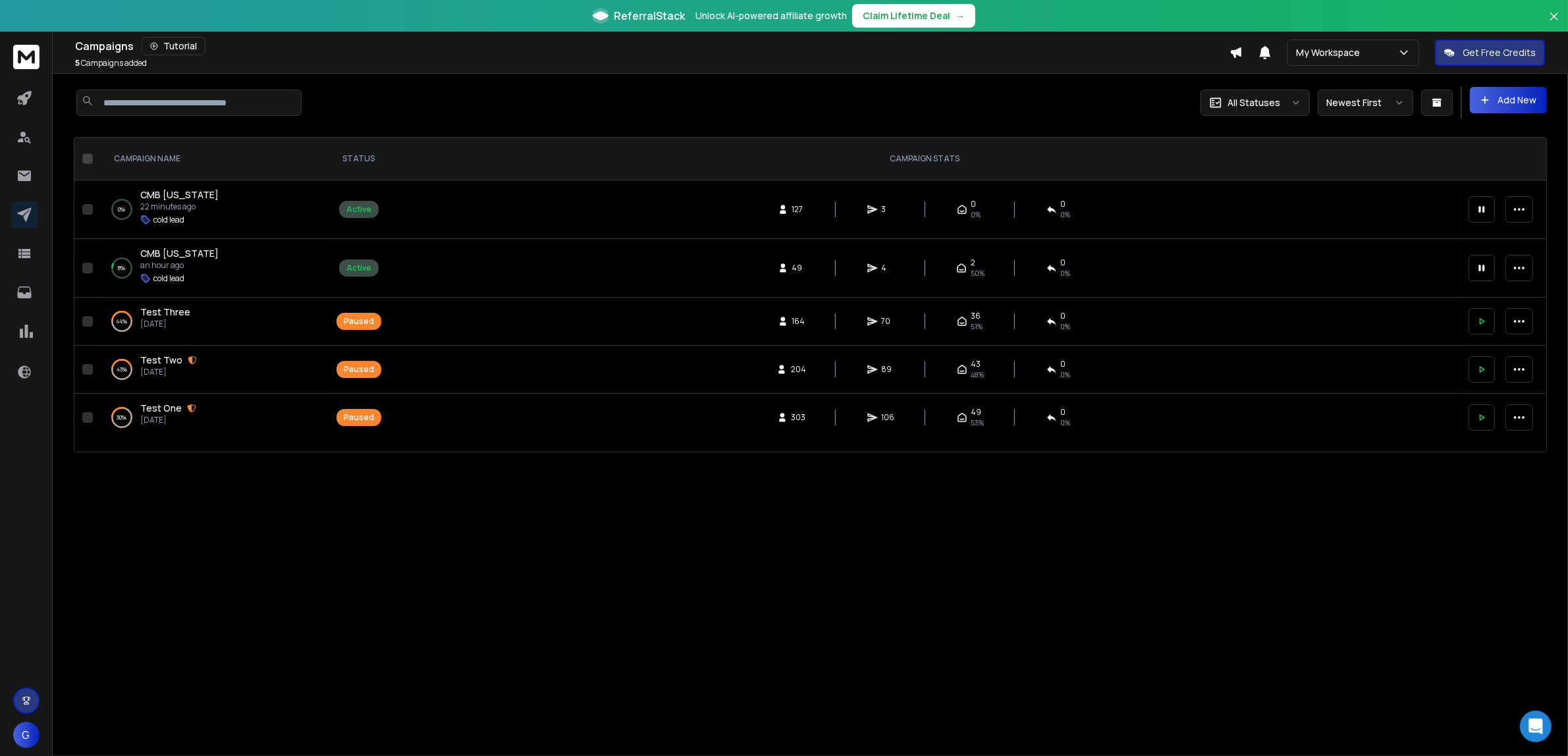
click at [172, 260] on p "an hour ago" at bounding box center [179, 265] width 79 height 11
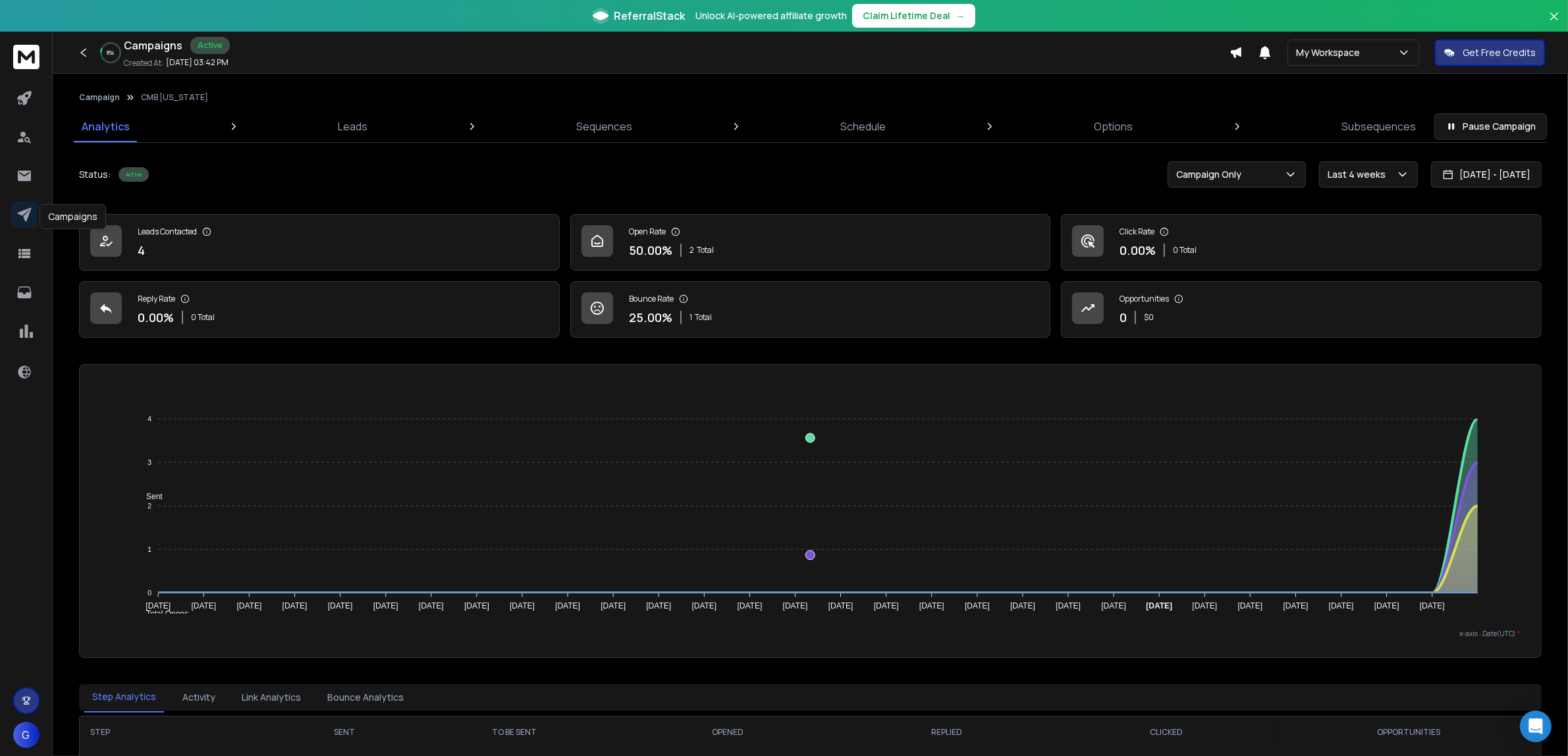
click at [24, 216] on icon at bounding box center [24, 214] width 16 height 16
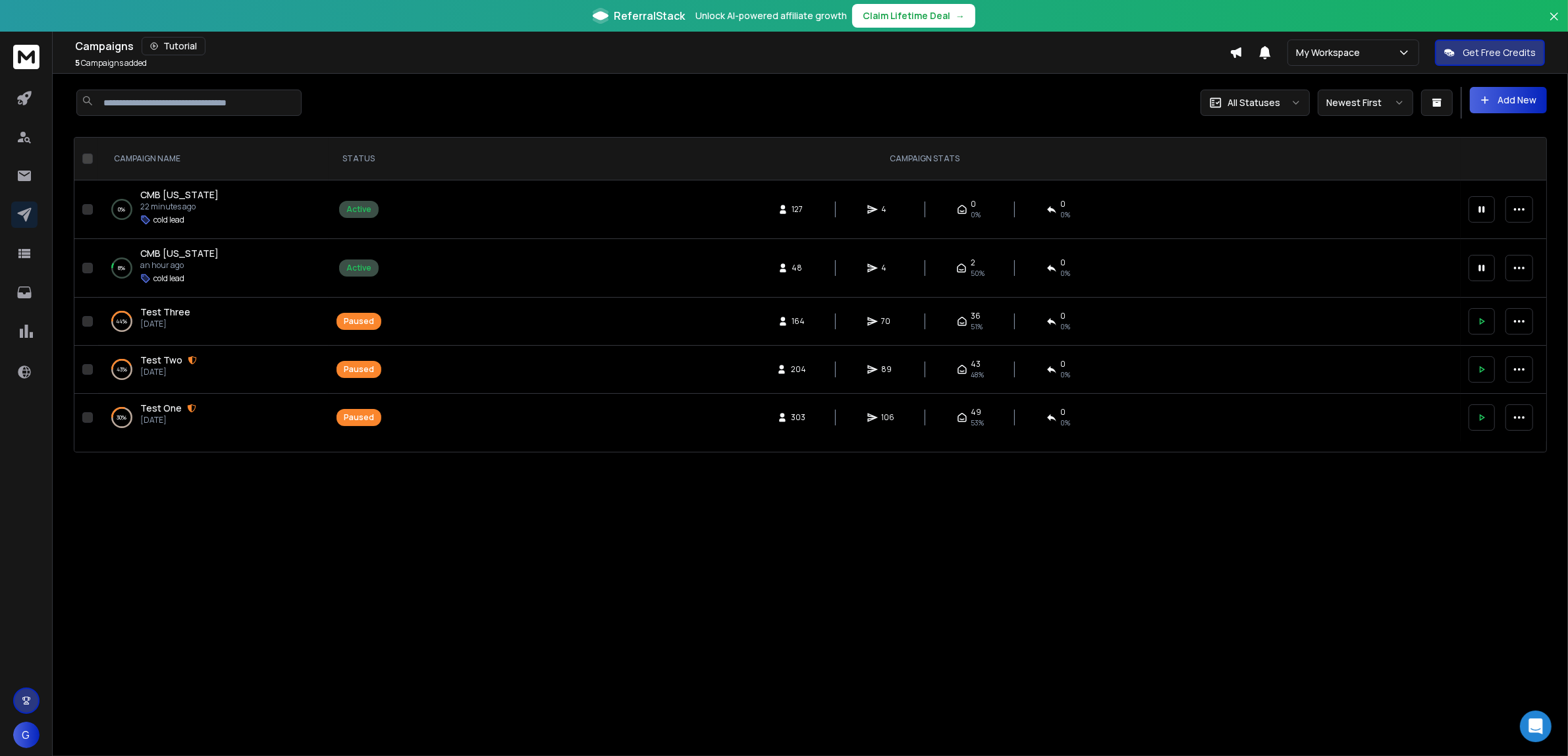
click at [201, 196] on span "CMB [US_STATE]" at bounding box center [179, 195] width 79 height 13
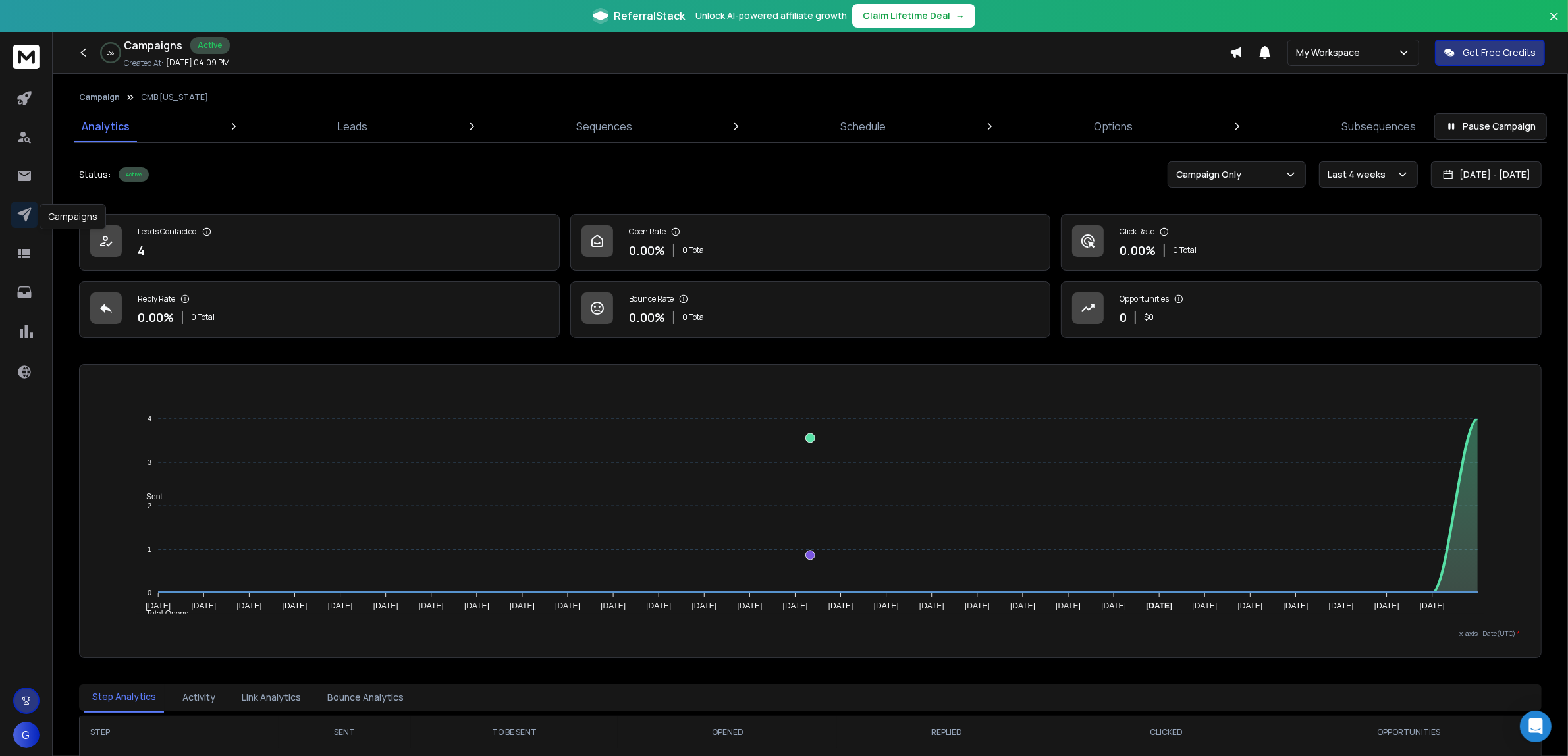
click at [18, 212] on icon at bounding box center [24, 214] width 16 height 16
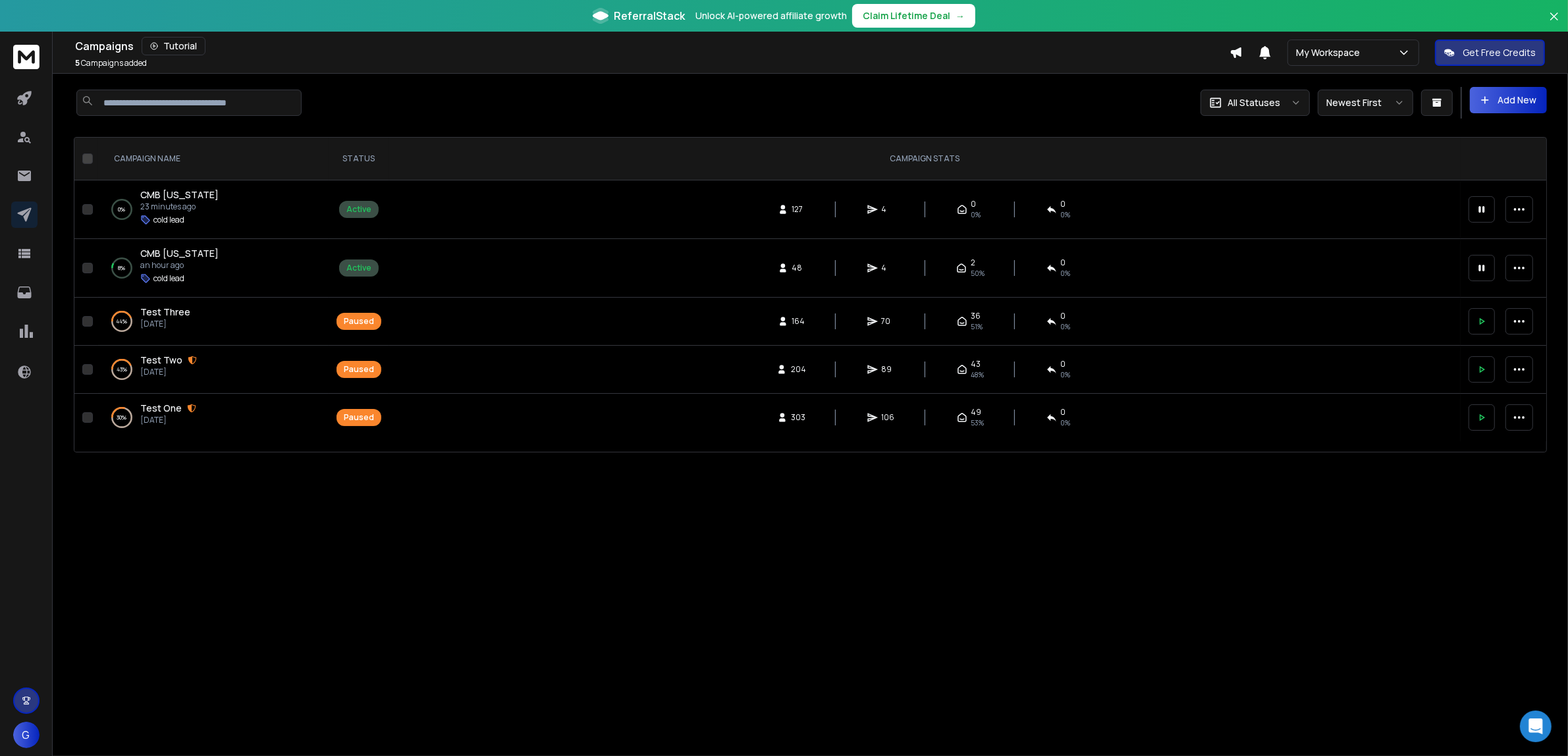
click at [171, 319] on p "[DATE]" at bounding box center [165, 324] width 50 height 11
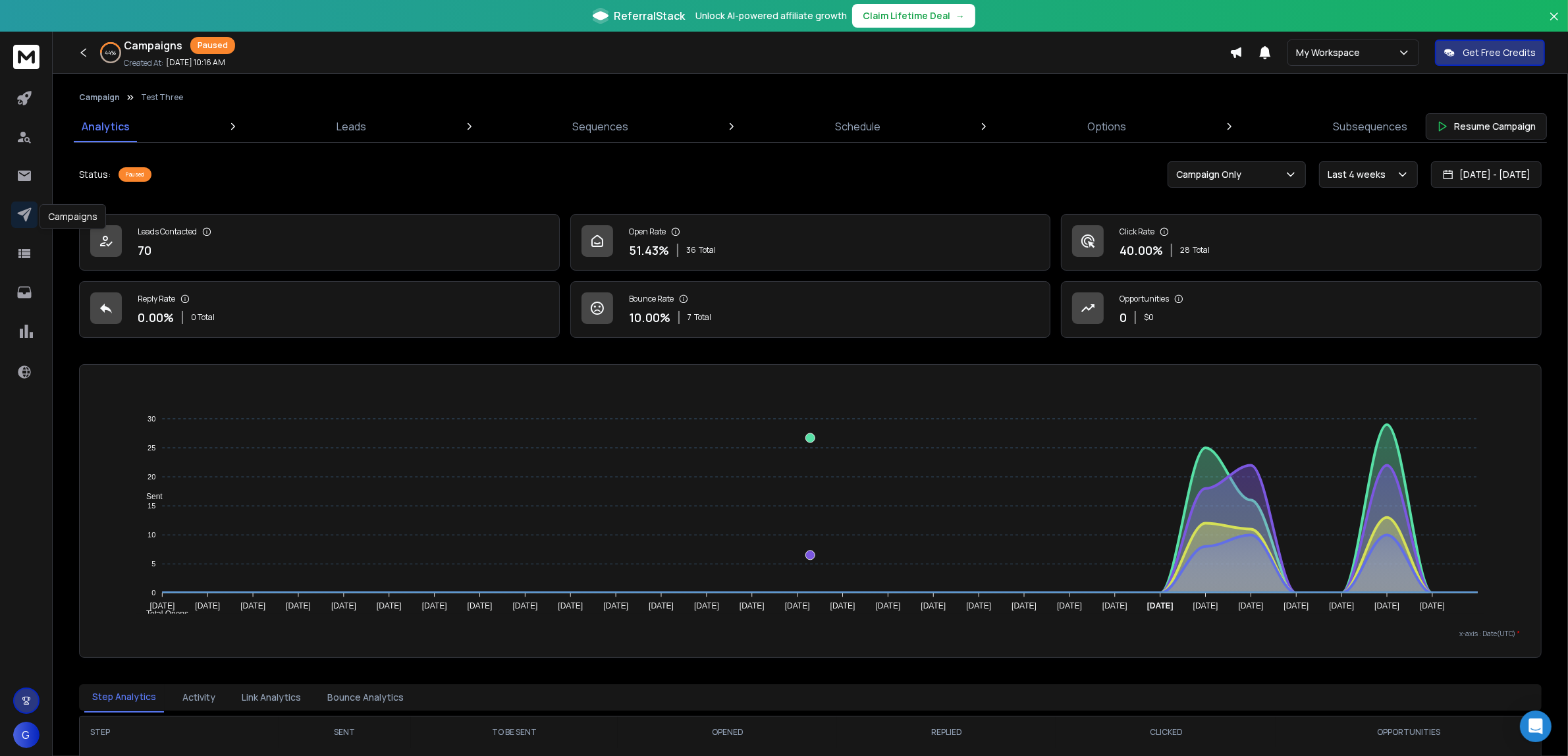
click at [29, 209] on icon at bounding box center [24, 214] width 16 height 16
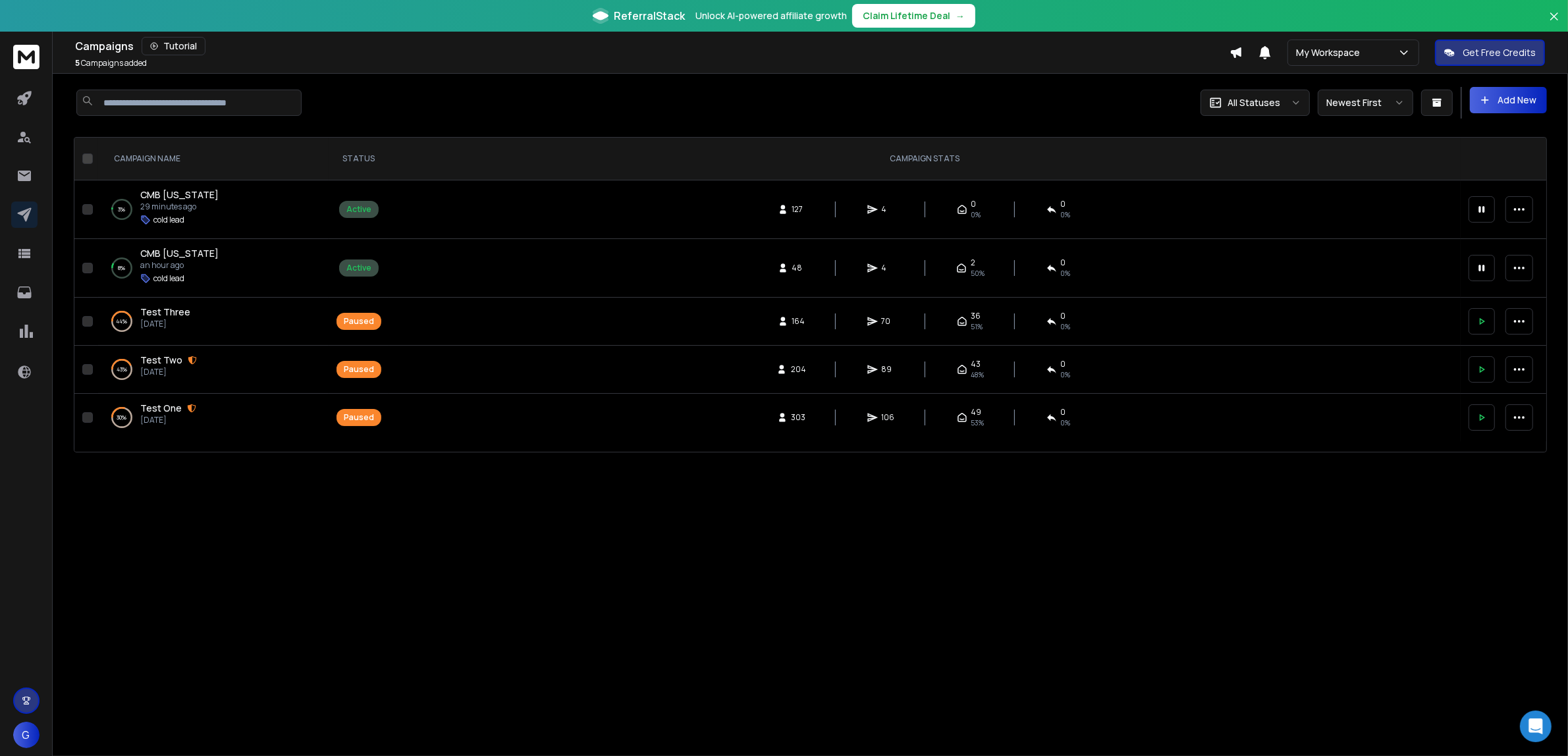
click at [173, 270] on p "an hour ago" at bounding box center [179, 265] width 79 height 11
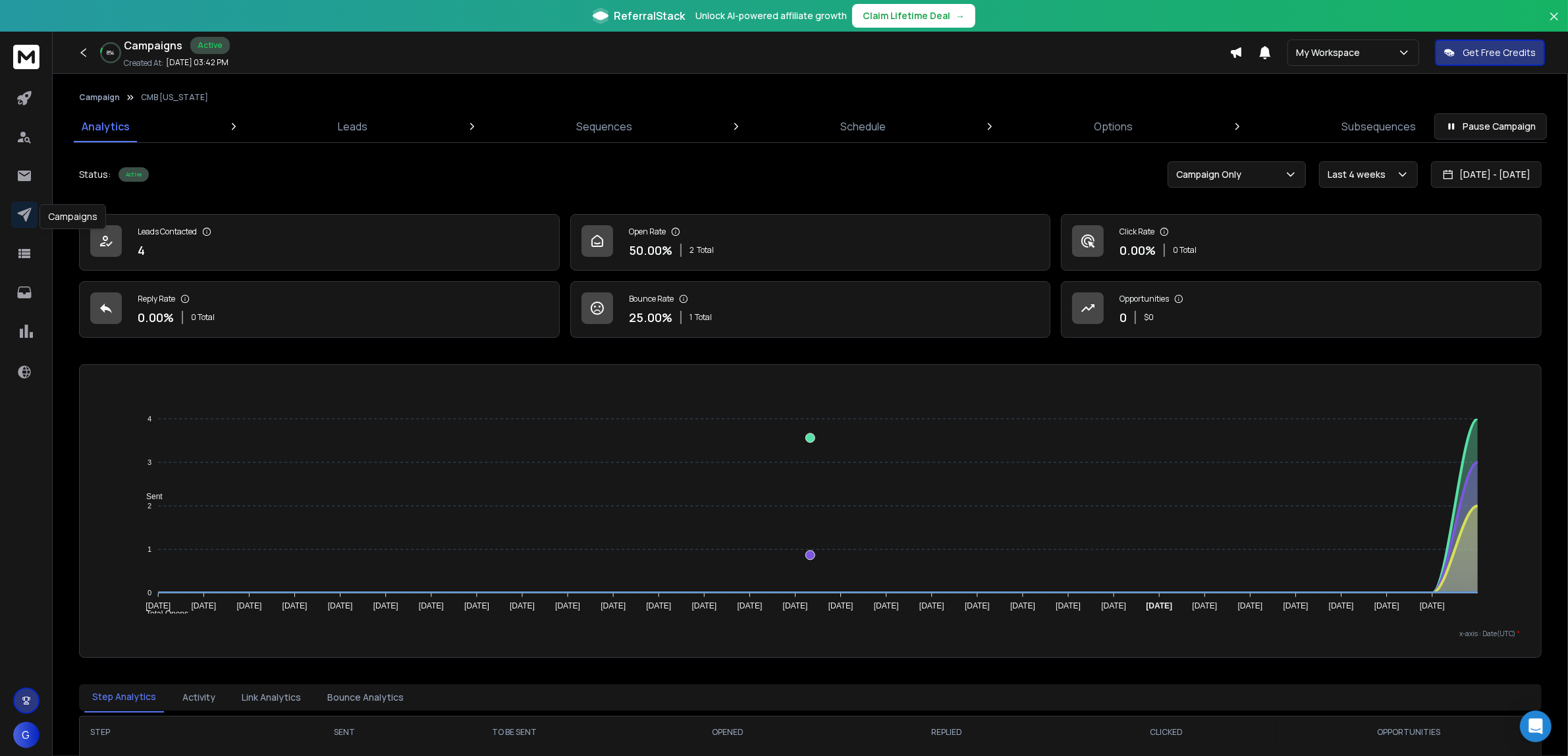
click at [19, 213] on icon at bounding box center [24, 214] width 16 height 16
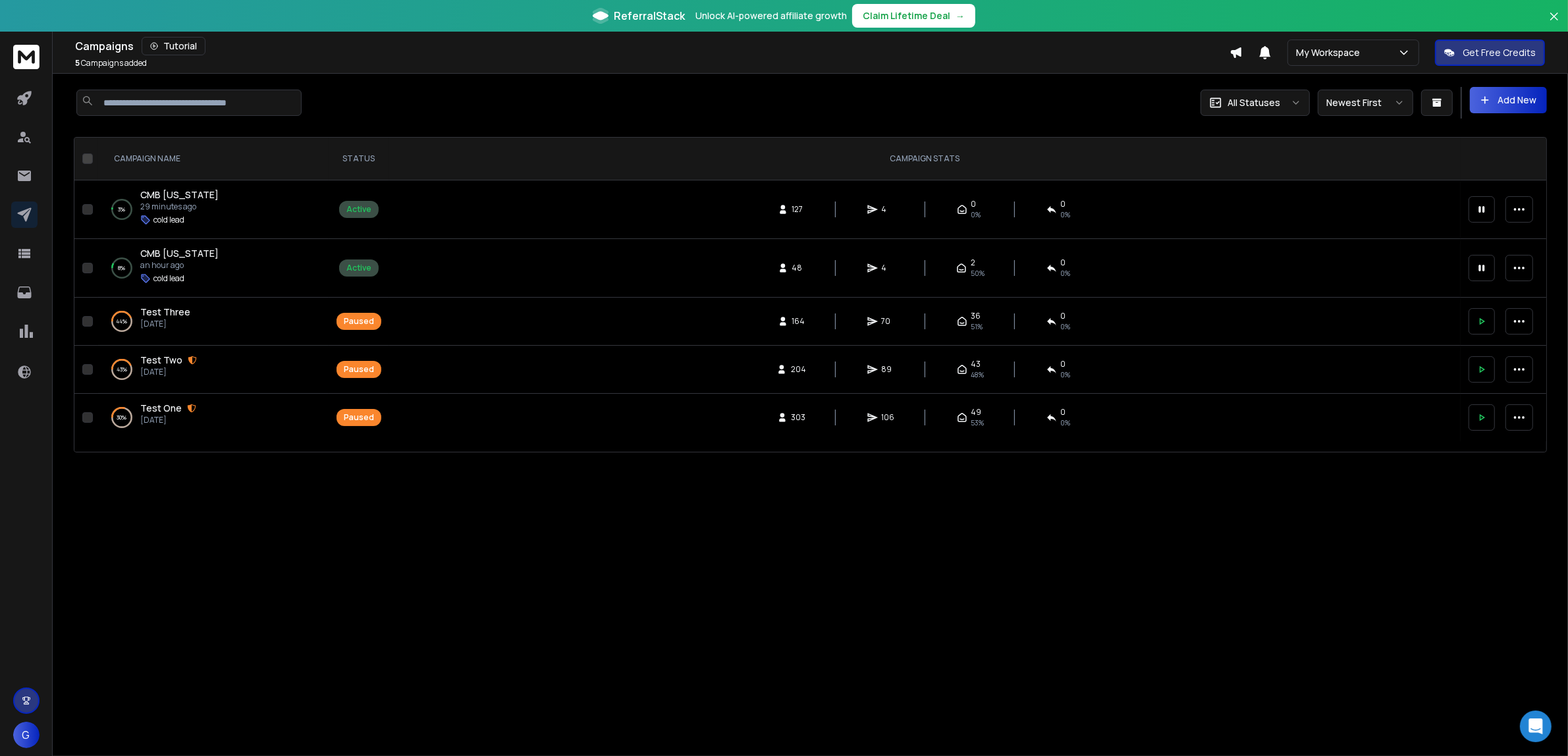
click at [181, 202] on p "29 minutes ago" at bounding box center [179, 207] width 79 height 11
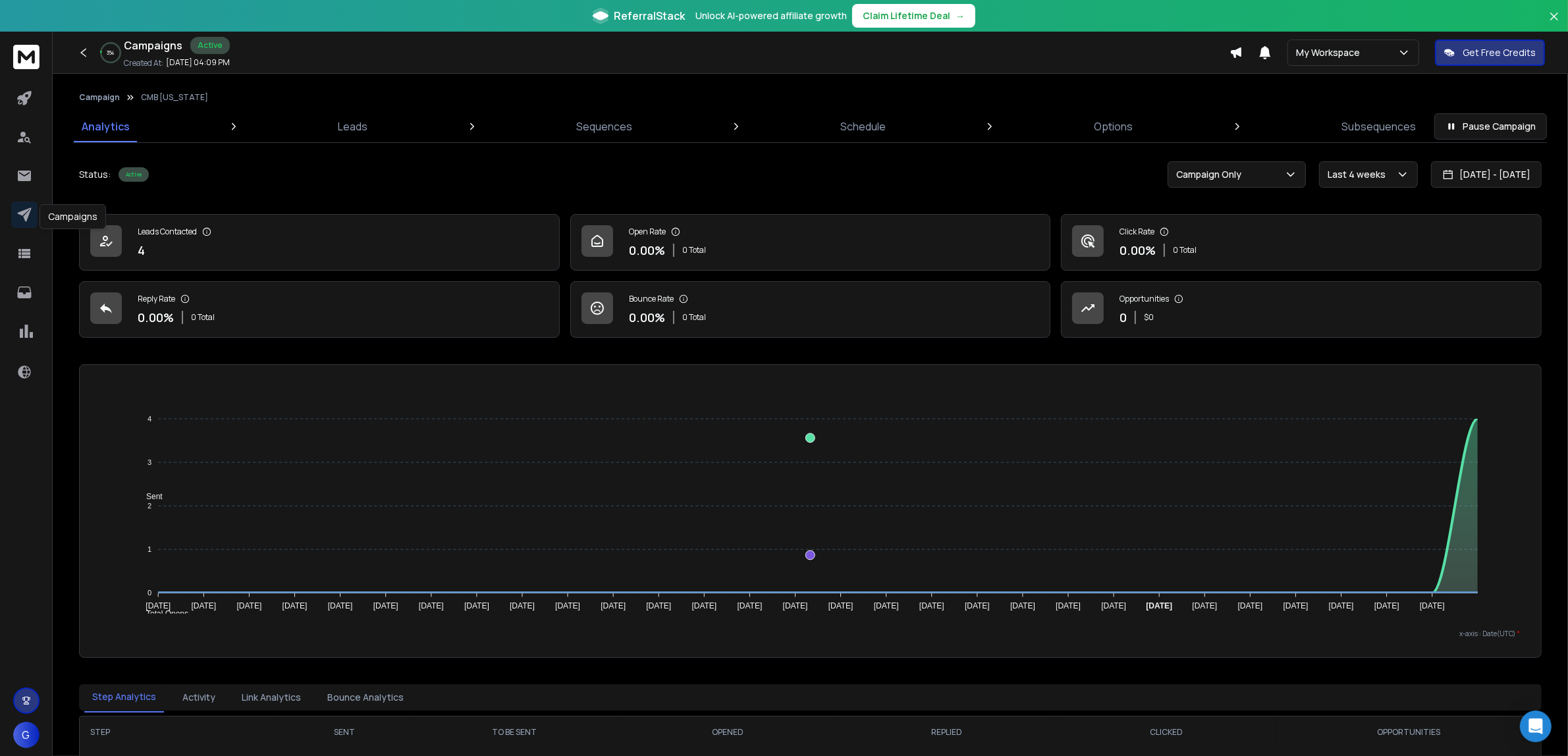
click at [21, 211] on icon at bounding box center [24, 214] width 16 height 16
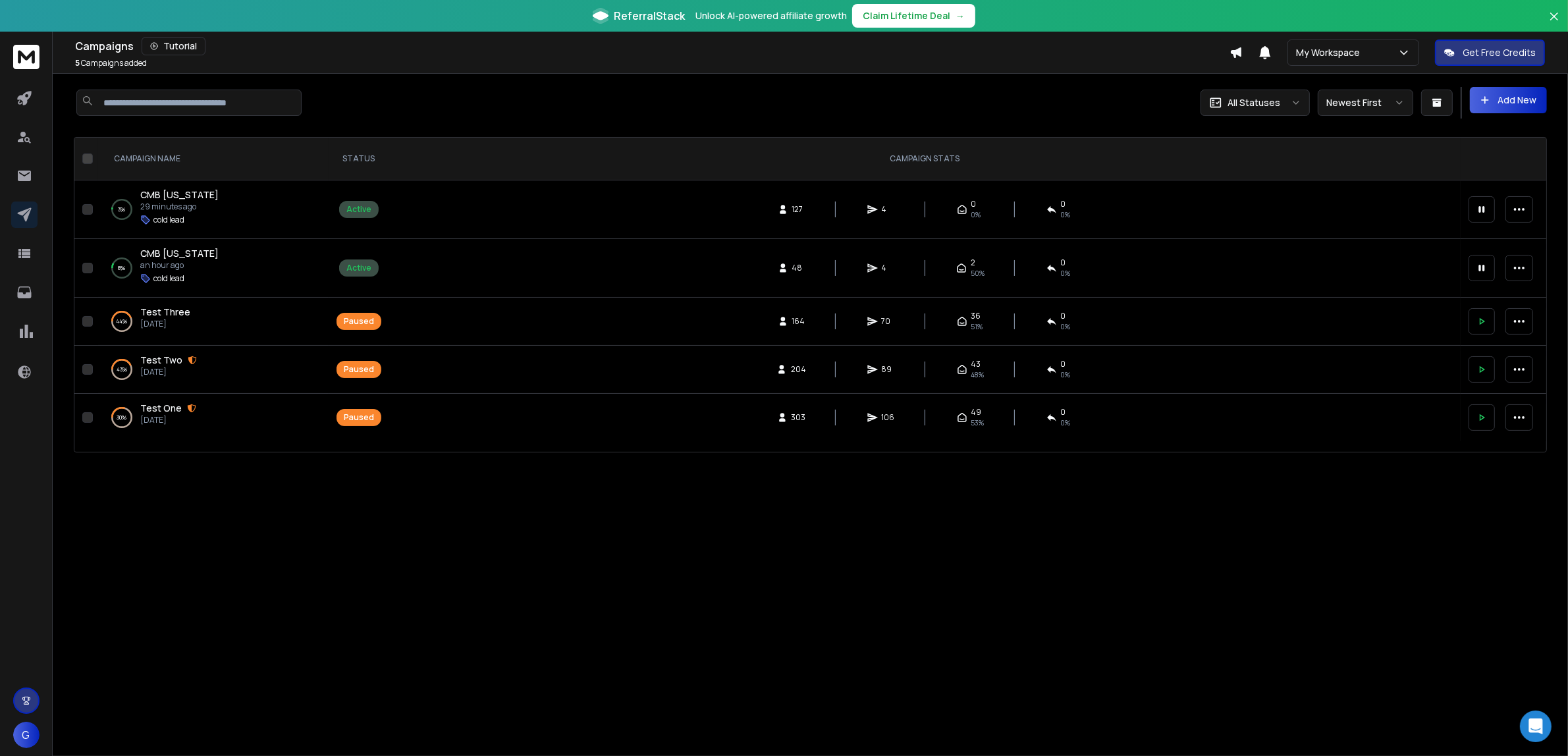
click at [231, 267] on div "8 % CMB South Carolina an hour ago cold lead" at bounding box center [214, 268] width 204 height 42
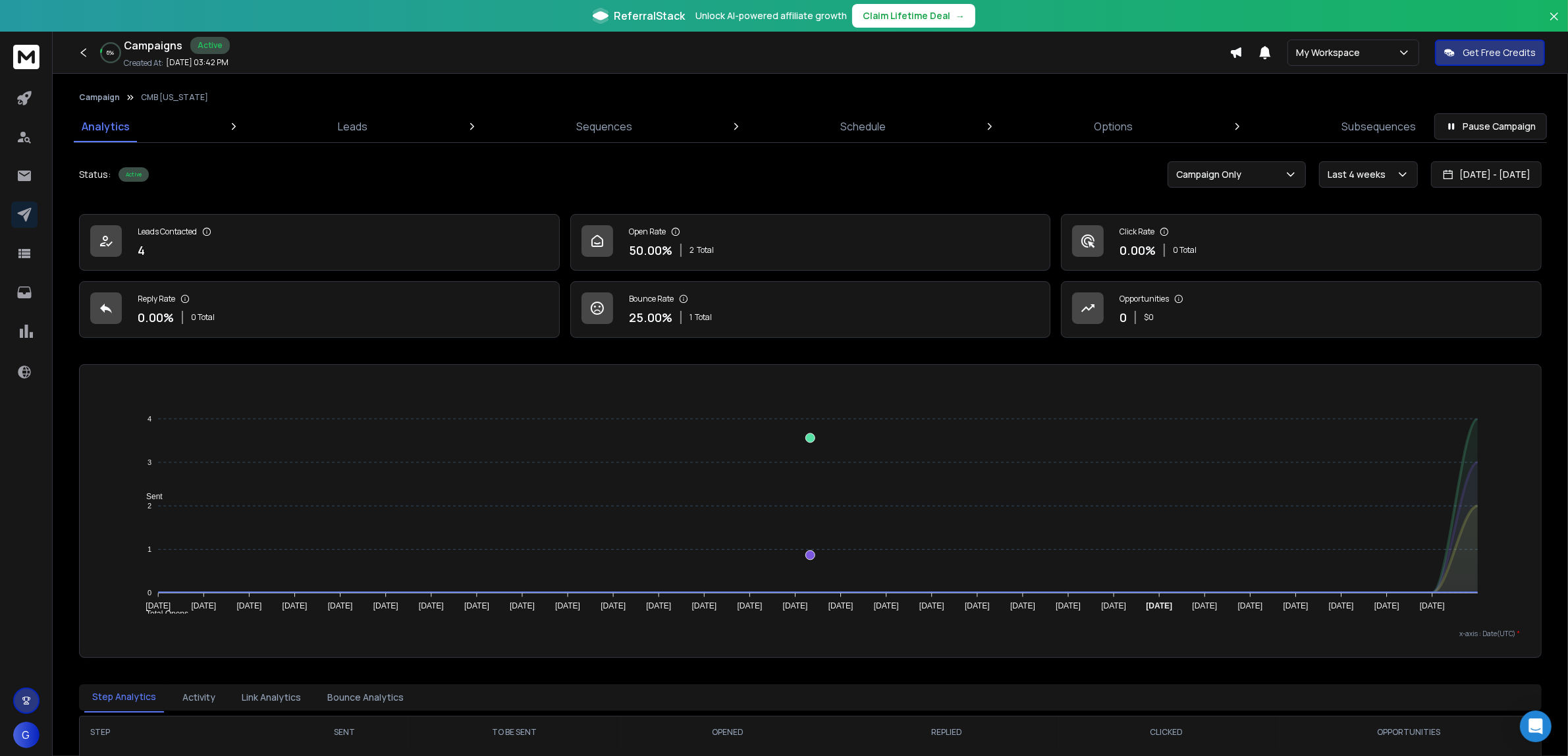
click at [351, 126] on p "Leads" at bounding box center [352, 126] width 29 height 16
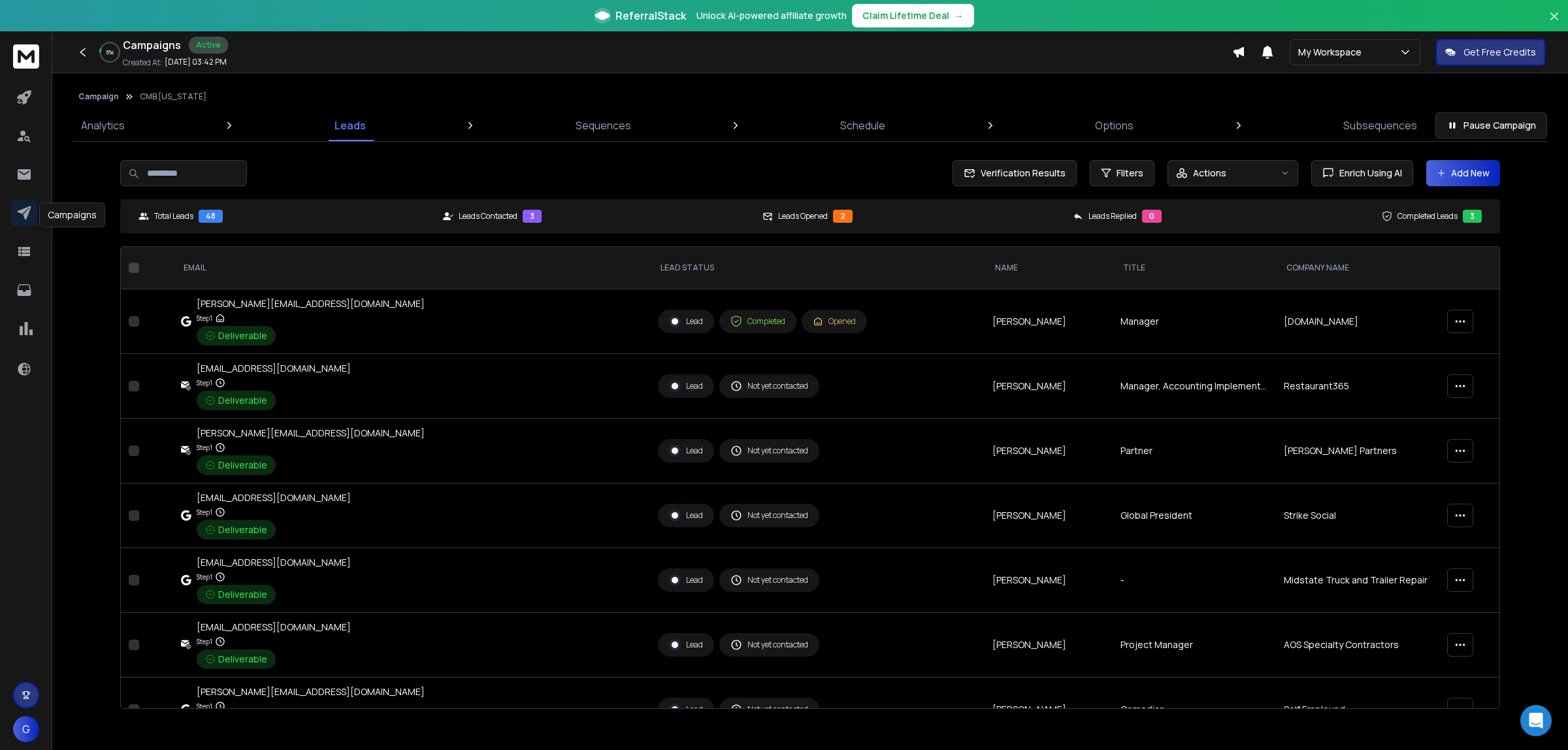
click at [21, 213] on icon at bounding box center [23, 213] width 13 height 13
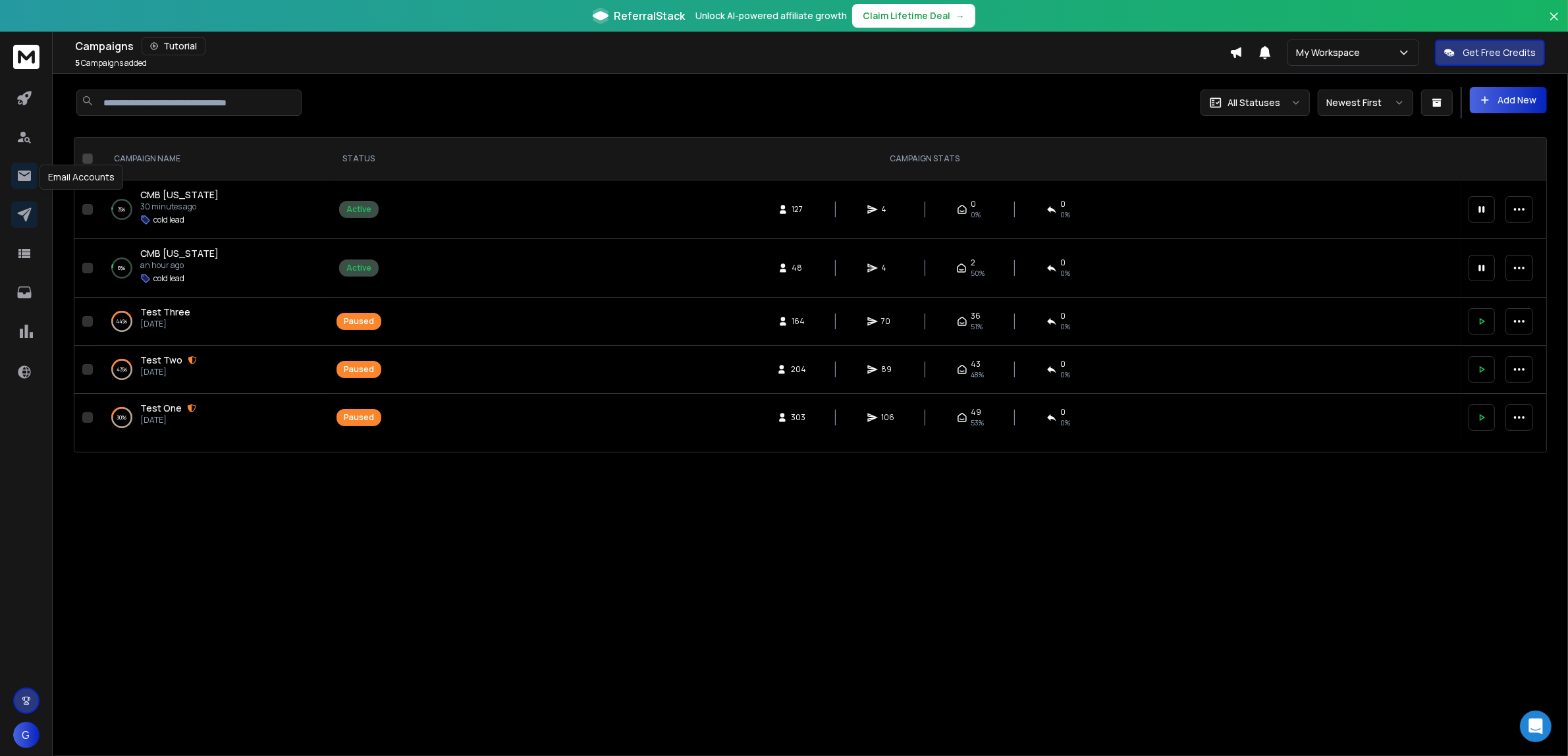
click at [24, 174] on icon at bounding box center [24, 176] width 13 height 11
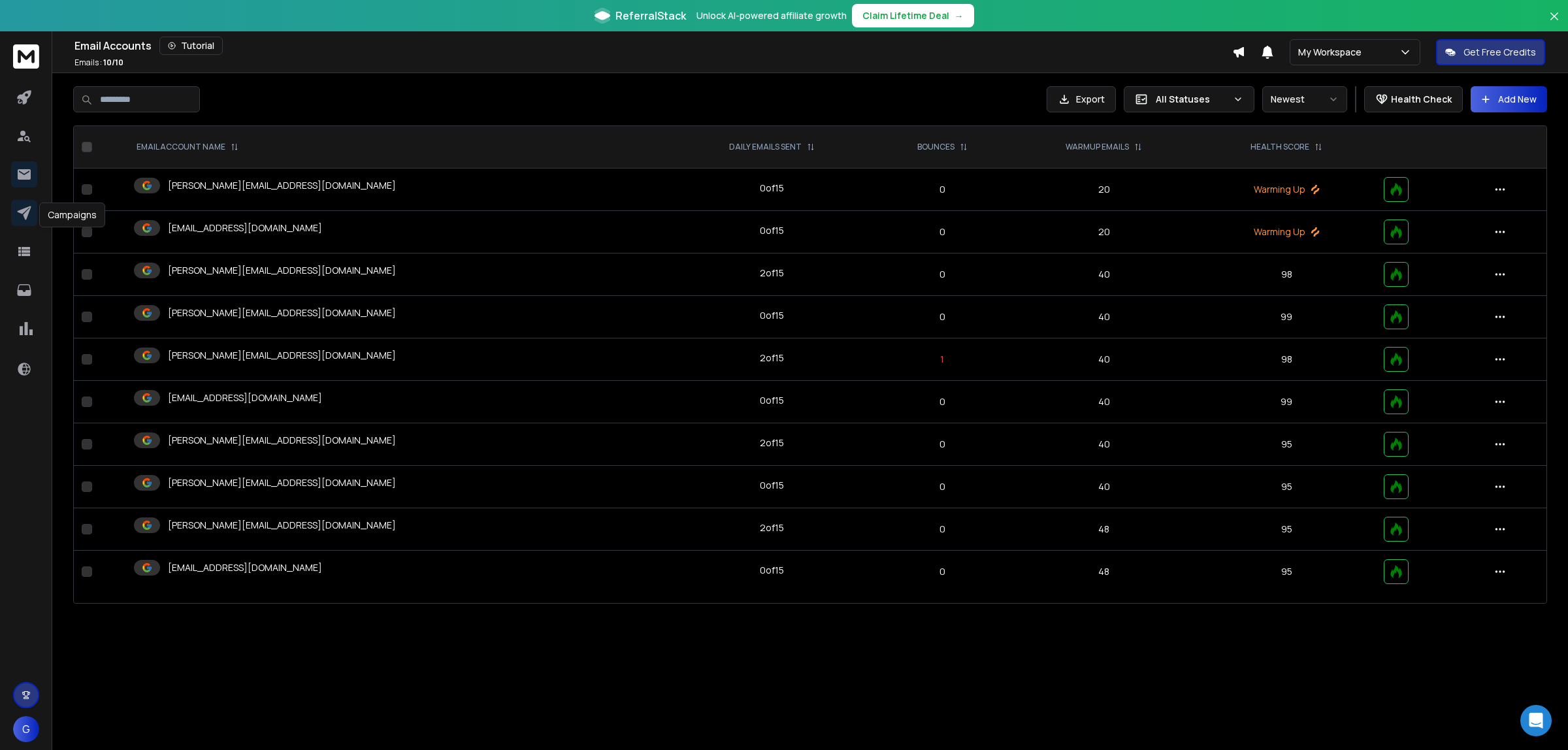
click at [26, 216] on icon at bounding box center [23, 213] width 13 height 13
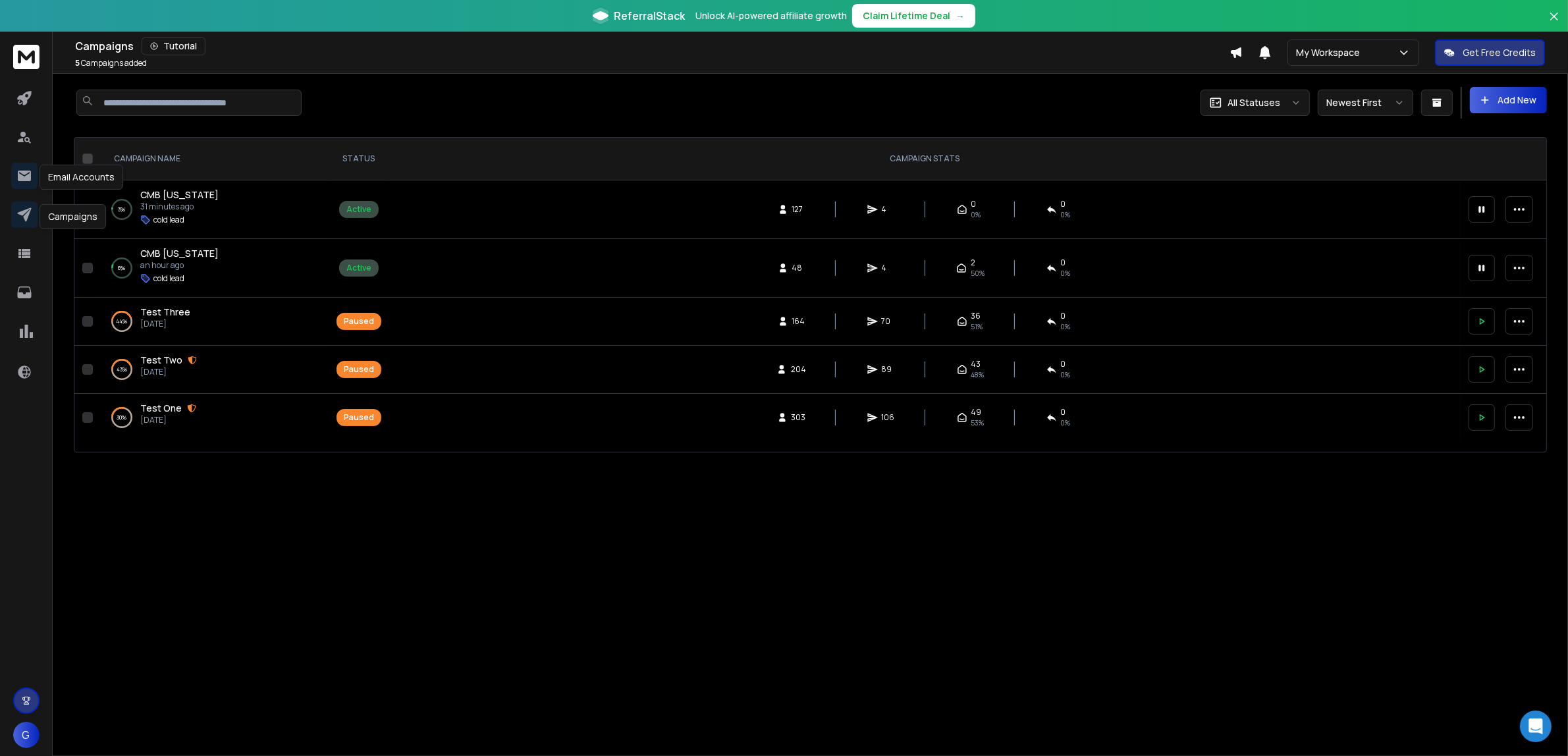
click at [28, 173] on icon at bounding box center [24, 176] width 13 height 11
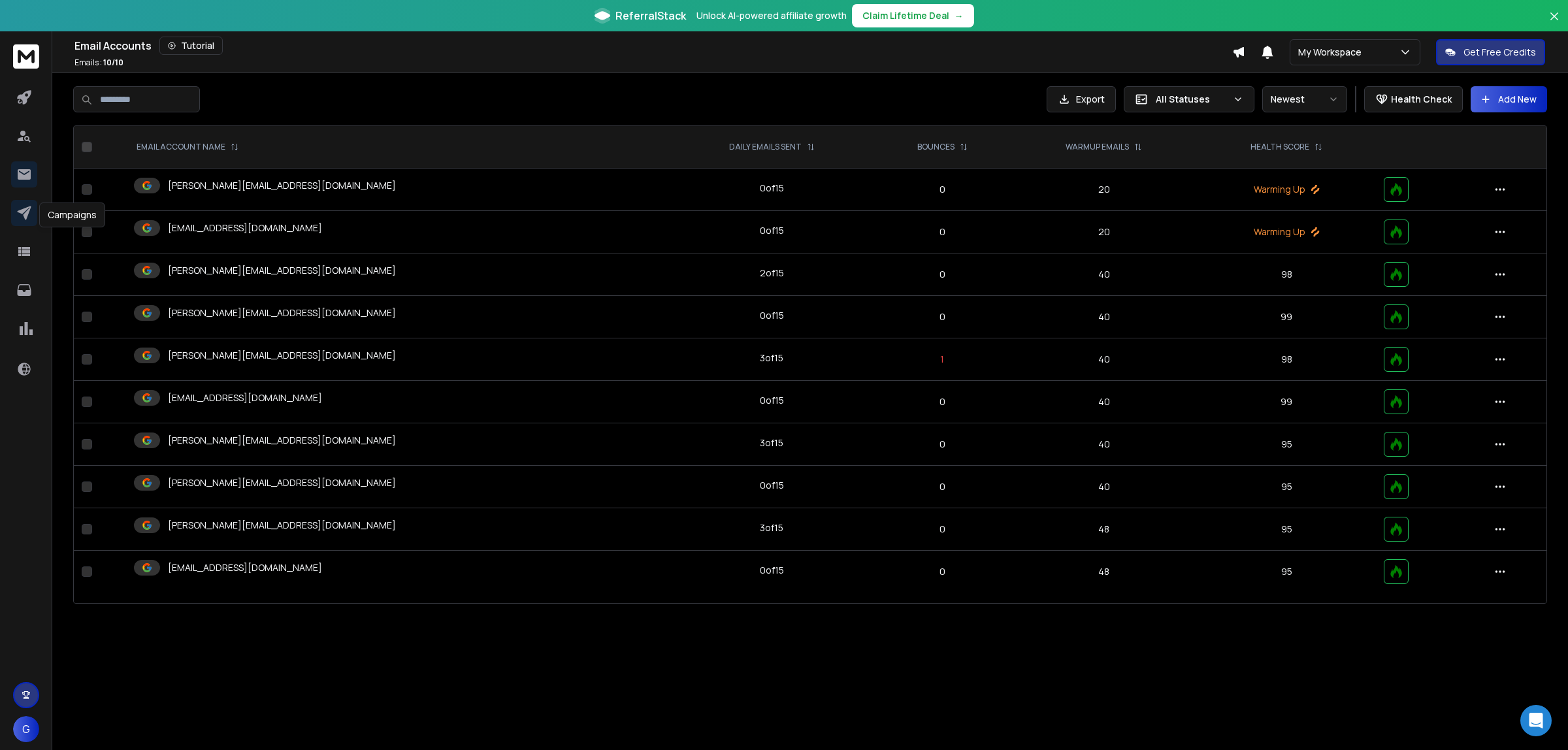
click at [21, 213] on icon at bounding box center [23, 213] width 13 height 13
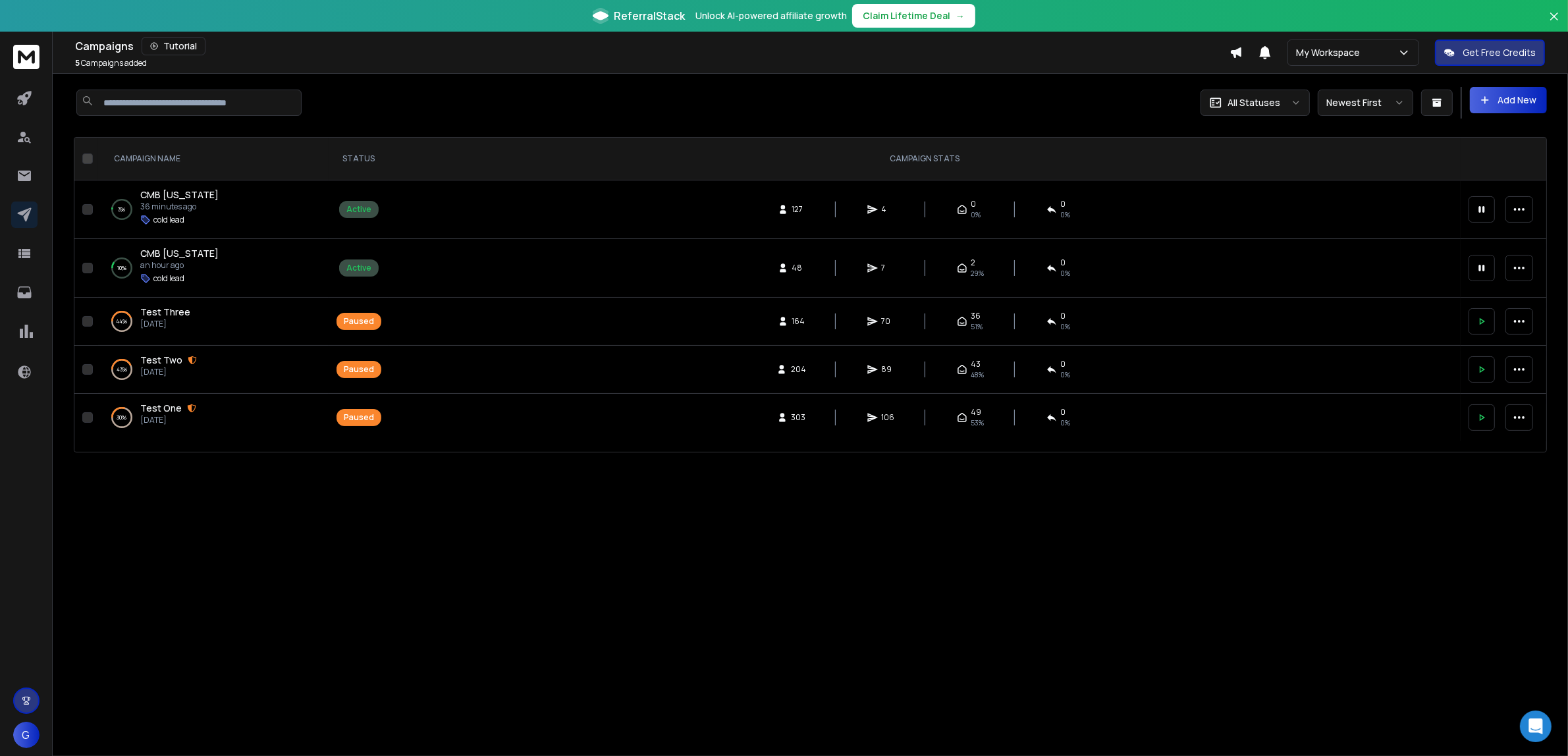
click at [149, 252] on span "CMB [US_STATE]" at bounding box center [179, 254] width 79 height 13
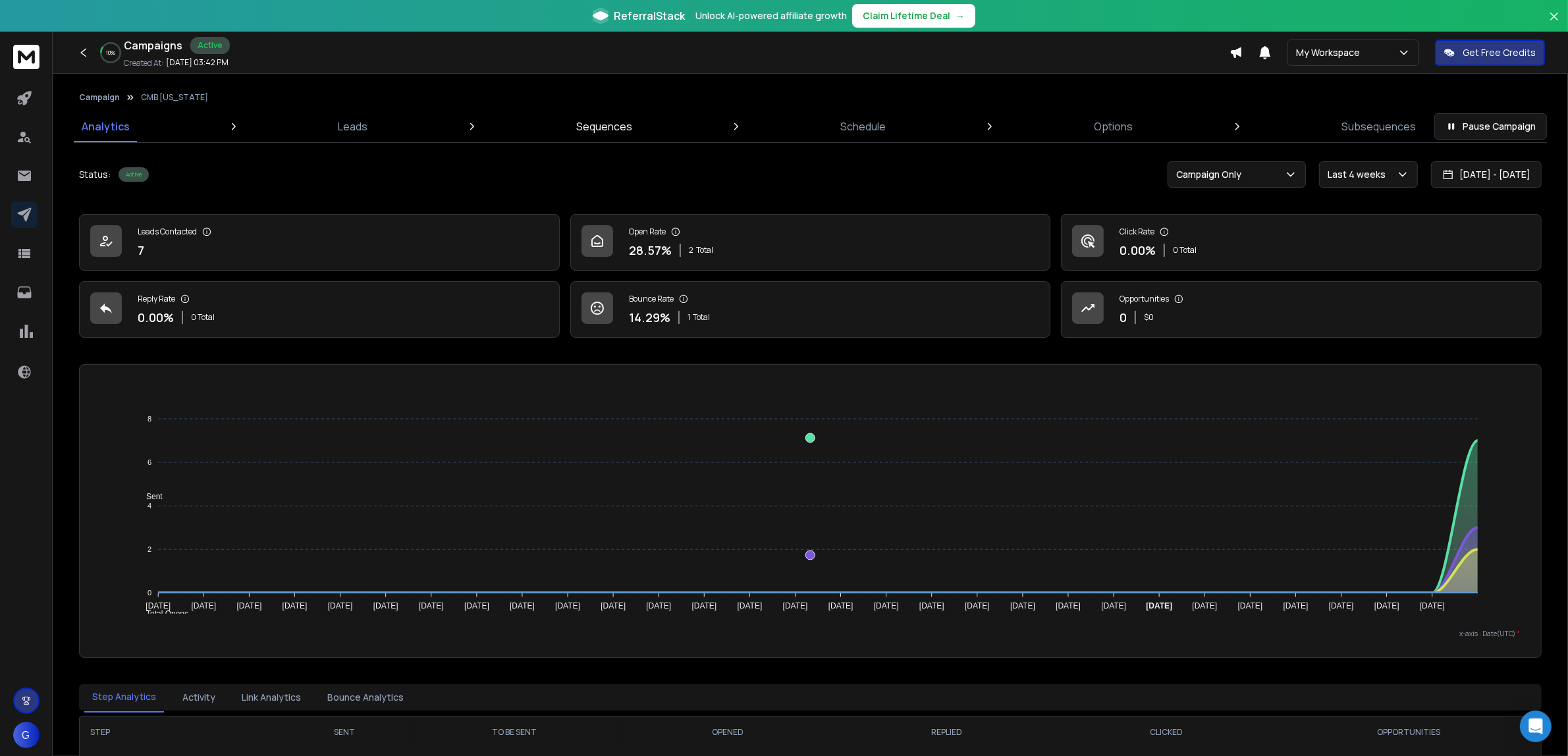
click at [626, 129] on p "Sequences" at bounding box center [604, 126] width 56 height 16
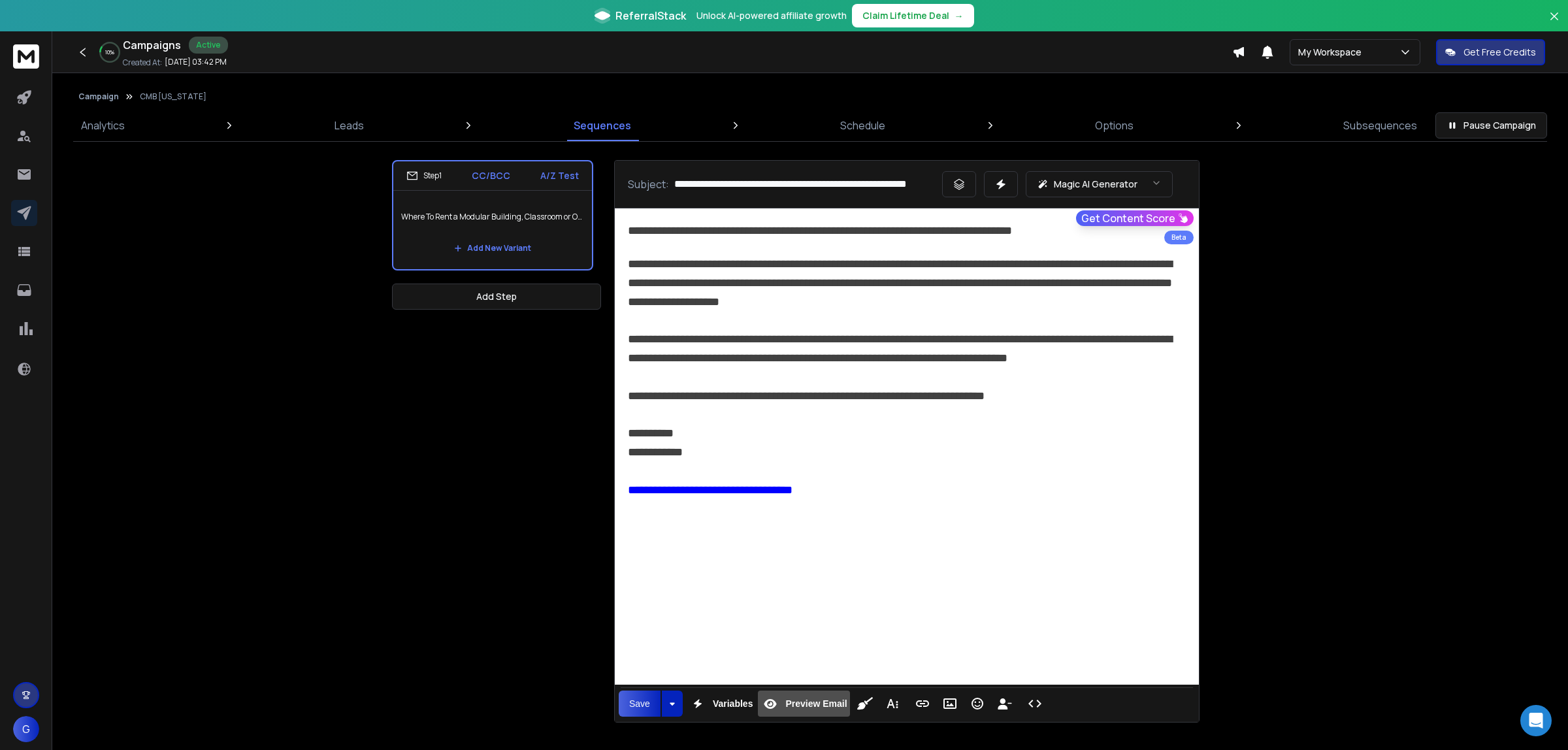
click at [835, 703] on span "Preview Email" at bounding box center [816, 704] width 67 height 11
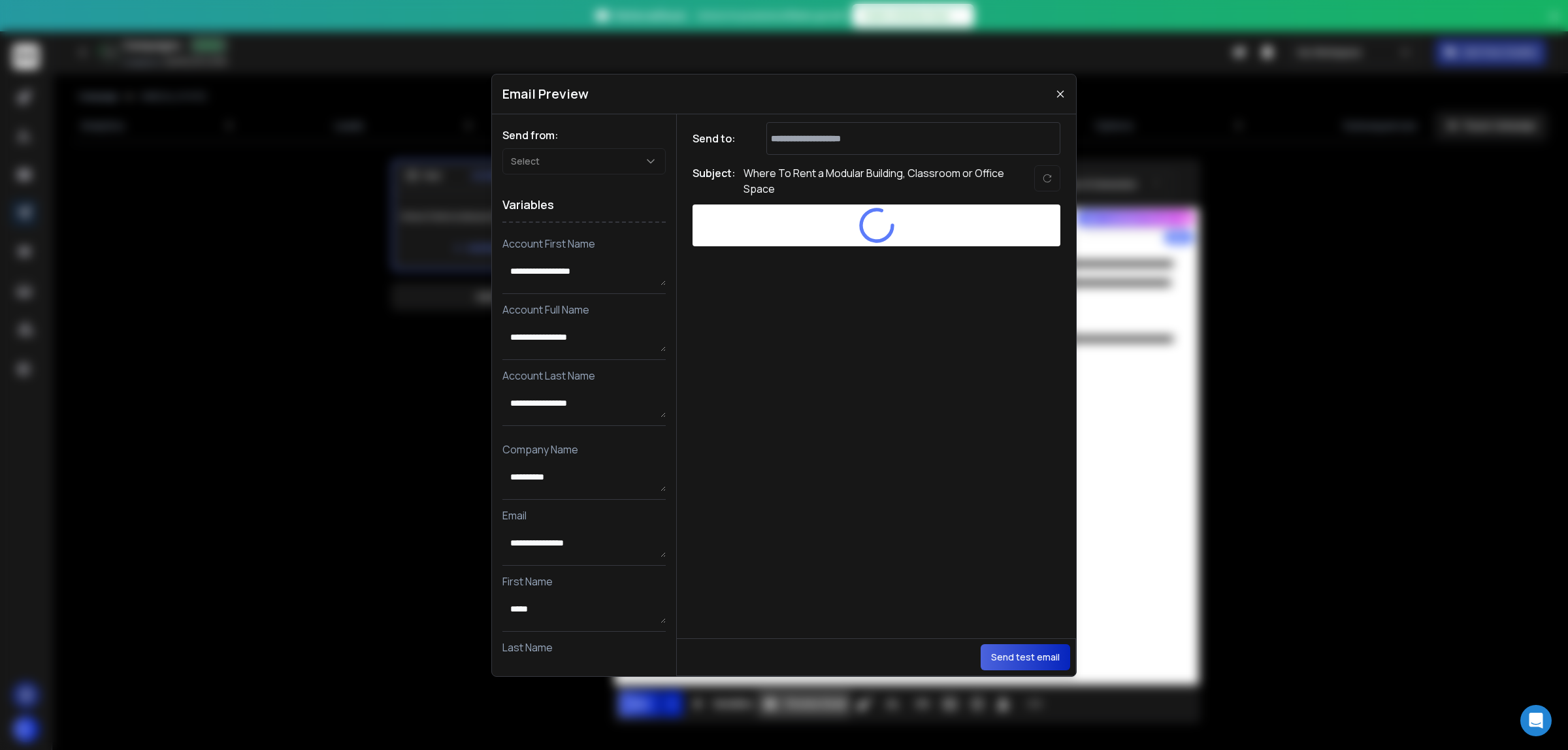
type textarea "*******"
type textarea "**********"
type textarea "*******"
type textarea "*****"
type textarea "**********"
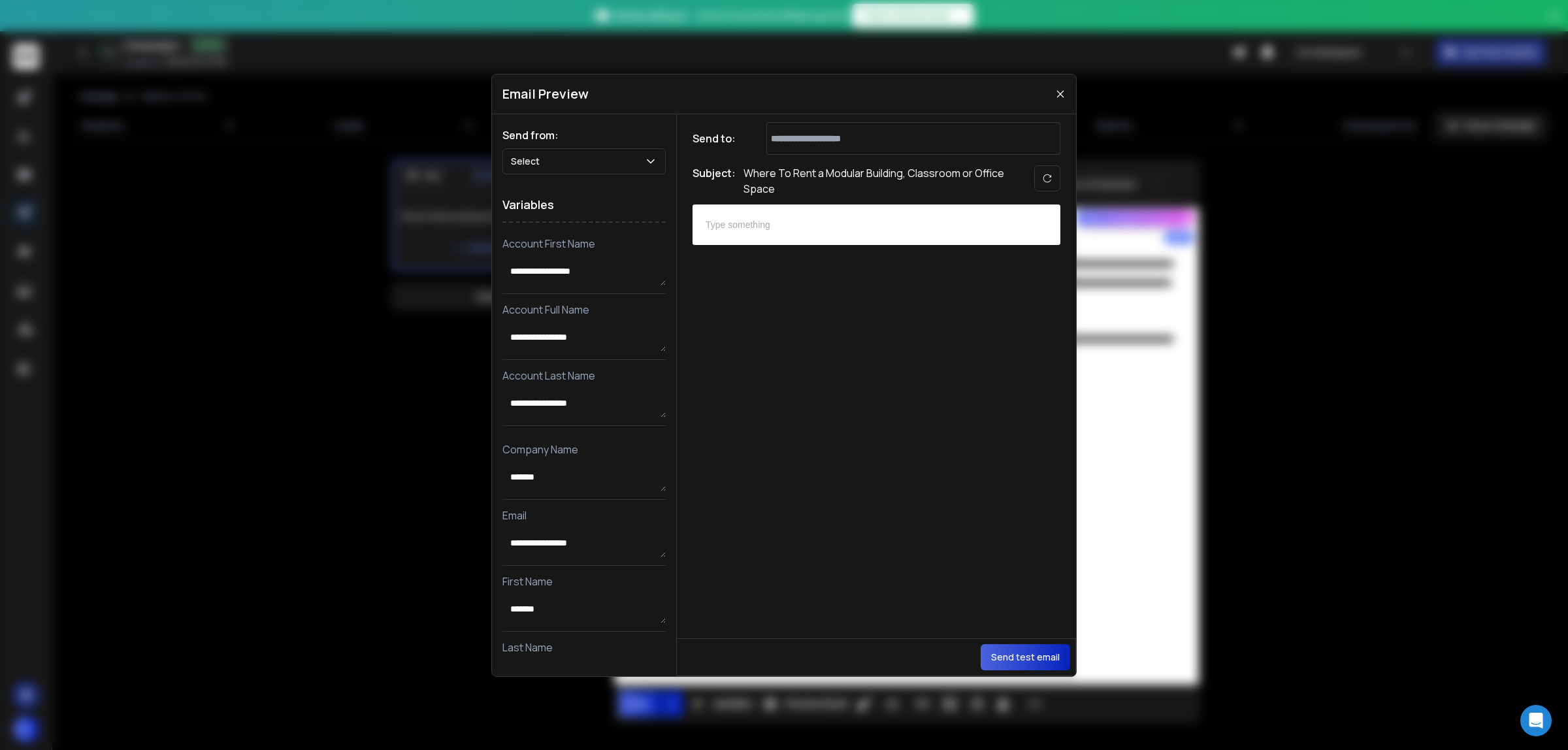
type textarea "*****"
type textarea "**********"
type textarea "******"
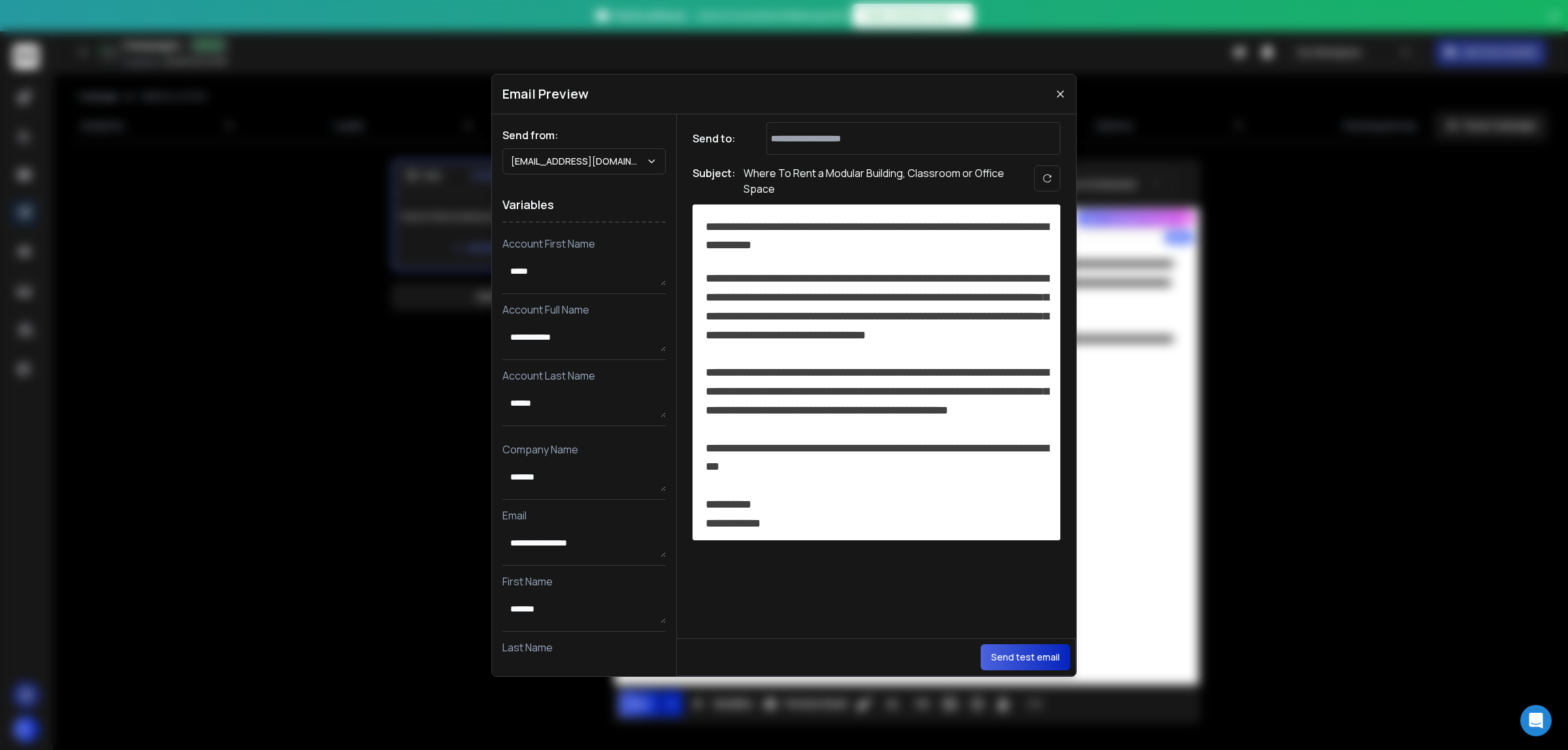
click at [830, 142] on input at bounding box center [914, 138] width 285 height 23
type input "**********"
click at [1020, 662] on button "Send test email" at bounding box center [1026, 657] width 89 height 26
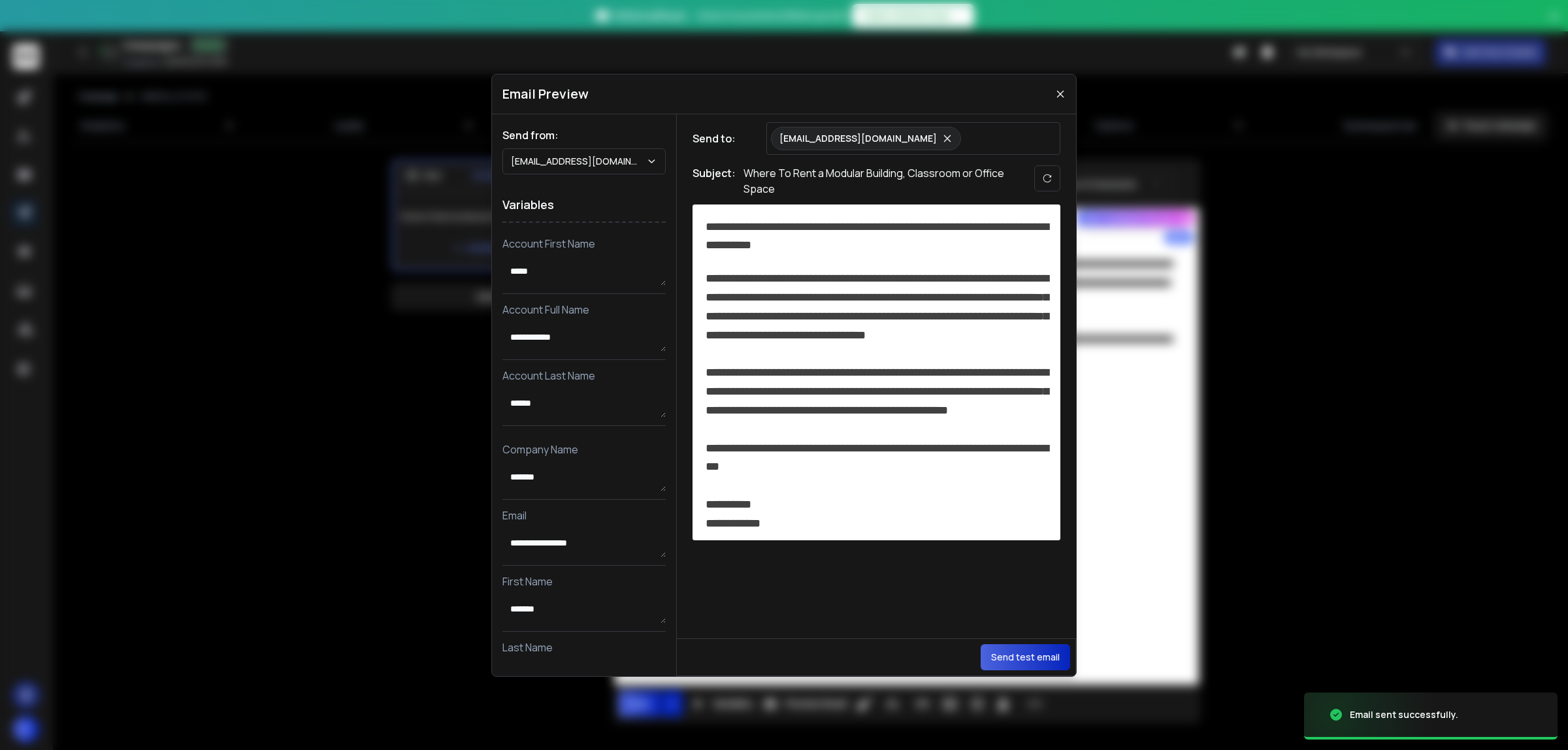
click at [259, 305] on div "**********" at bounding box center [784, 376] width 1568 height 629
click at [1053, 90] on div "Email Preview" at bounding box center [784, 94] width 584 height 39
click at [1060, 91] on icon at bounding box center [1060, 94] width 11 height 11
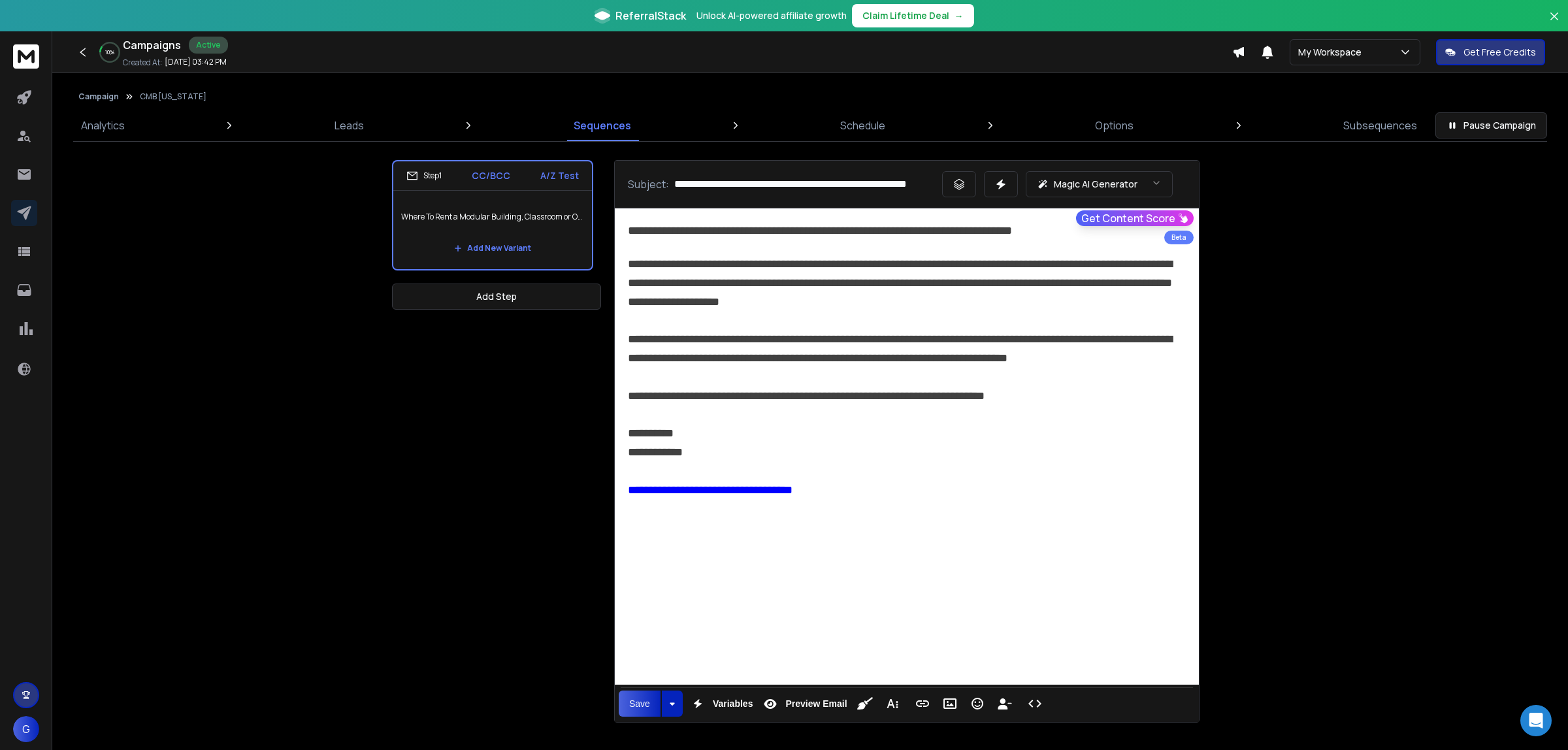
click at [9, 211] on div "G" at bounding box center [26, 393] width 52 height 724
click at [21, 213] on icon at bounding box center [23, 213] width 13 height 13
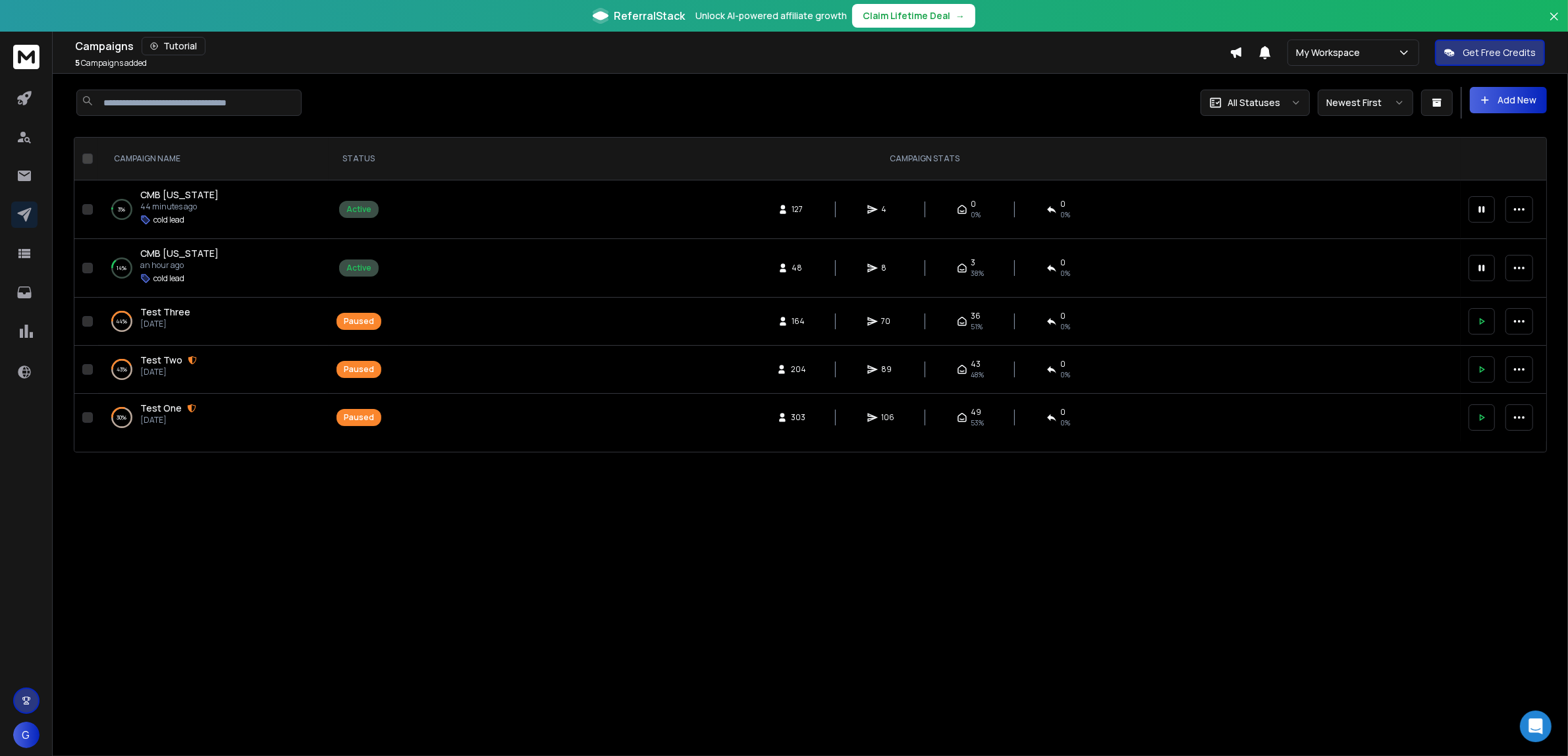
click at [181, 262] on p "an hour ago" at bounding box center [179, 265] width 79 height 11
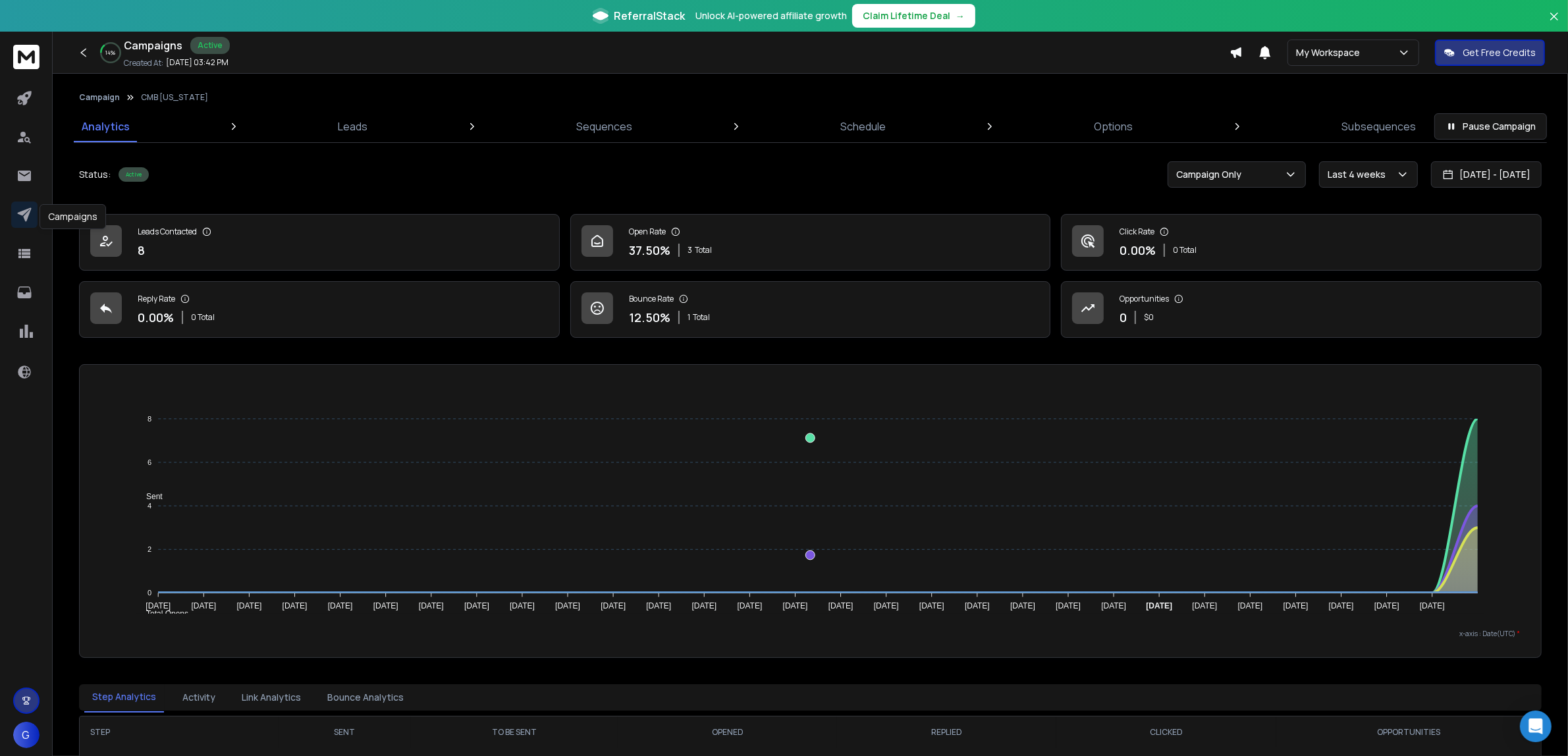
click at [21, 219] on icon at bounding box center [24, 214] width 16 height 16
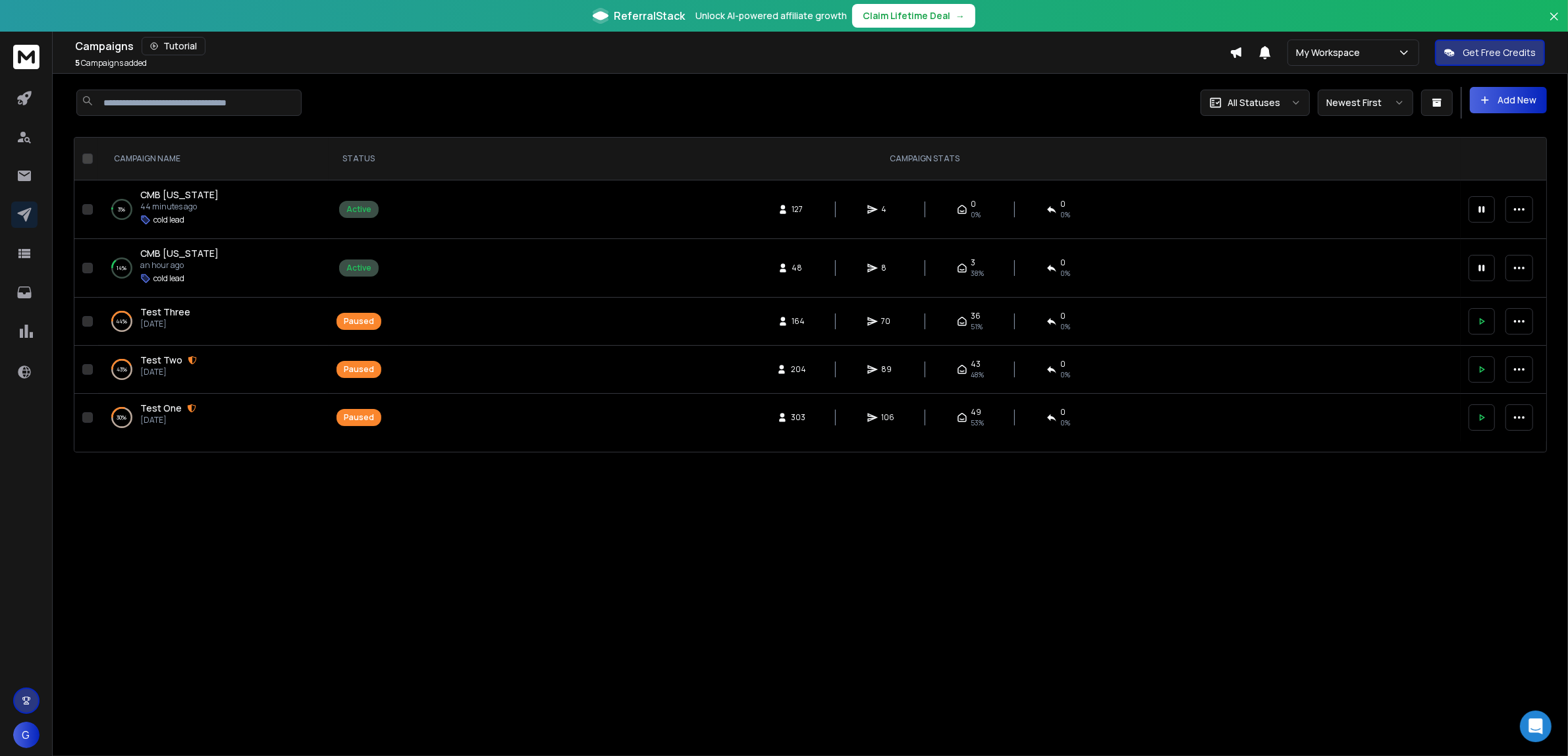
click at [173, 209] on p "44 minutes ago" at bounding box center [179, 207] width 79 height 11
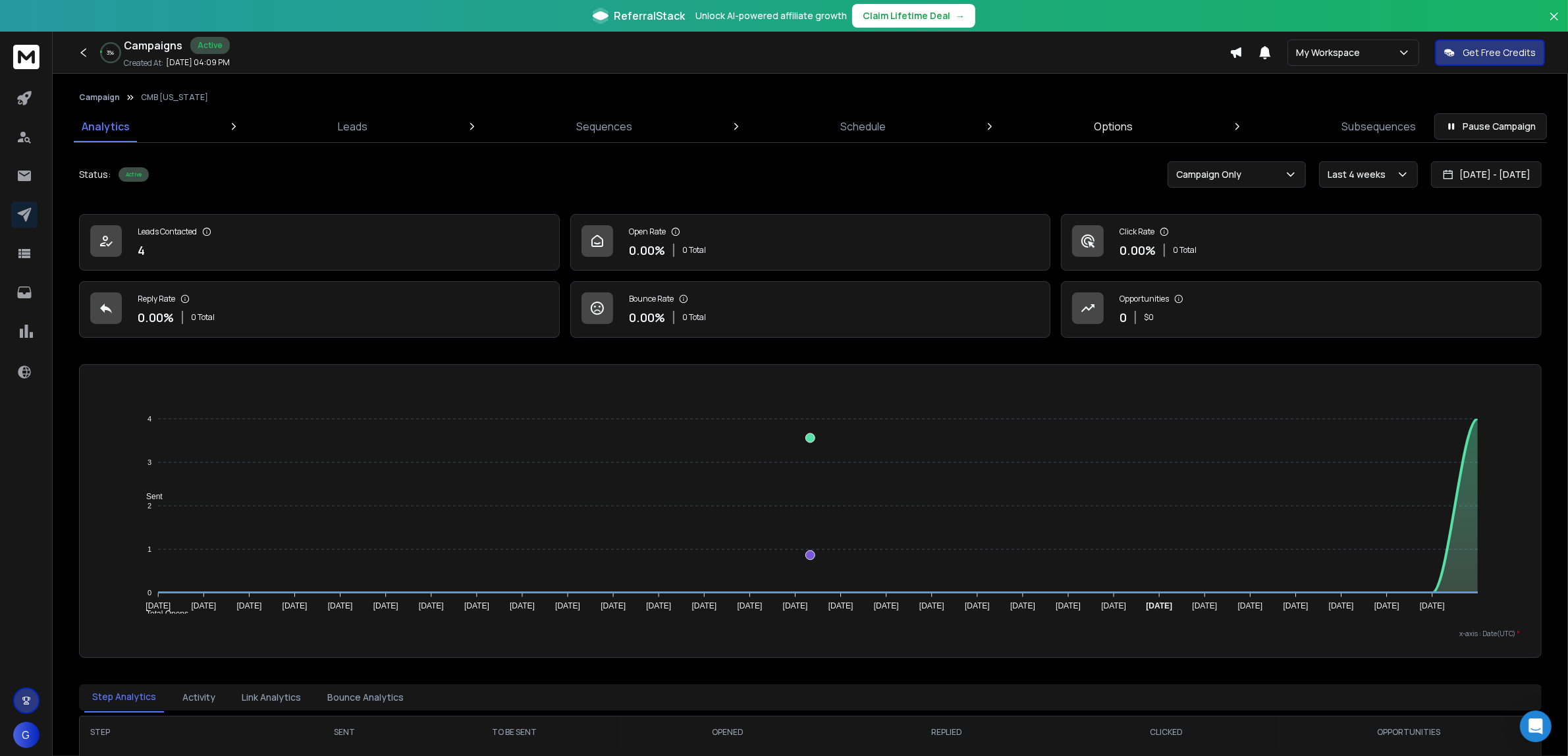
click at [1120, 127] on p "Options" at bounding box center [1114, 126] width 39 height 16
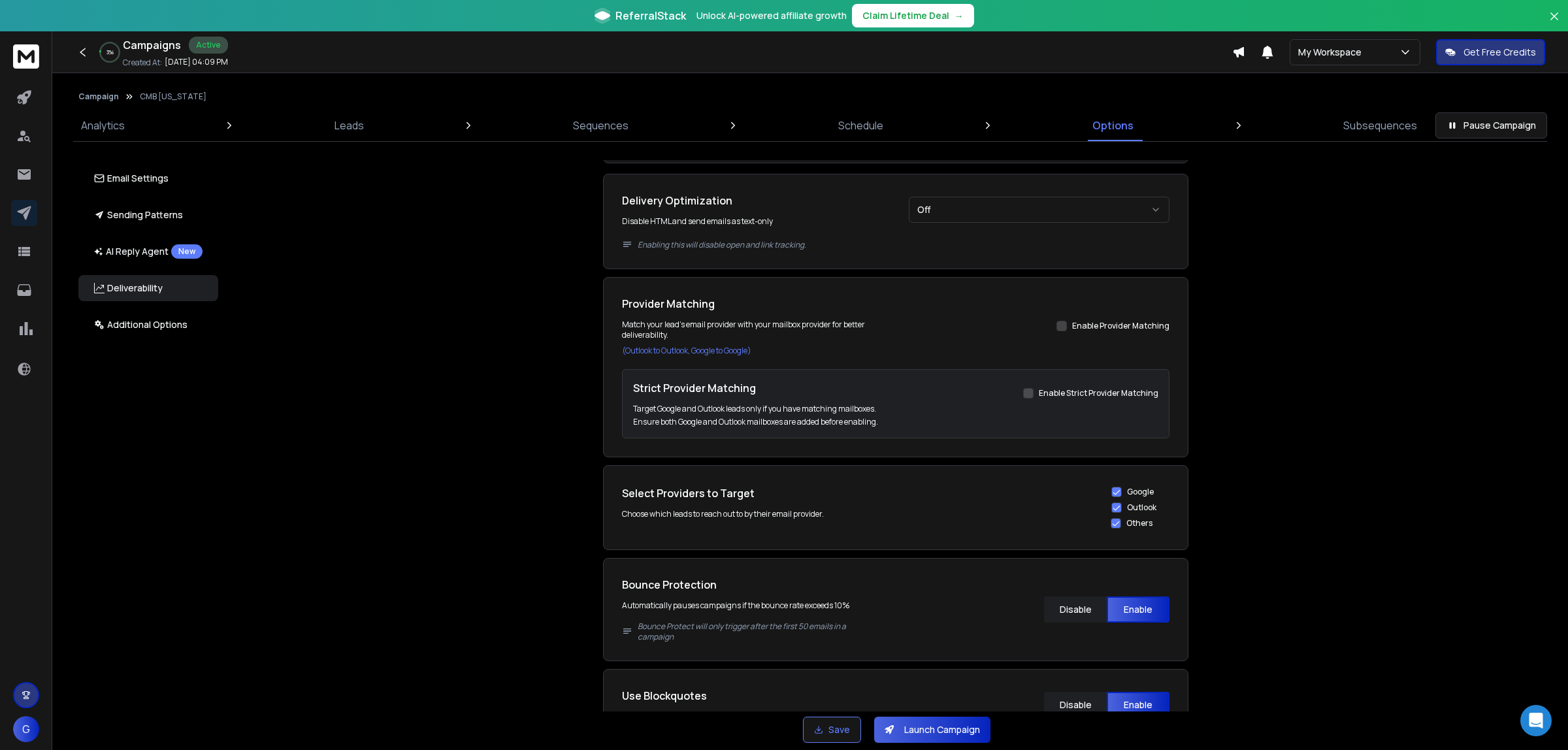
scroll to position [1879, 0]
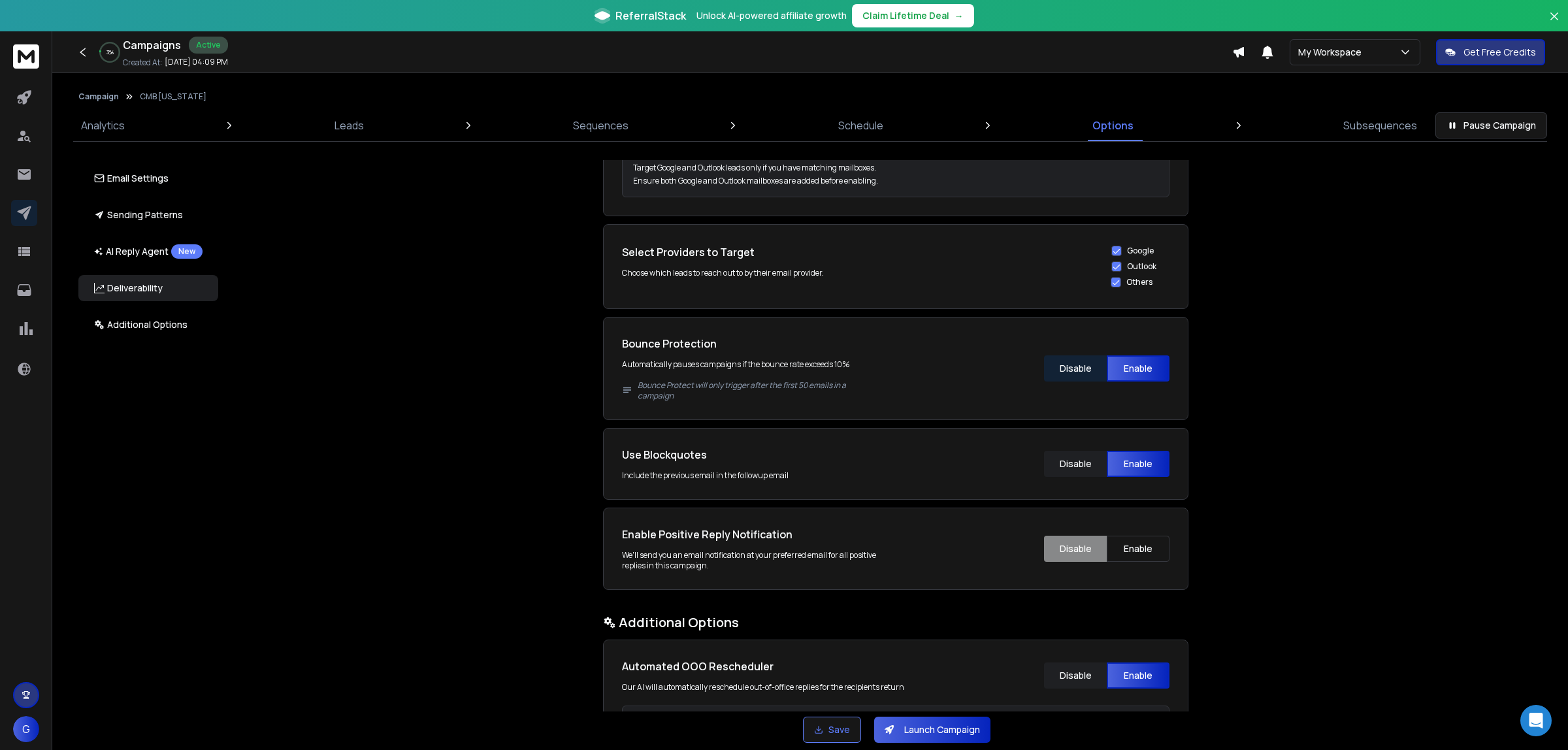
click at [1075, 373] on button "Disable" at bounding box center [1075, 368] width 62 height 26
click at [954, 723] on button "Launch Campaign" at bounding box center [932, 729] width 116 height 26
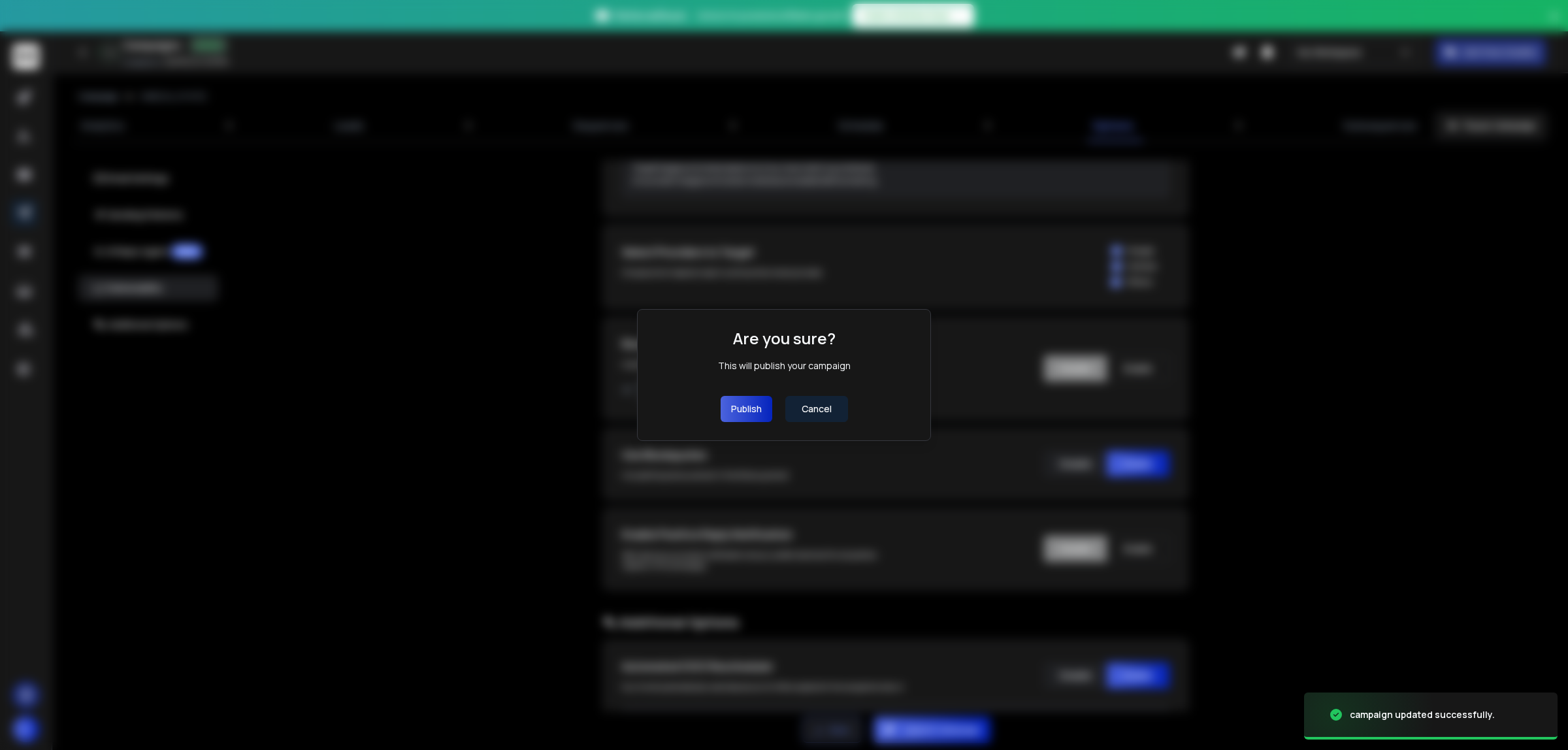
click at [749, 410] on button "Publish" at bounding box center [746, 409] width 52 height 26
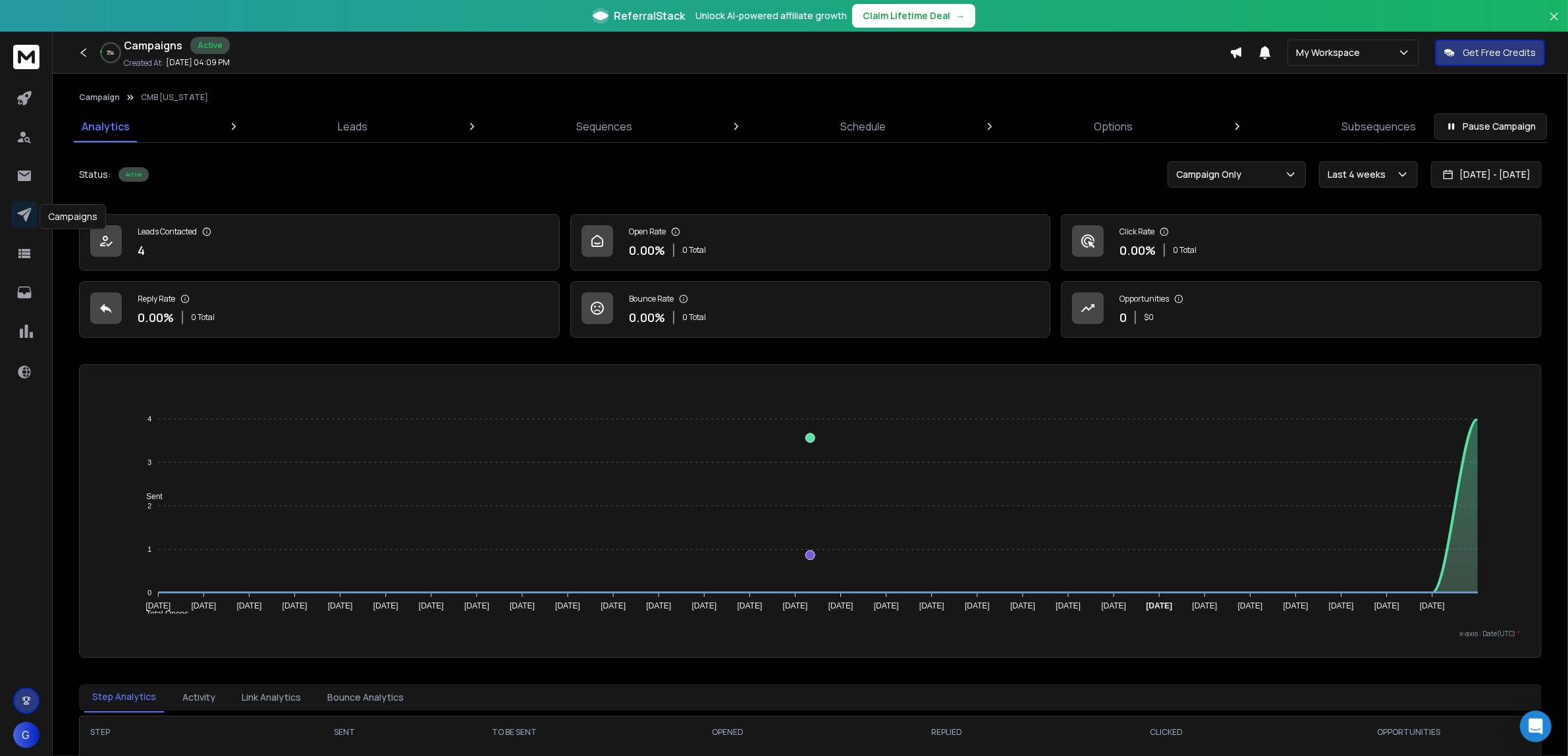
click at [24, 219] on icon at bounding box center [24, 214] width 14 height 14
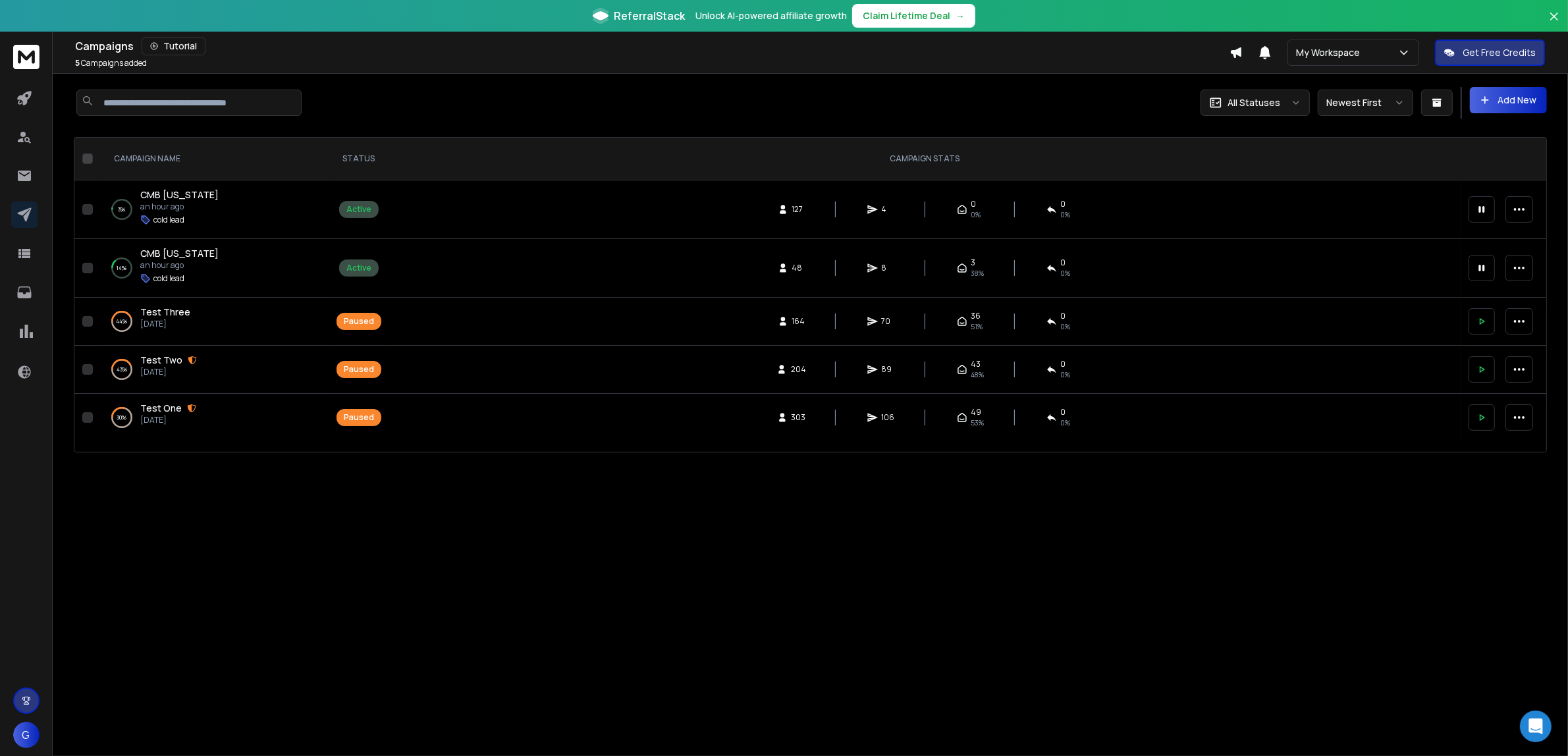
click at [231, 212] on div "3 % CMB North Carolina an hour ago cold lead" at bounding box center [214, 209] width 204 height 42
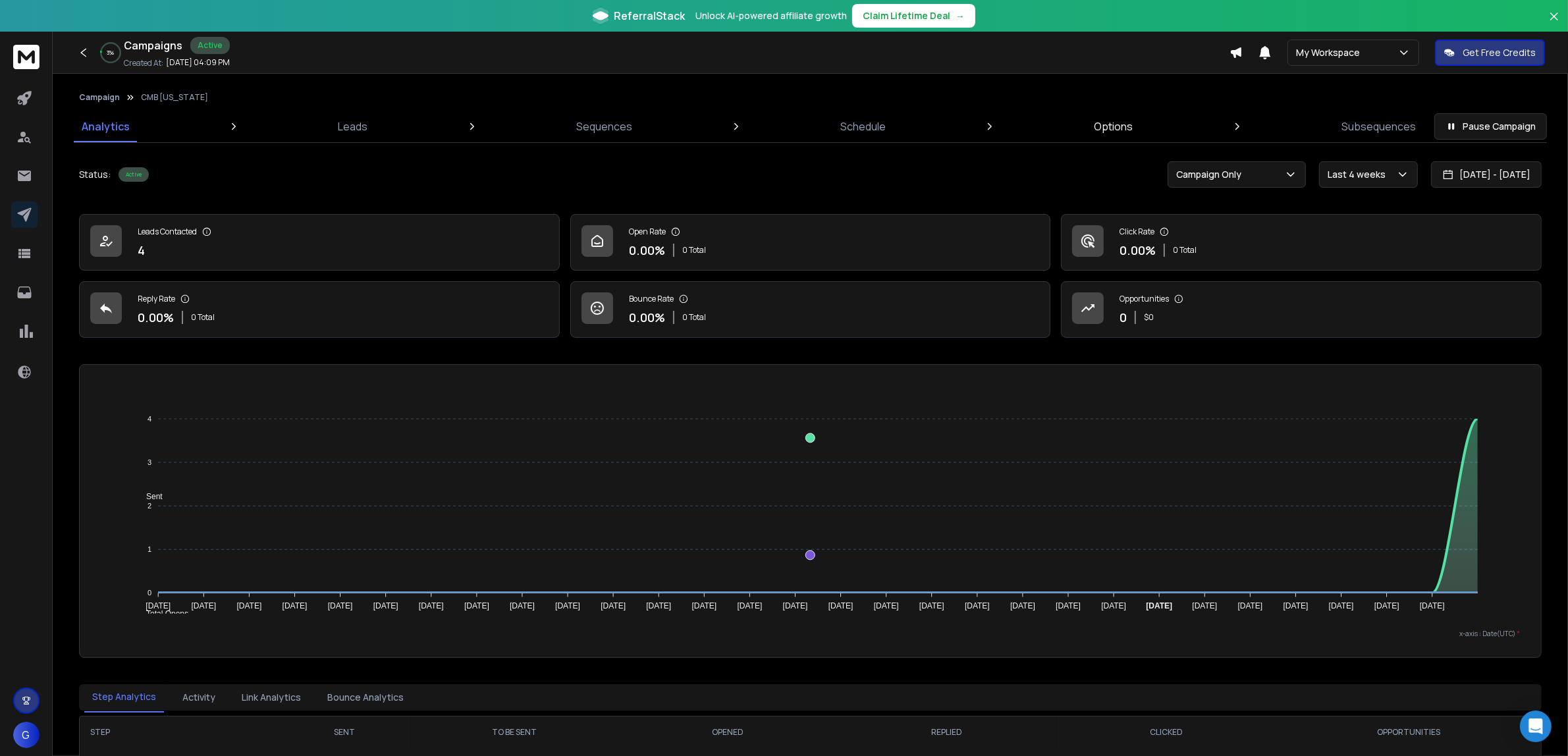
click at [1097, 130] on p "Options" at bounding box center [1114, 126] width 39 height 16
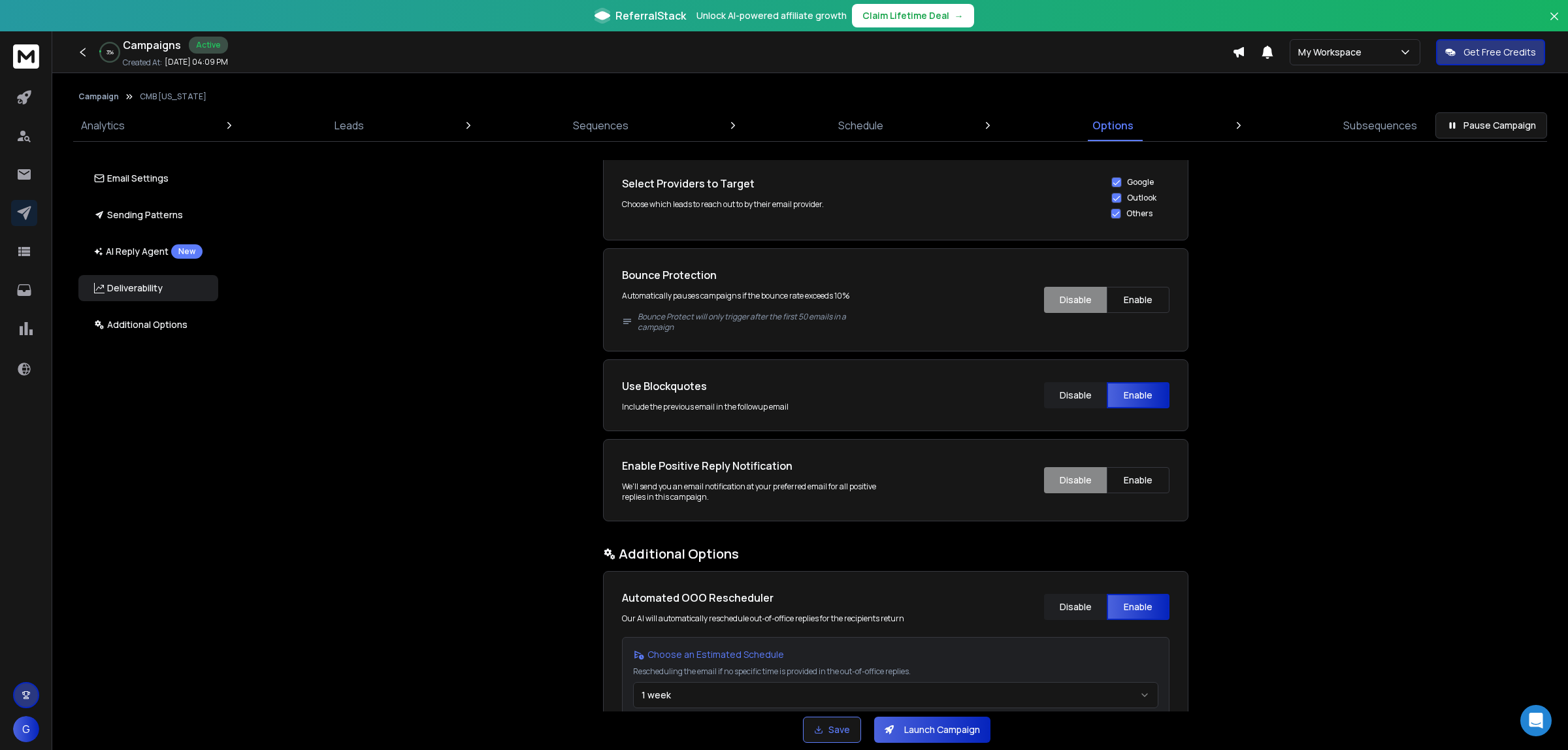
scroll to position [1961, 0]
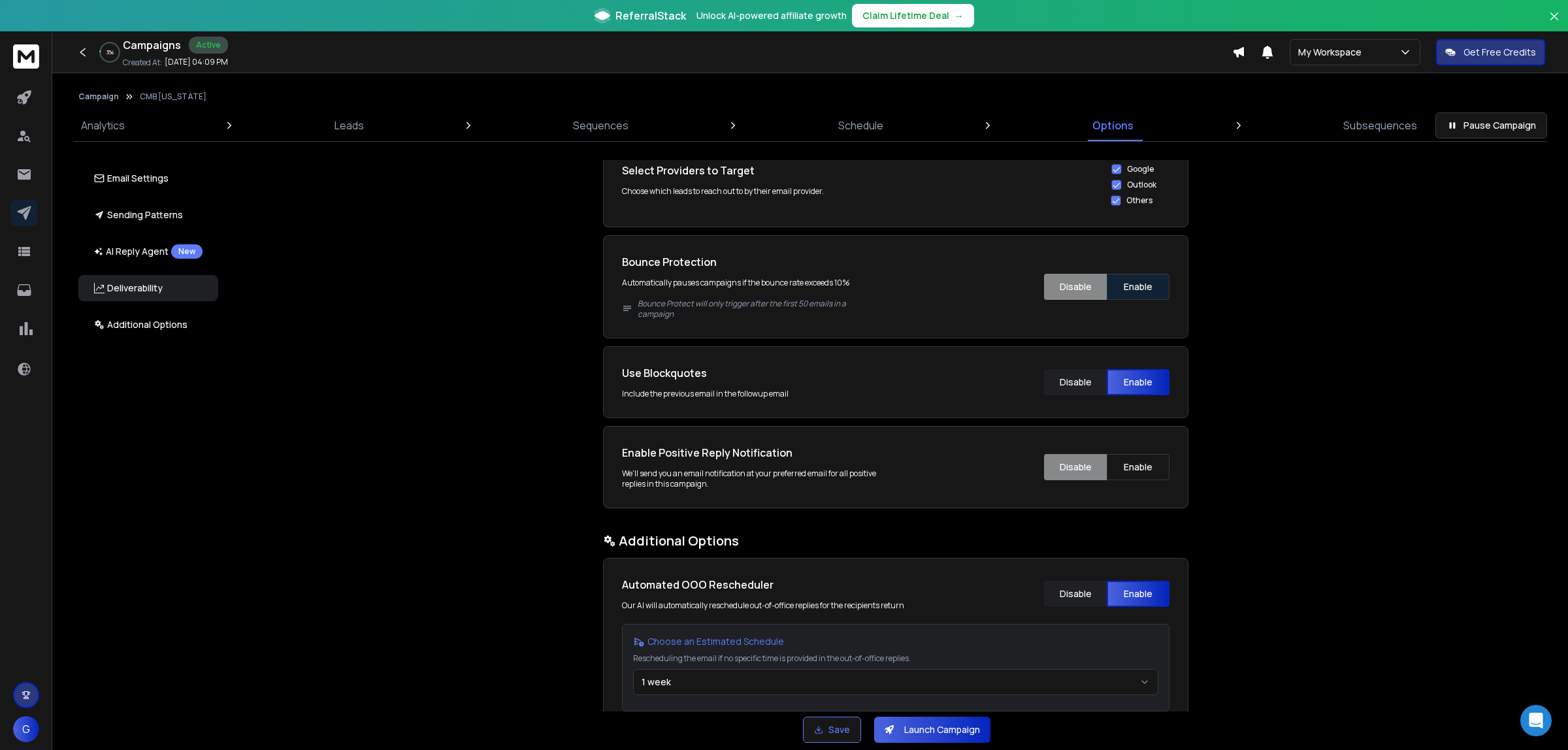
click at [1129, 300] on button "Enable" at bounding box center [1138, 286] width 62 height 26
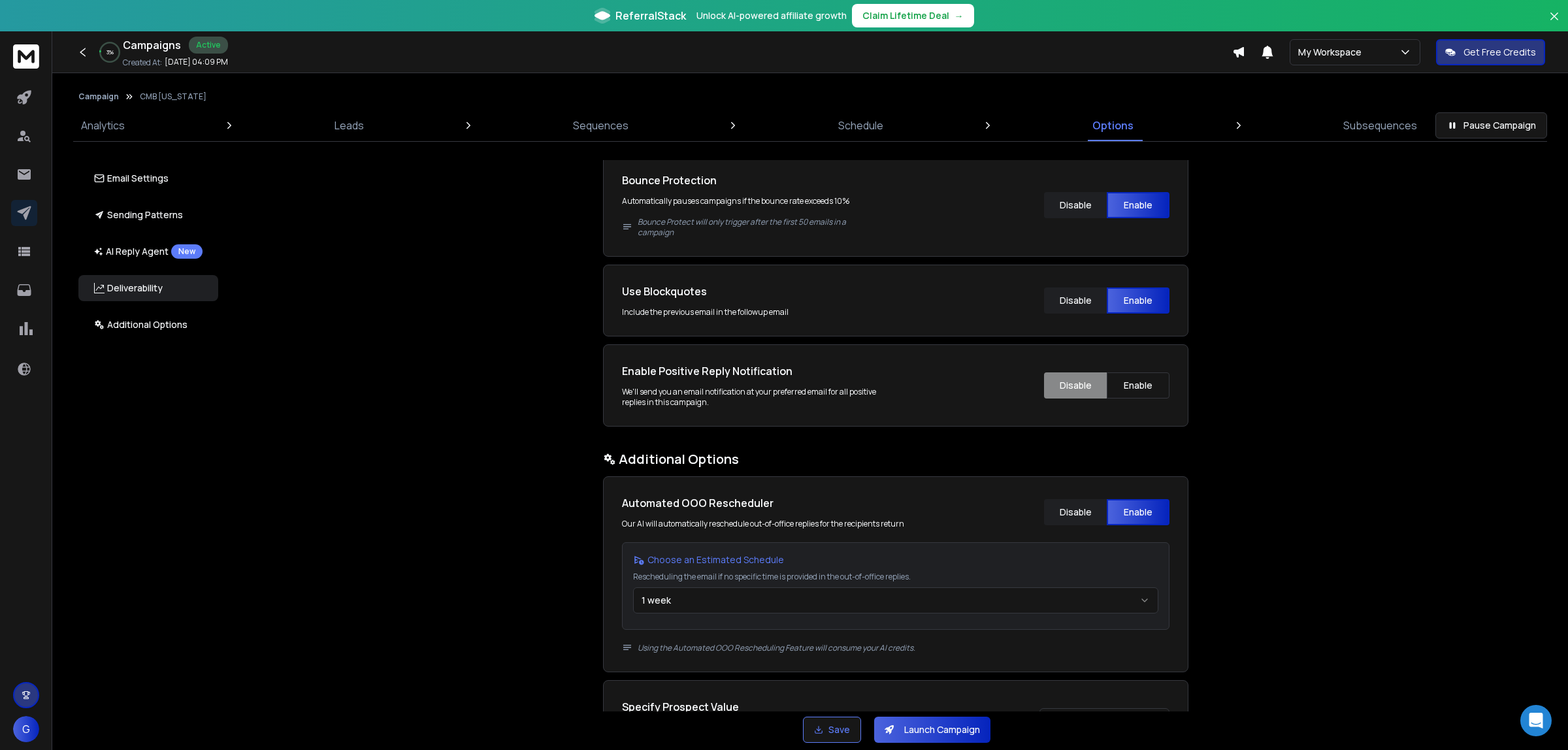
click at [942, 727] on button "Launch Campaign" at bounding box center [932, 729] width 116 height 26
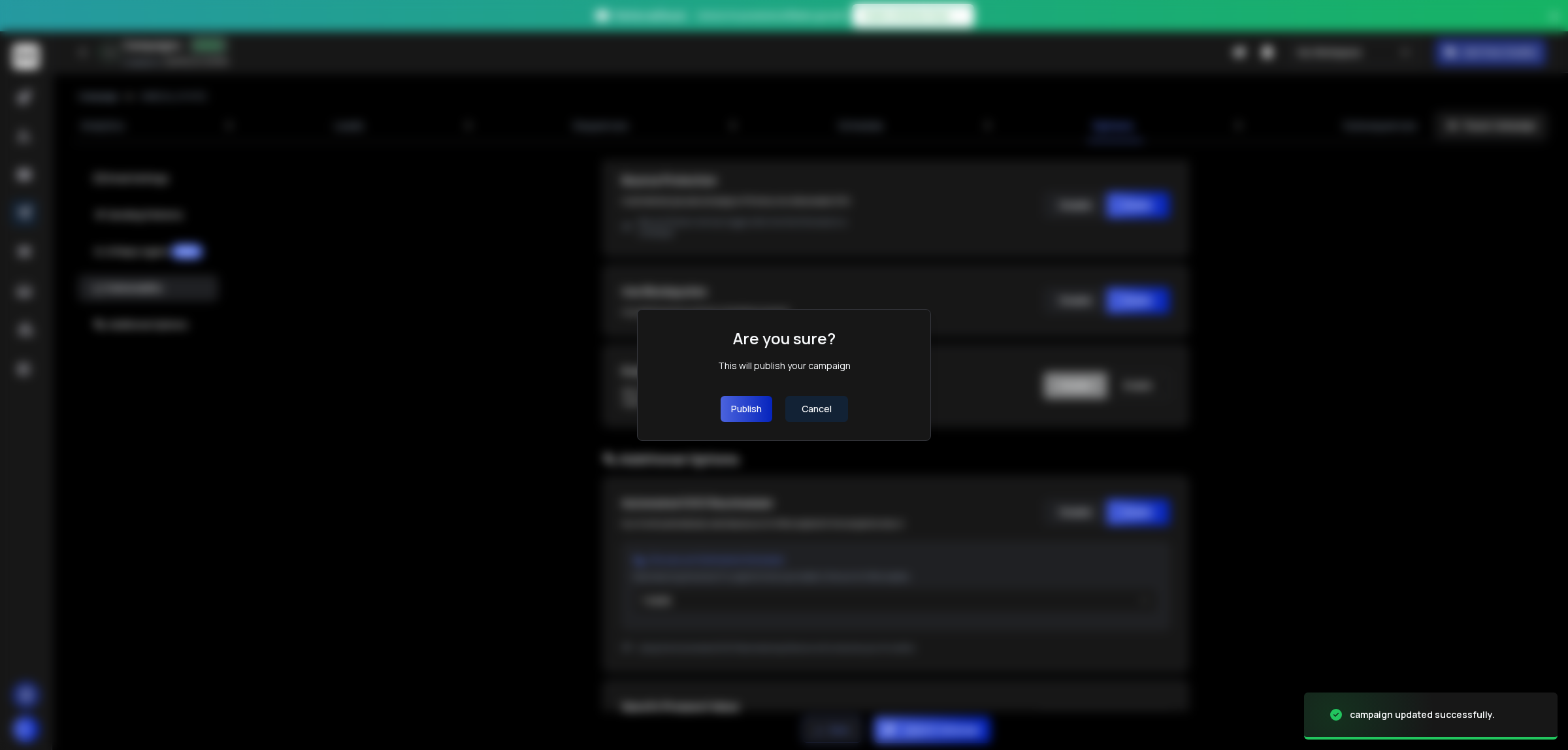
click at [749, 403] on button "Publish" at bounding box center [746, 409] width 52 height 26
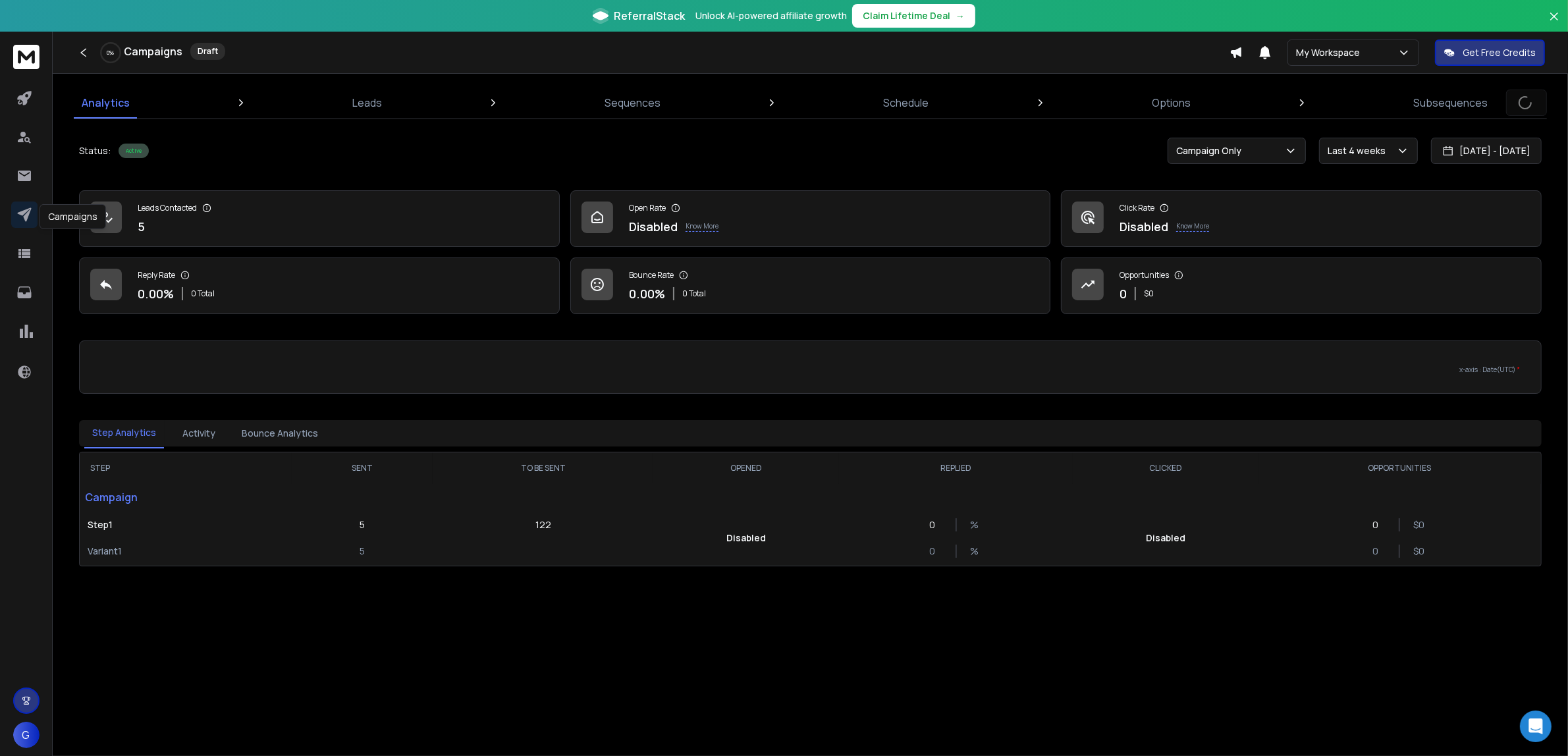
click at [23, 215] on icon at bounding box center [24, 214] width 14 height 14
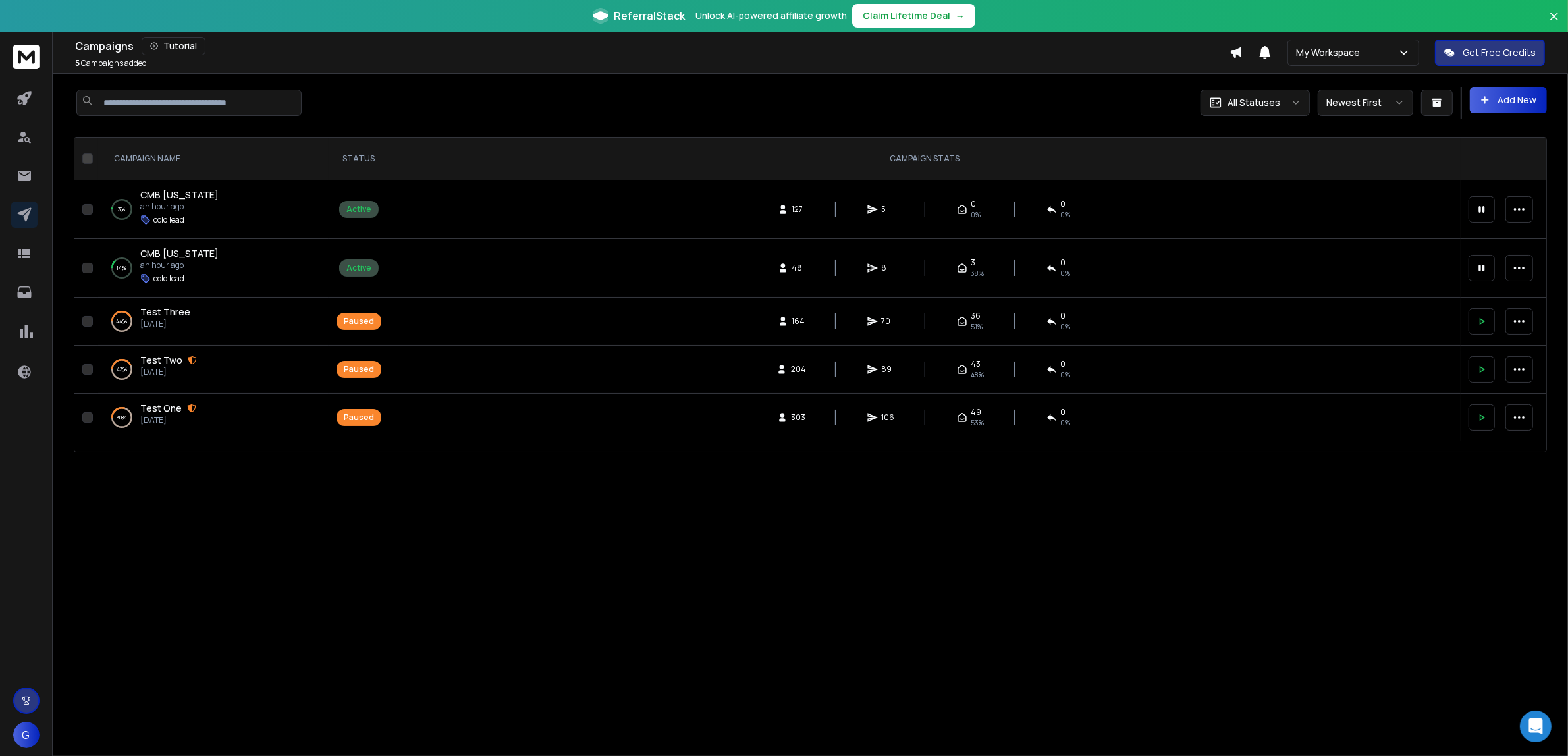
click at [165, 199] on span "CMB [US_STATE]" at bounding box center [179, 195] width 79 height 13
